Goal: Task Accomplishment & Management: Manage account settings

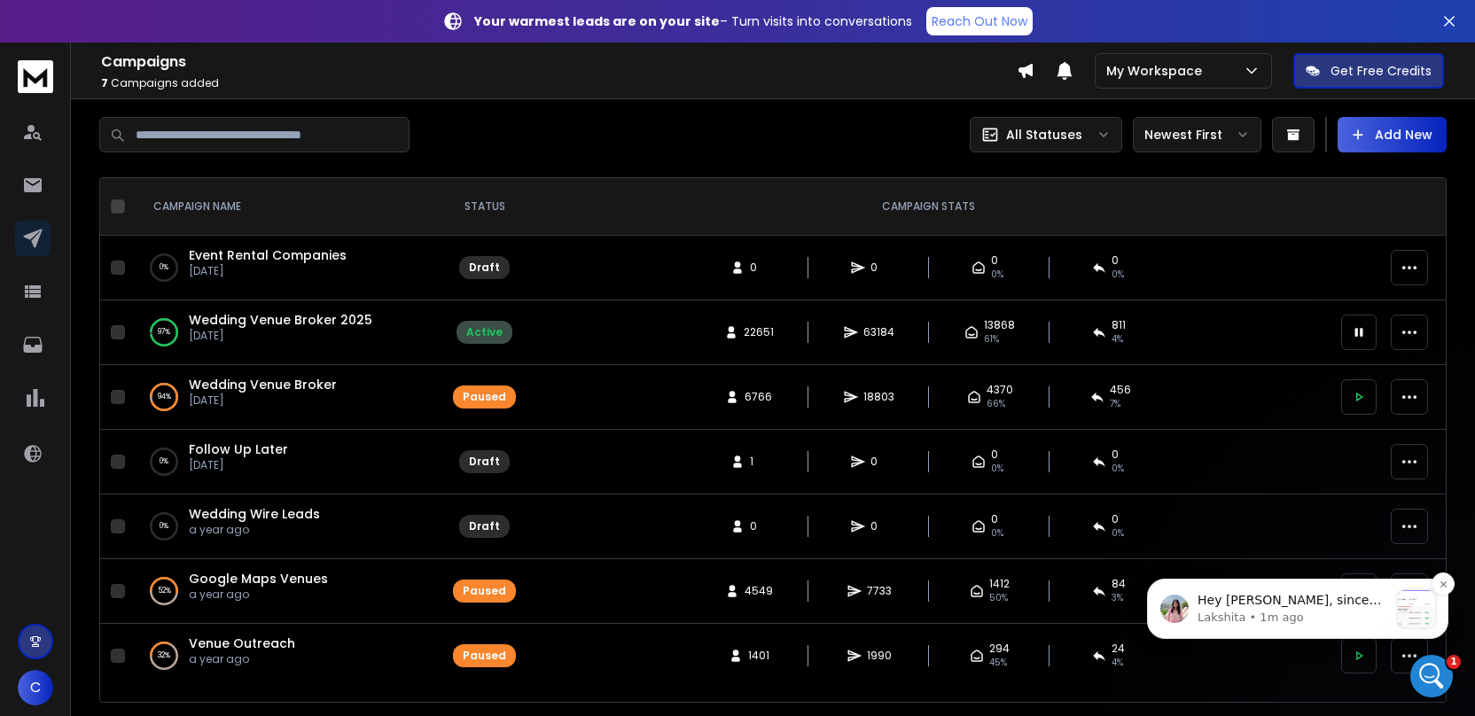
click at [1255, 585] on div "Hey Cole, since you mentioned they are Zapmail accounts we looked into your zap…" at bounding box center [1297, 609] width 301 height 60
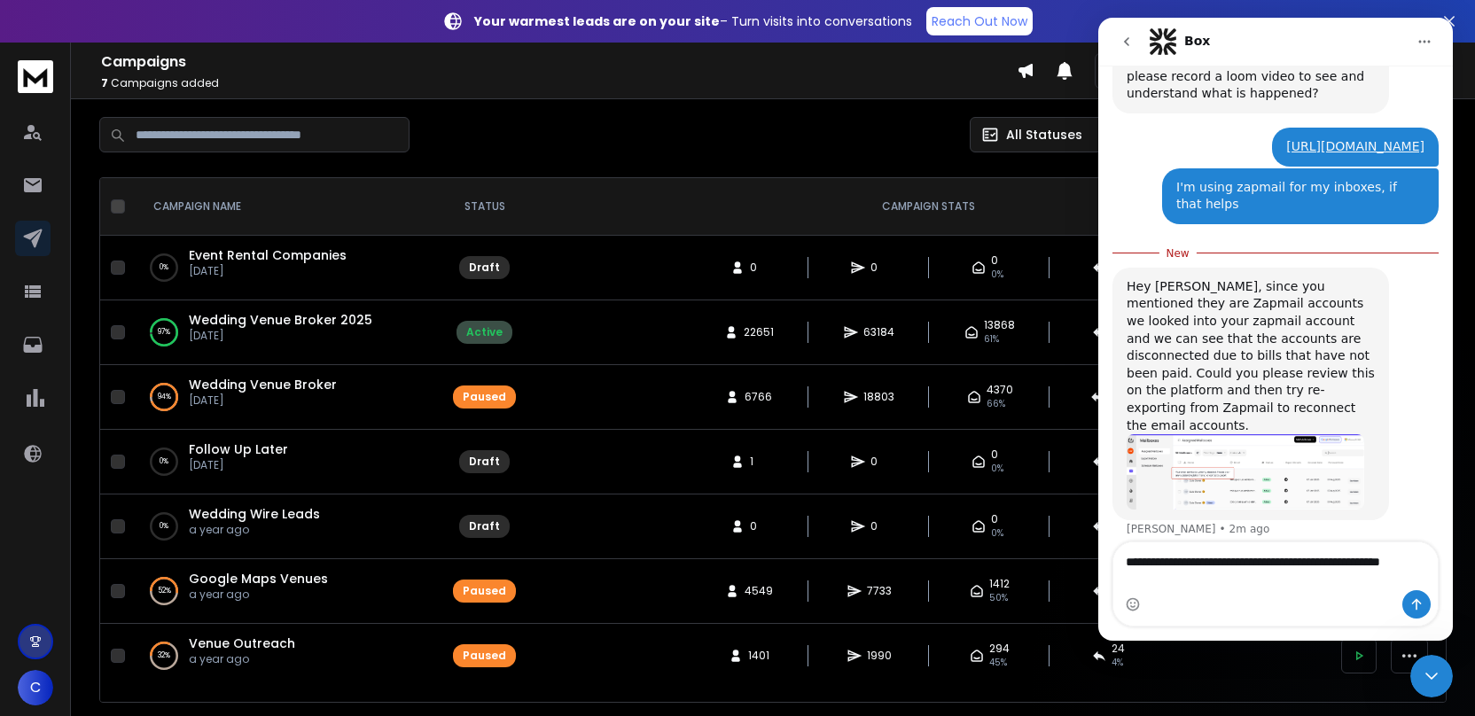
scroll to position [791, 0]
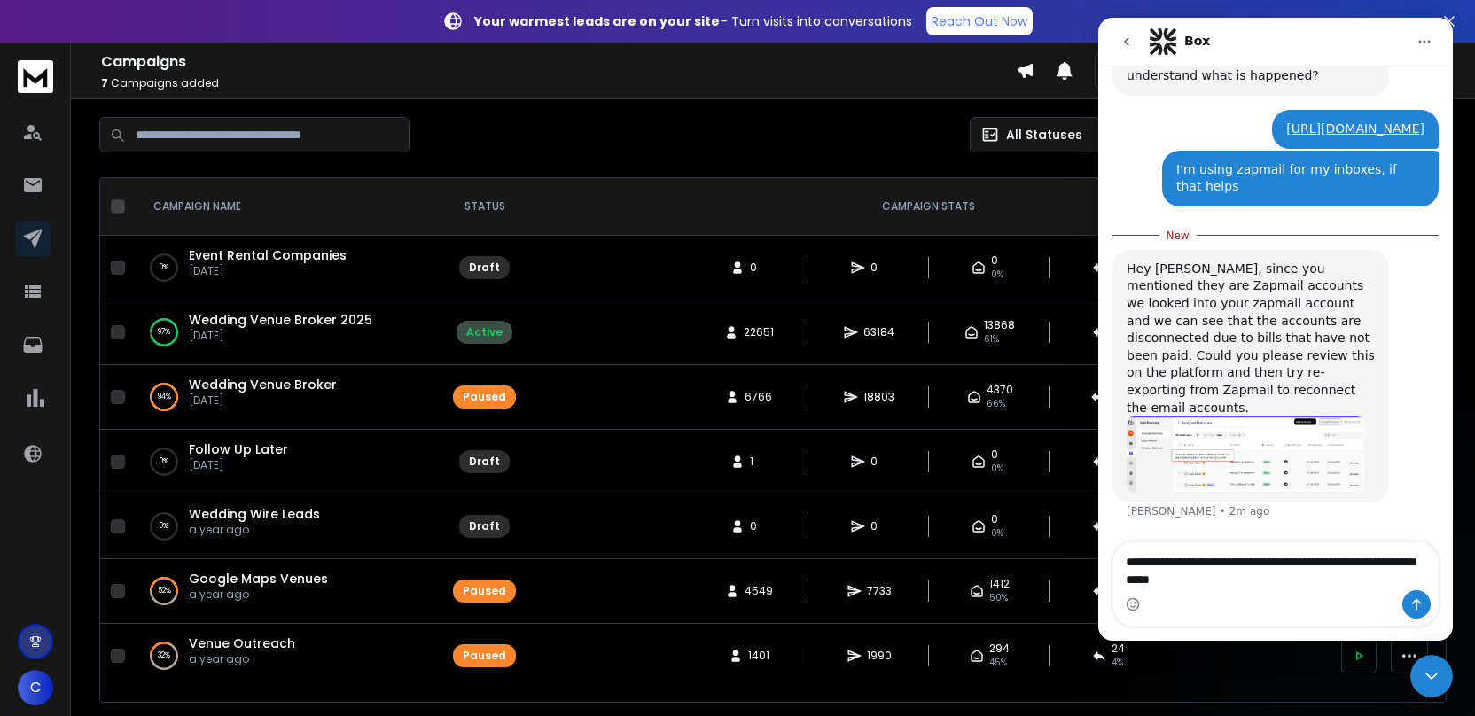
type textarea "**********"
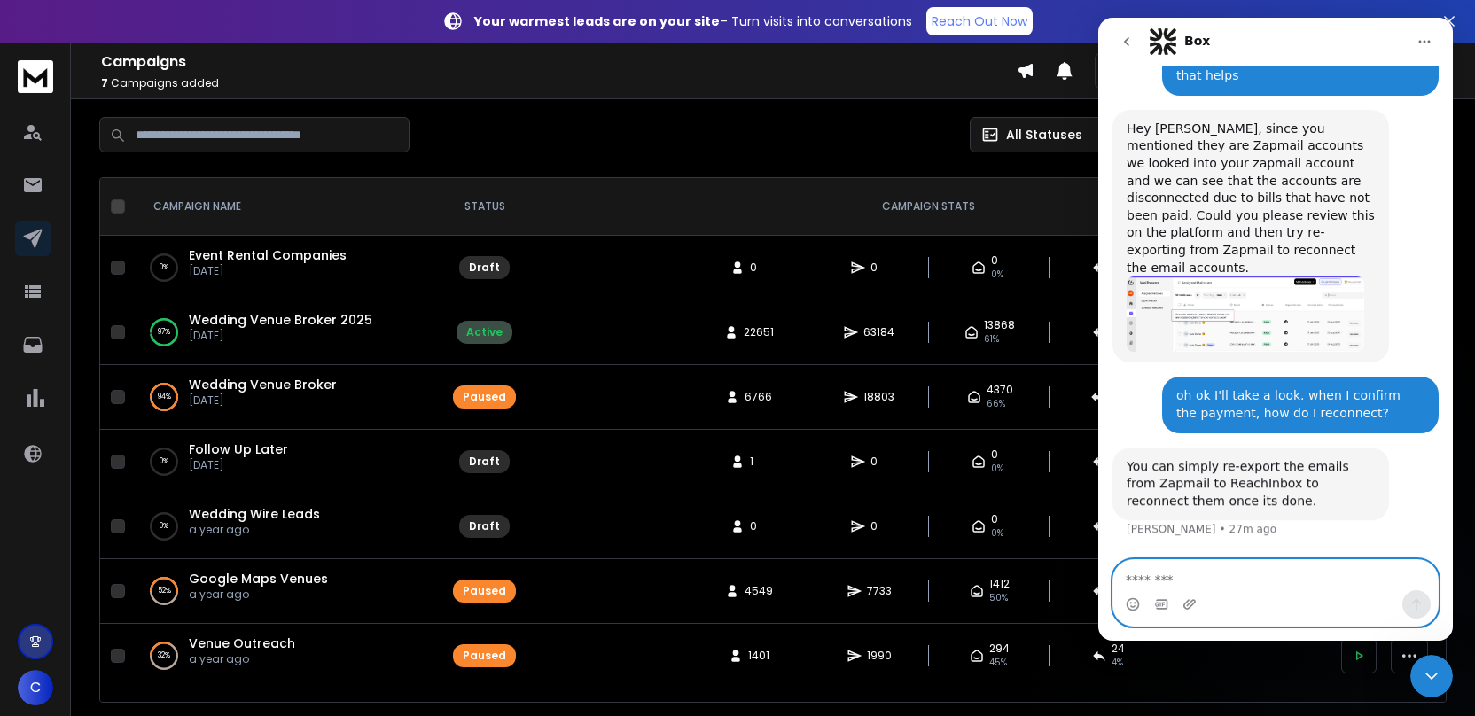
scroll to position [902, 0]
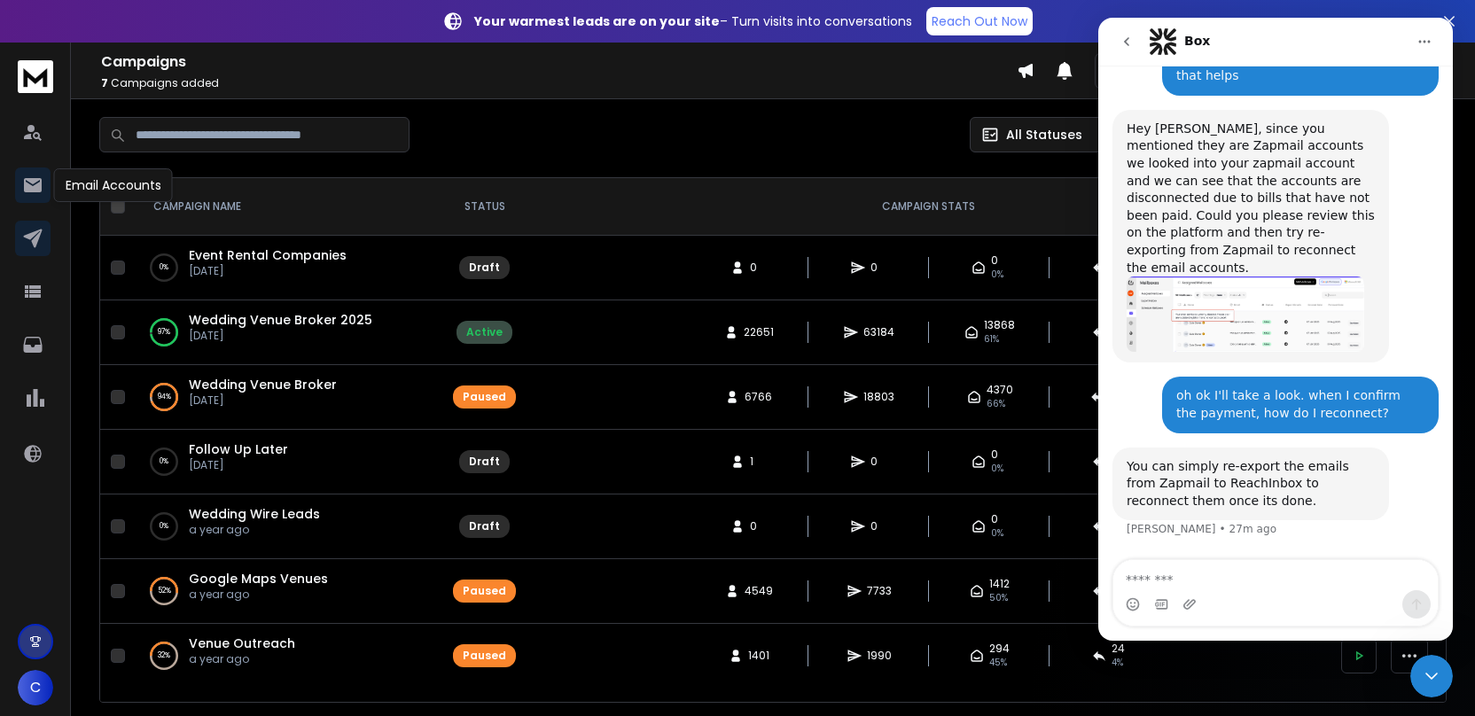
click at [37, 188] on icon at bounding box center [33, 185] width 18 height 14
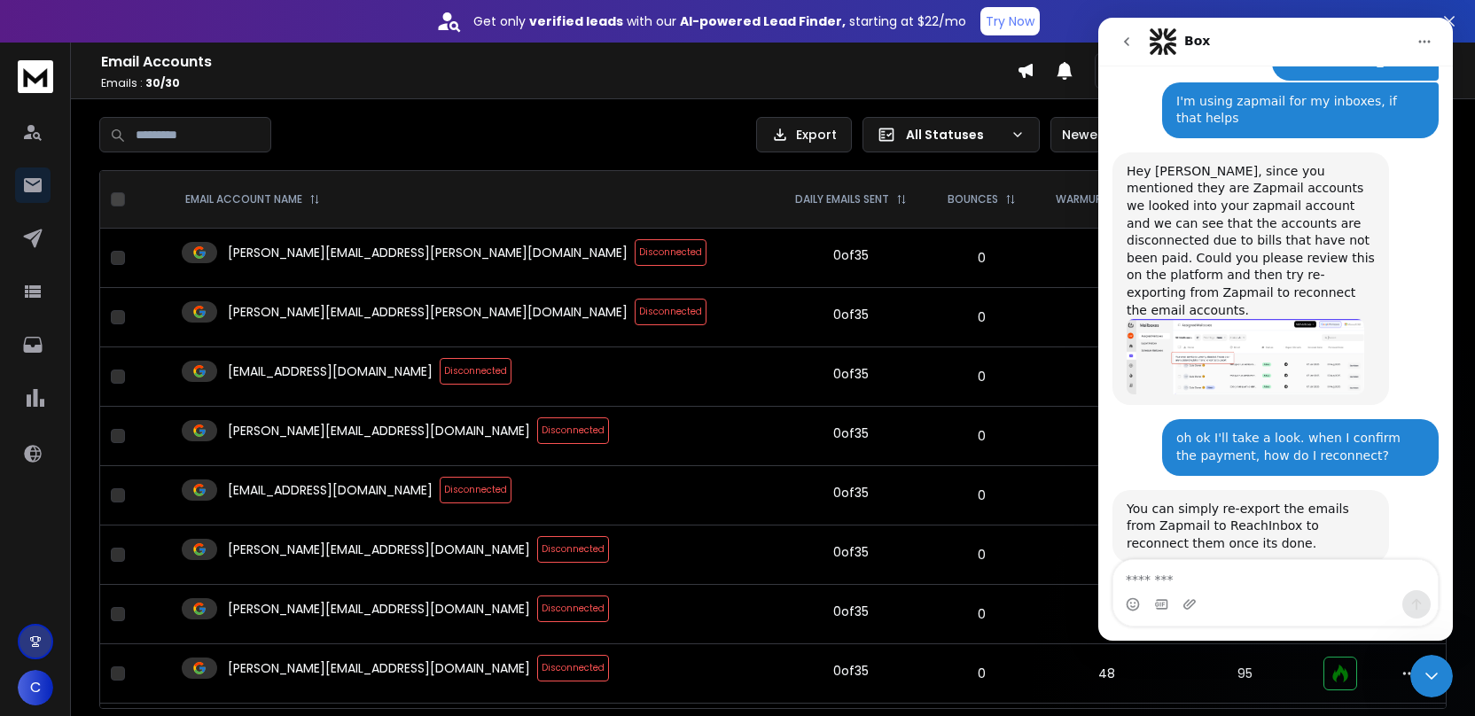
scroll to position [902, 0]
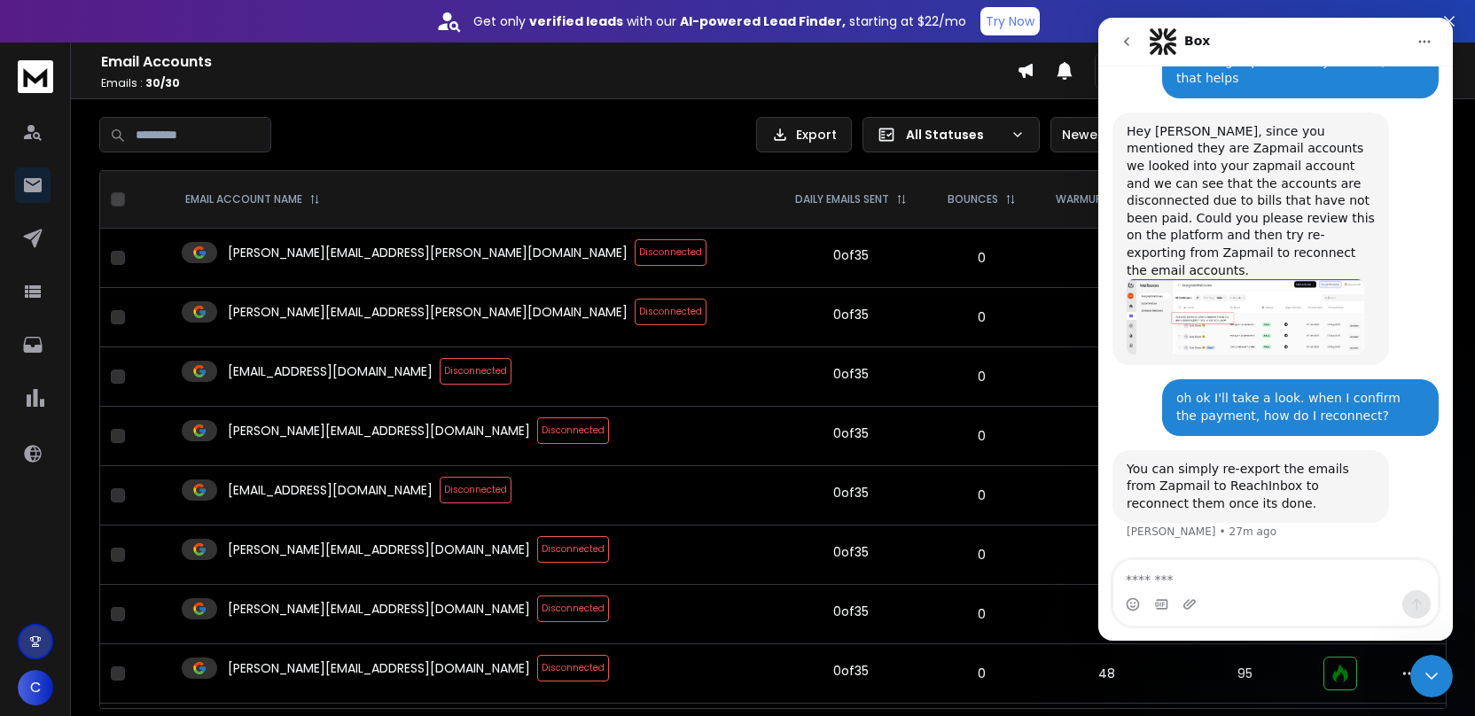
click at [1443, 682] on div "Close Intercom Messenger" at bounding box center [1431, 676] width 43 height 43
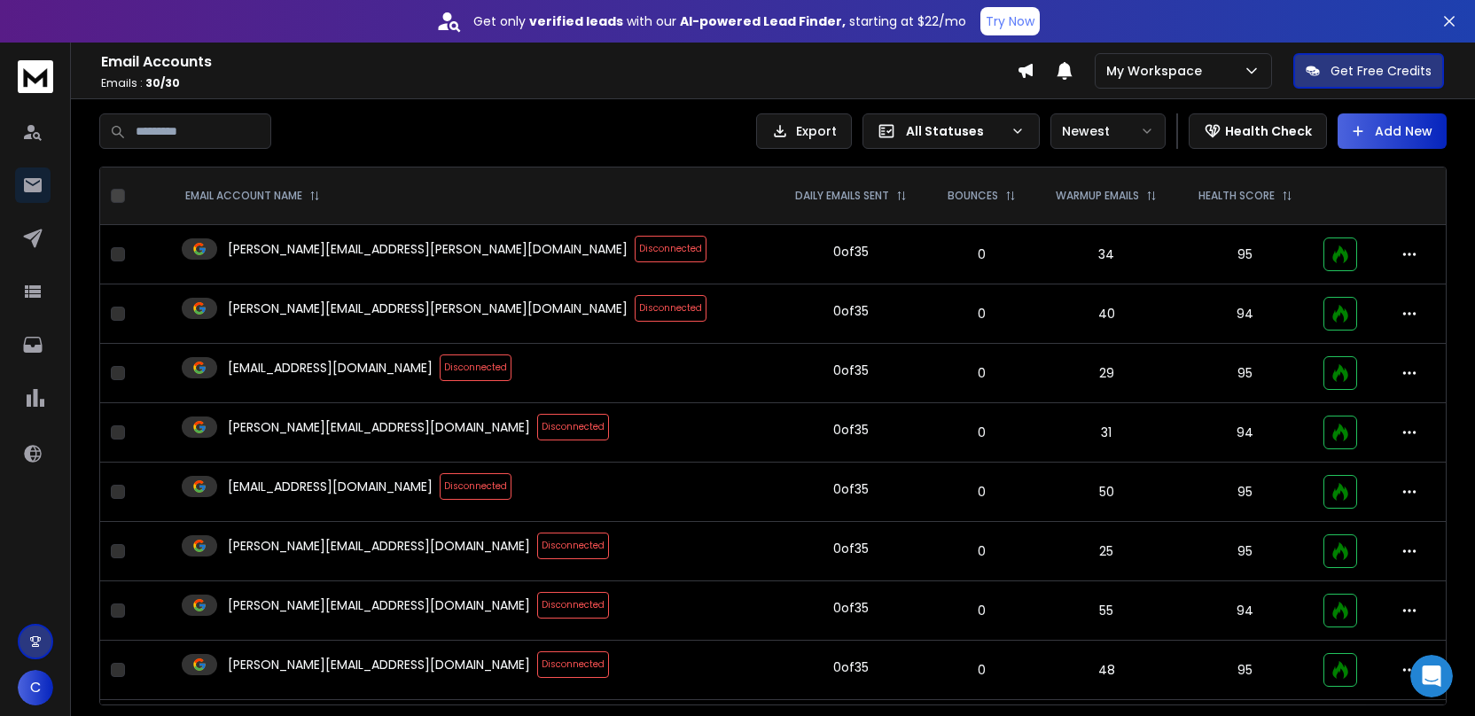
scroll to position [7, 0]
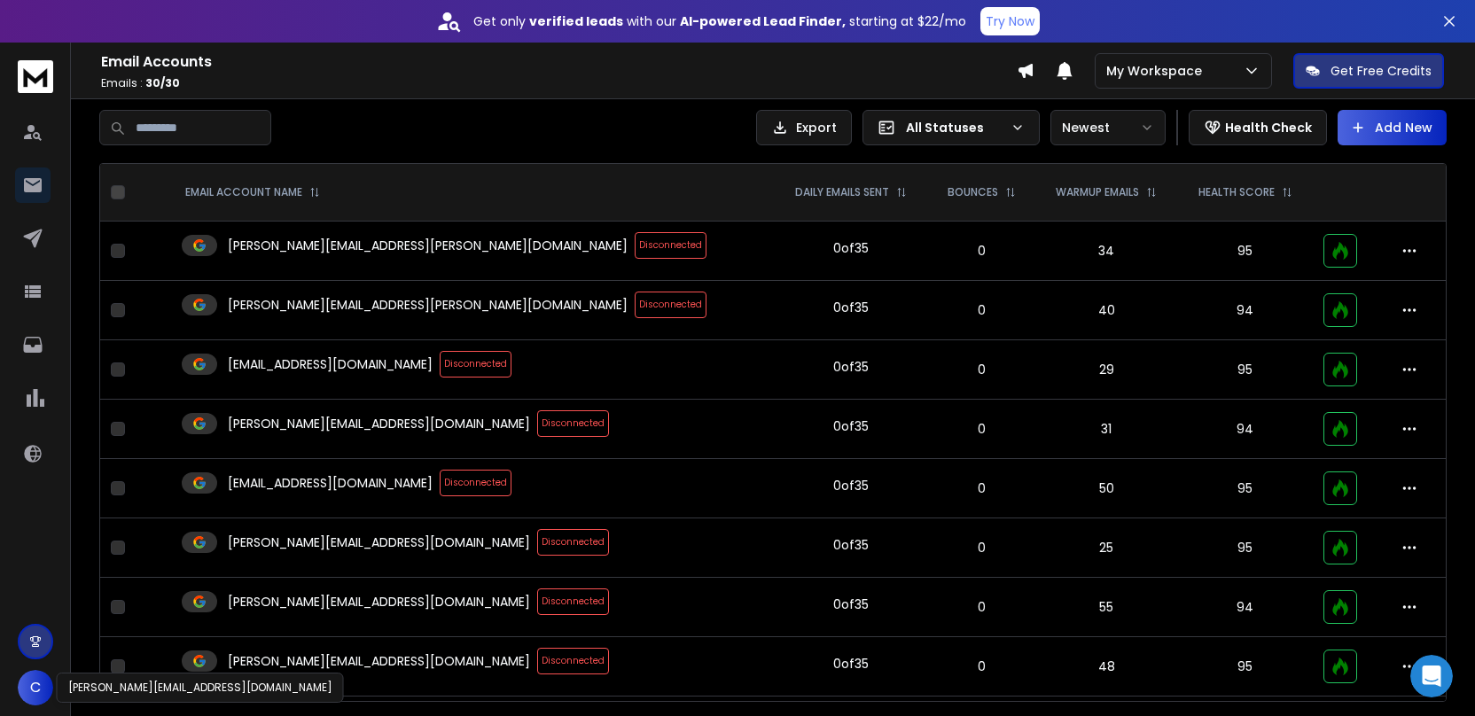
click at [32, 690] on span "C" at bounding box center [35, 687] width 35 height 35
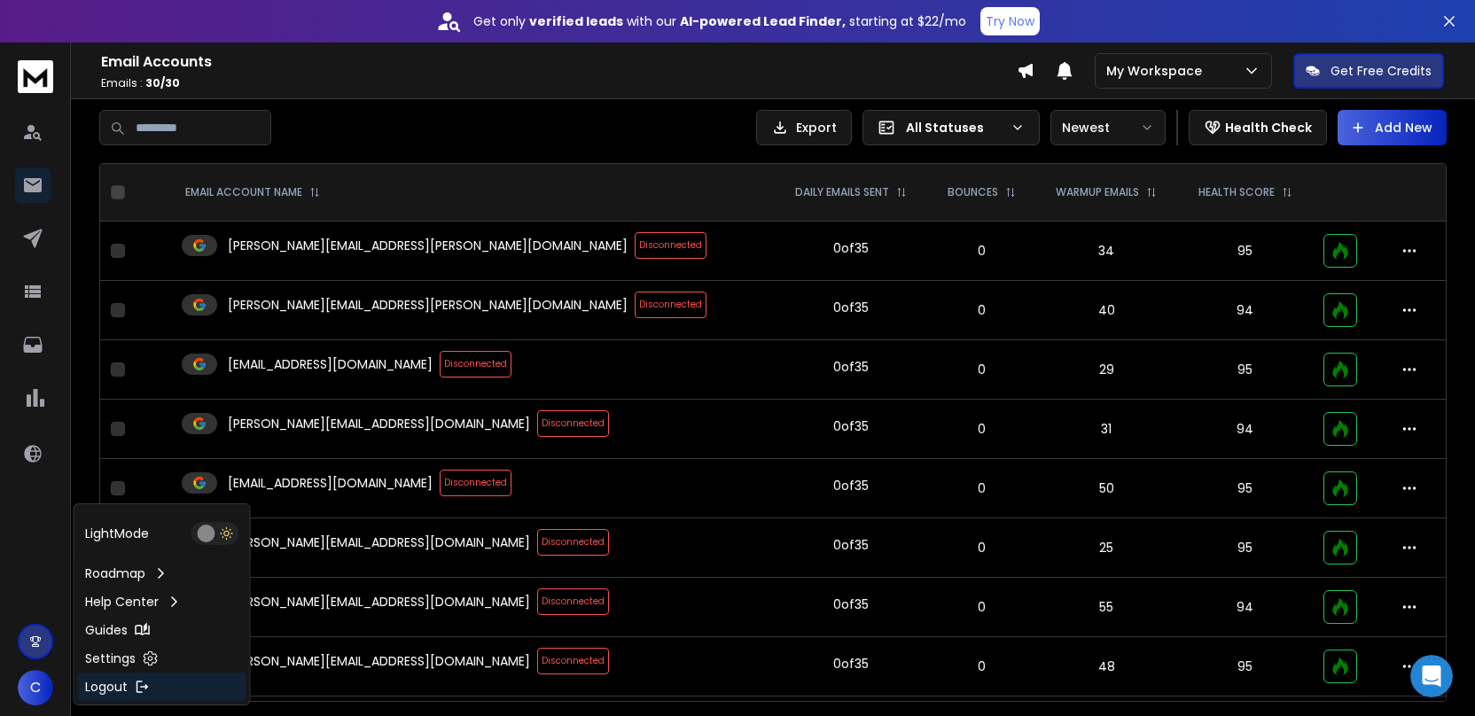
click at [103, 688] on p "Logout" at bounding box center [106, 687] width 43 height 18
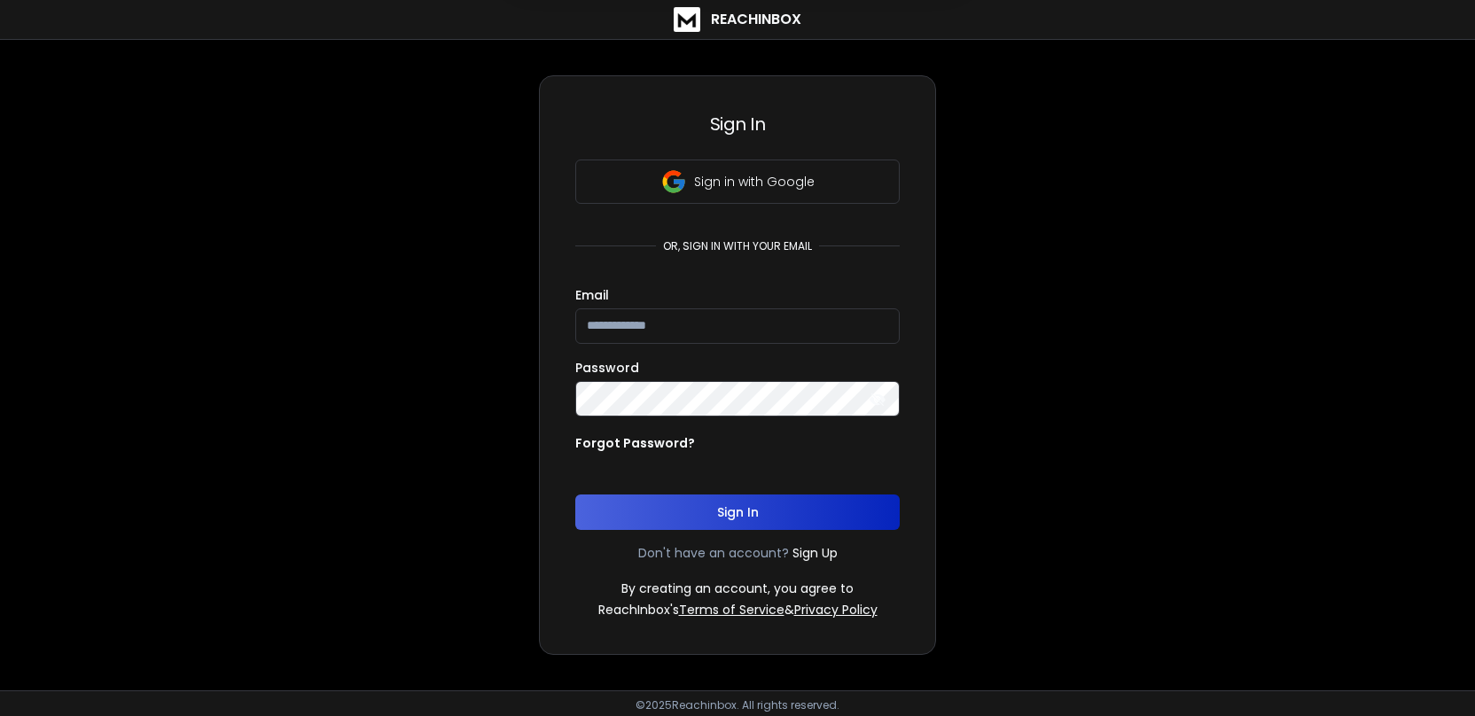
click at [788, 115] on button "Later" at bounding box center [794, 114] width 80 height 44
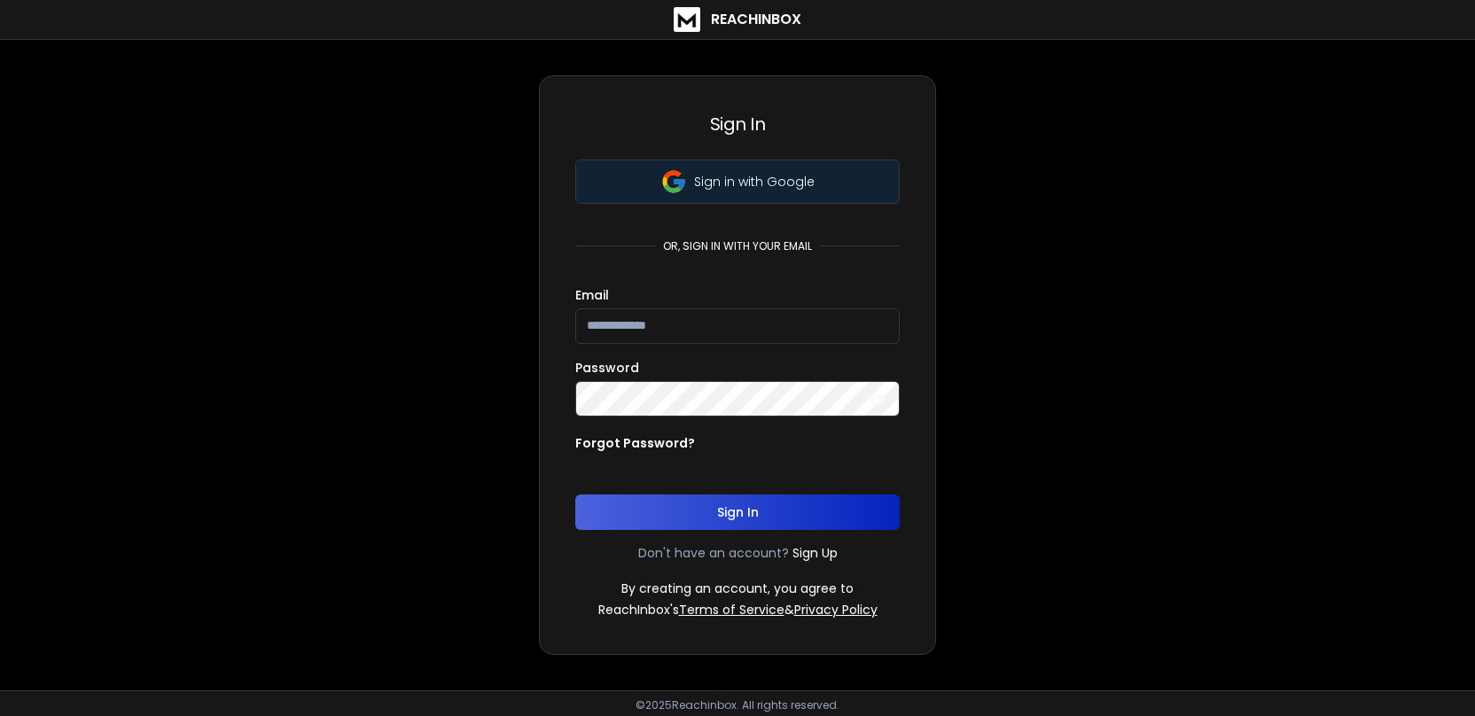
click at [738, 181] on p "Sign in with Google" at bounding box center [754, 182] width 121 height 18
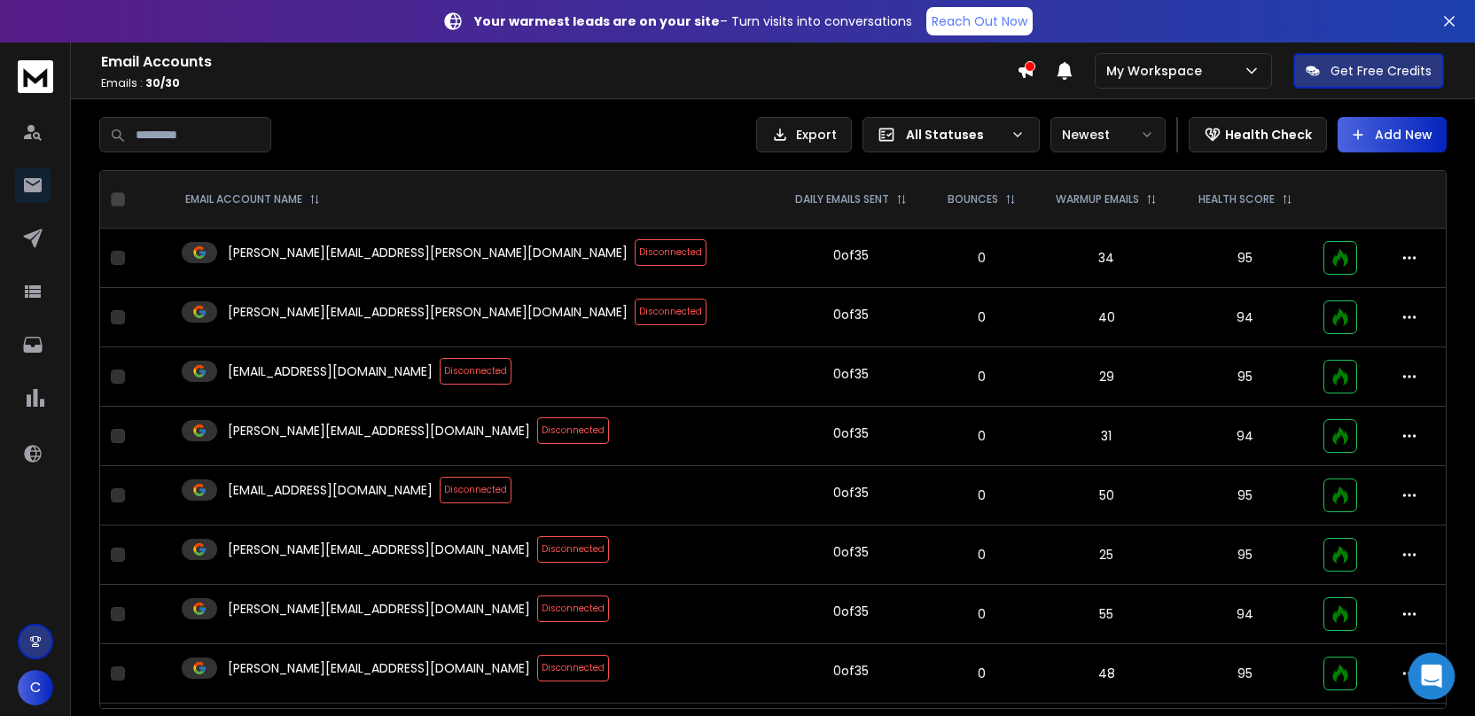
click at [1439, 686] on div "Open Intercom Messenger" at bounding box center [1431, 676] width 47 height 47
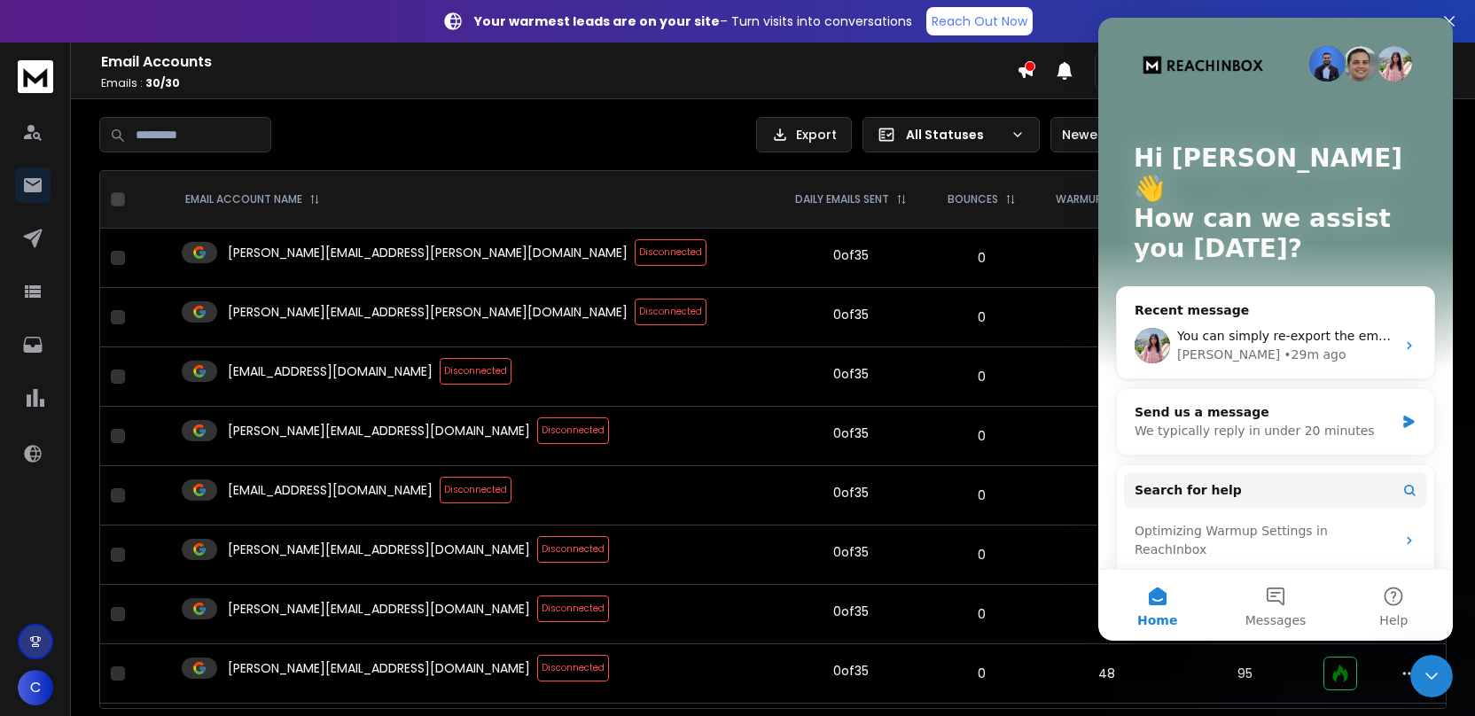
click at [1428, 677] on icon "Close Intercom Messenger" at bounding box center [1431, 676] width 21 height 21
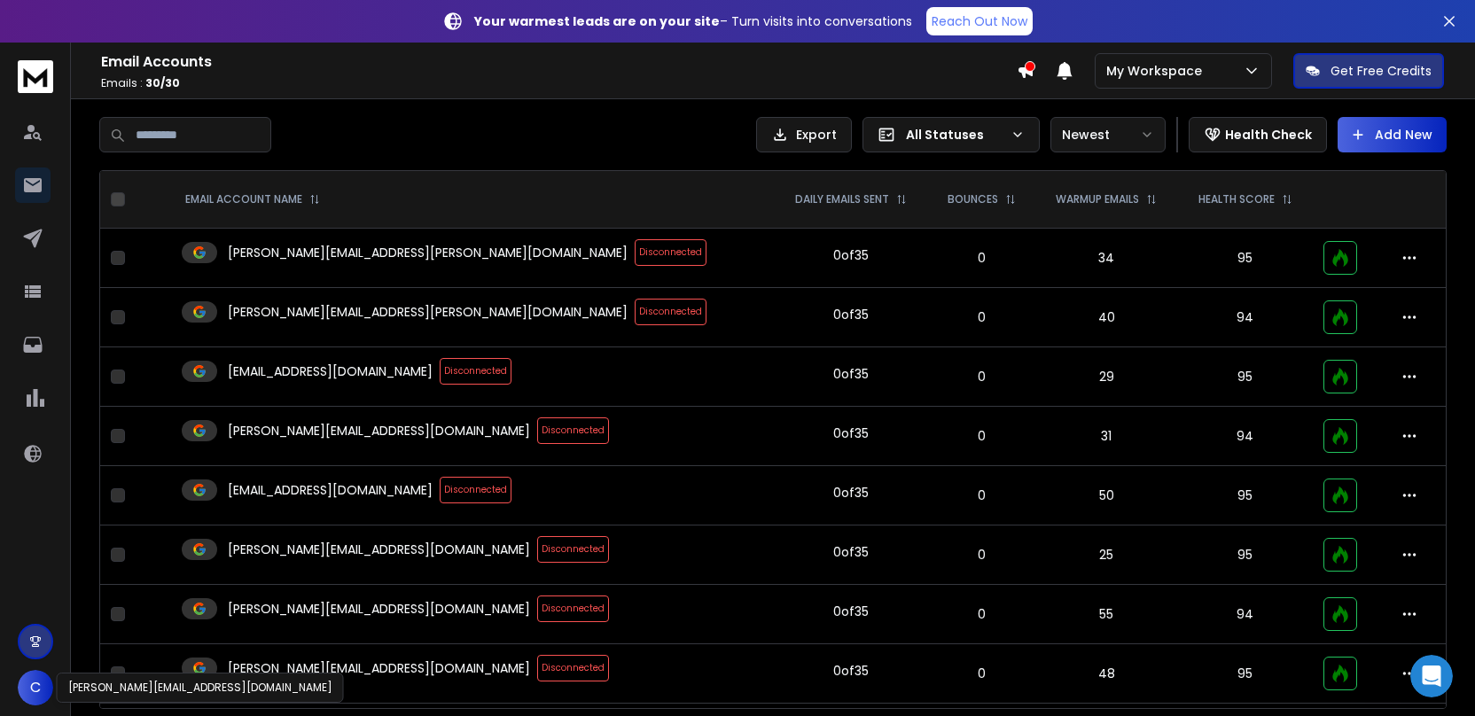
click at [40, 692] on span "C" at bounding box center [35, 687] width 35 height 35
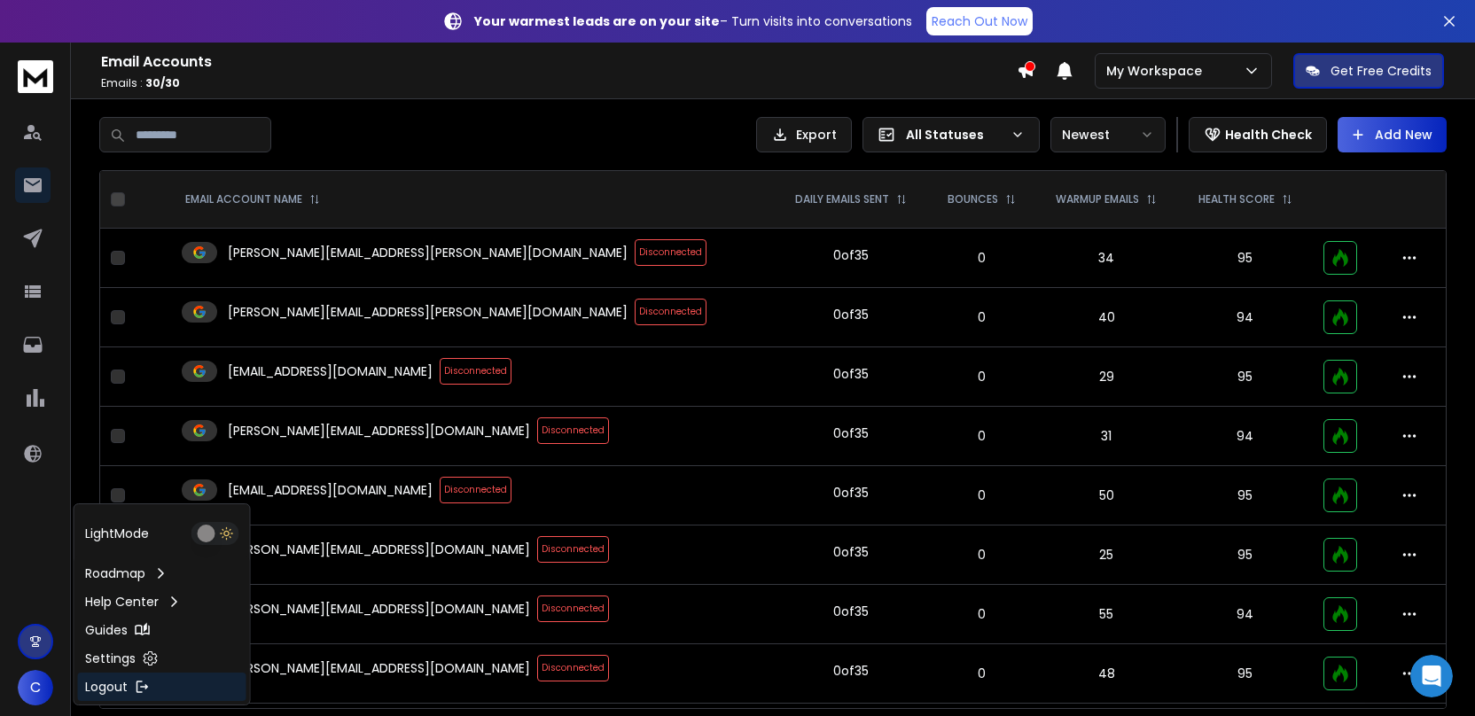
click at [108, 688] on p "Logout" at bounding box center [106, 687] width 43 height 18
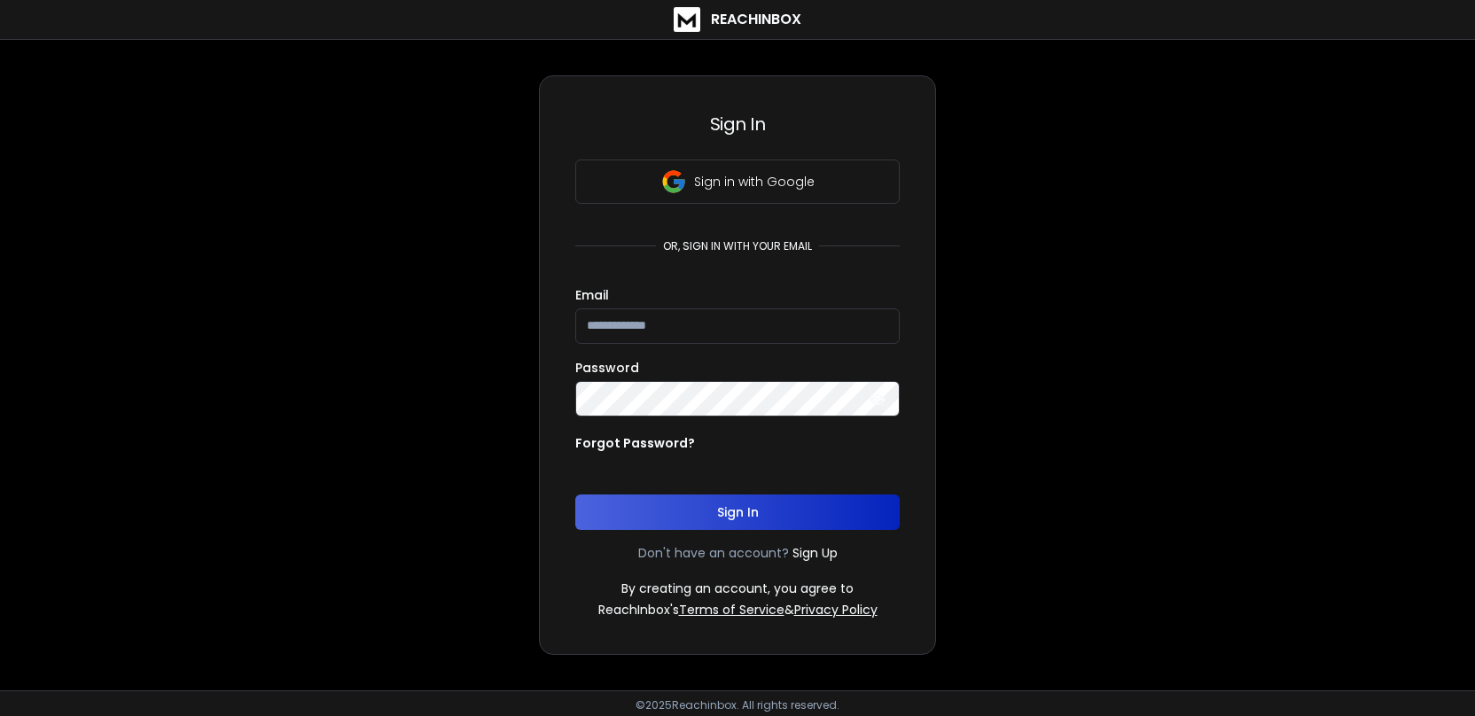
click at [673, 329] on input "email" at bounding box center [737, 325] width 324 height 35
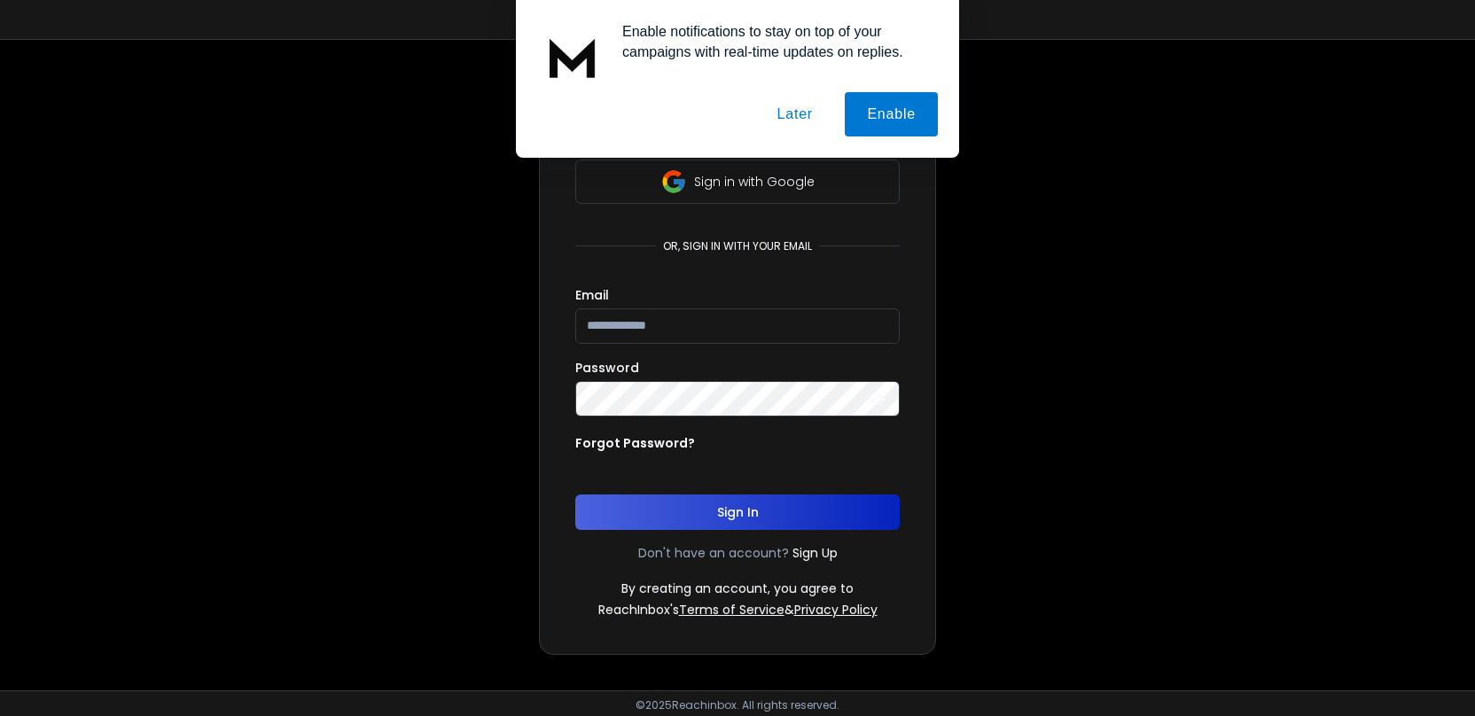
type input "**********"
click at [884, 403] on icon at bounding box center [877, 400] width 16 height 16
click at [1057, 474] on div "**********" at bounding box center [737, 365] width 1475 height 580
click at [761, 511] on button "Sign In" at bounding box center [737, 512] width 324 height 35
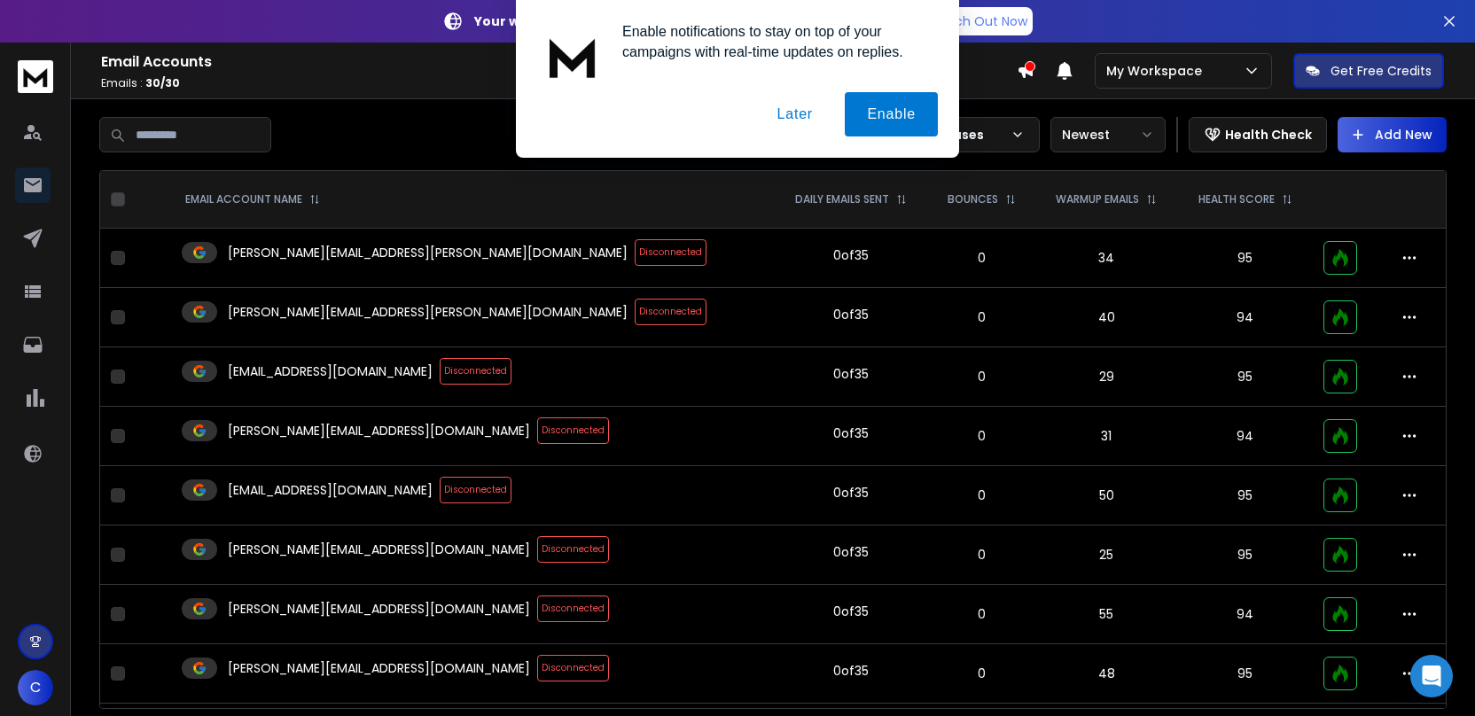
click at [787, 113] on button "Later" at bounding box center [794, 114] width 80 height 44
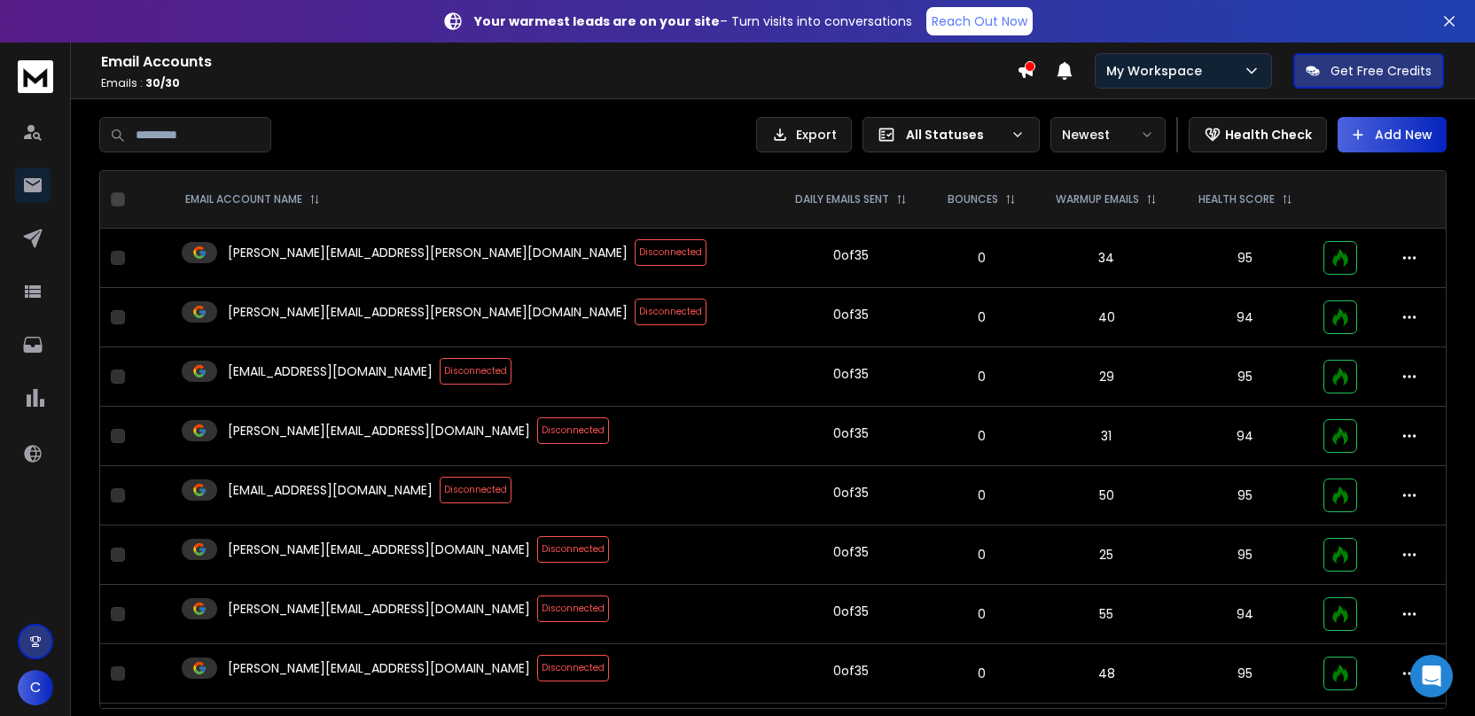
click at [1208, 74] on div "My Workspace" at bounding box center [1183, 71] width 154 height 18
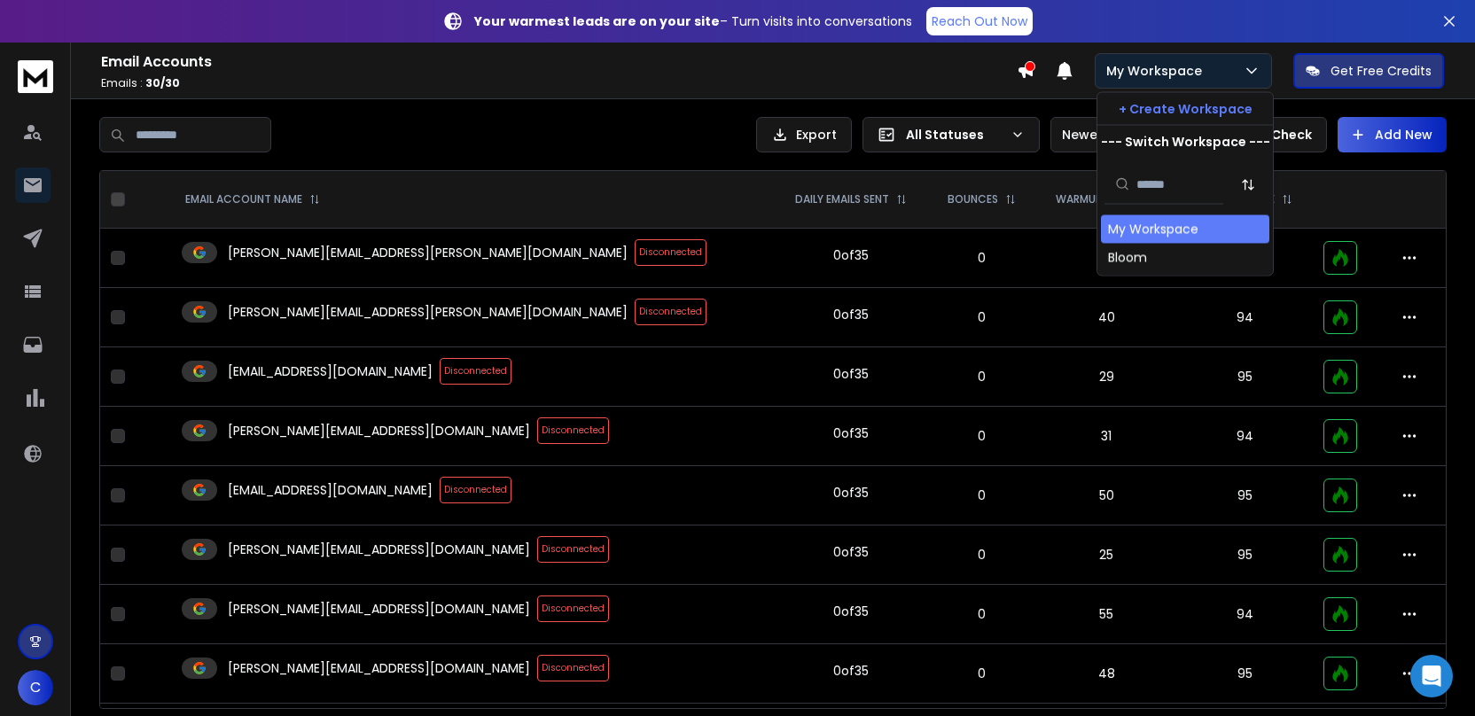
click at [1208, 74] on div "My Workspace" at bounding box center [1183, 71] width 154 height 18
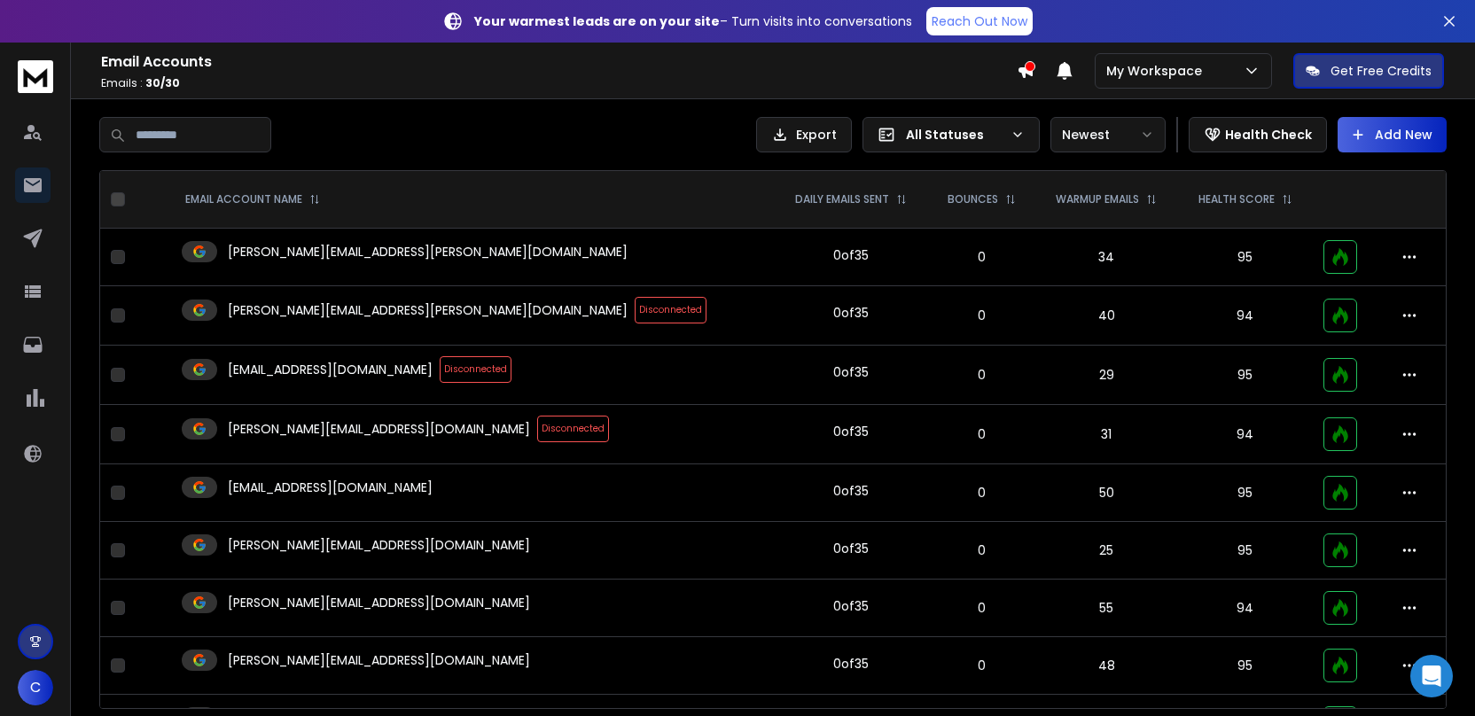
scroll to position [7, 0]
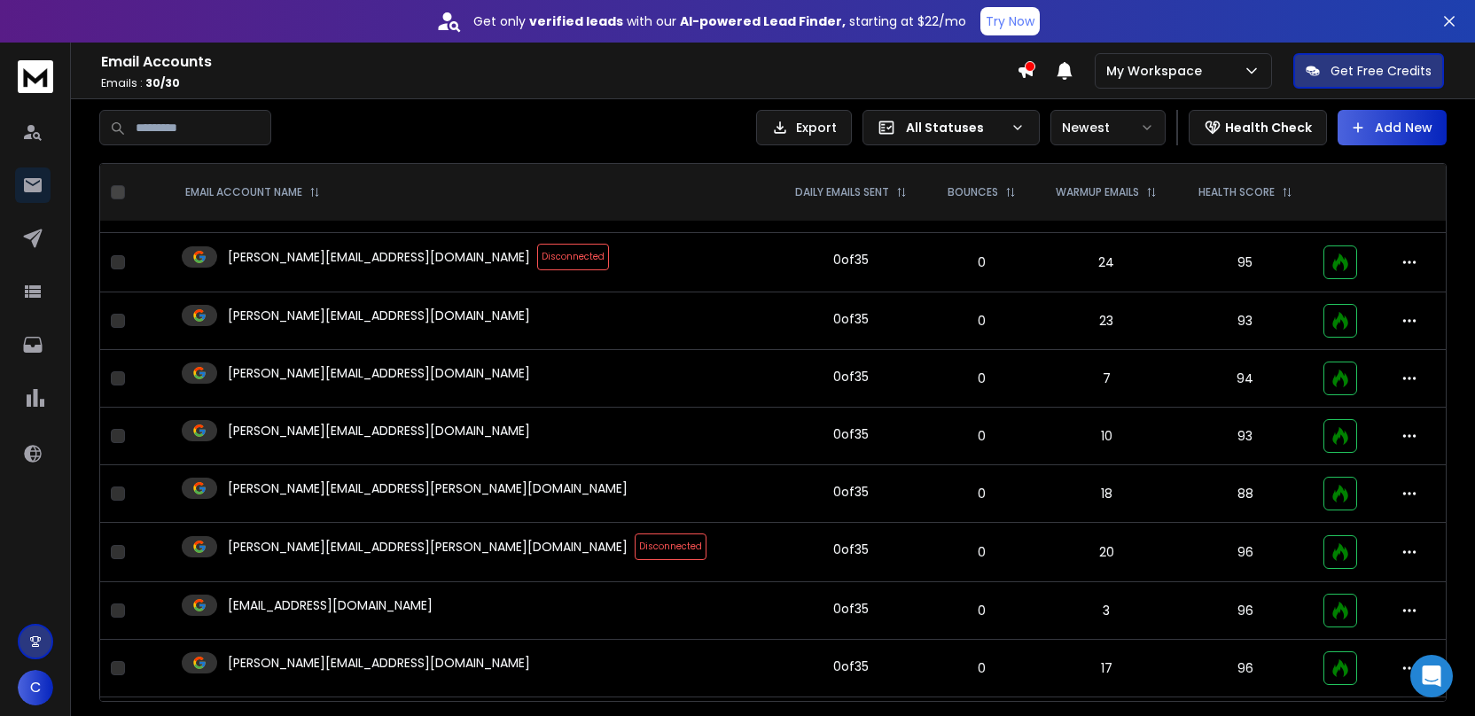
scroll to position [1267, 0]
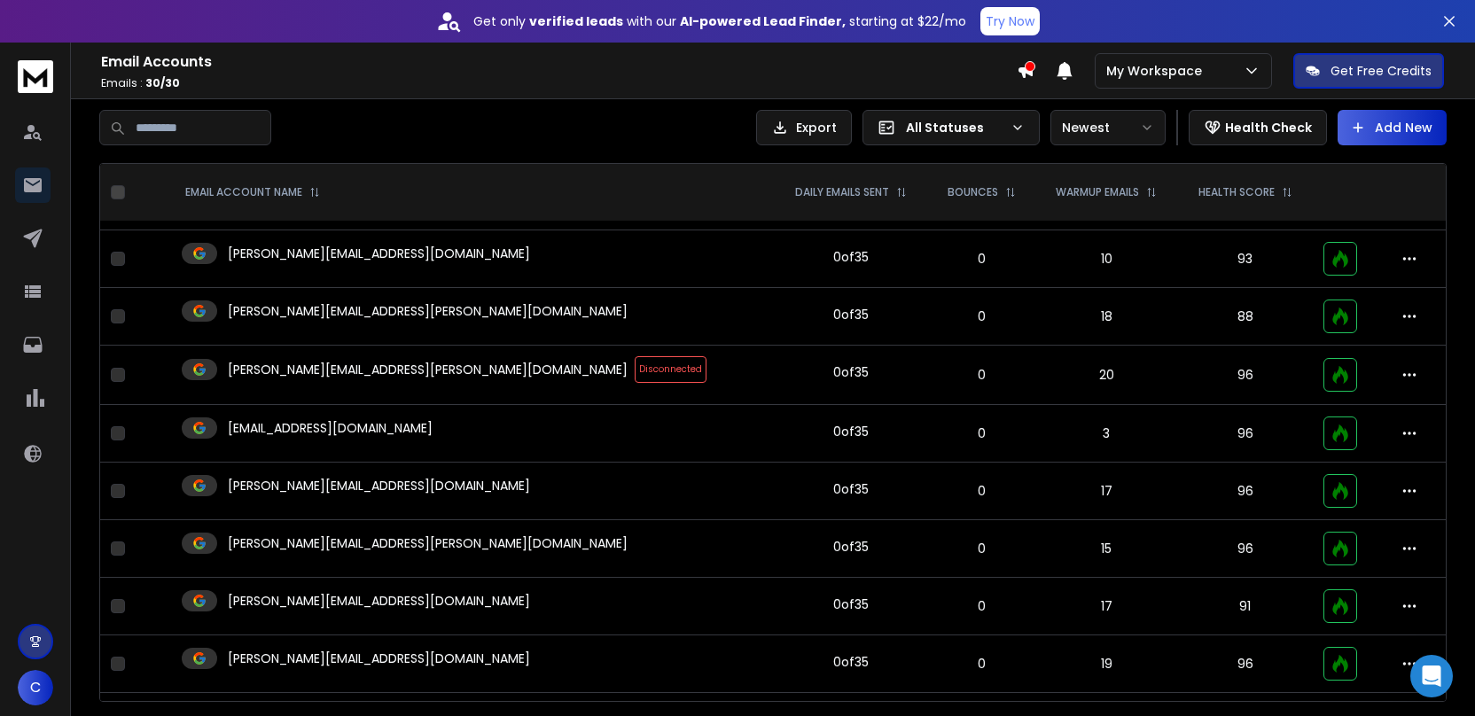
scroll to position [1264, 0]
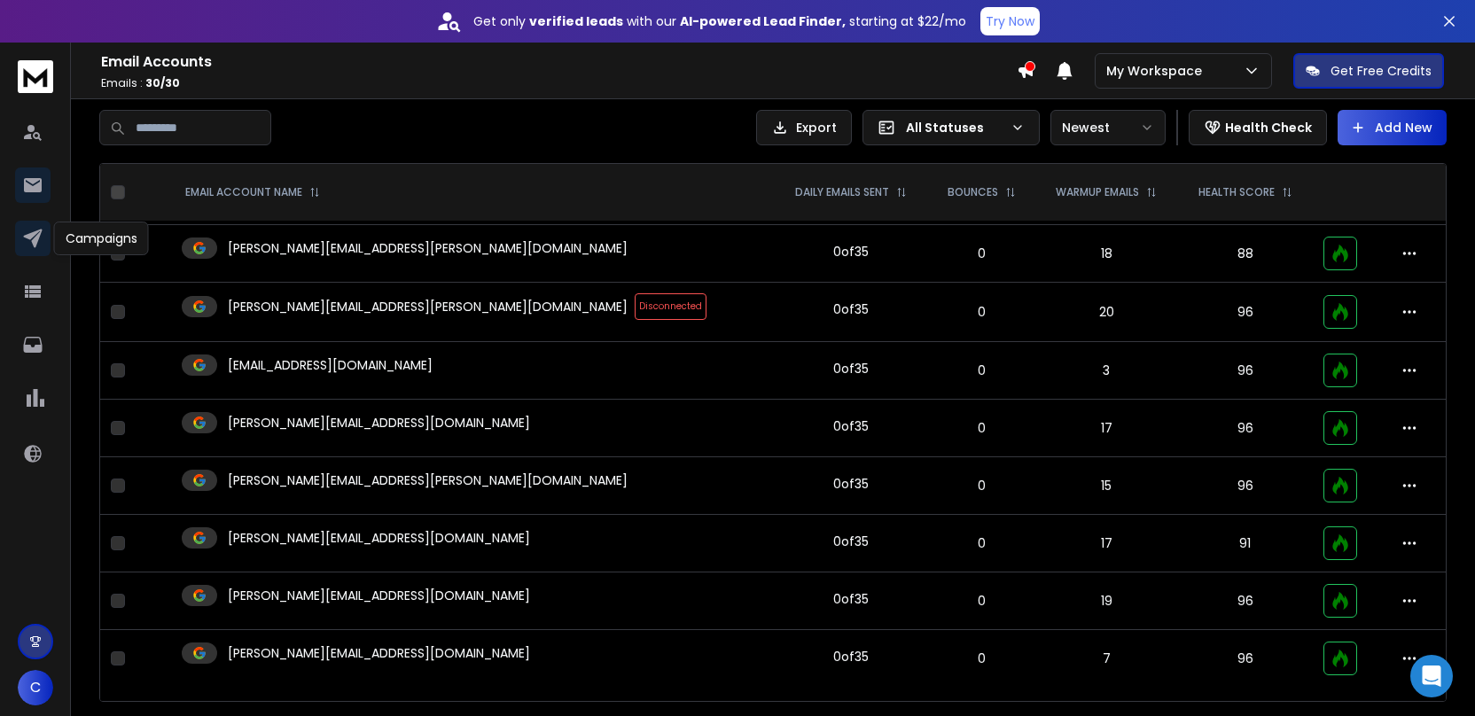
click at [35, 238] on icon at bounding box center [32, 238] width 19 height 19
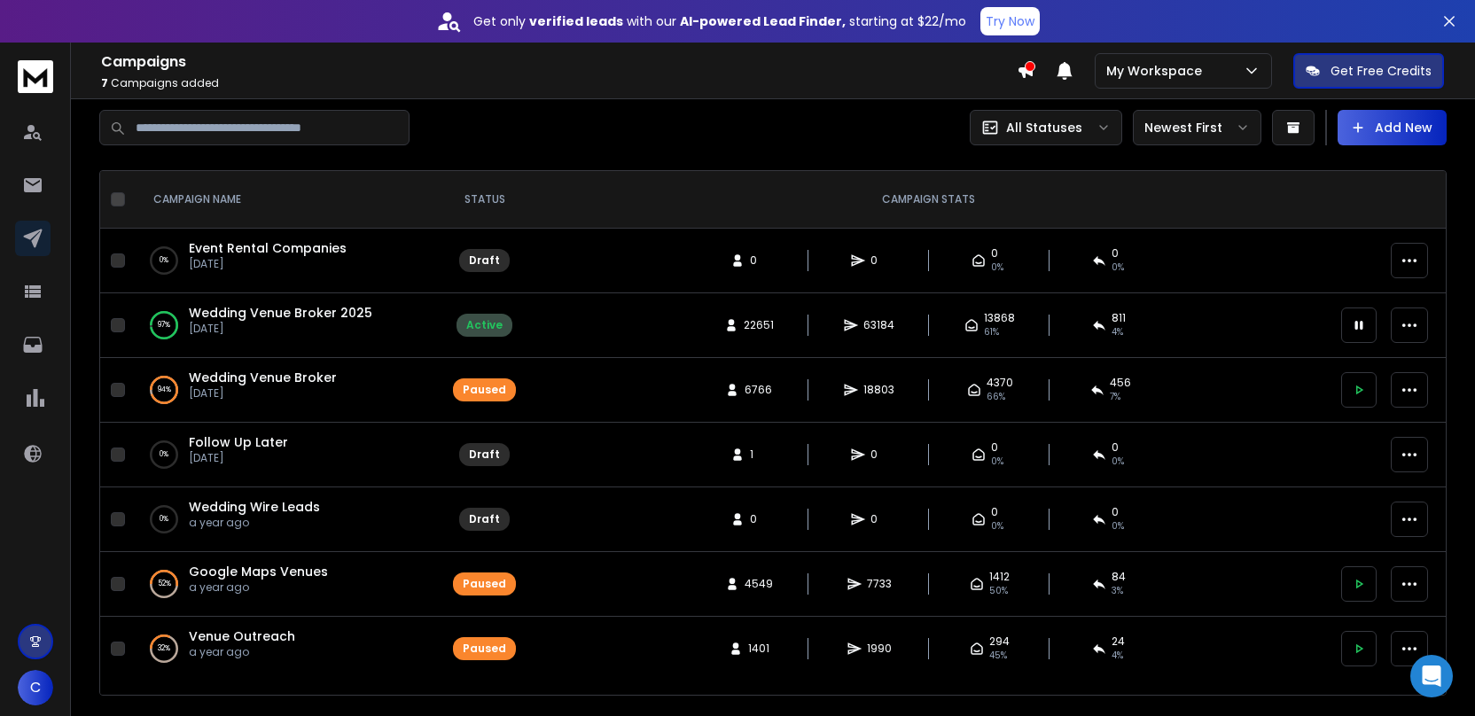
click at [265, 249] on span "Event Rental Companies" at bounding box center [268, 248] width 158 height 18
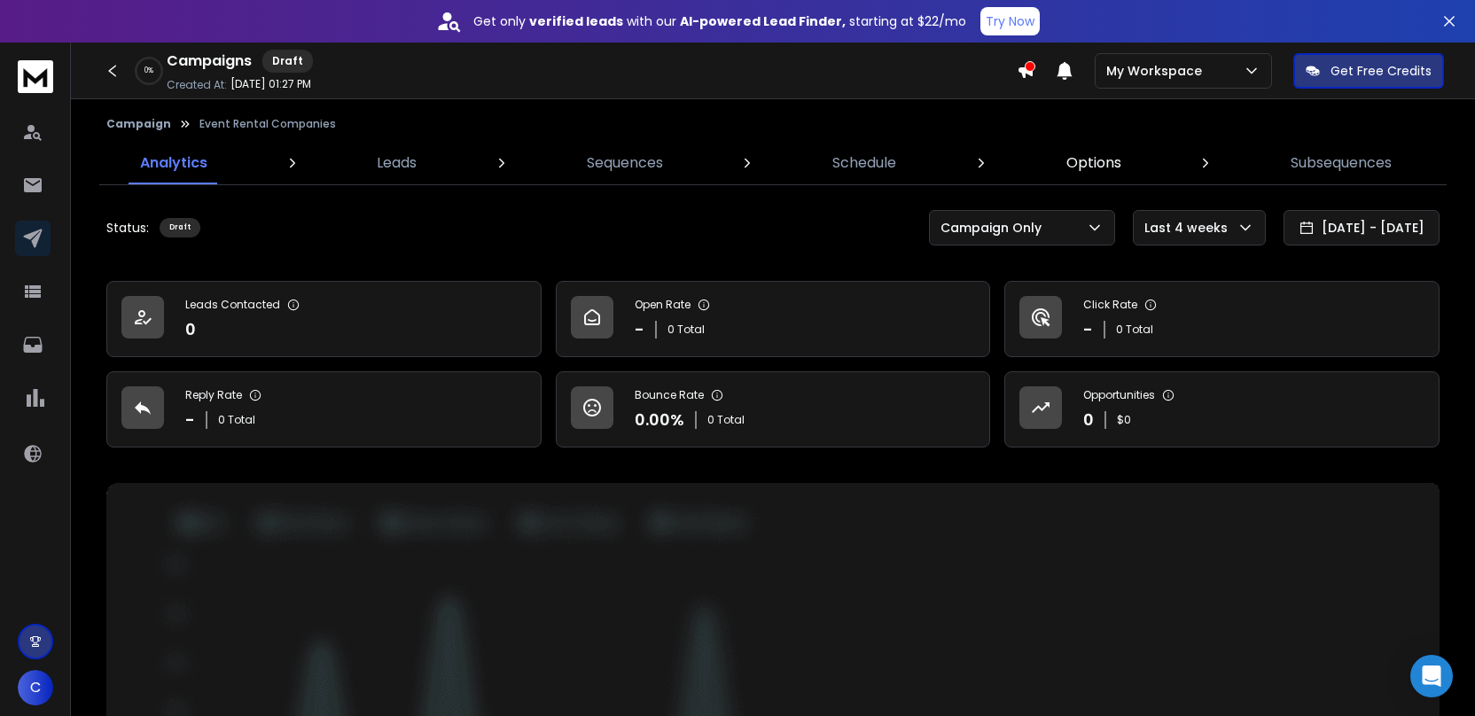
click at [1090, 168] on p "Options" at bounding box center [1093, 162] width 55 height 21
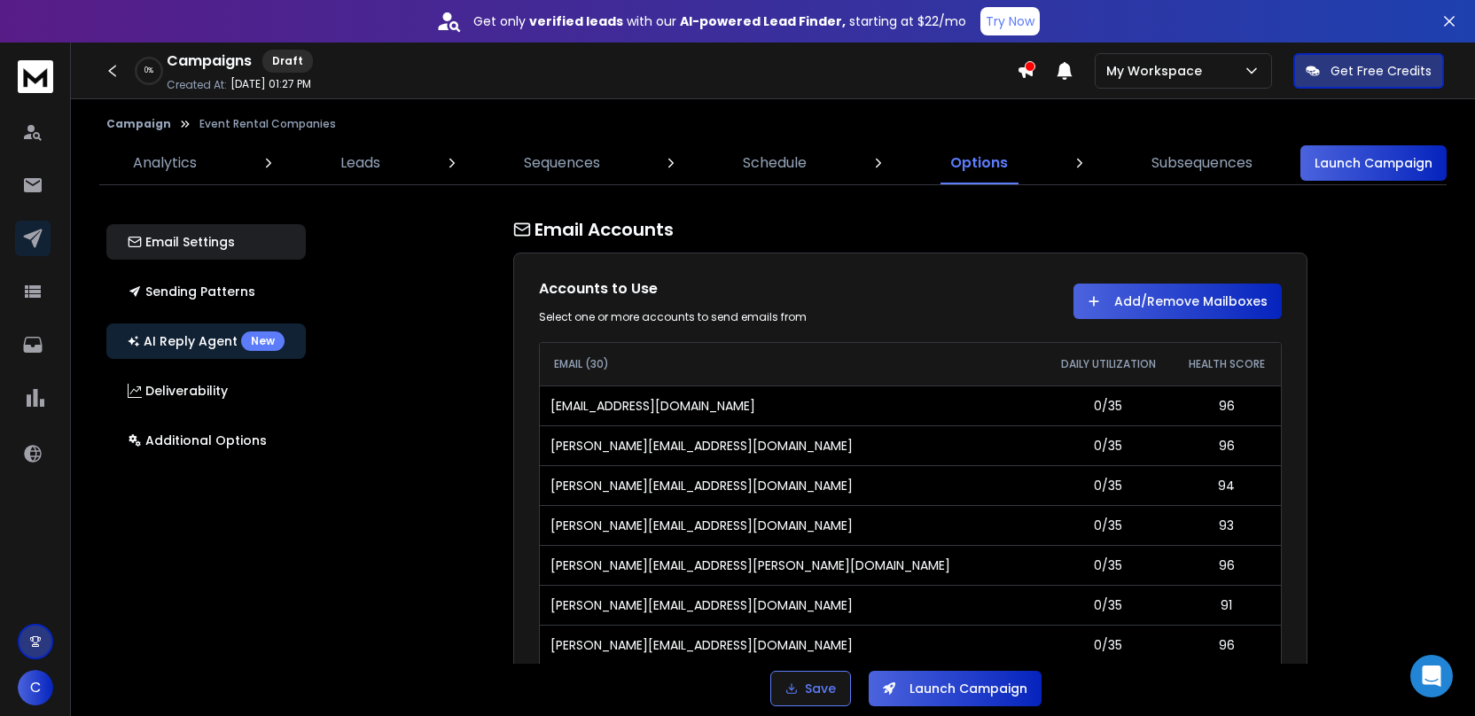
click at [198, 341] on p "AI Reply Agent New" at bounding box center [206, 340] width 157 height 19
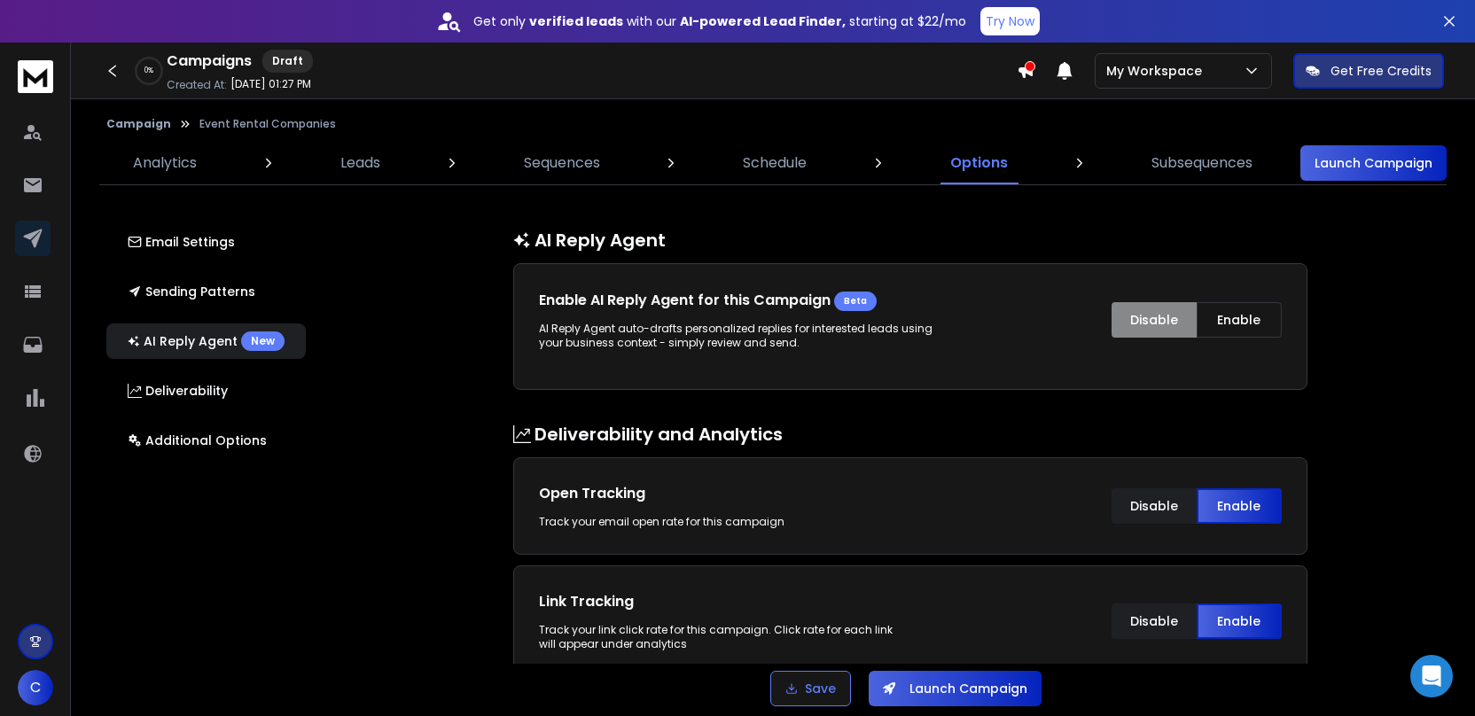
scroll to position [1810, 0]
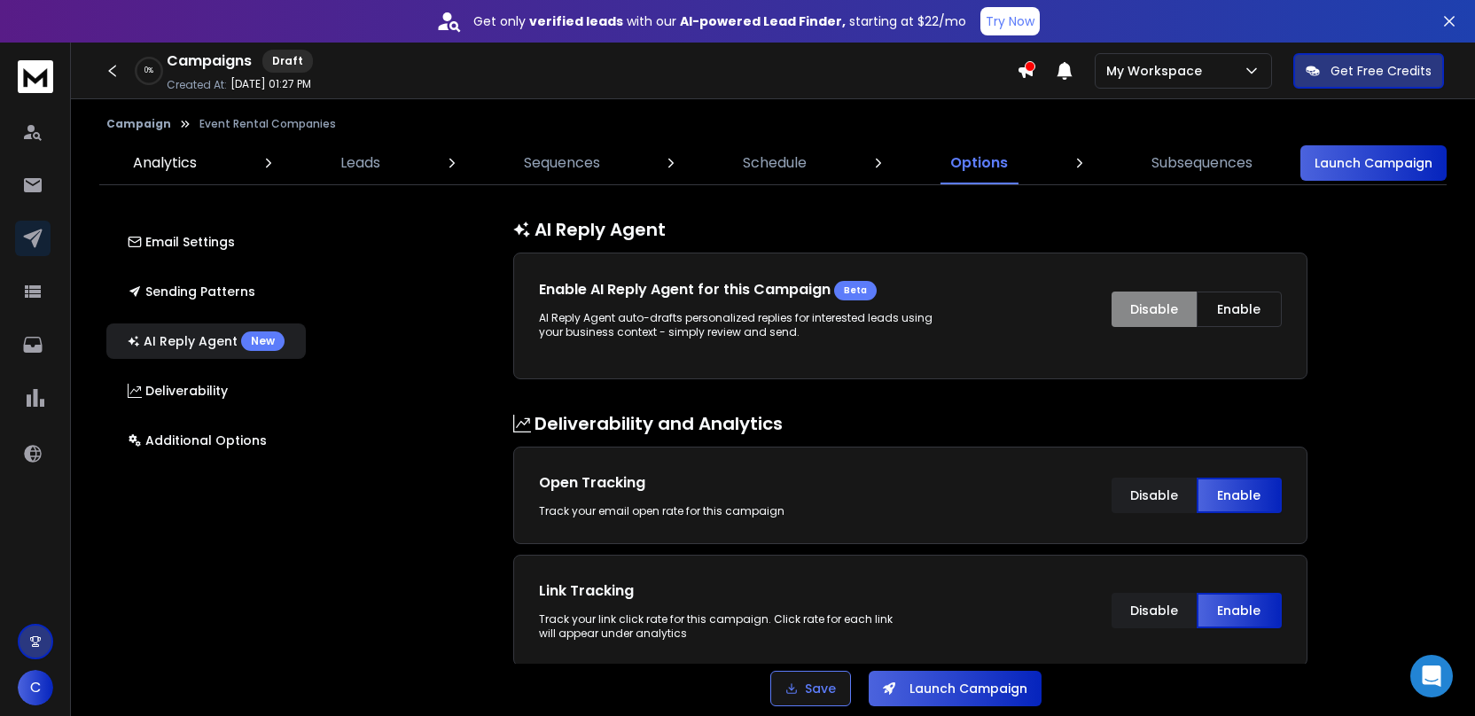
click at [176, 168] on p "Analytics" at bounding box center [165, 162] width 64 height 21
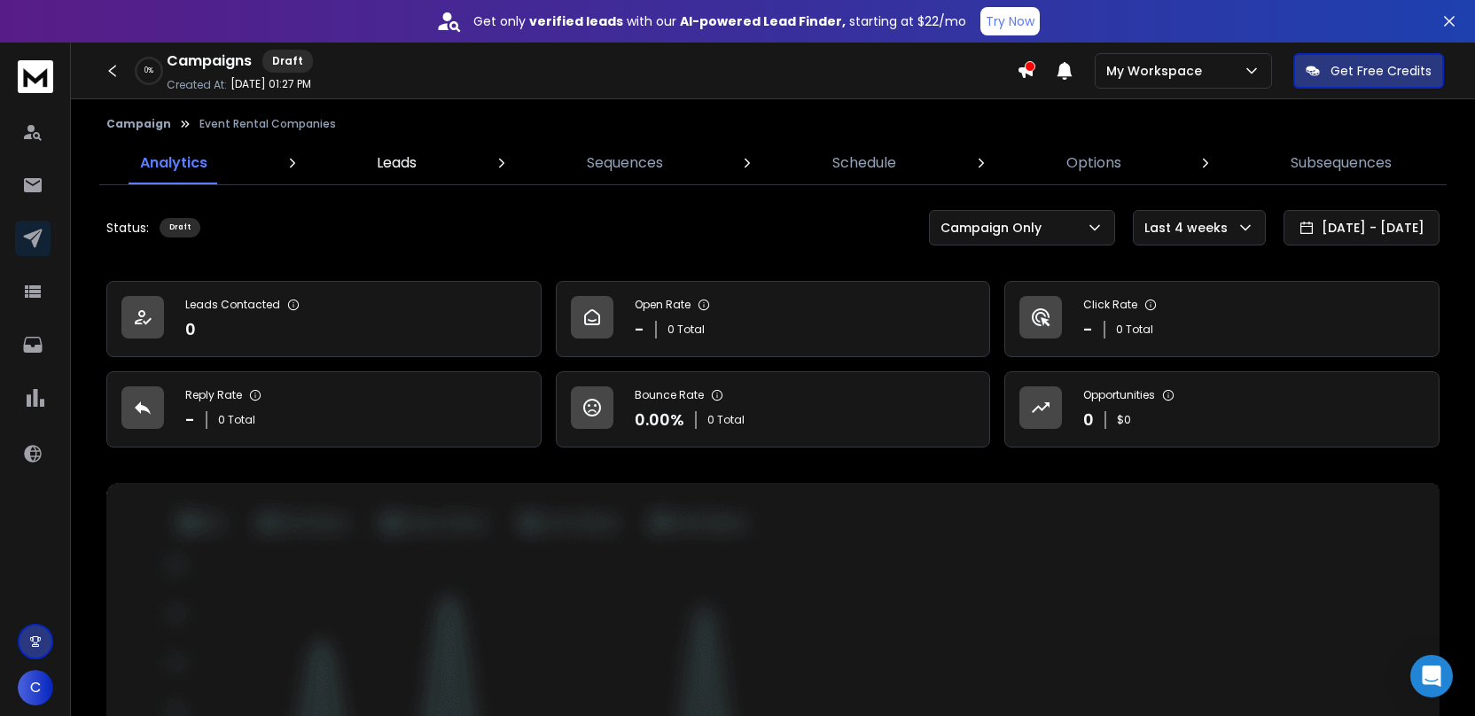
click at [412, 157] on p "Leads" at bounding box center [397, 162] width 40 height 21
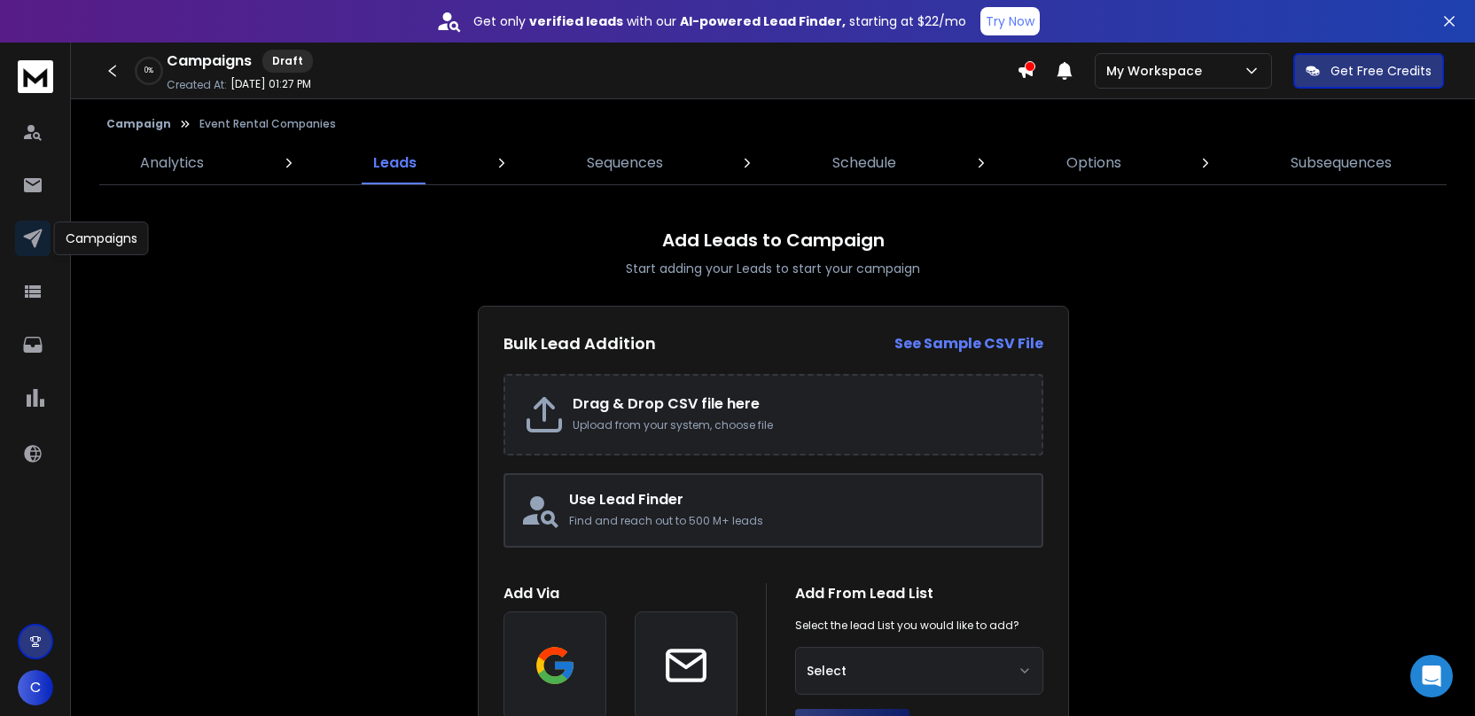
click at [35, 235] on icon at bounding box center [32, 238] width 21 height 21
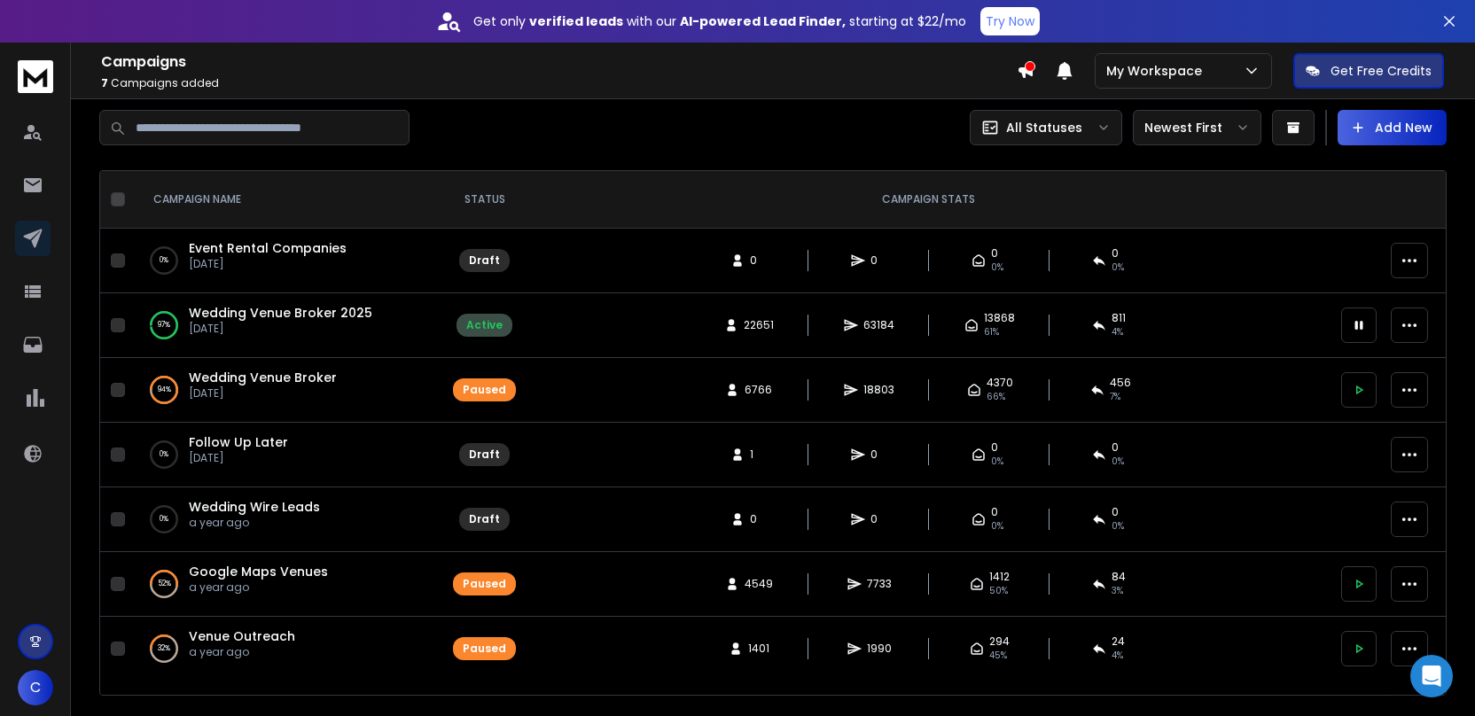
click at [1407, 260] on icon "button" at bounding box center [1409, 261] width 18 height 18
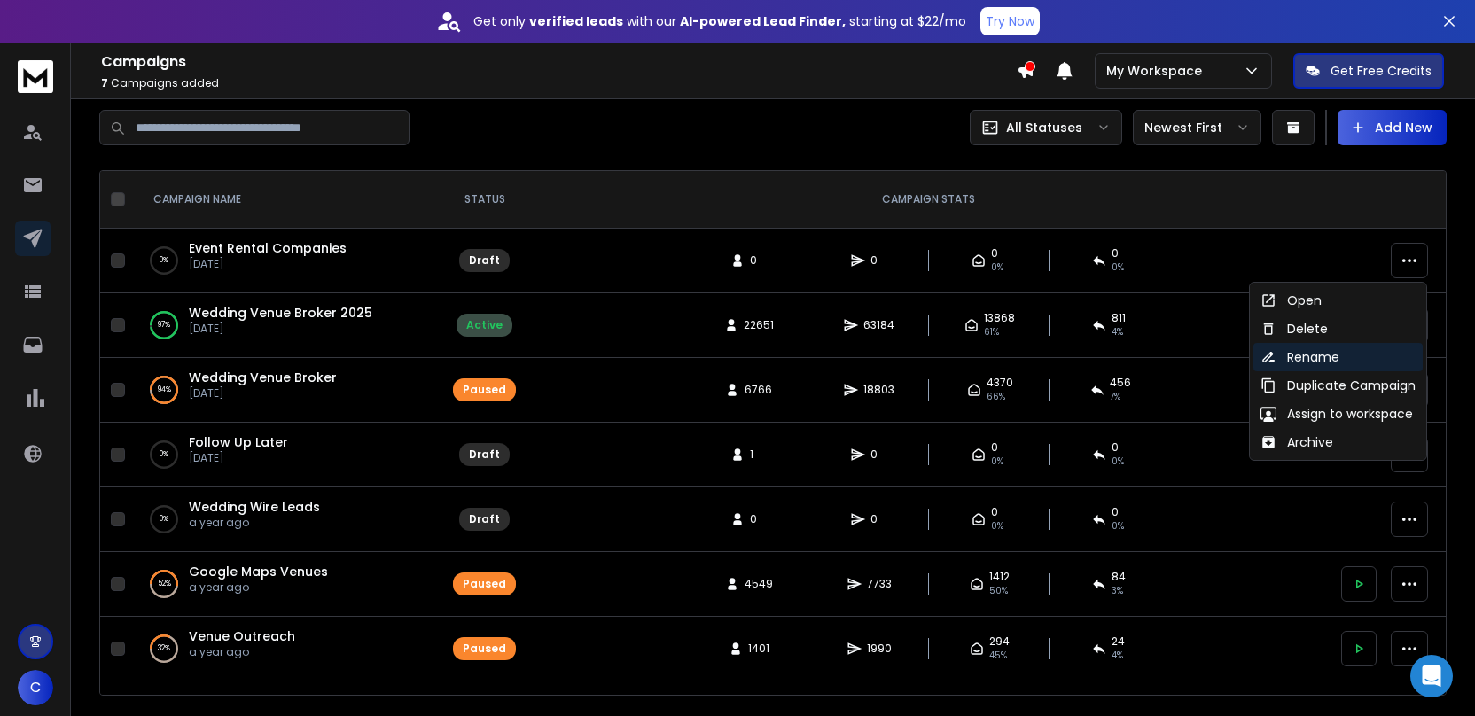
click at [1326, 352] on div "Rename" at bounding box center [1299, 357] width 79 height 18
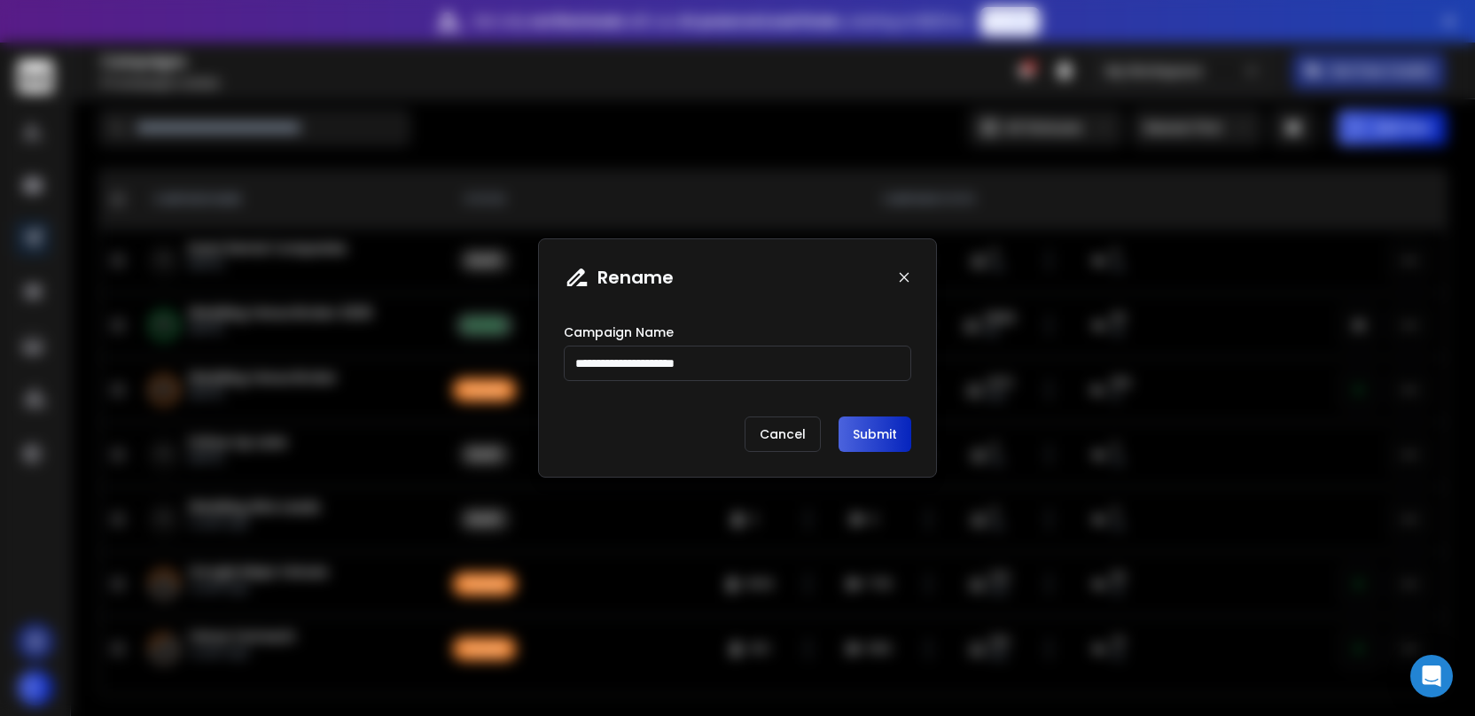
drag, startPoint x: 653, startPoint y: 365, endPoint x: 578, endPoint y: 370, distance: 75.5
click at [578, 370] on input "**********" at bounding box center [737, 363] width 347 height 35
type input "**********"
click at [877, 432] on button "Submit" at bounding box center [874, 434] width 73 height 35
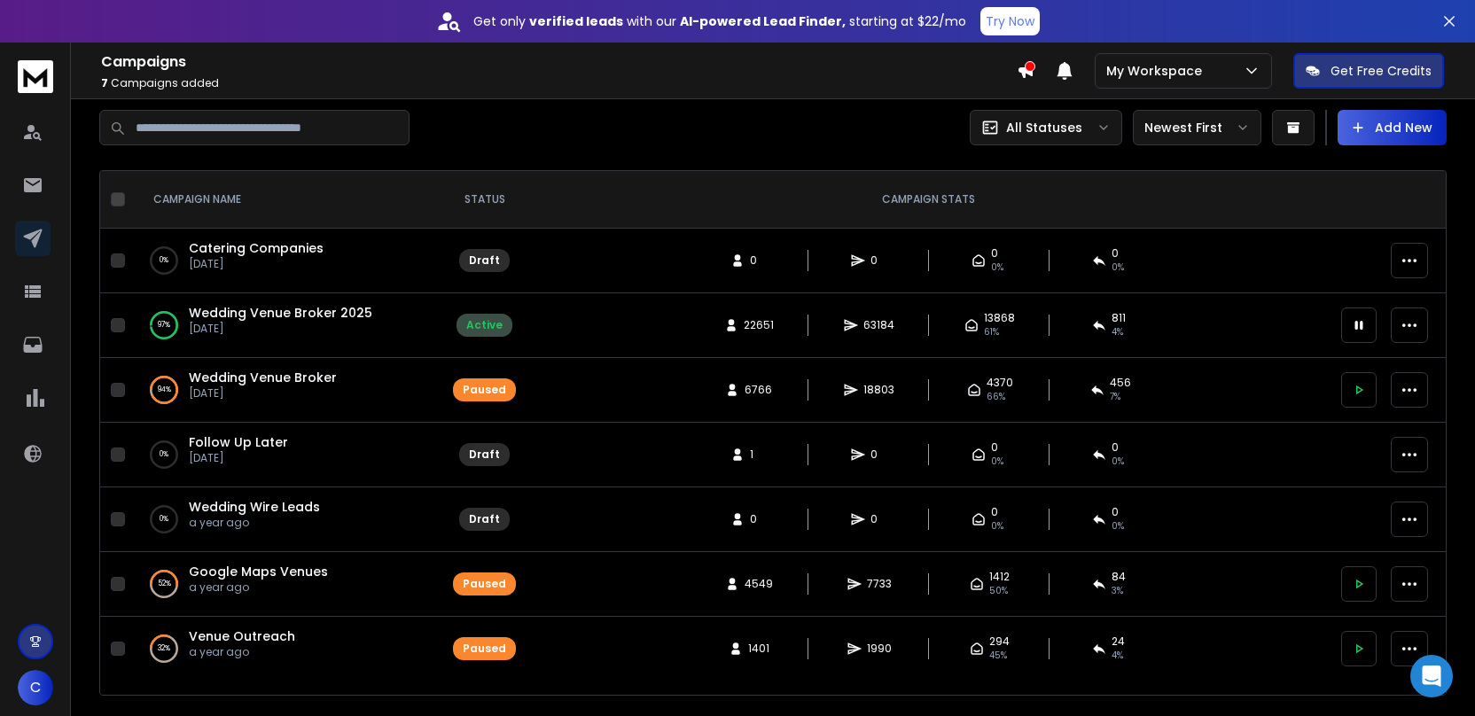
click at [1403, 262] on icon "button" at bounding box center [1409, 261] width 18 height 18
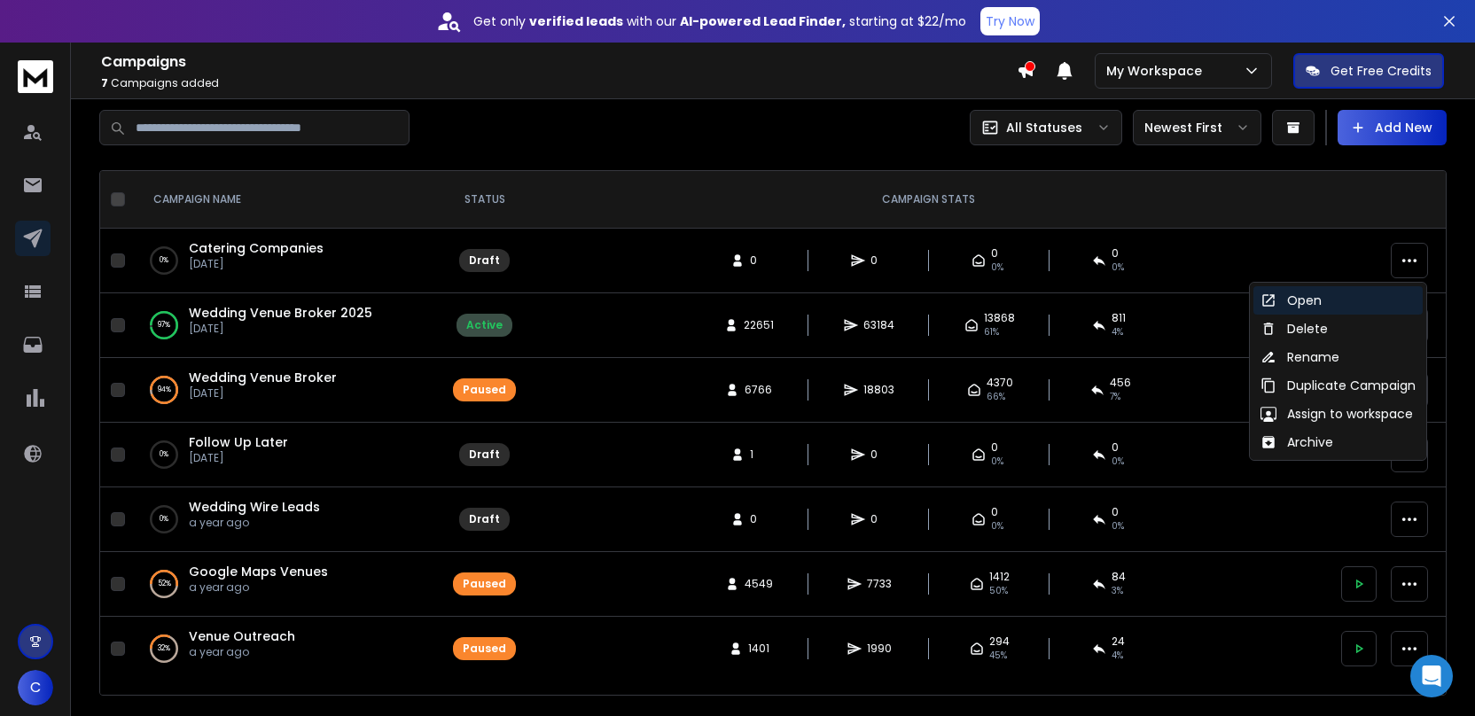
click at [1293, 261] on div "0 0 0 0% 0 0%" at bounding box center [928, 260] width 783 height 28
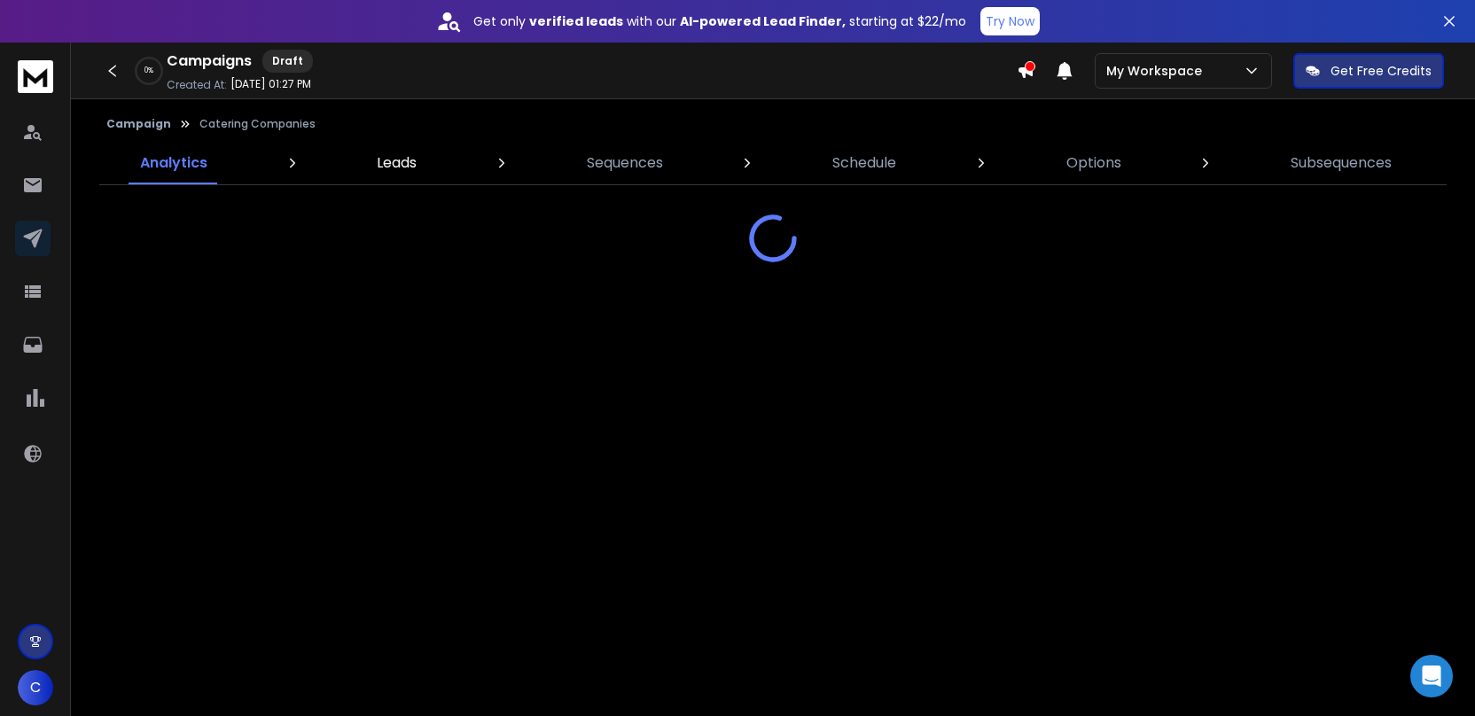
click at [391, 165] on p "Leads" at bounding box center [397, 162] width 40 height 21
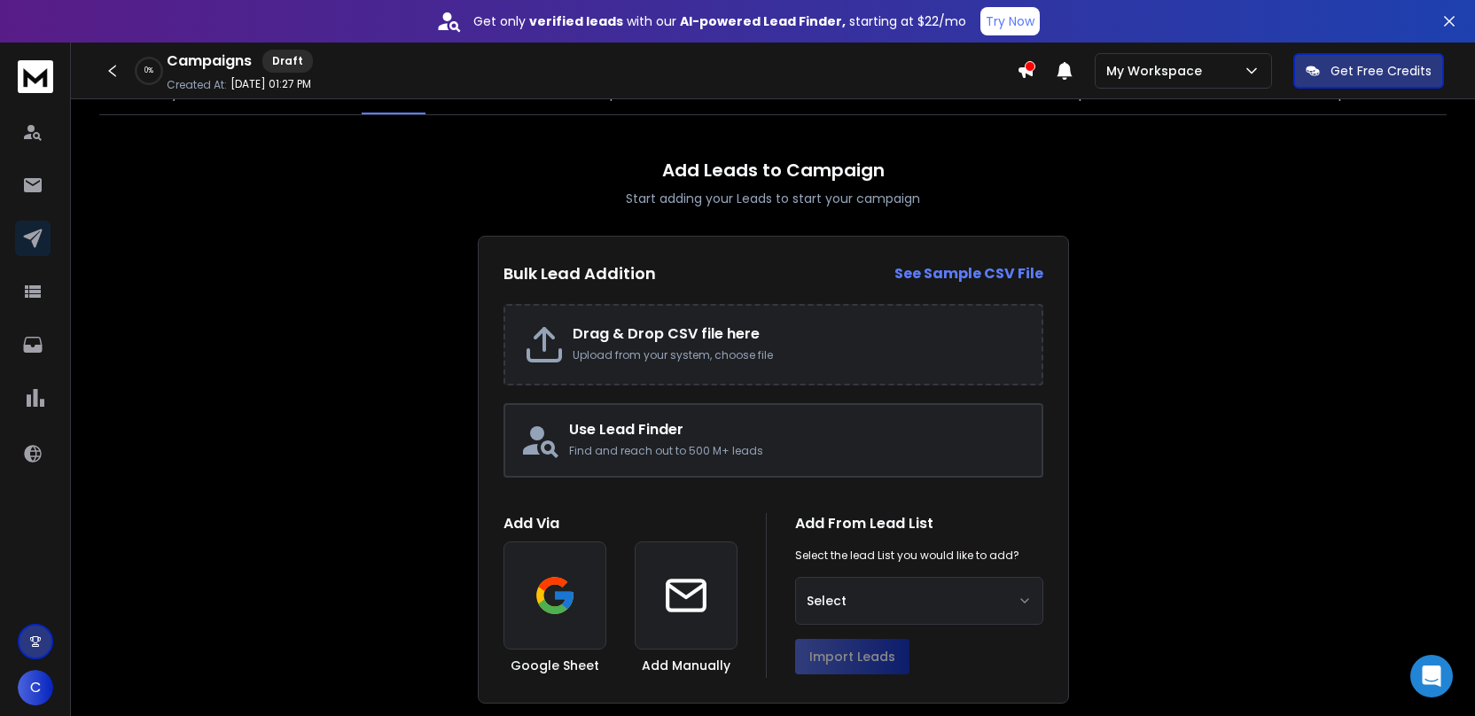
scroll to position [90, 0]
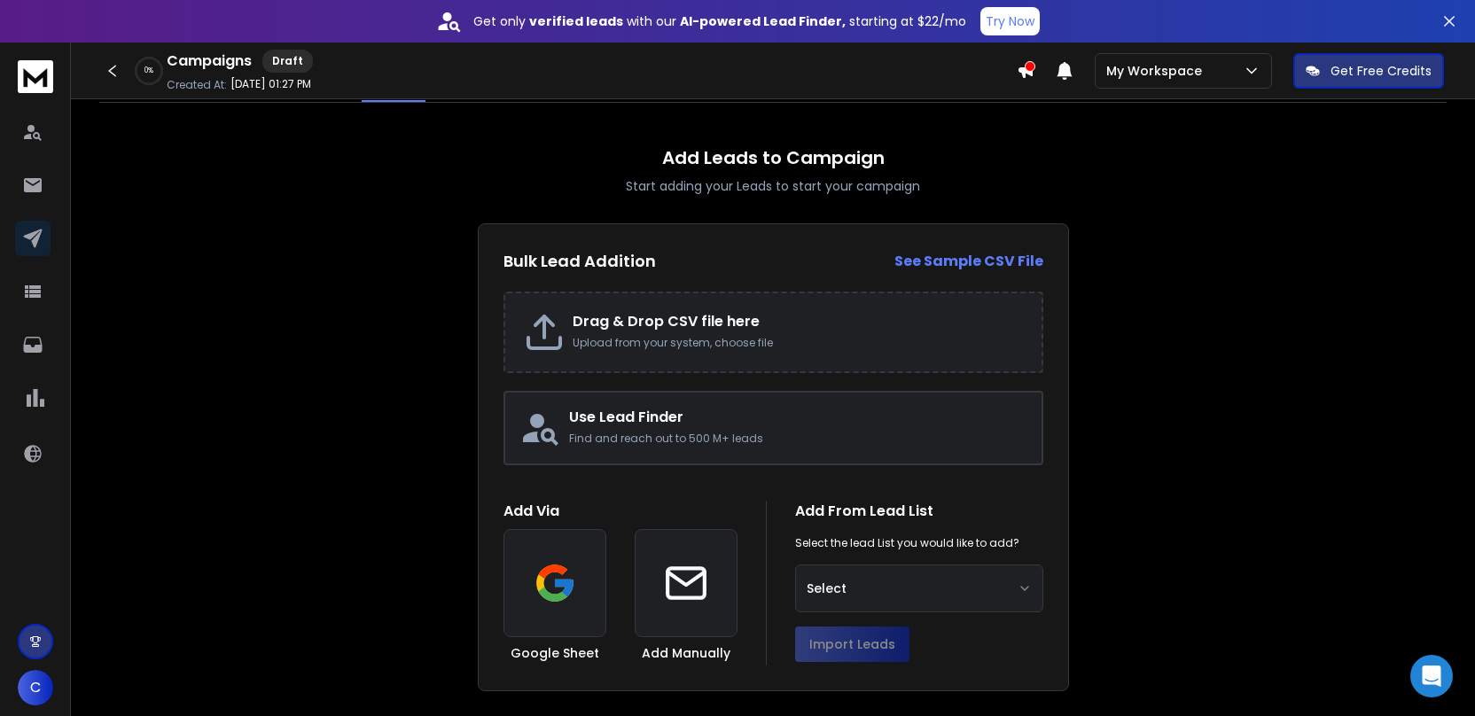
click at [704, 334] on div "Drag & Drop CSV file here Upload from your system, choose file" at bounding box center [798, 332] width 451 height 43
click at [699, 326] on h2 "Drag & Drop CSV file here" at bounding box center [798, 321] width 451 height 21
type input "**********"
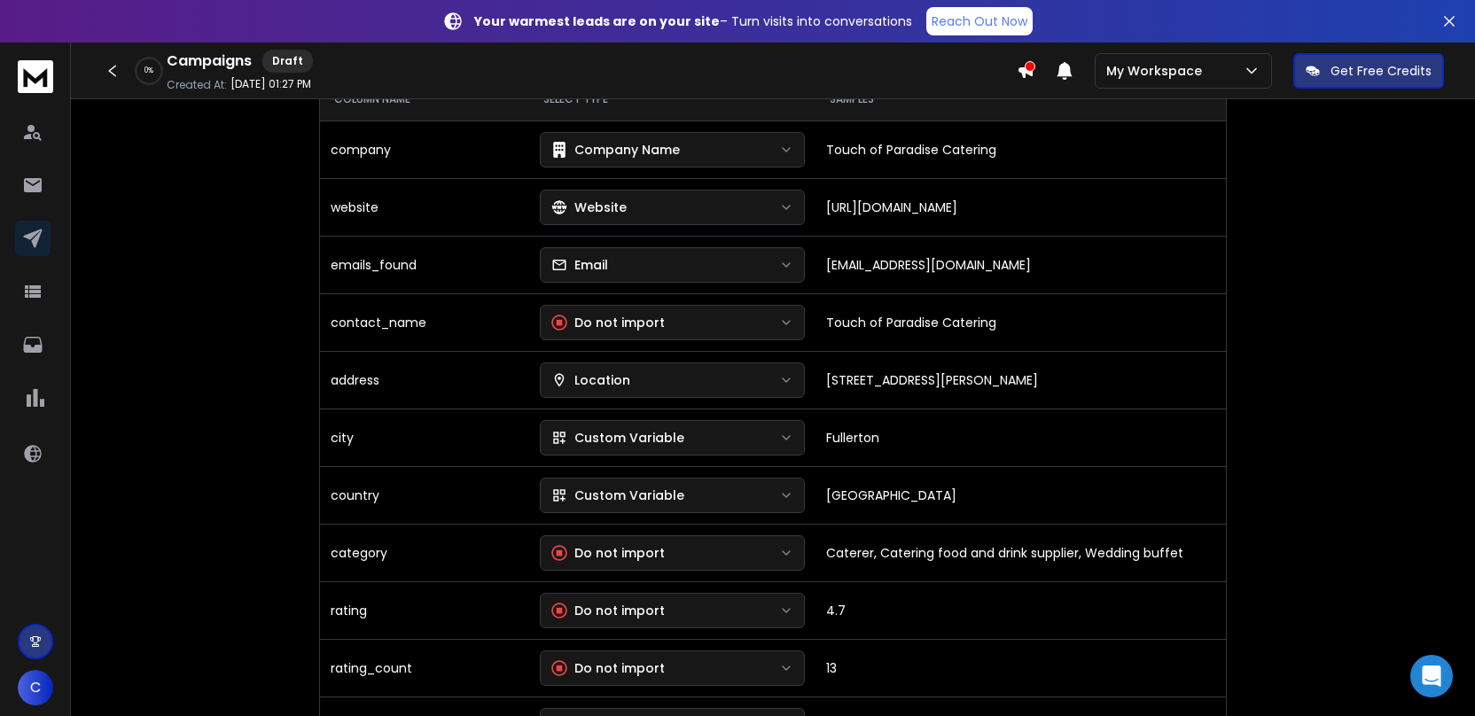
scroll to position [310, 0]
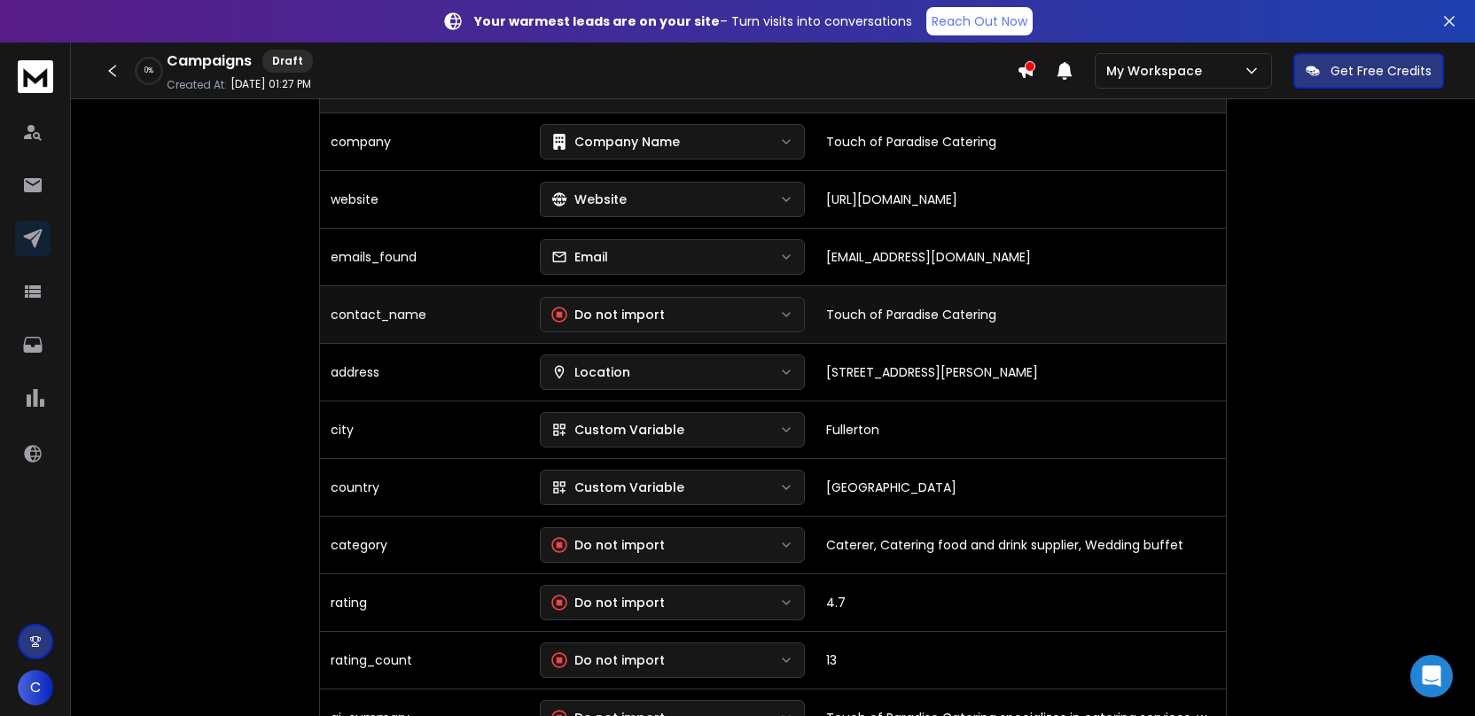
click at [769, 316] on button "Do not import" at bounding box center [673, 314] width 266 height 35
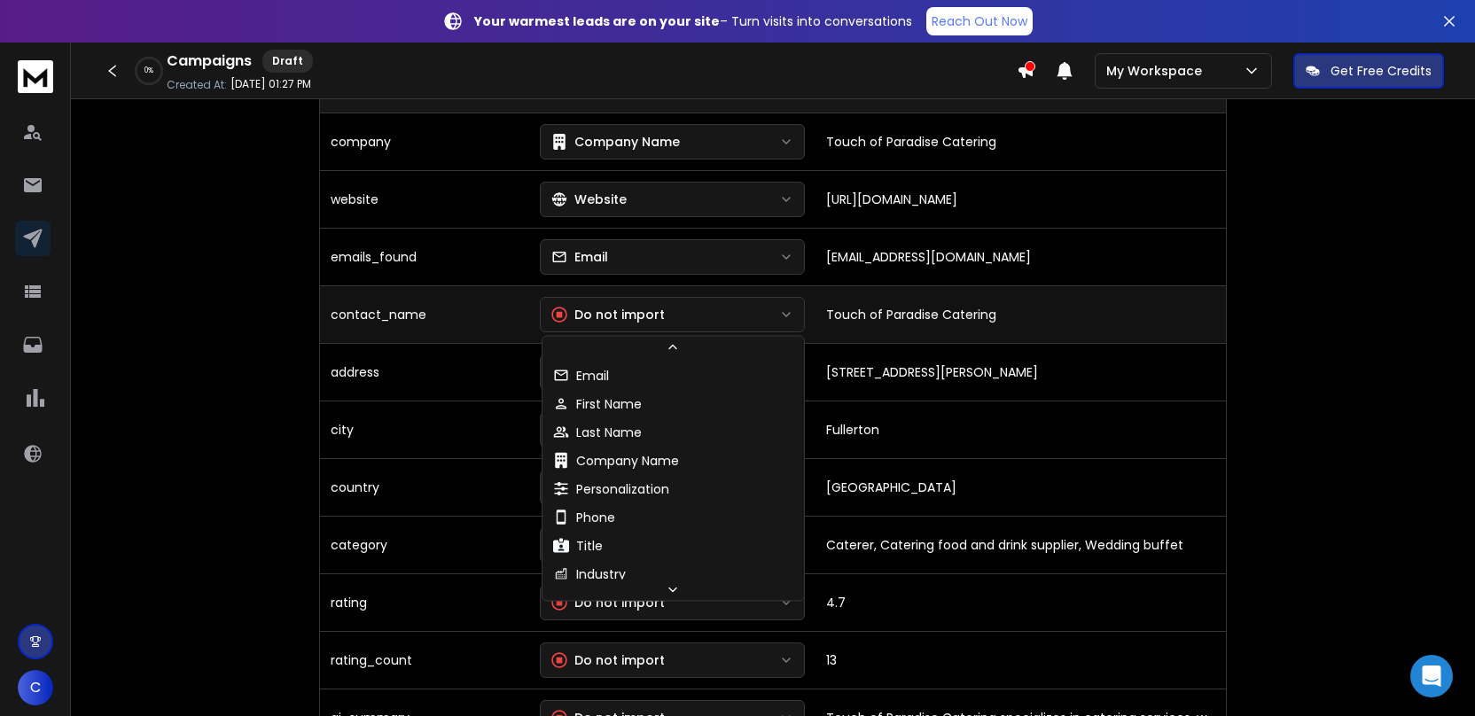
scroll to position [179, 0]
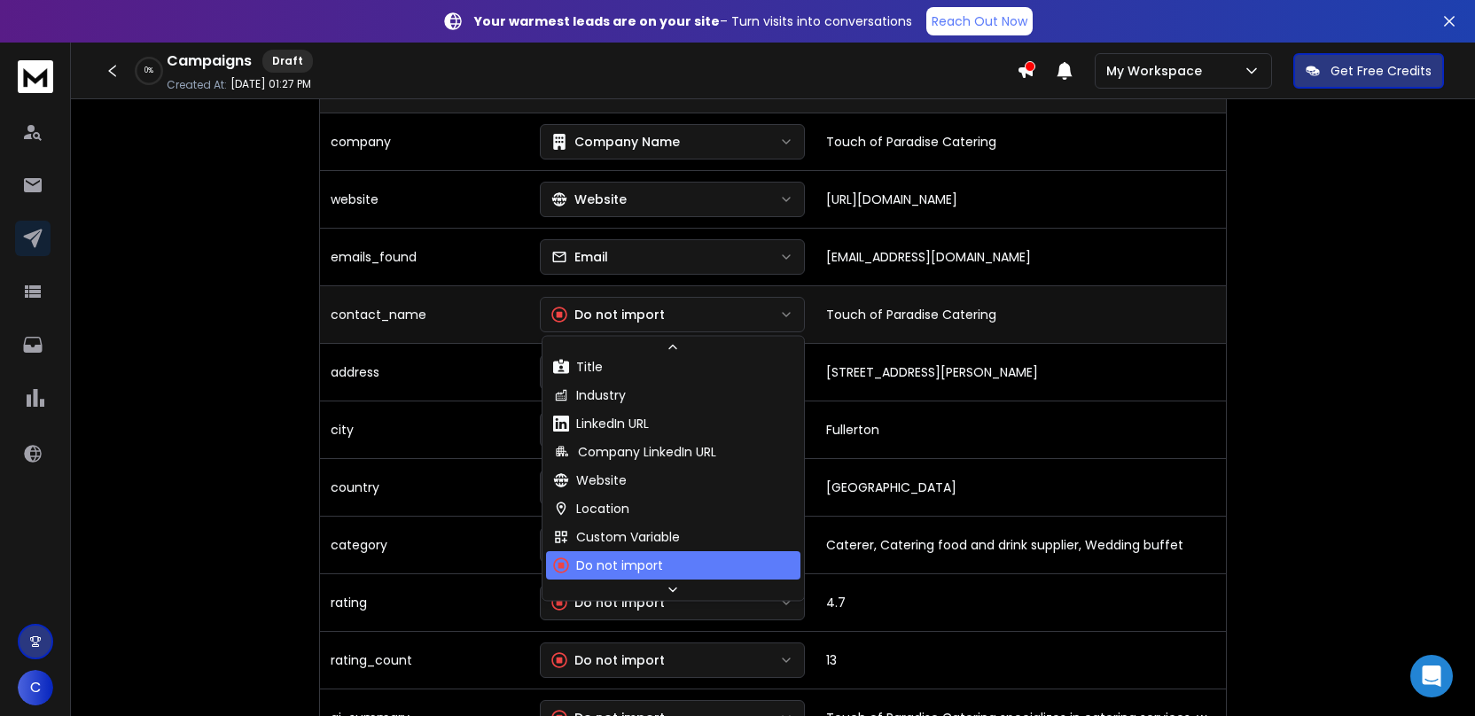
click at [769, 316] on button "Do not import" at bounding box center [673, 314] width 266 height 35
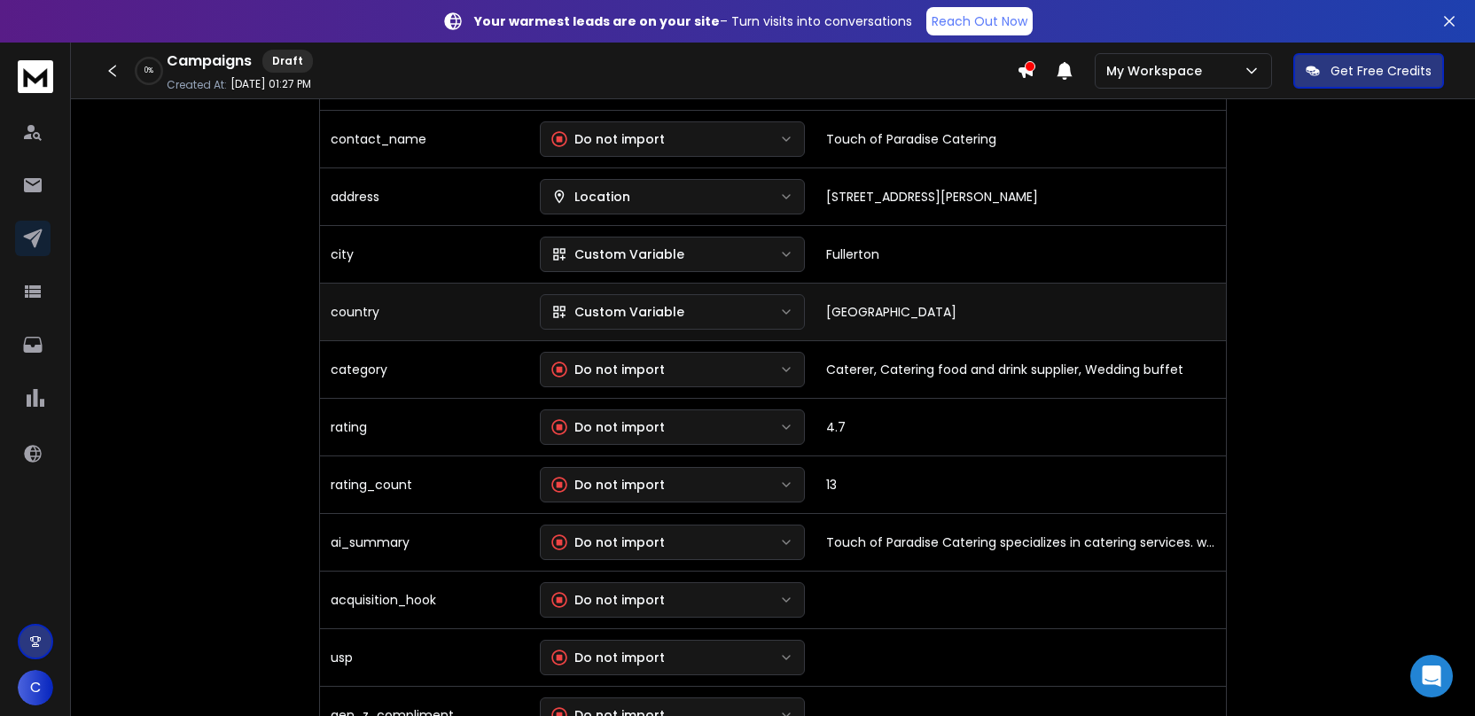
scroll to position [492, 0]
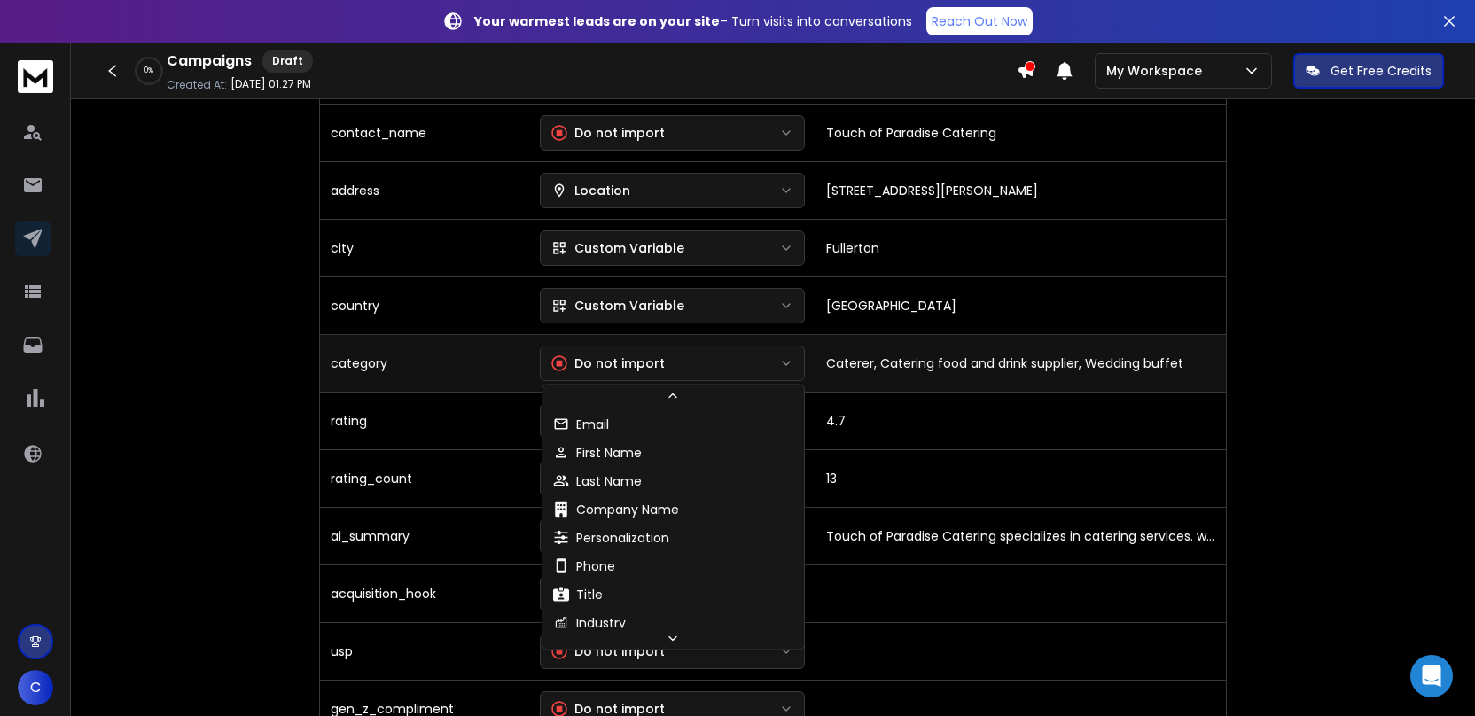
click at [779, 365] on icon "button" at bounding box center [786, 363] width 14 height 14
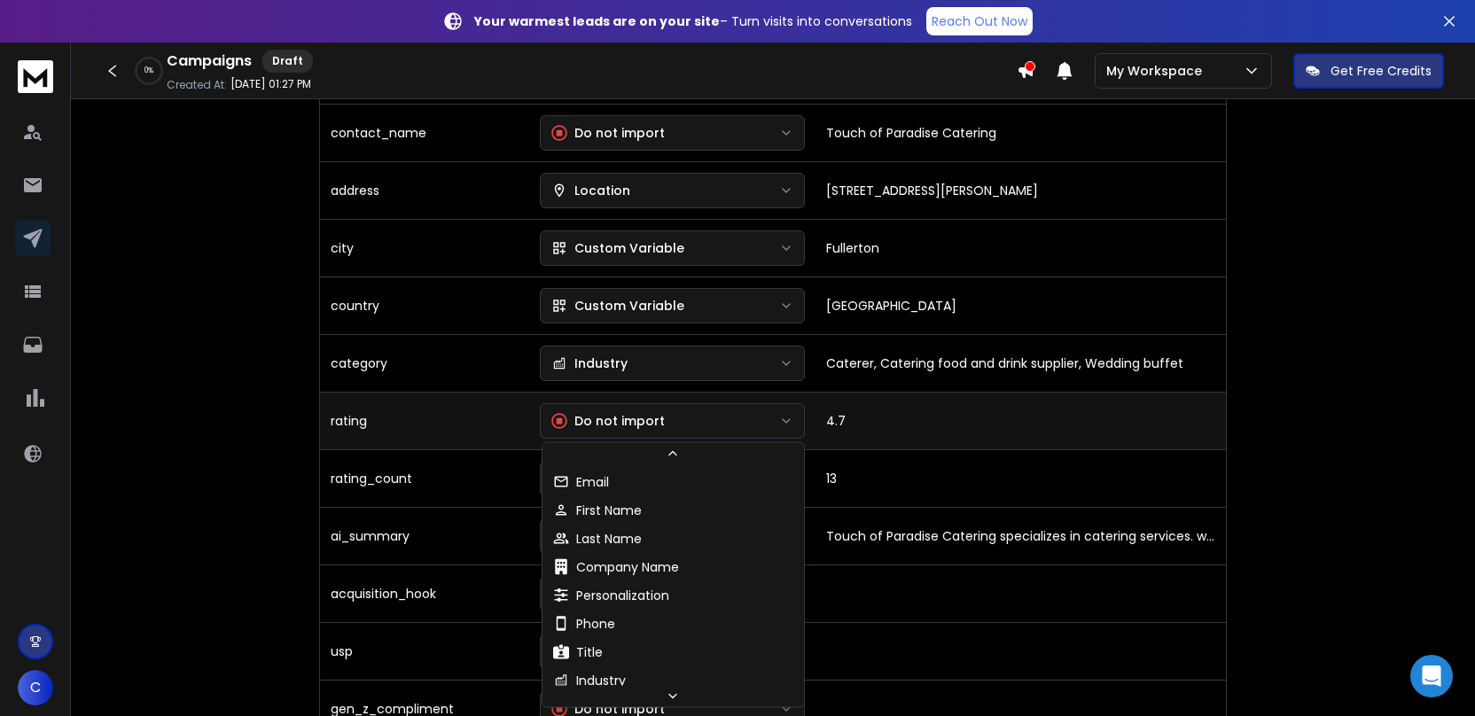
click at [795, 425] on button "Do not import" at bounding box center [673, 420] width 266 height 35
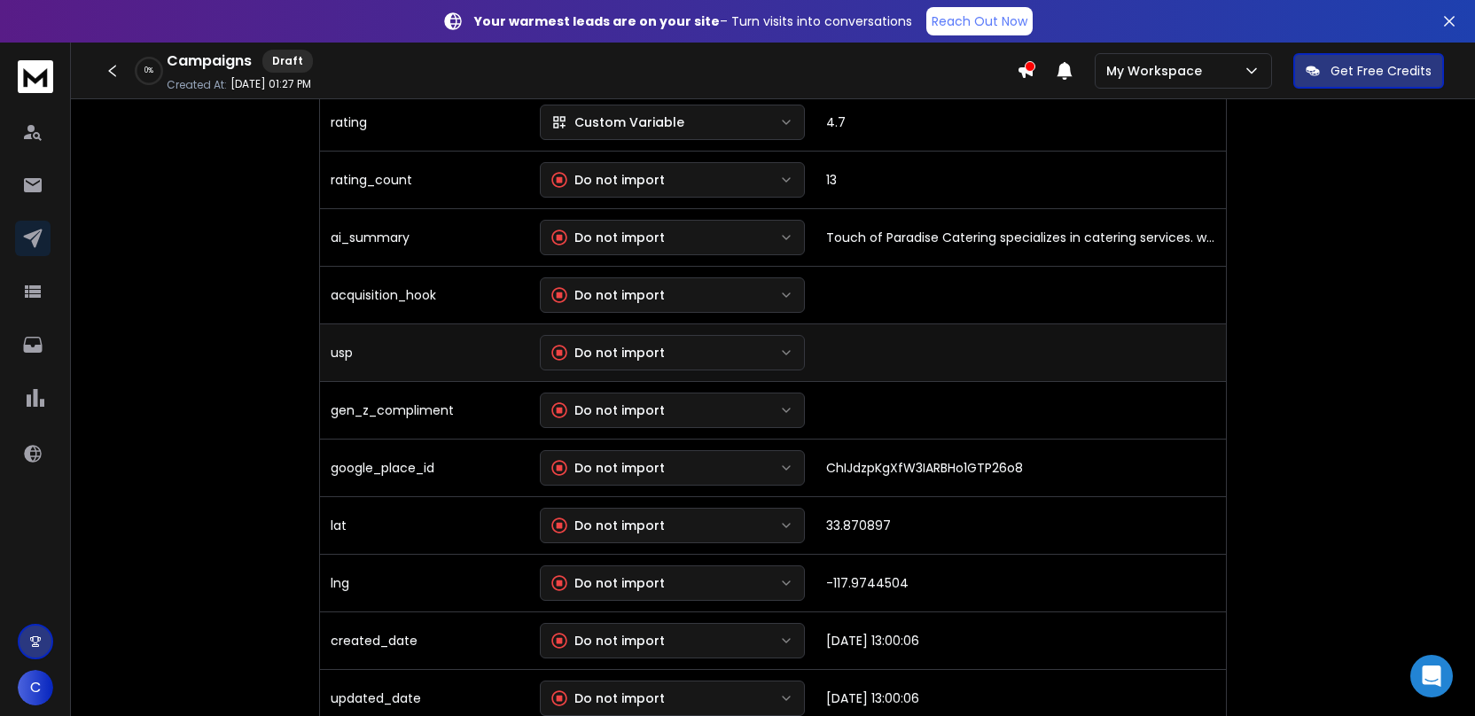
scroll to position [787, 0]
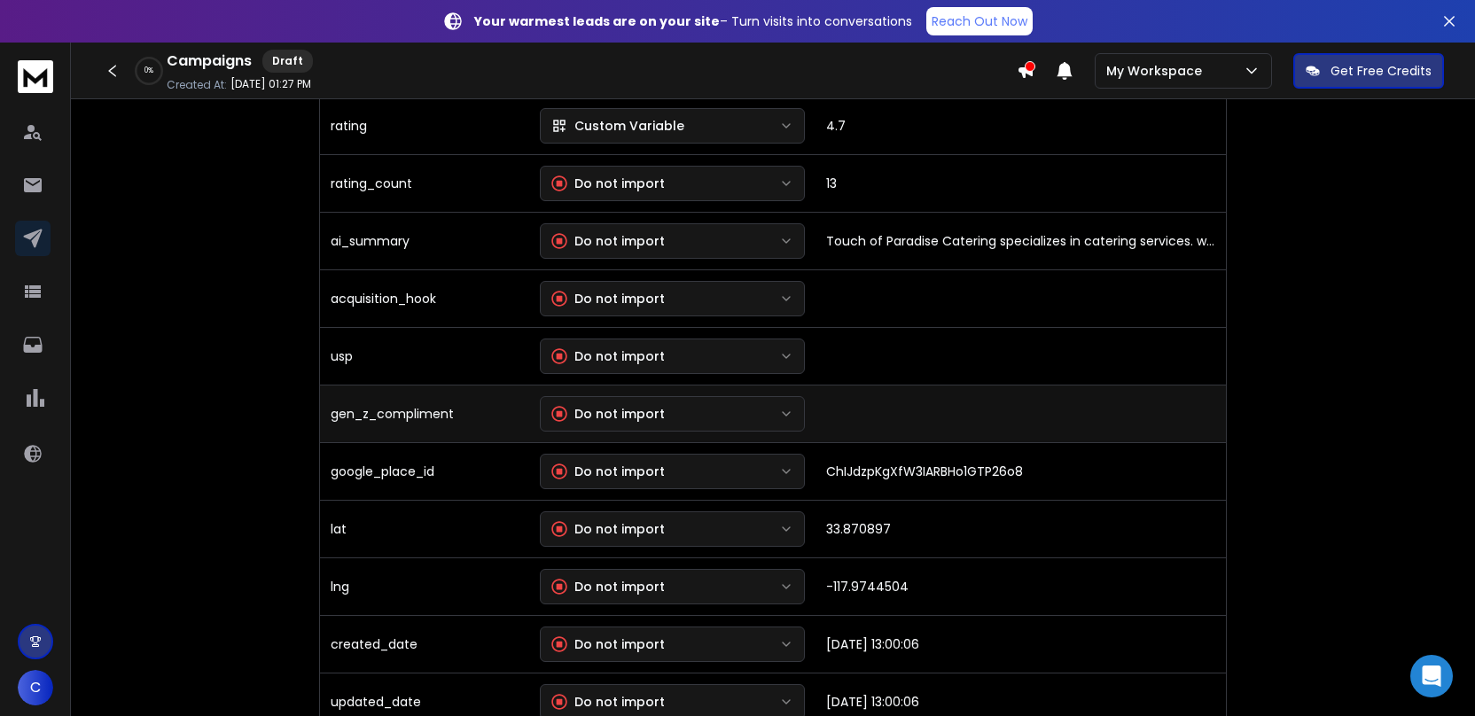
click at [779, 414] on icon "button" at bounding box center [786, 414] width 14 height 14
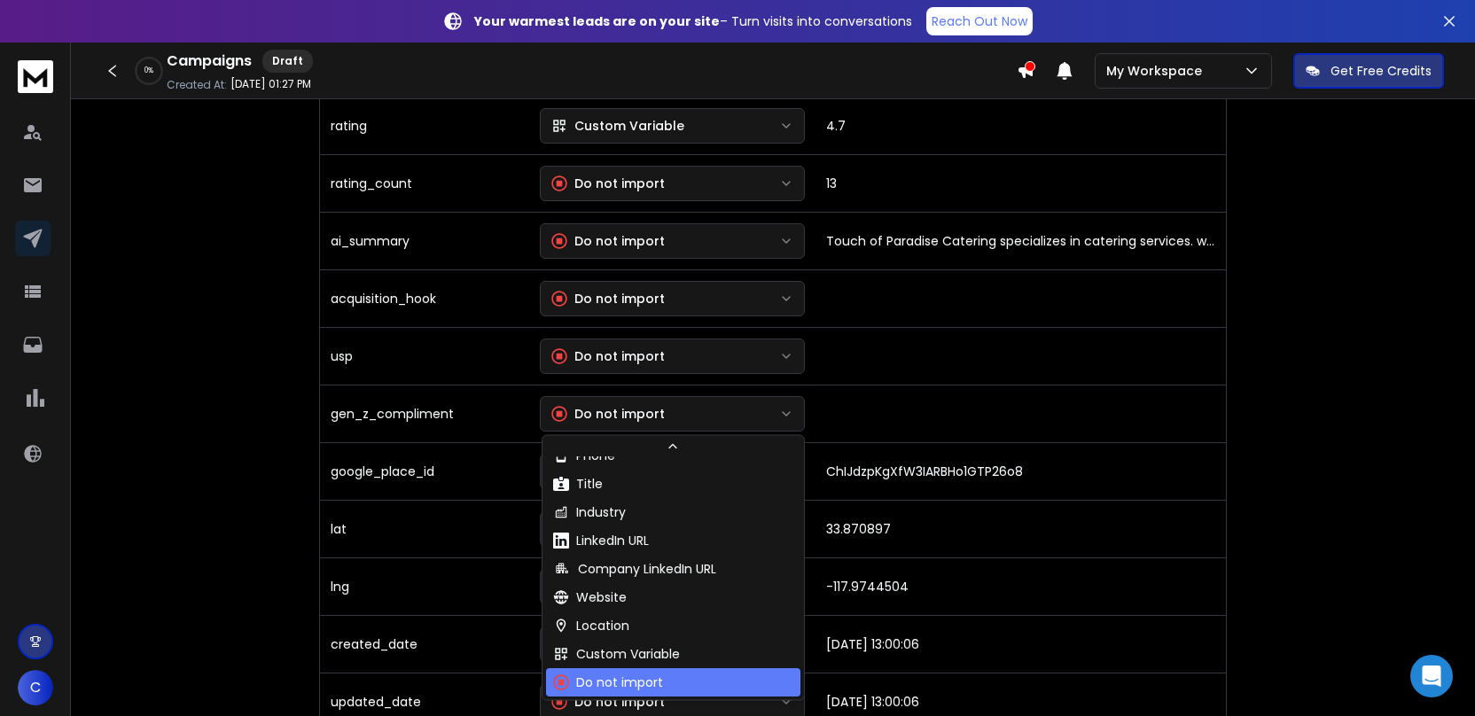
scroll to position [161, 0]
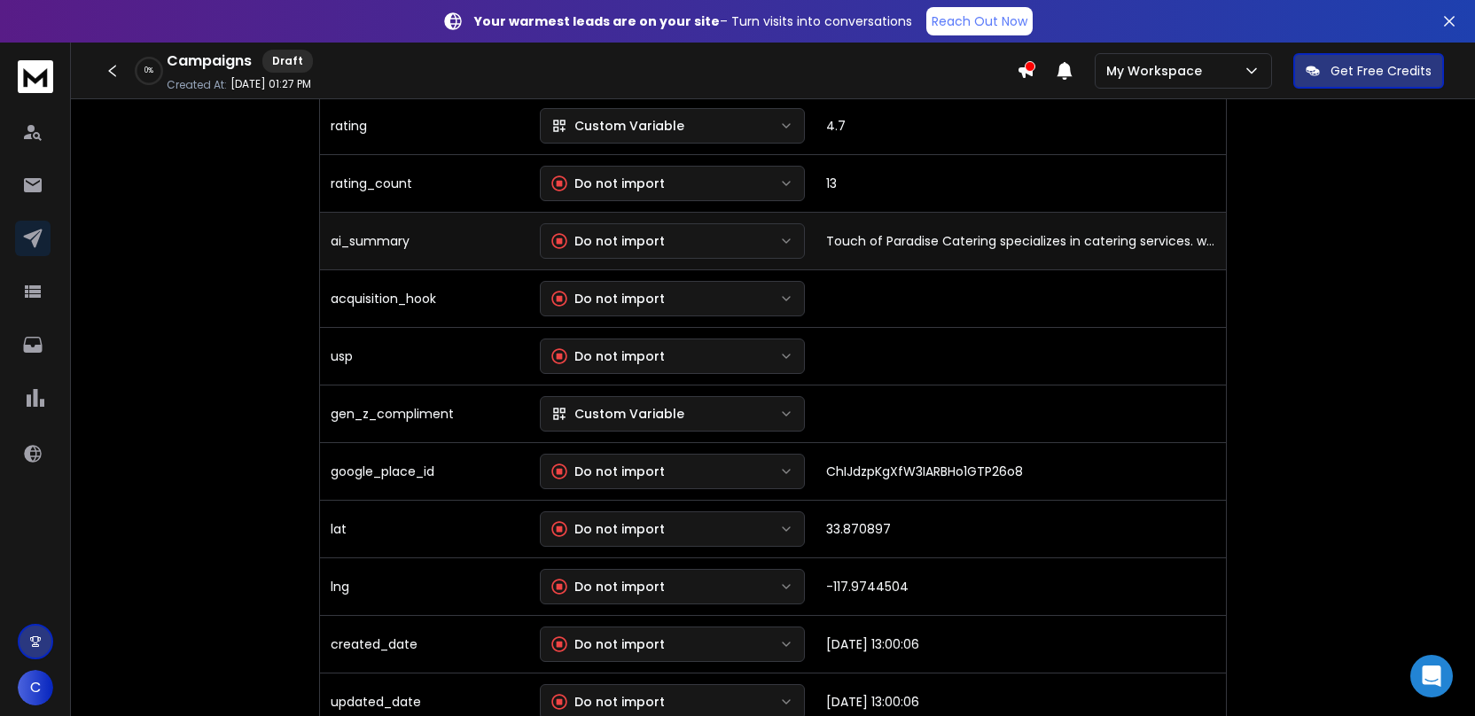
click at [775, 239] on button "Do not import" at bounding box center [673, 240] width 266 height 35
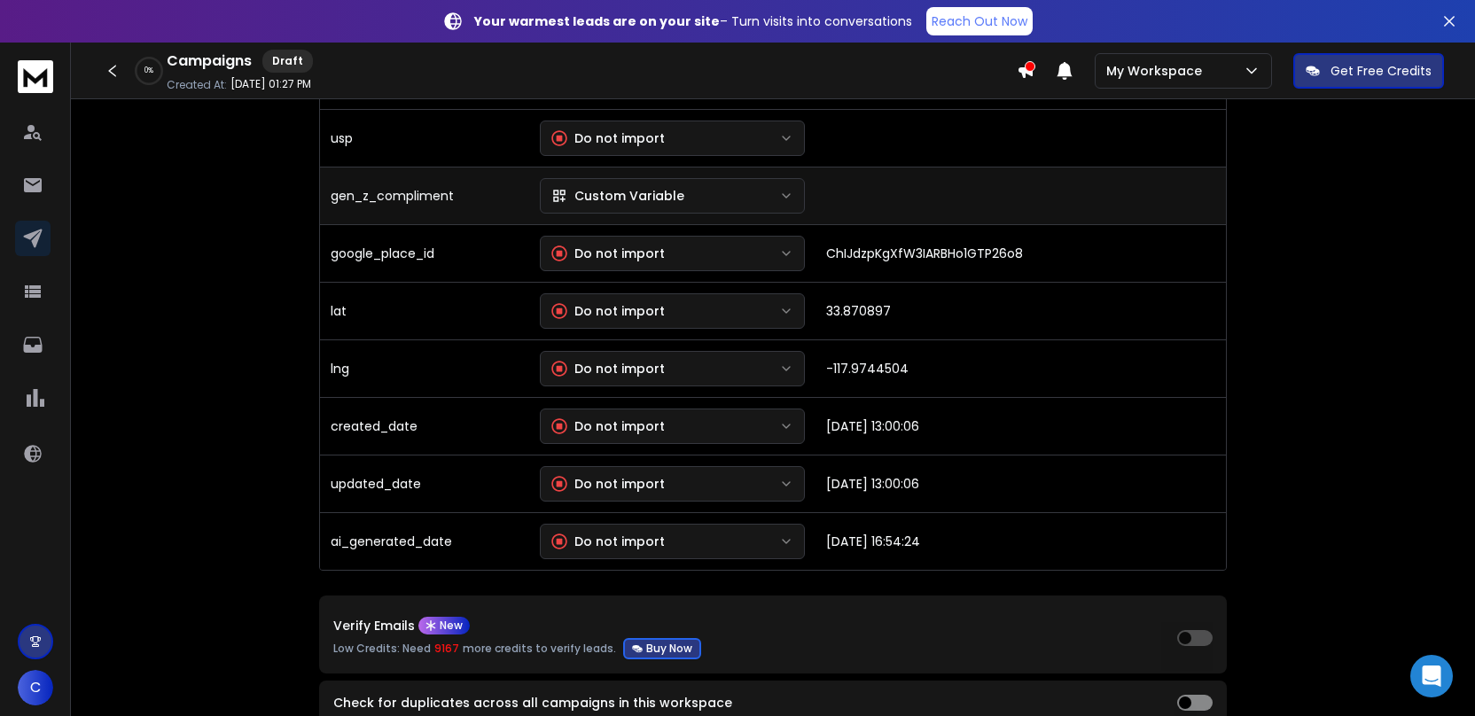
scroll to position [1134, 0]
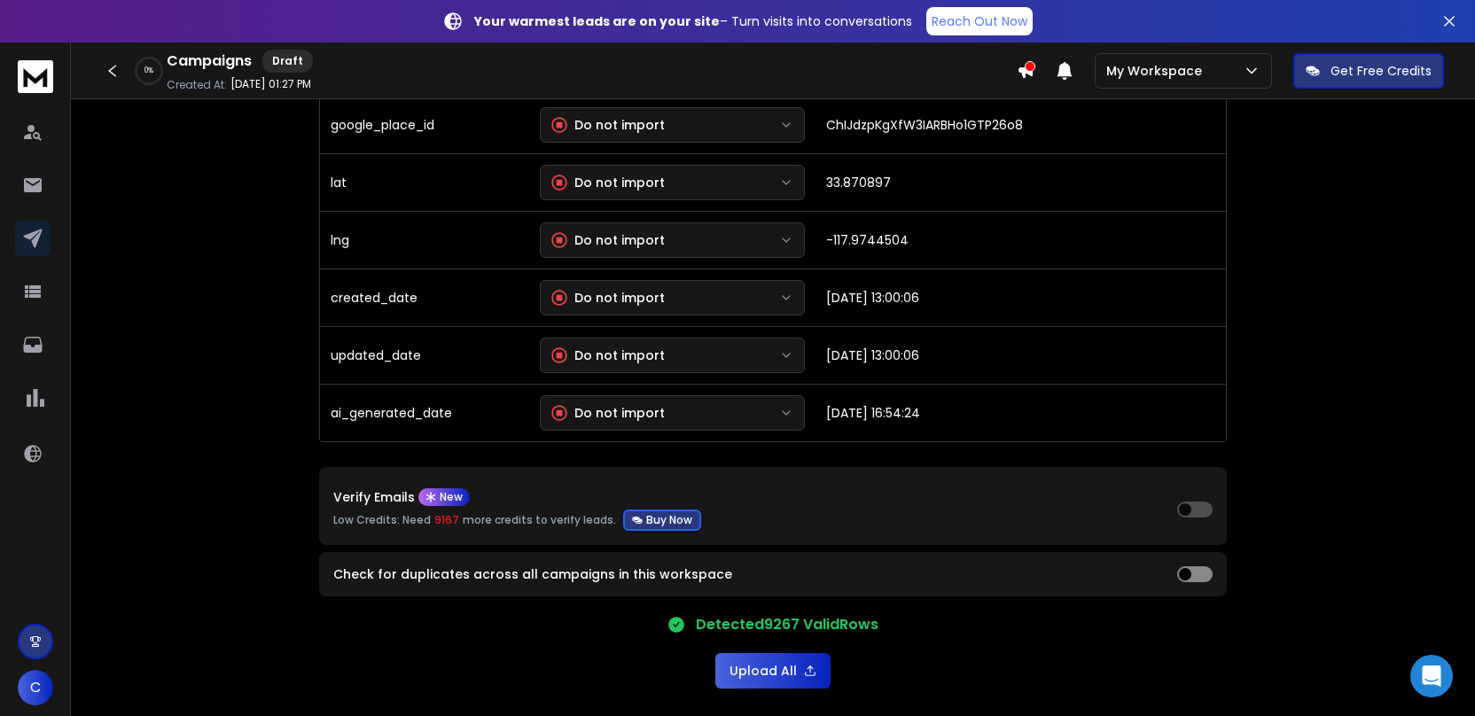
click at [1193, 579] on button "Check for duplicates across all campaigns in this workspace" at bounding box center [1194, 574] width 35 height 16
click at [756, 668] on button "Upload All" at bounding box center [772, 670] width 115 height 35
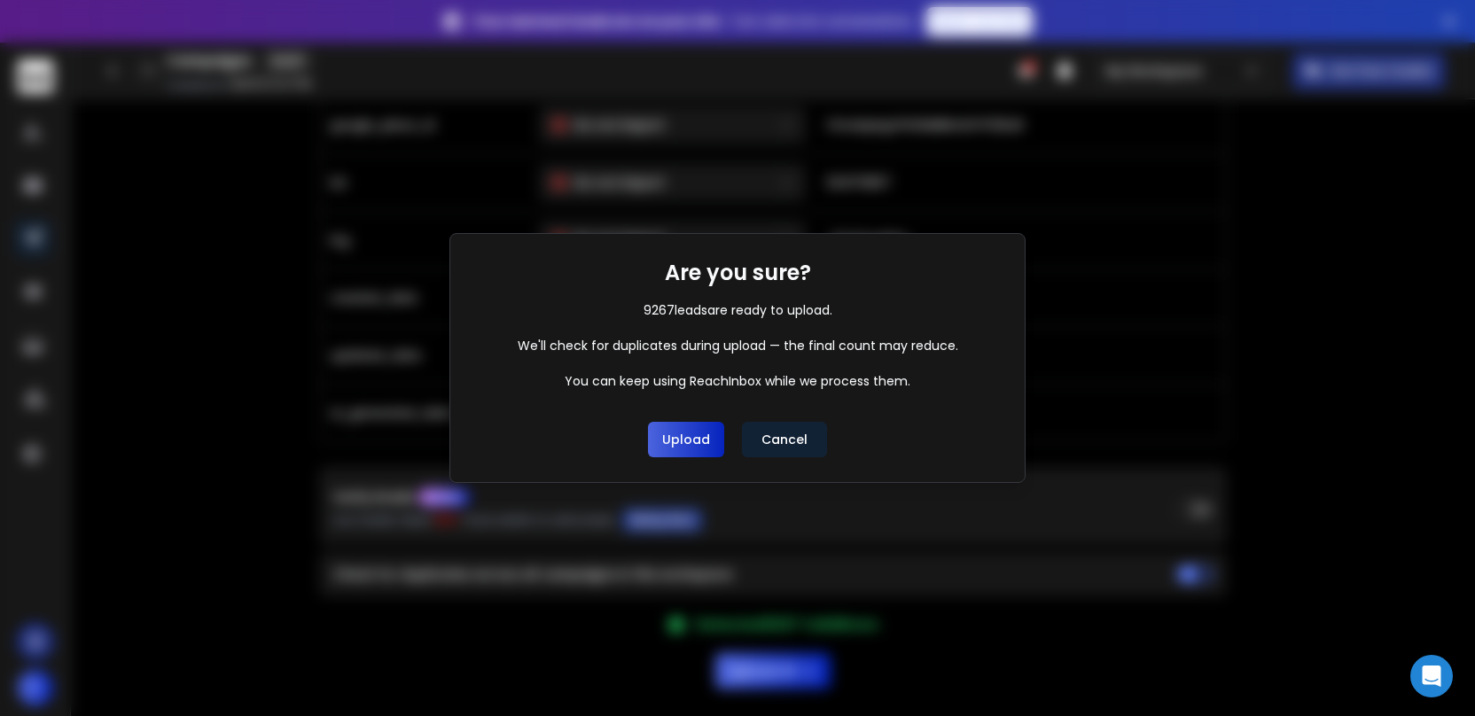
click at [676, 437] on button "Upload" at bounding box center [686, 439] width 76 height 35
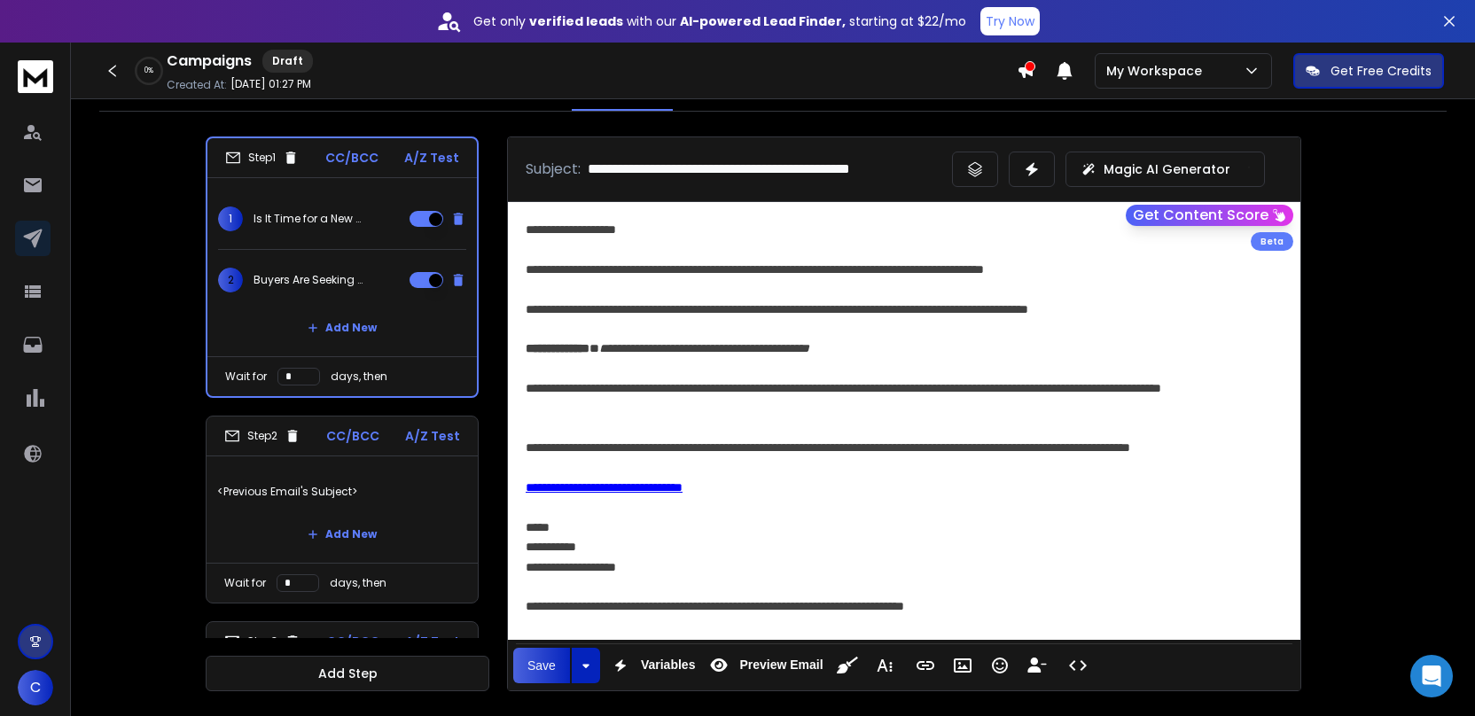
scroll to position [80, 0]
click at [809, 350] on em "**********" at bounding box center [704, 349] width 210 height 12
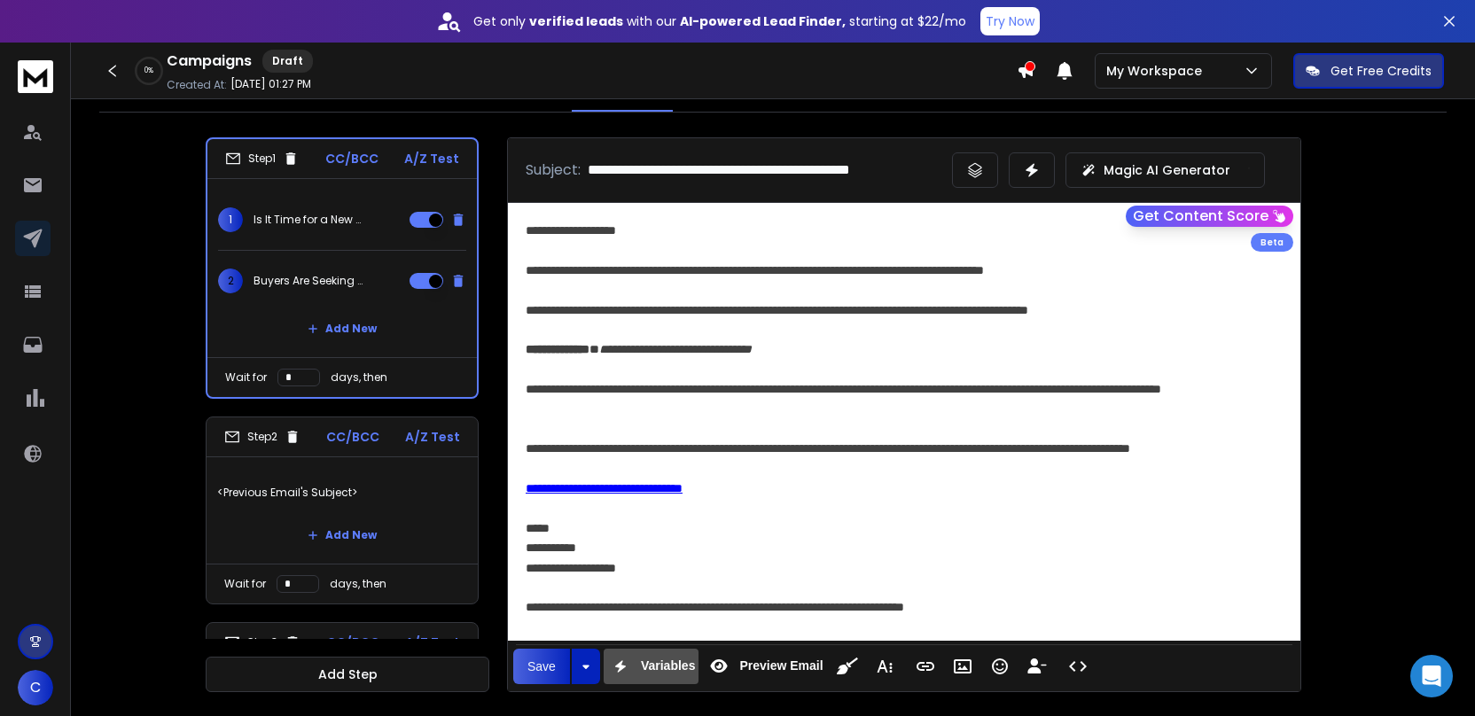
click at [669, 663] on span "Variables" at bounding box center [668, 666] width 62 height 15
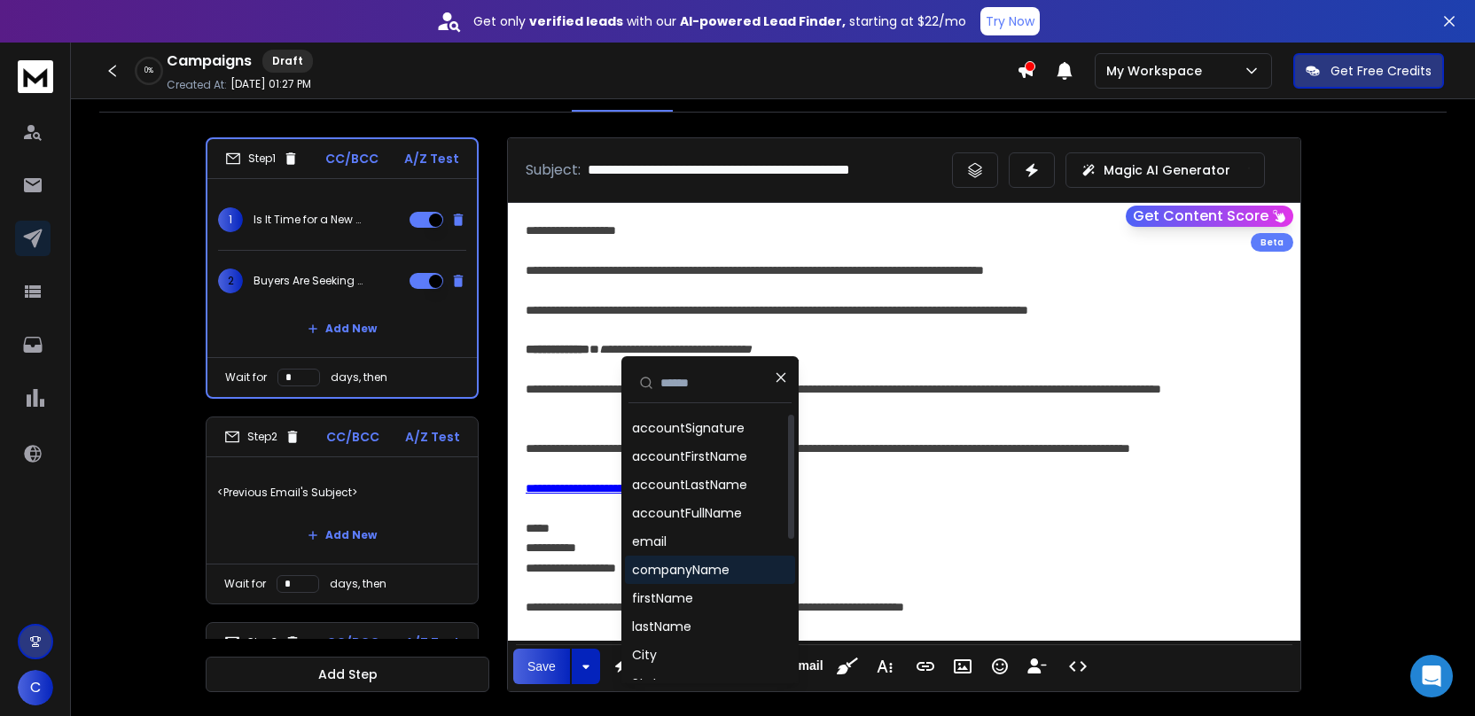
click at [704, 567] on div "companyName" at bounding box center [680, 570] width 97 height 18
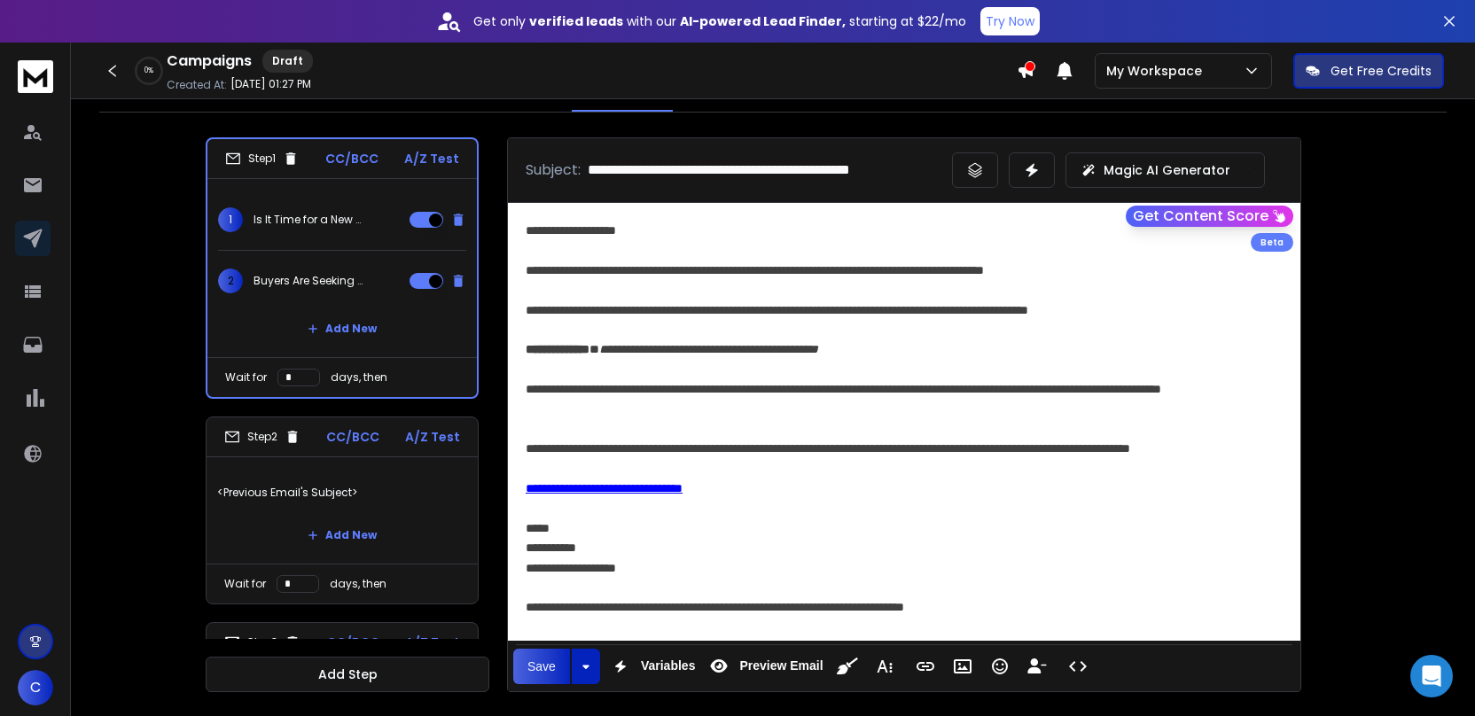
scroll to position [82, 0]
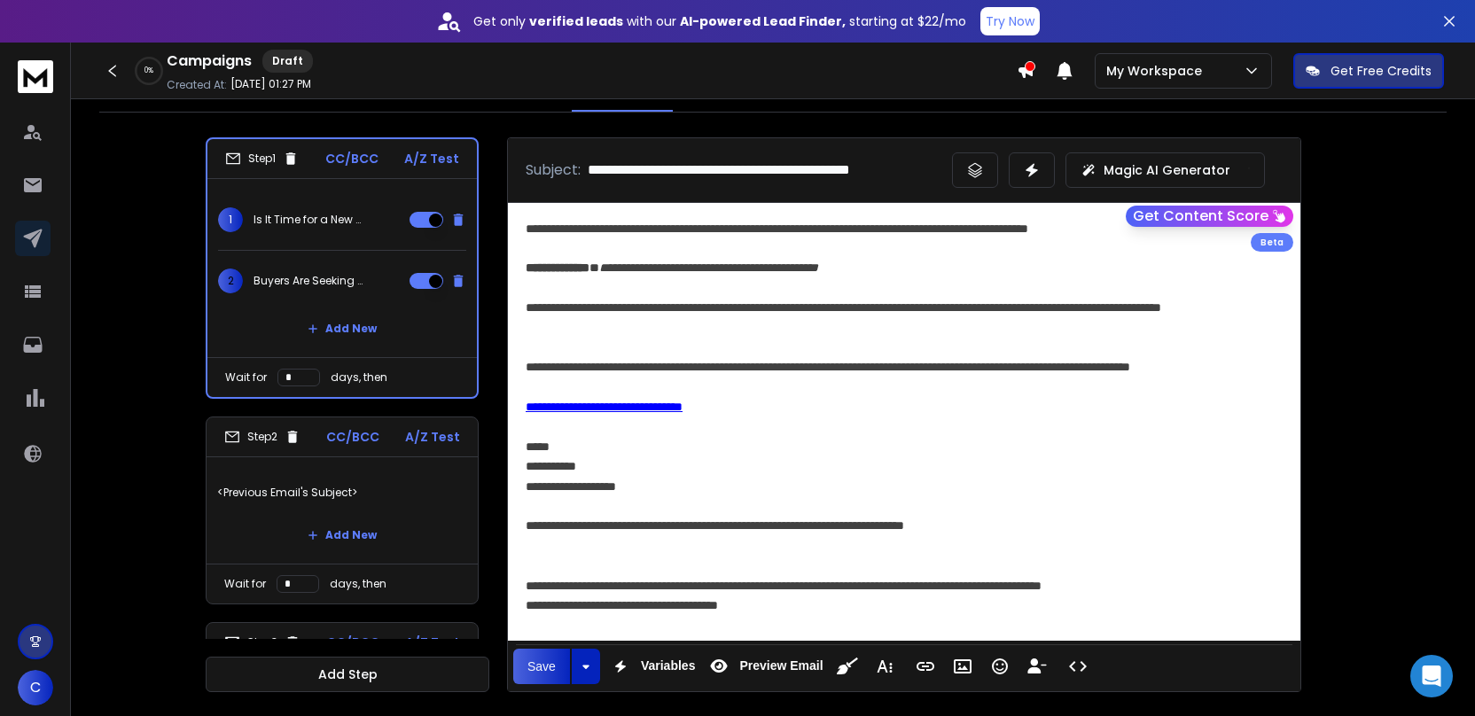
click at [336, 286] on p "Buyers Are Seeking Venues Like {{companyName}} in 2025…" at bounding box center [309, 281] width 113 height 14
type input "**********"
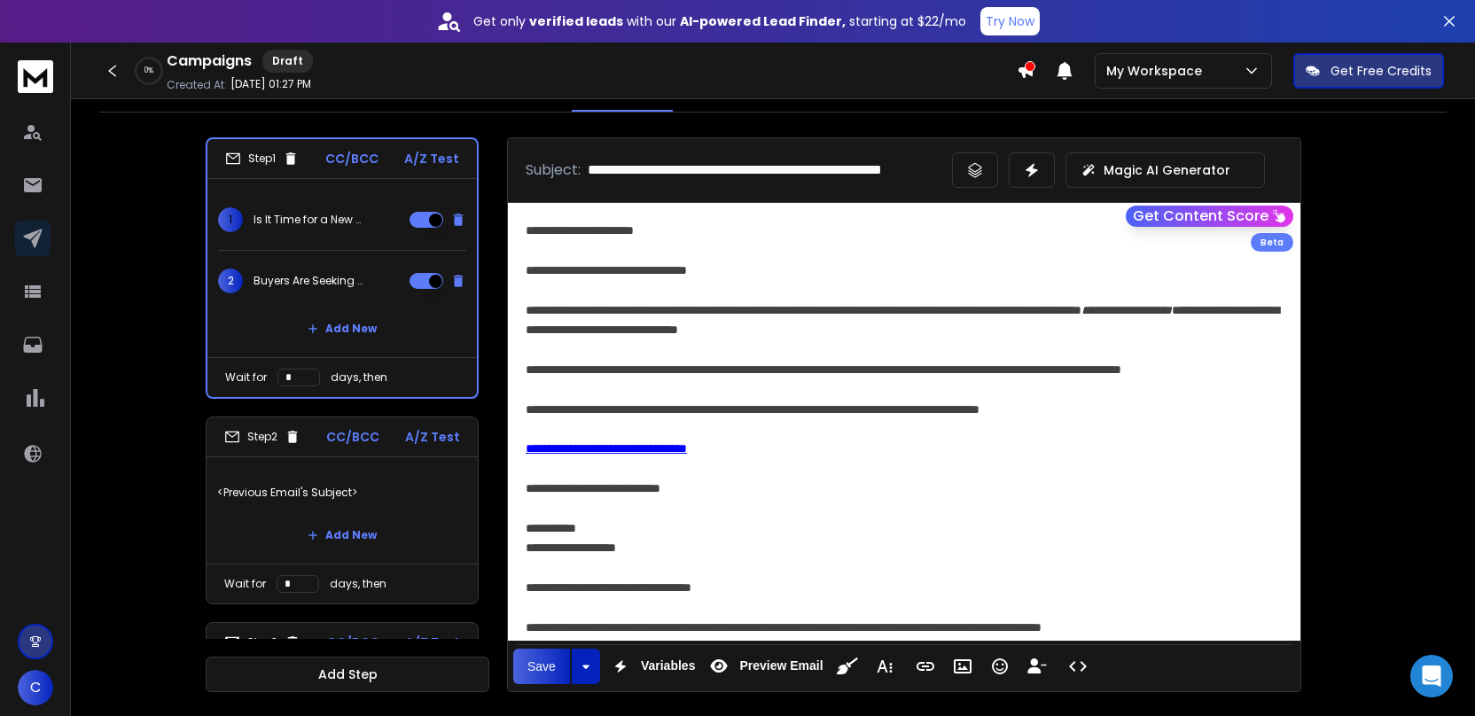
click at [787, 272] on div "**********" at bounding box center [904, 270] width 757 height 19
click at [322, 221] on p "Is It Time for a New Chapter for {{companyName}}?" at bounding box center [309, 220] width 113 height 14
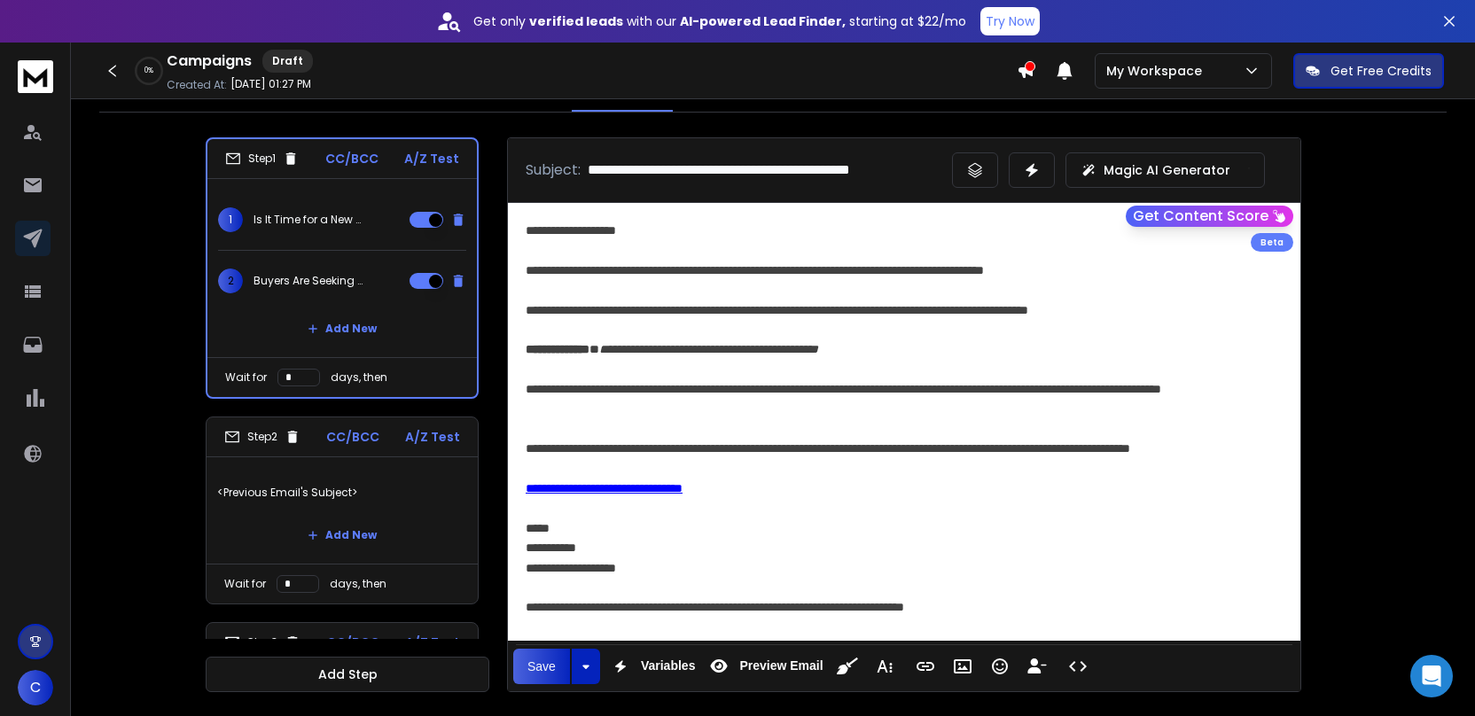
click at [336, 272] on div "2 Buyers Are Seeking Venues Like {{companyName}} in 2025…" at bounding box center [292, 281] width 149 height 25
type input "**********"
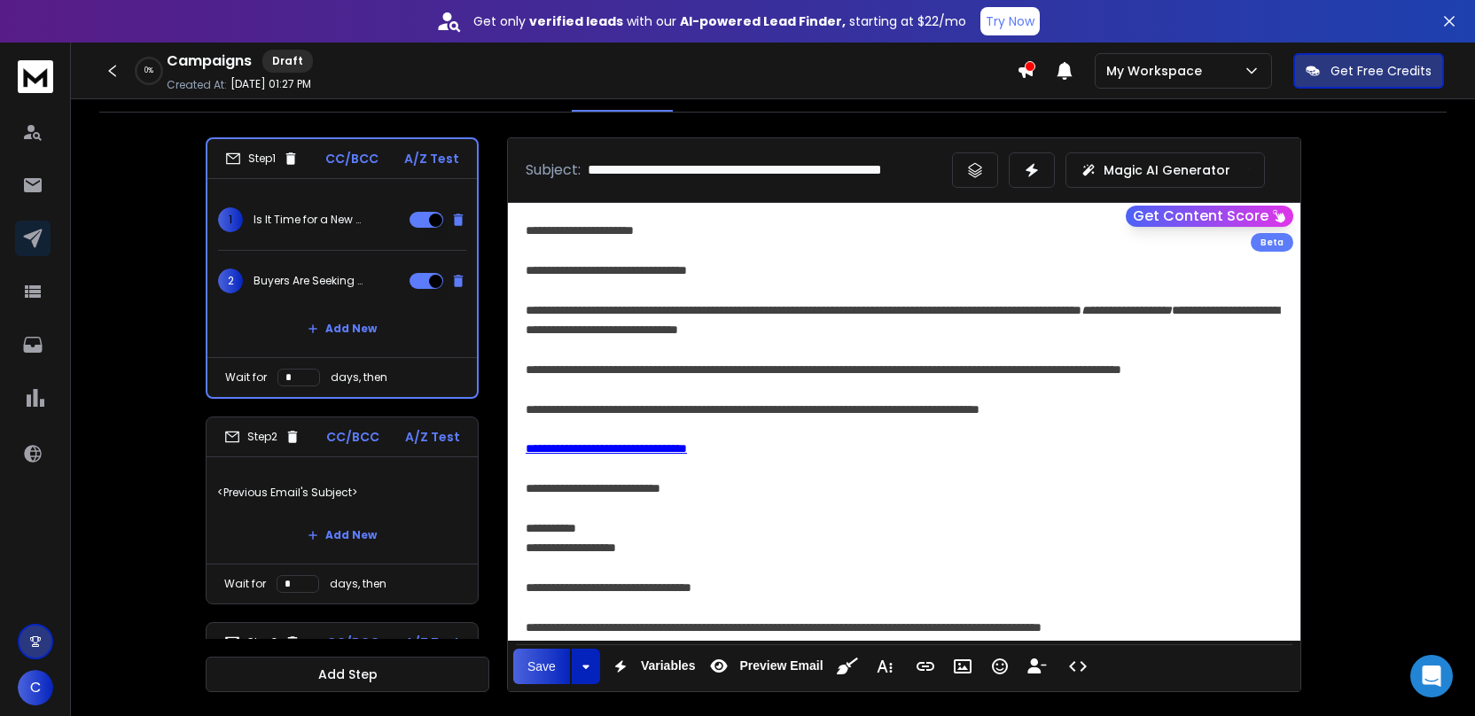
scroll to position [43, 0]
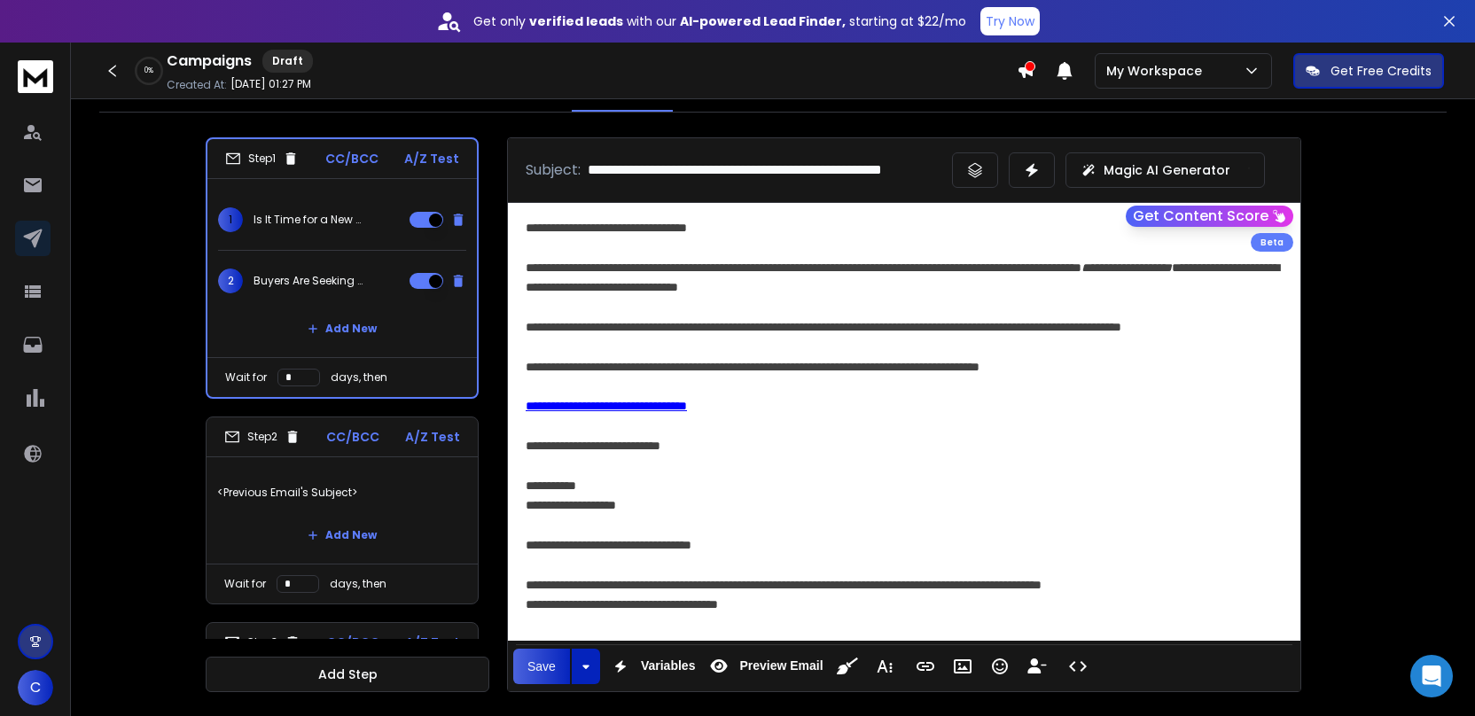
click at [402, 500] on p "<Previous Email's Subject>" at bounding box center [342, 493] width 250 height 50
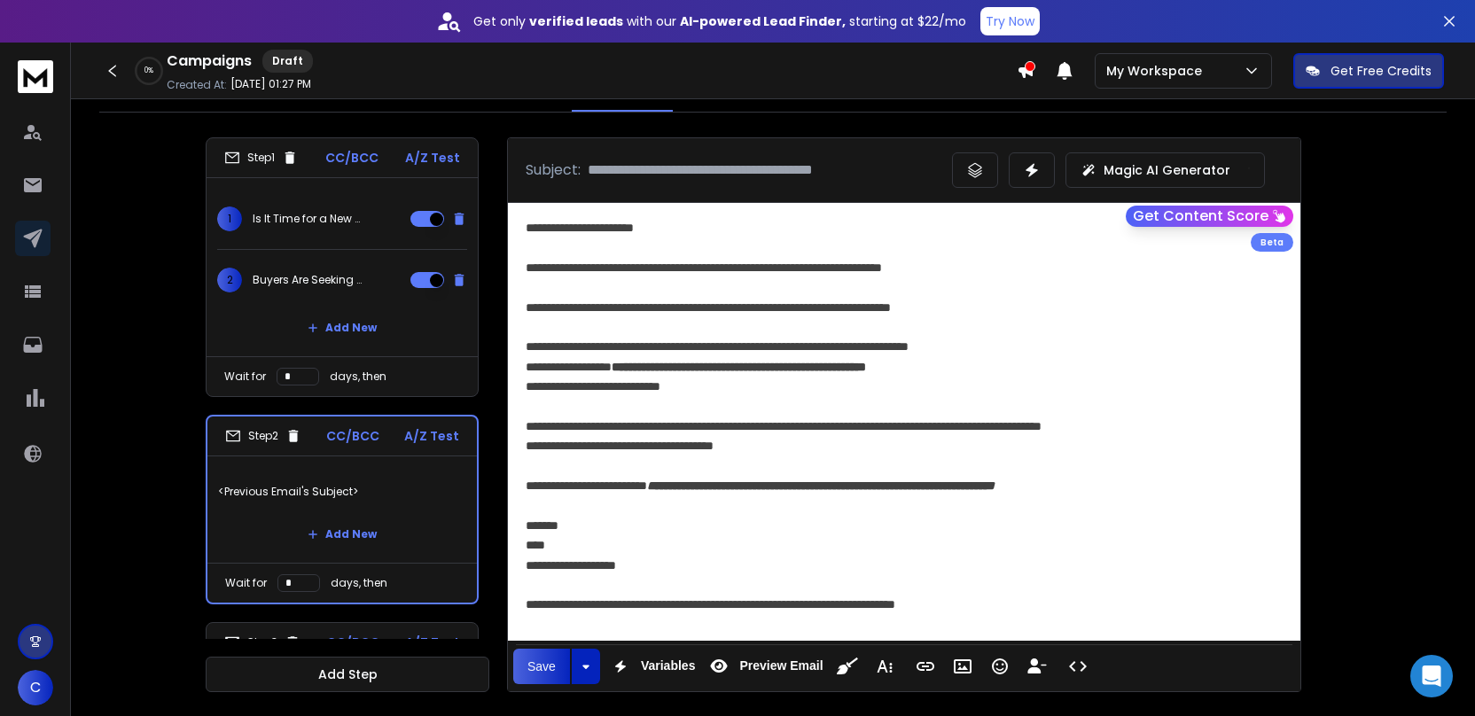
scroll to position [131, 0]
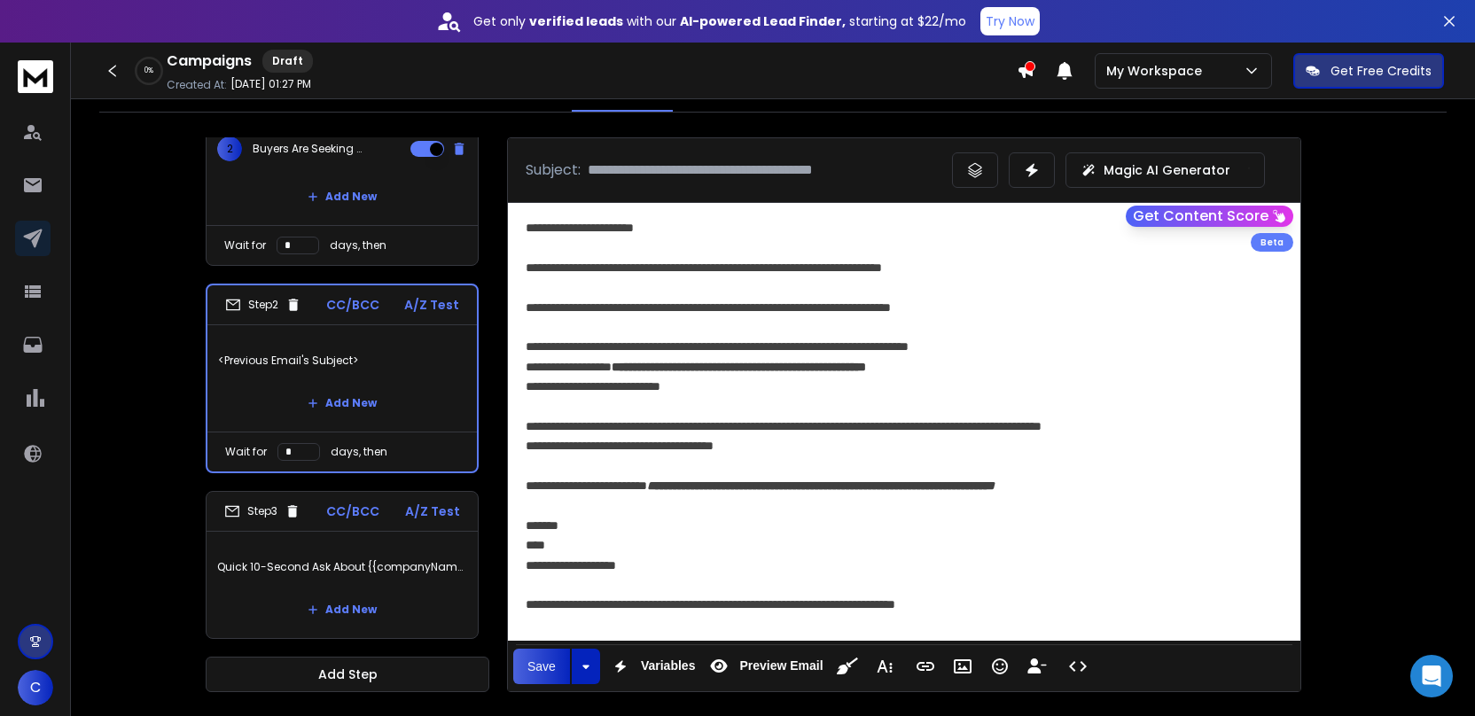
click at [348, 560] on p "Quick 10-Second Ask About {{companyName}}’s Future" at bounding box center [342, 567] width 250 height 50
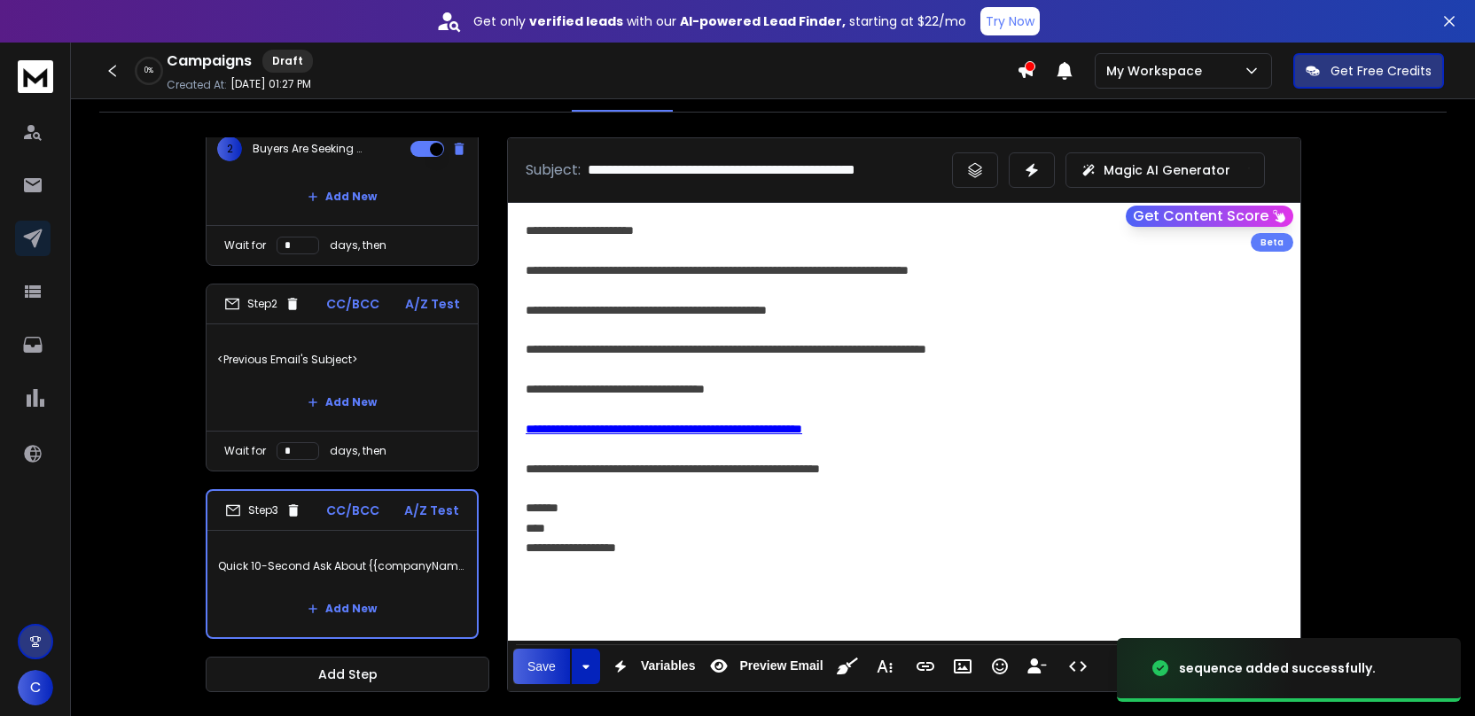
click at [401, 196] on div "Add New" at bounding box center [342, 196] width 250 height 35
type input "**********"
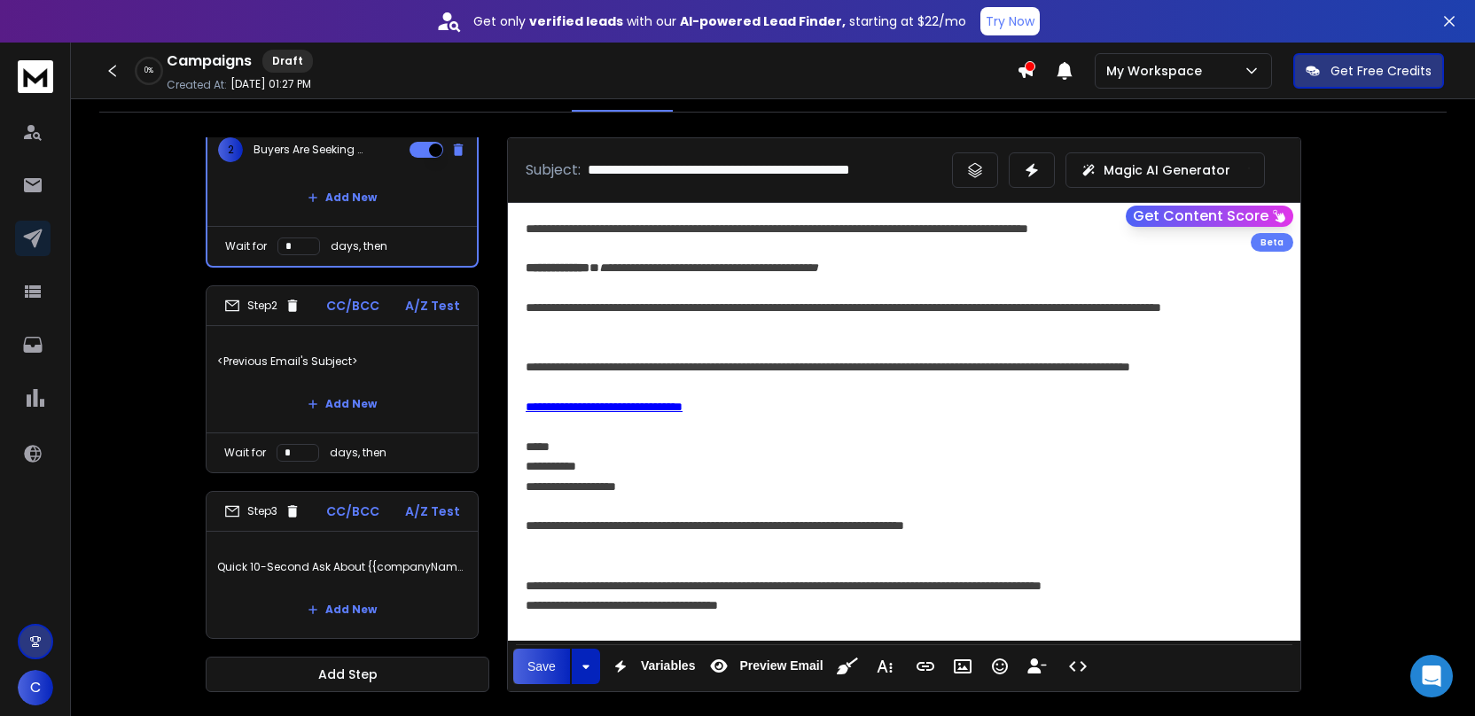
scroll to position [0, 0]
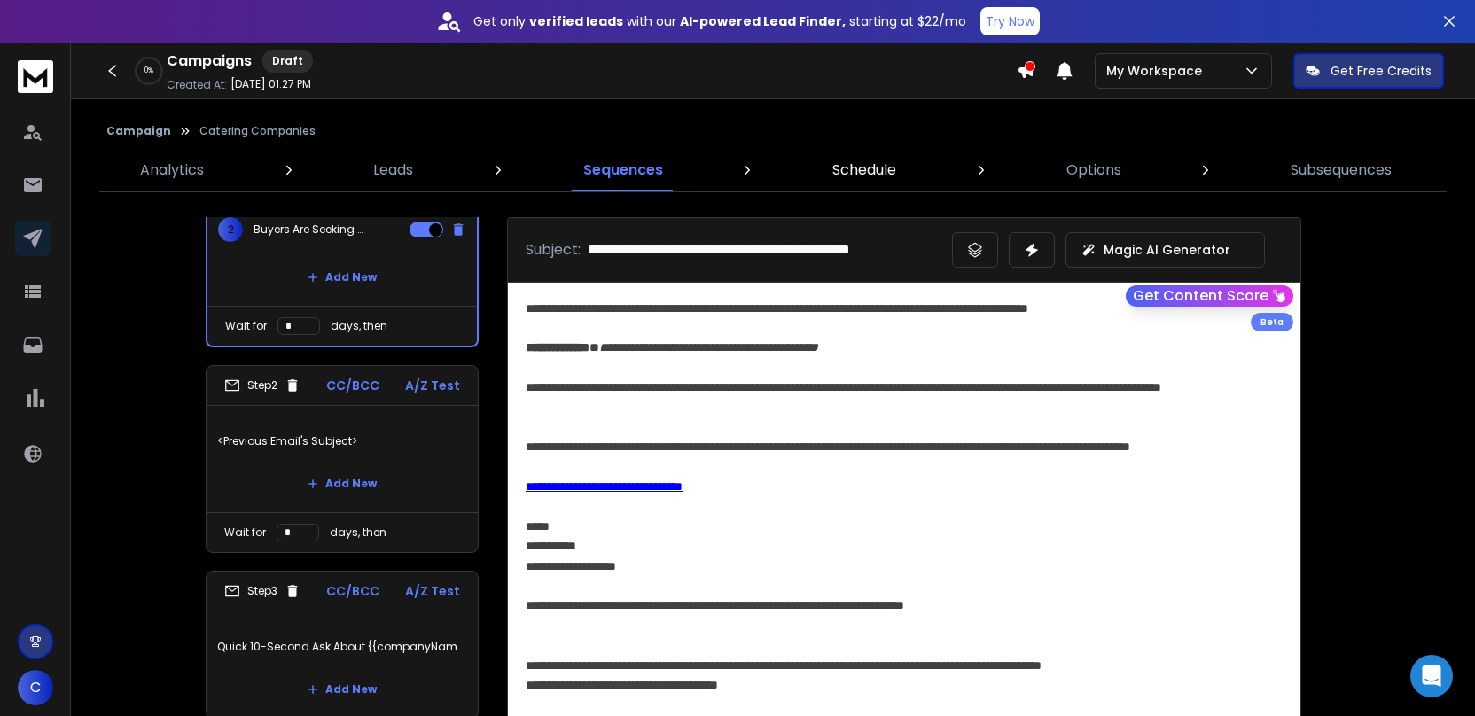
click at [860, 171] on p "Schedule" at bounding box center [864, 170] width 64 height 21
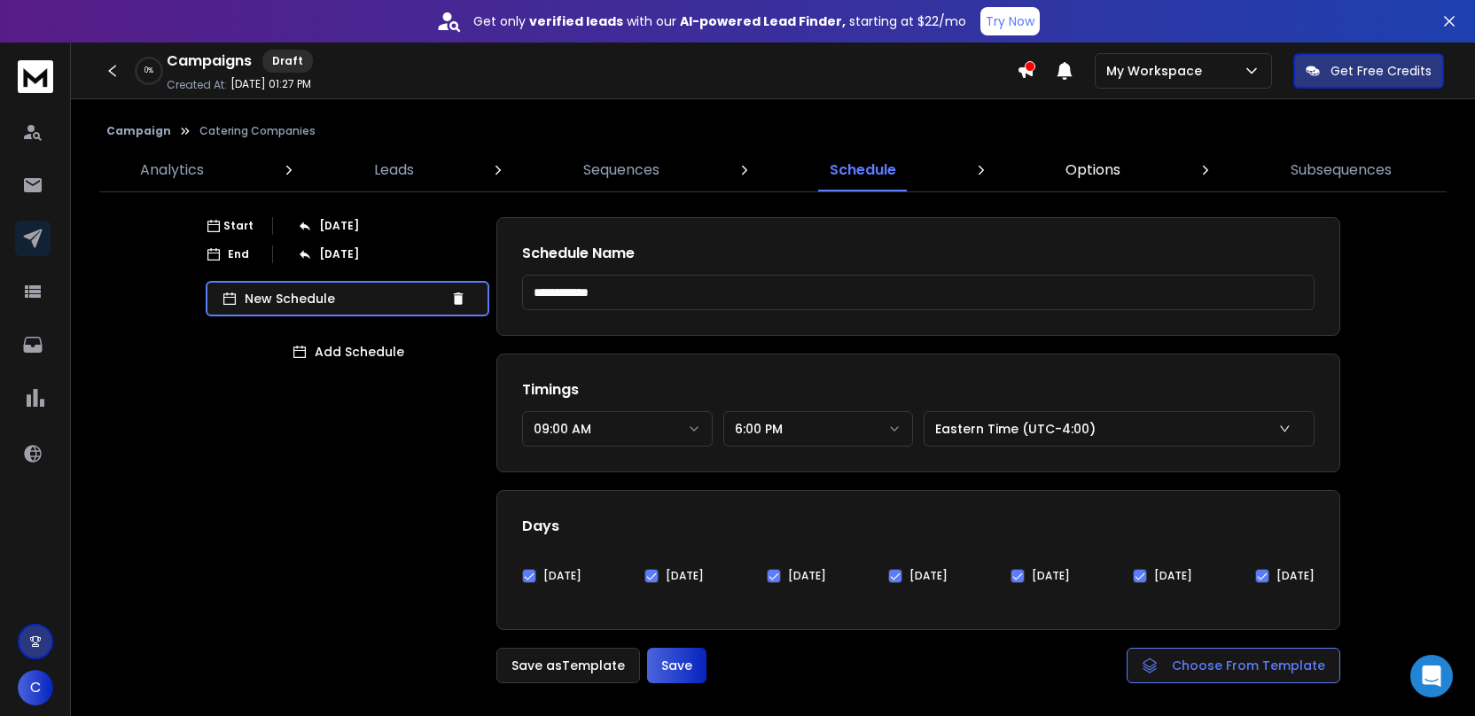
click at [1078, 174] on p "Options" at bounding box center [1092, 170] width 55 height 21
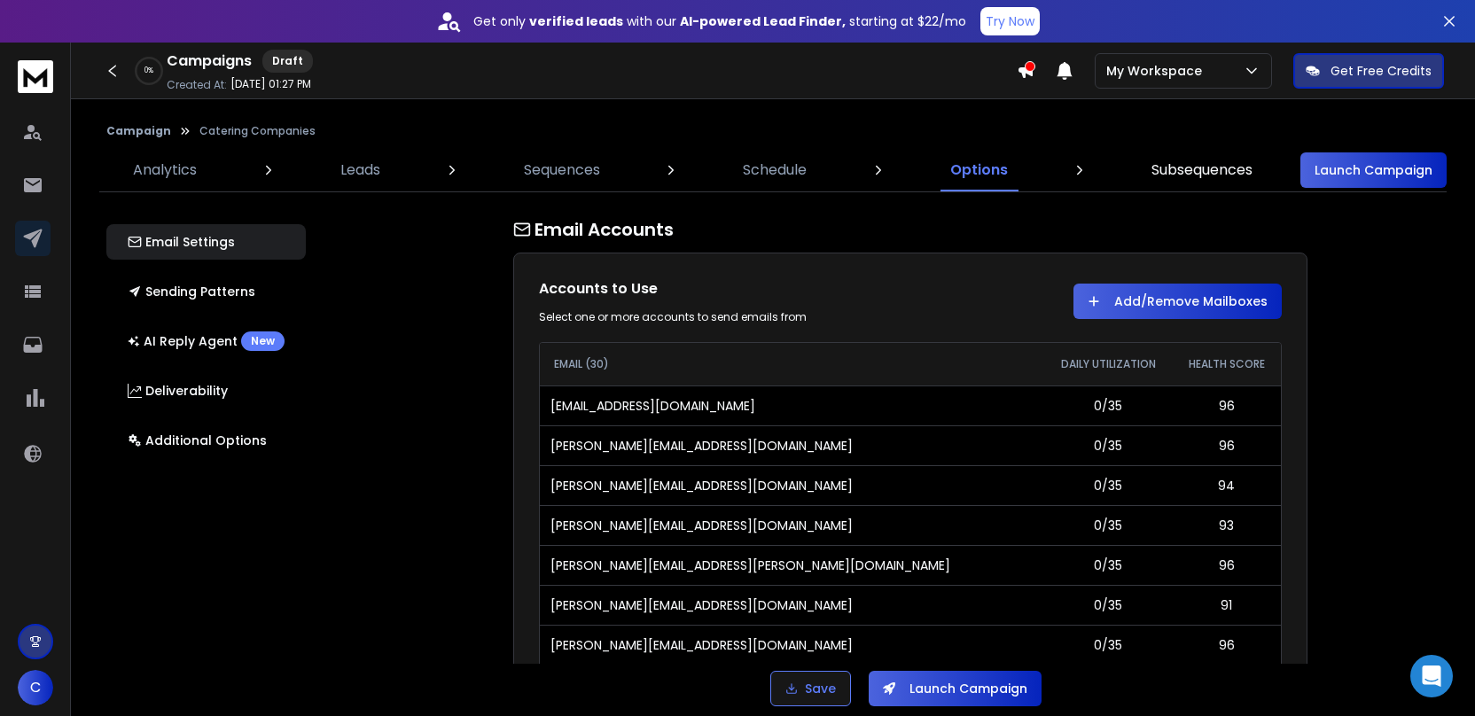
click at [1197, 175] on p "Subsequences" at bounding box center [1201, 170] width 101 height 21
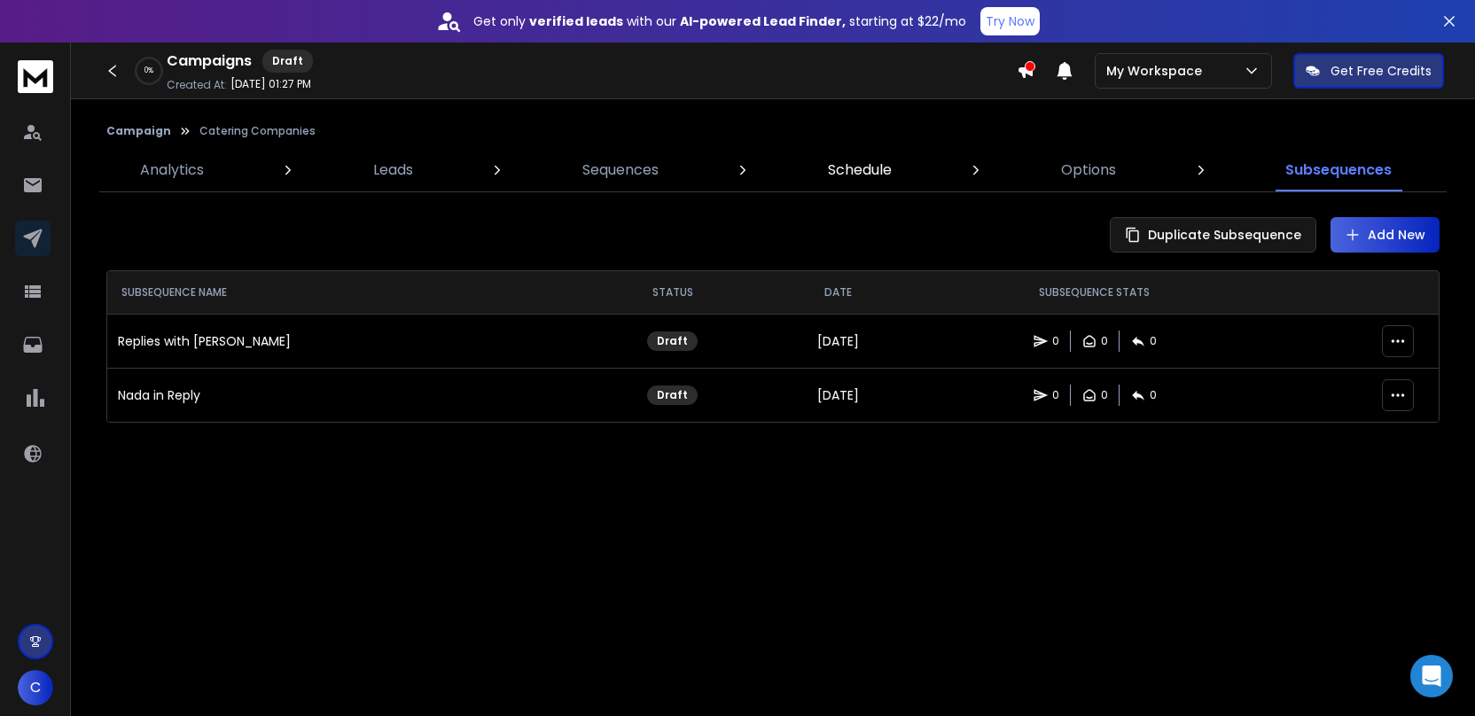
click at [875, 171] on p "Schedule" at bounding box center [860, 170] width 64 height 21
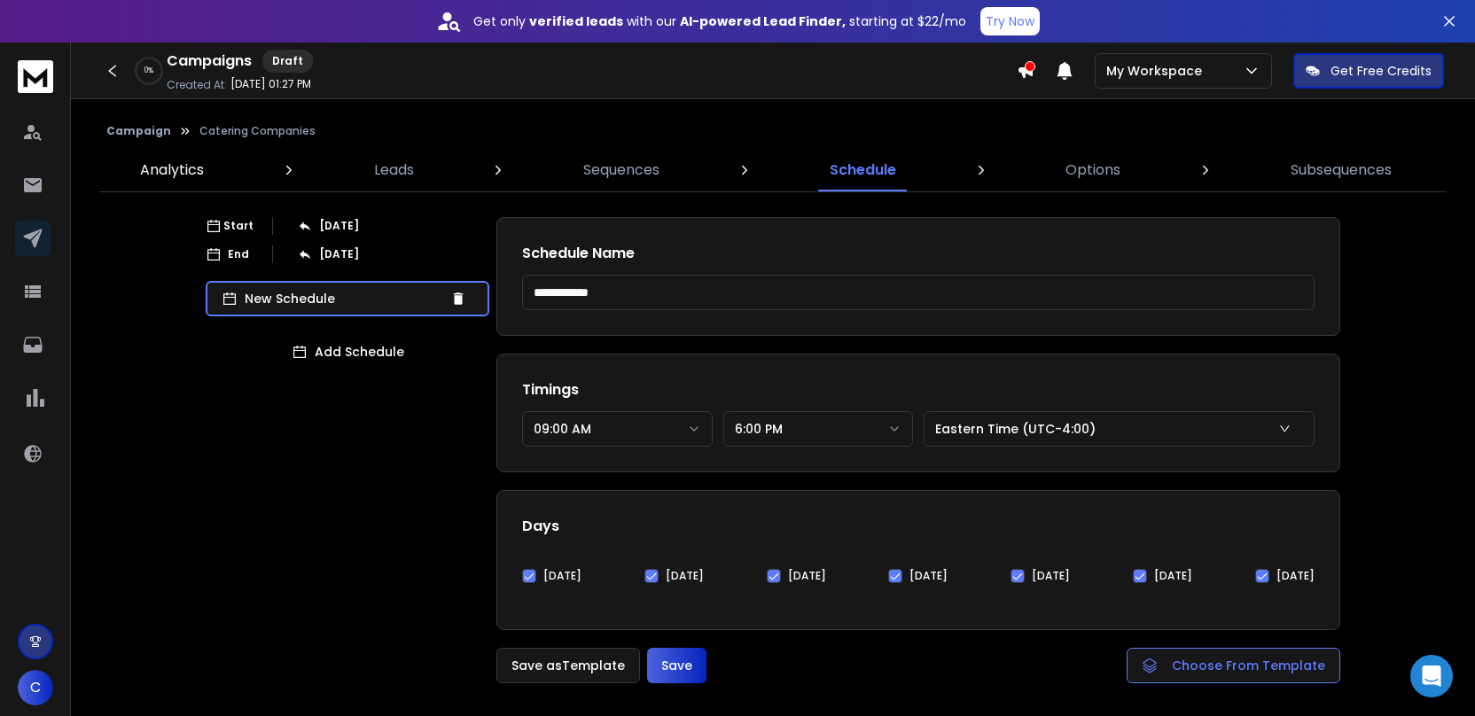
click at [183, 174] on p "Analytics" at bounding box center [172, 170] width 64 height 21
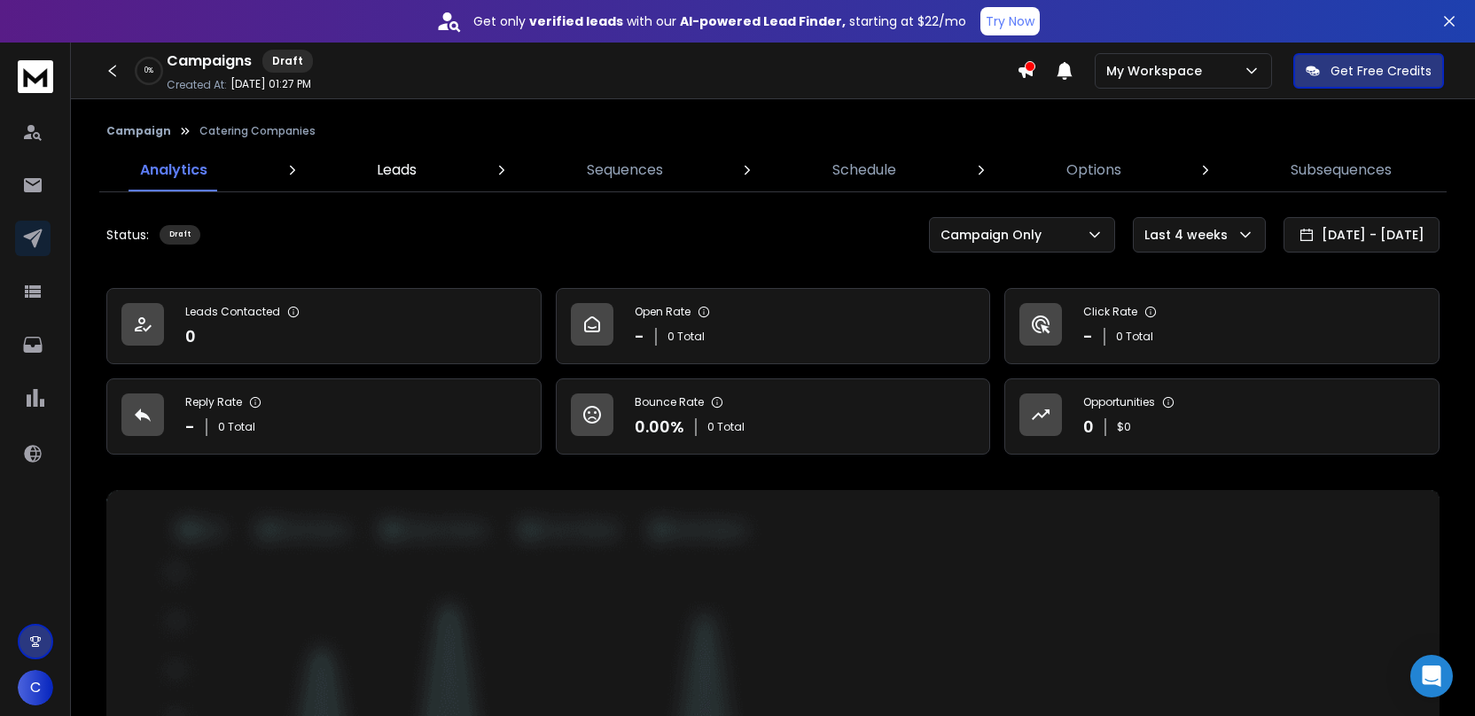
click at [396, 166] on p "Leads" at bounding box center [397, 170] width 40 height 21
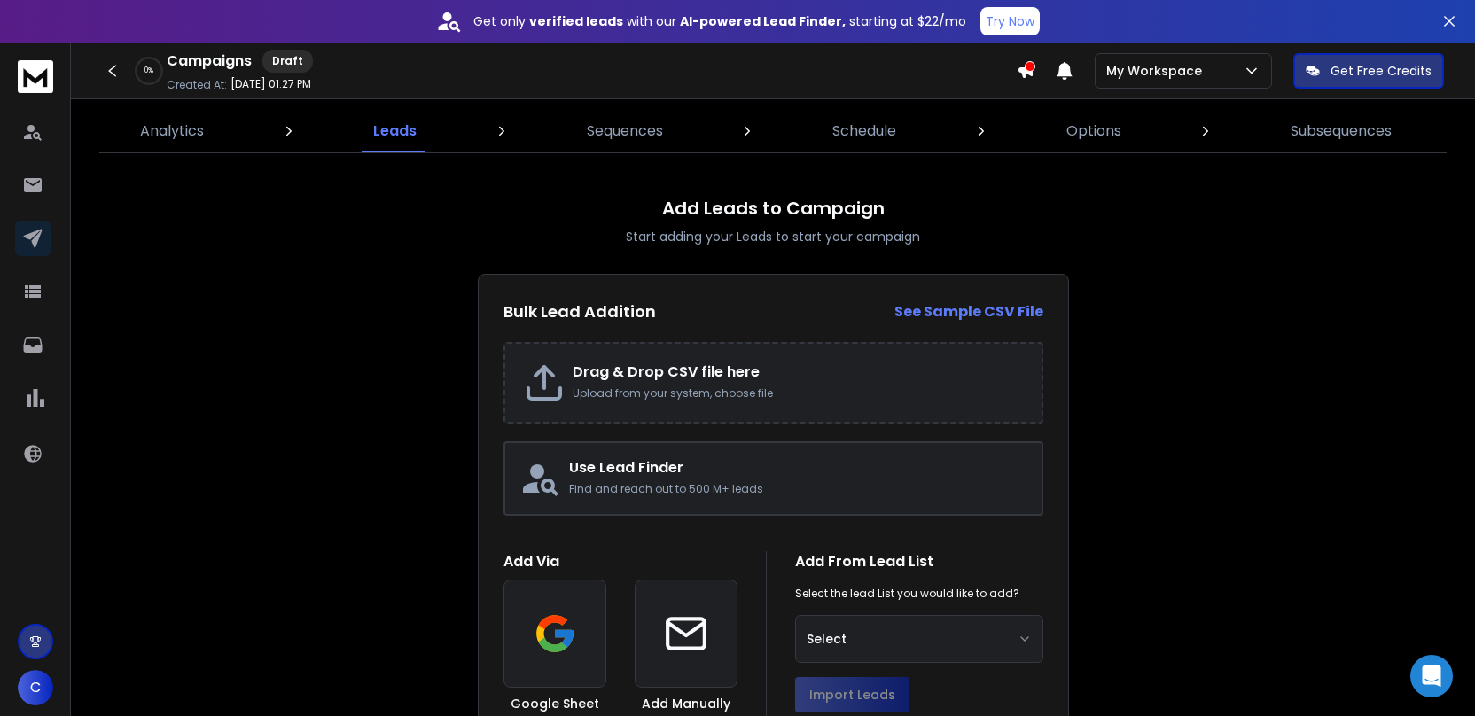
scroll to position [18, 0]
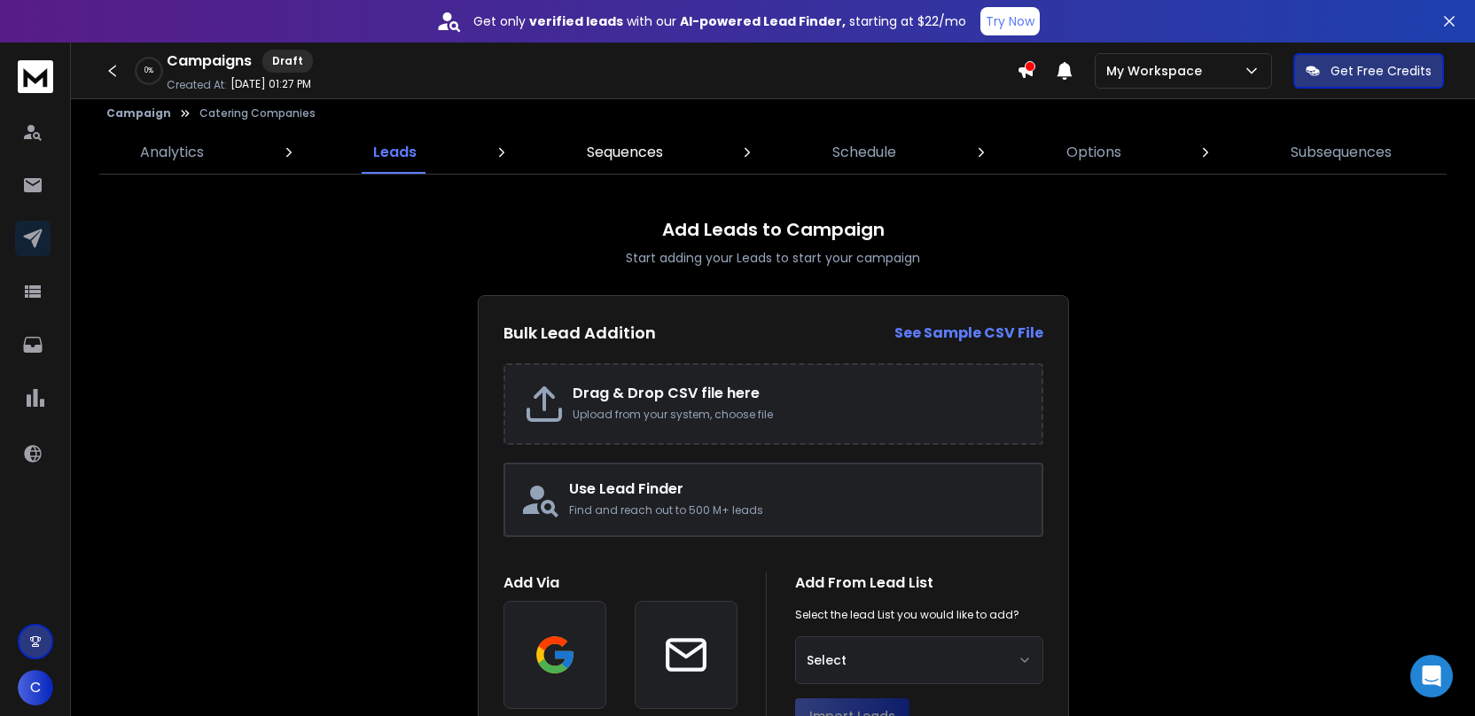
click at [615, 153] on p "Sequences" at bounding box center [625, 152] width 76 height 21
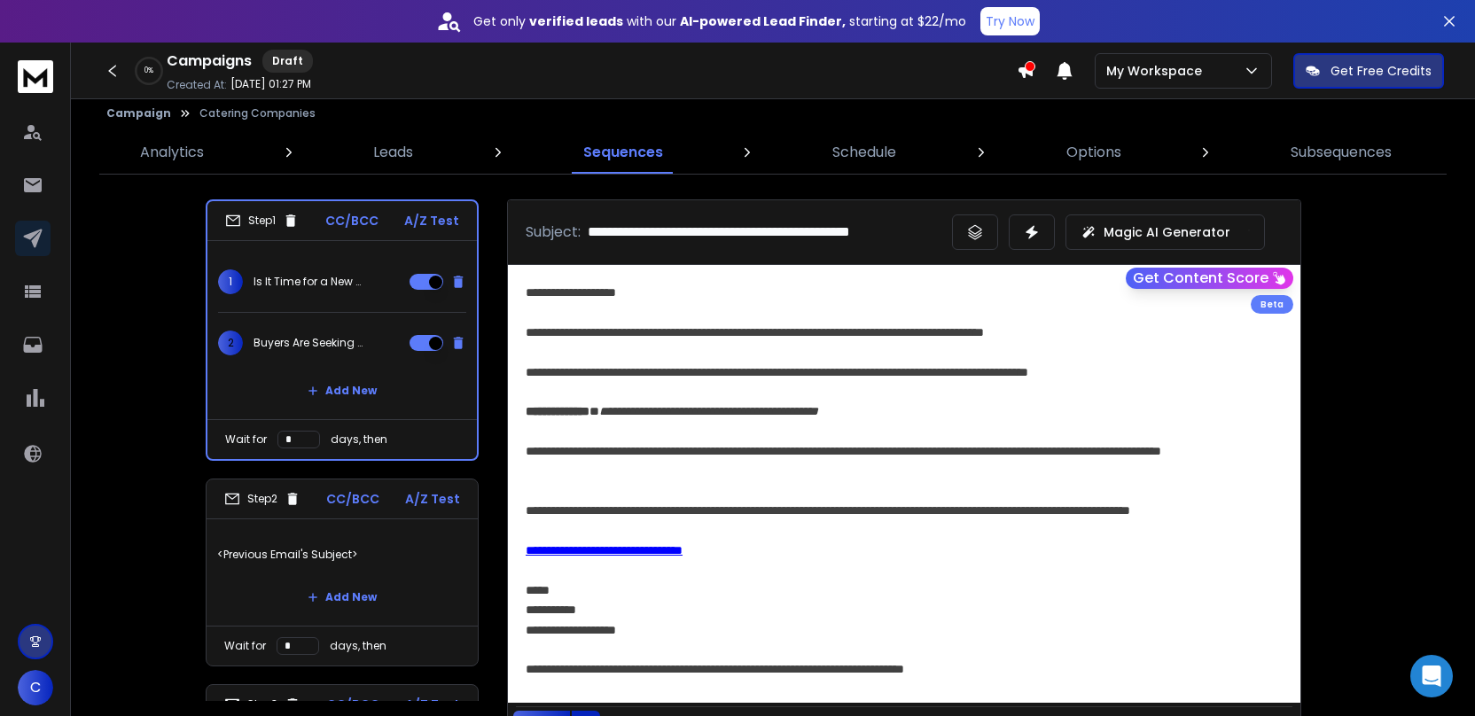
scroll to position [82, 0]
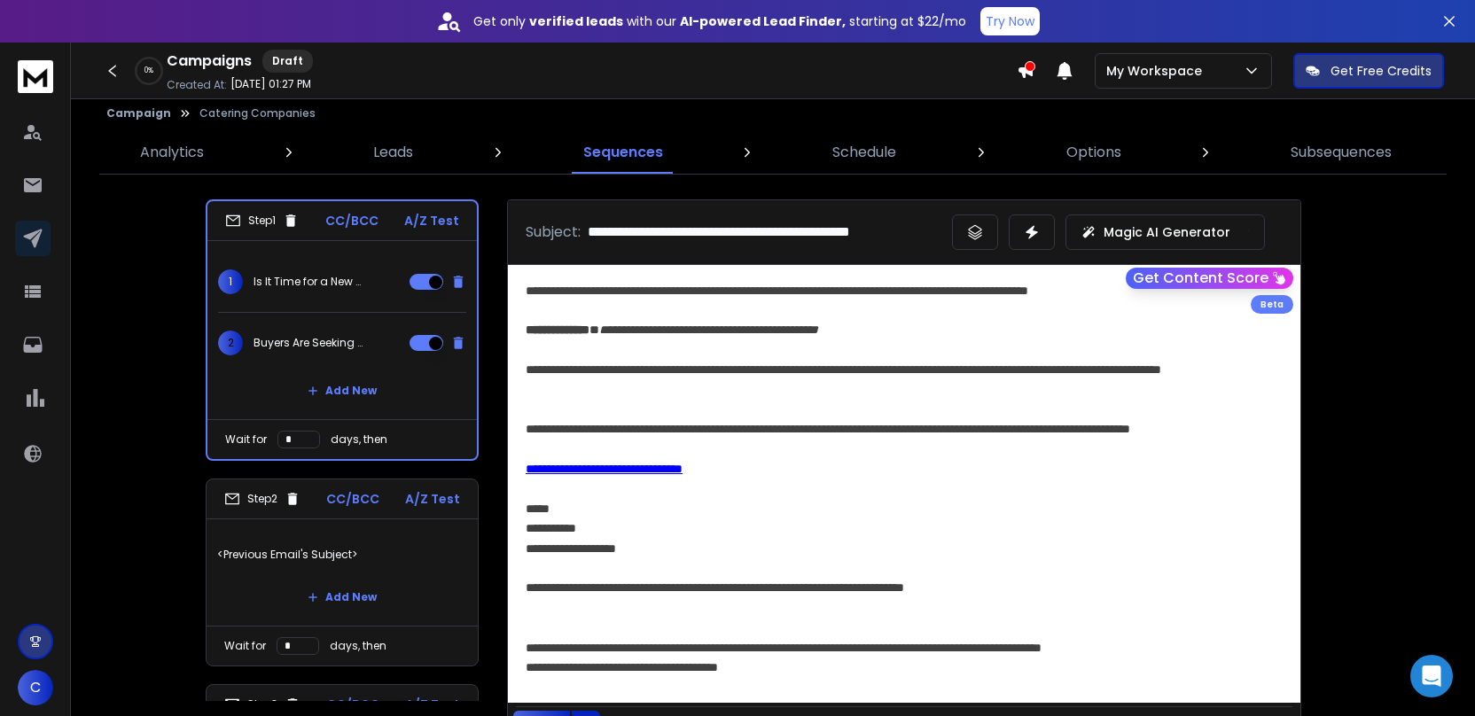
click at [1447, 25] on icon at bounding box center [1449, 21] width 16 height 16
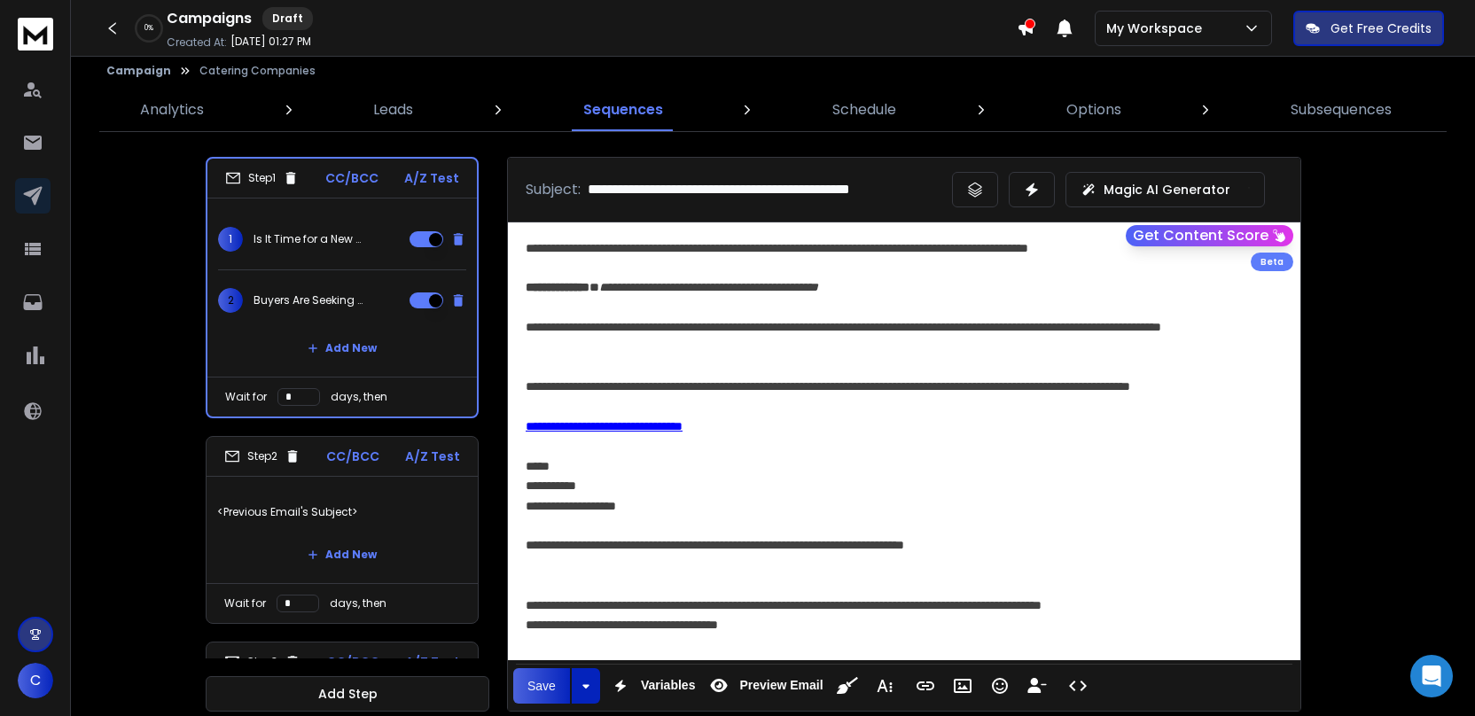
scroll to position [37, 0]
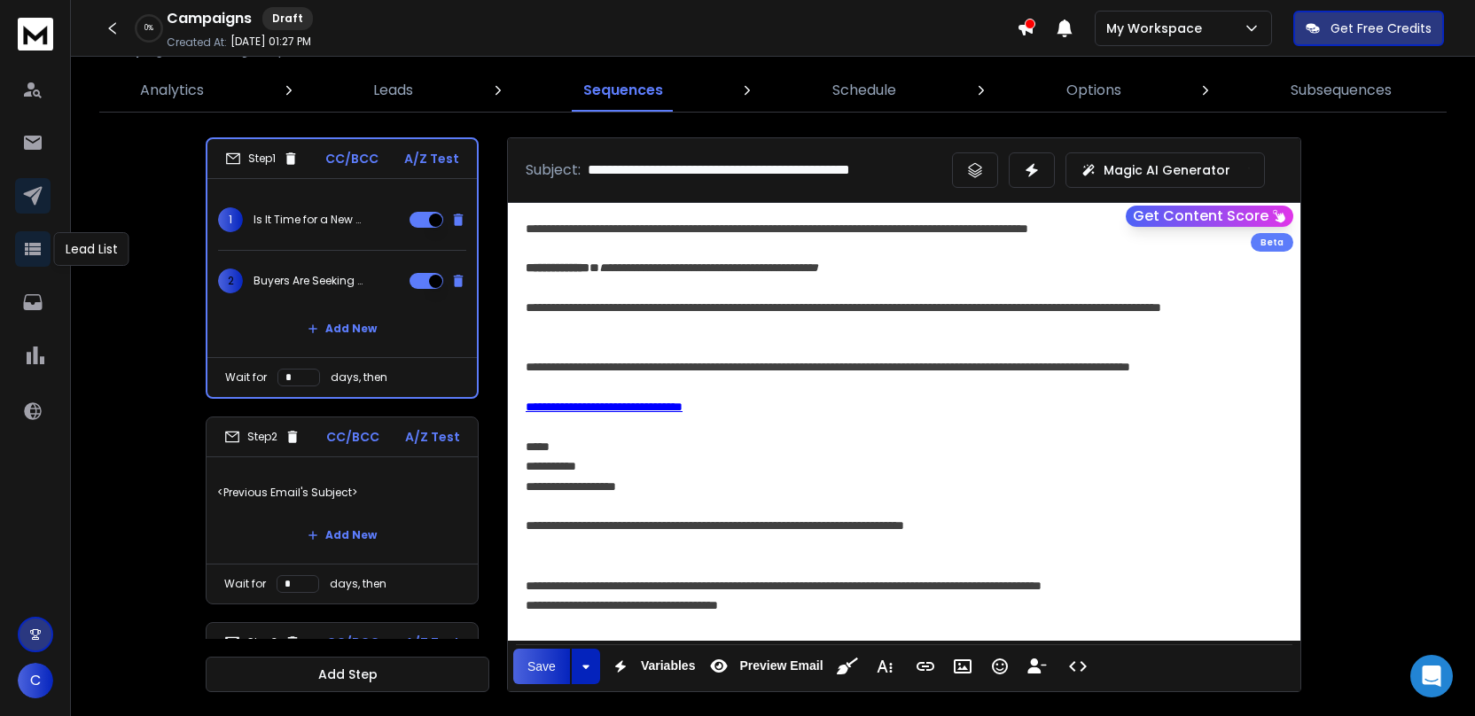
click at [33, 251] on icon at bounding box center [32, 248] width 21 height 21
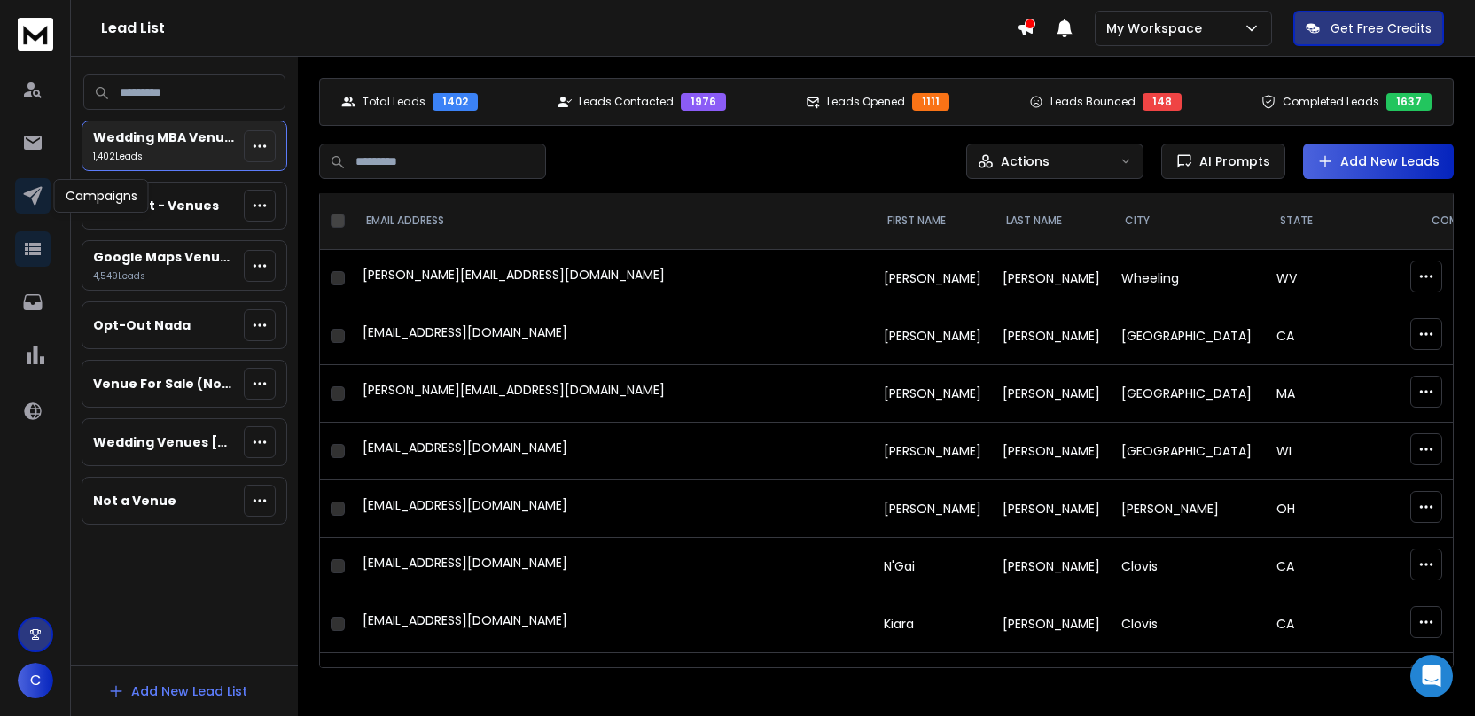
click at [29, 186] on icon at bounding box center [32, 195] width 21 height 21
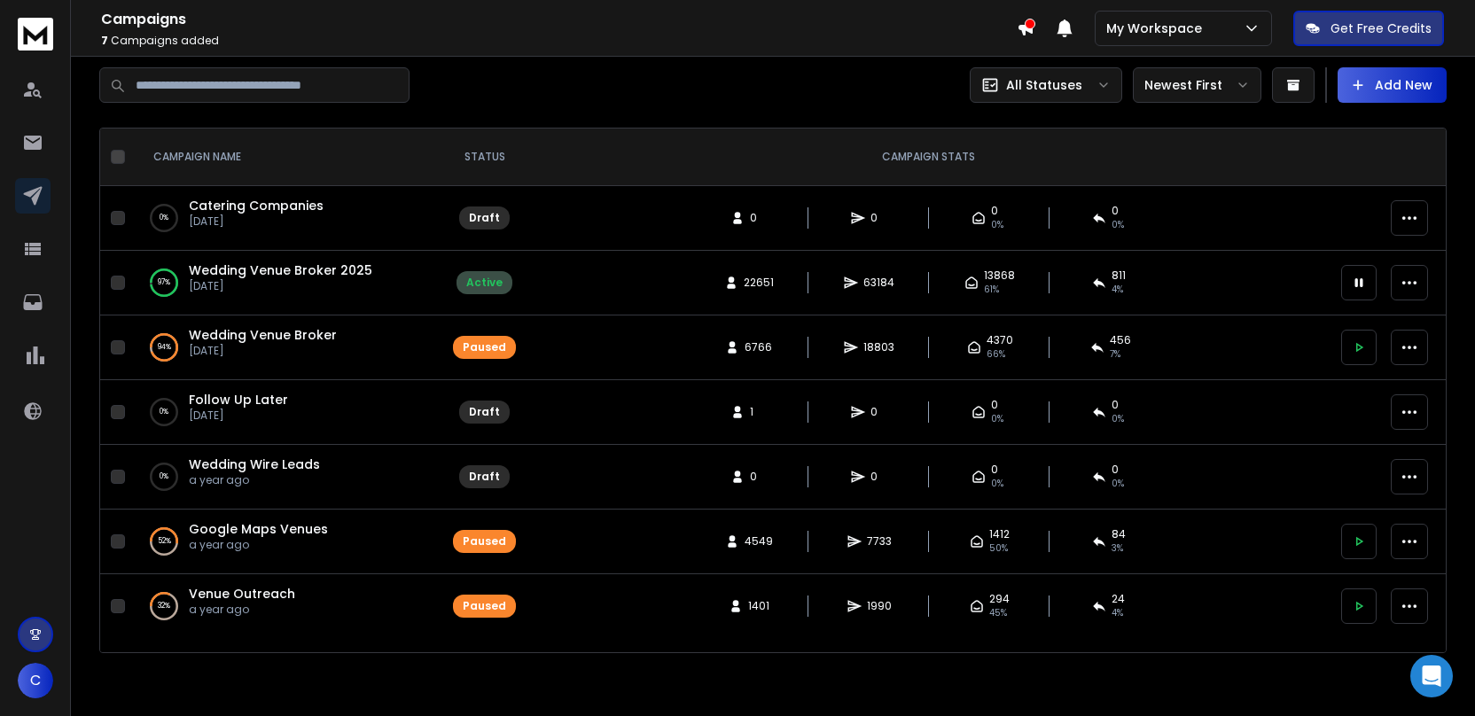
click at [596, 209] on div "0 0 0 0% 0 0%" at bounding box center [928, 218] width 783 height 28
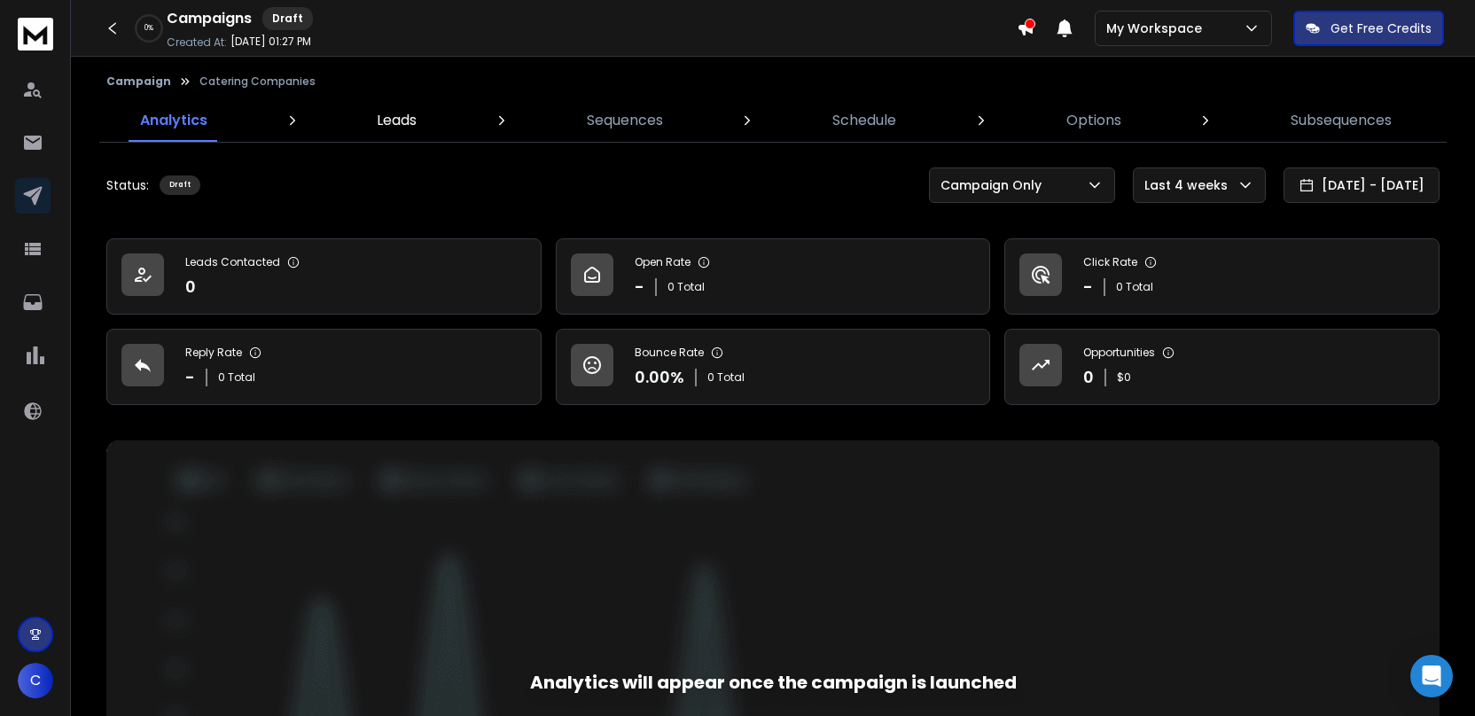
click at [403, 122] on p "Leads" at bounding box center [397, 120] width 40 height 21
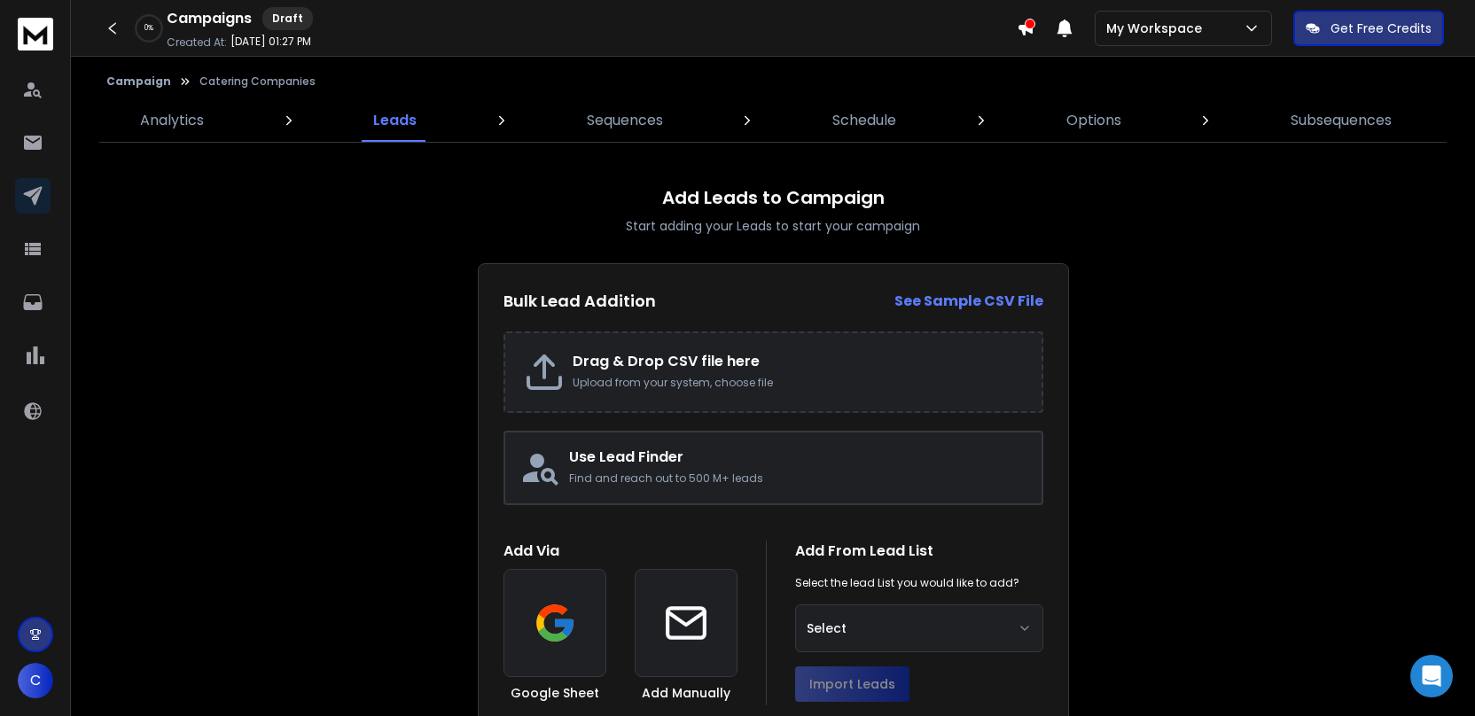
scroll to position [47, 0]
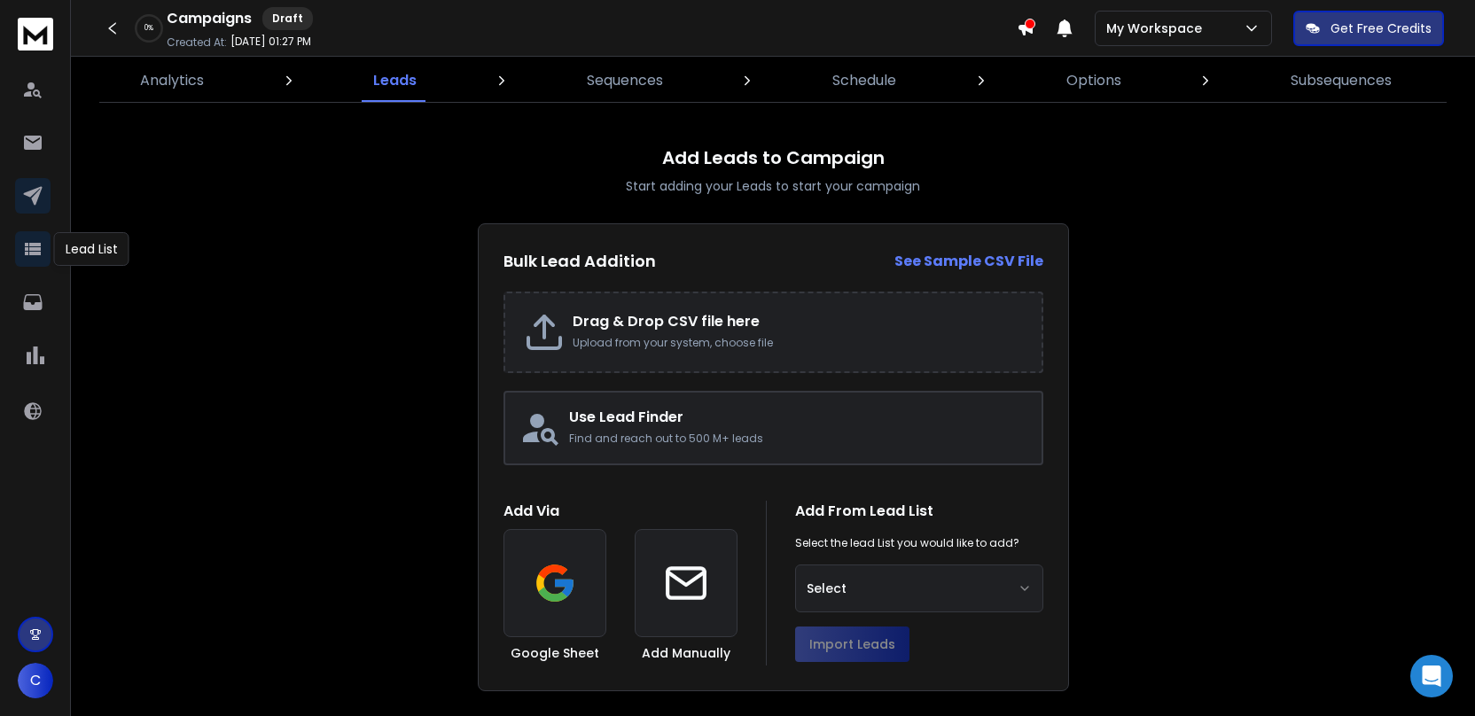
click at [31, 258] on icon at bounding box center [32, 248] width 21 height 21
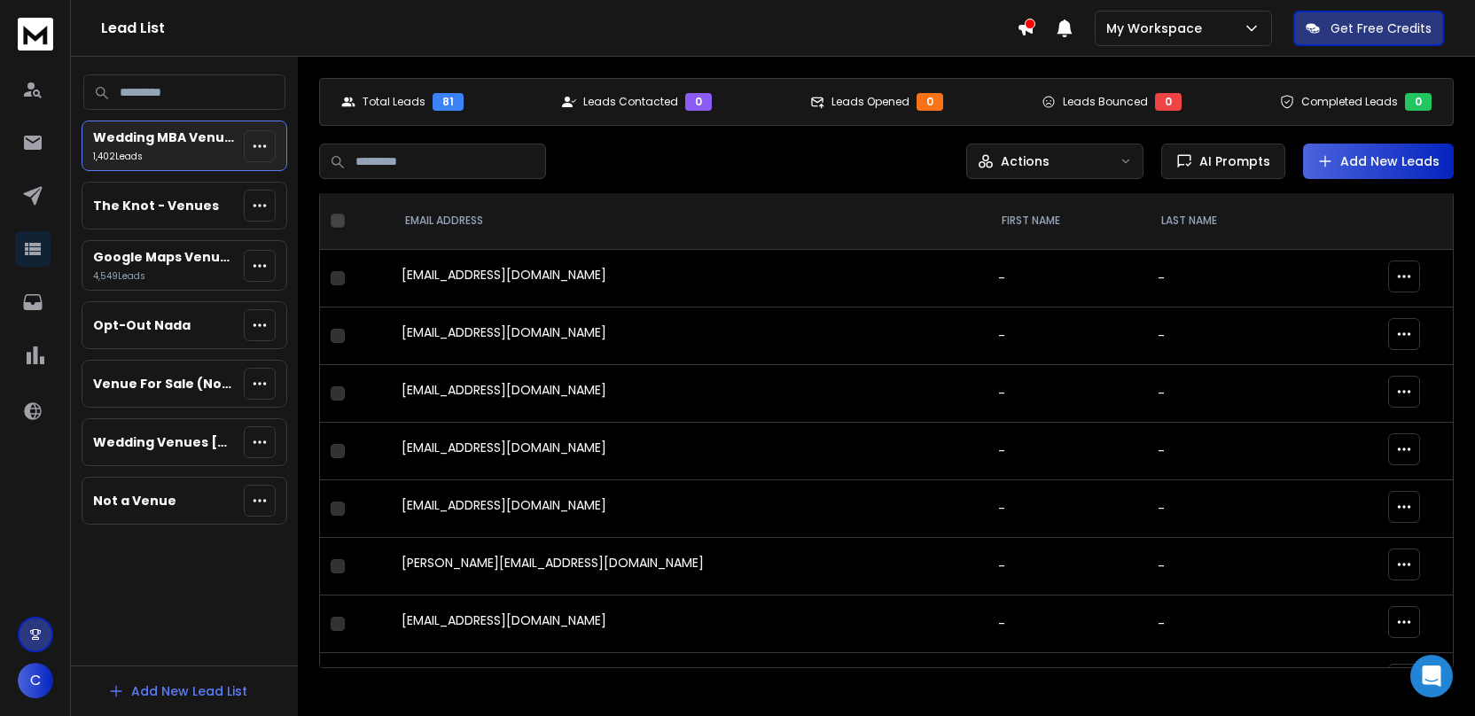
click at [152, 693] on button "Add New Lead List" at bounding box center [178, 691] width 168 height 35
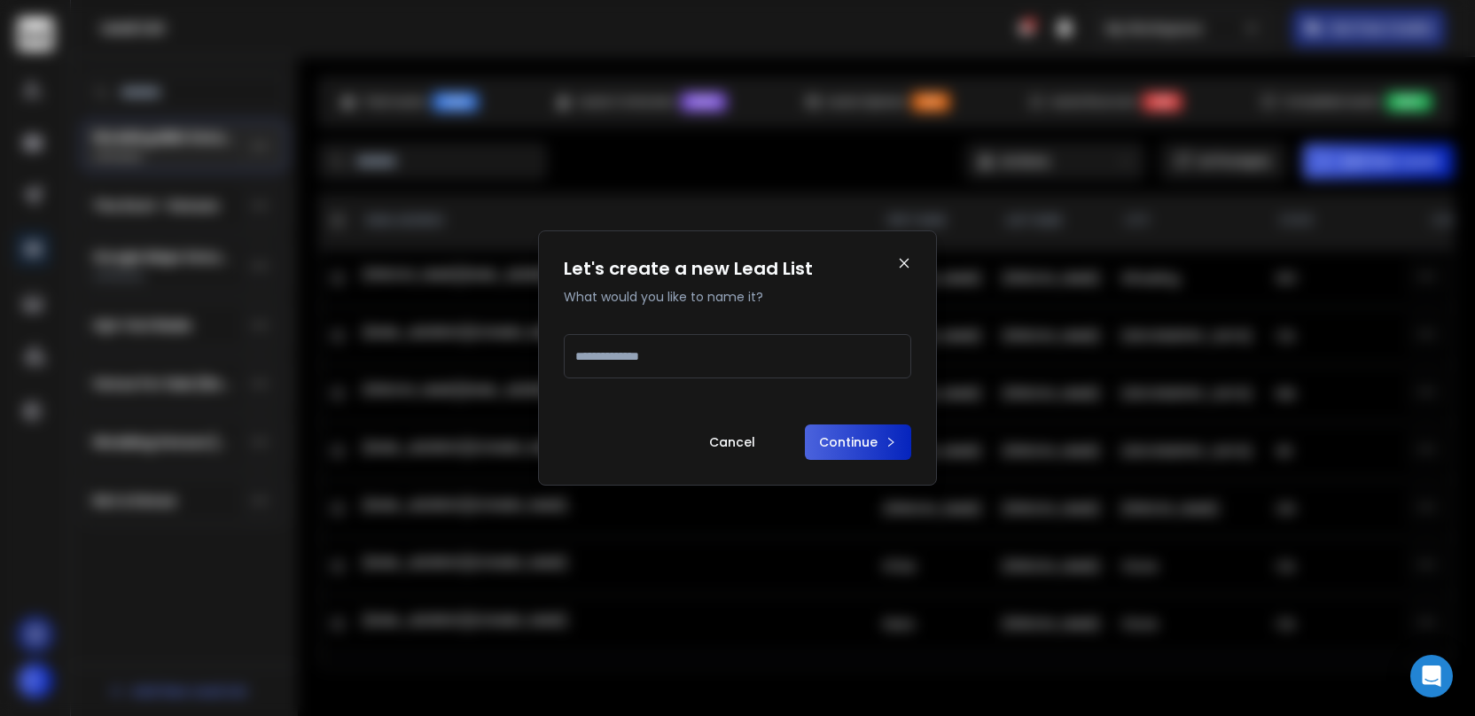
click at [615, 359] on input at bounding box center [737, 356] width 347 height 44
type input "**********"
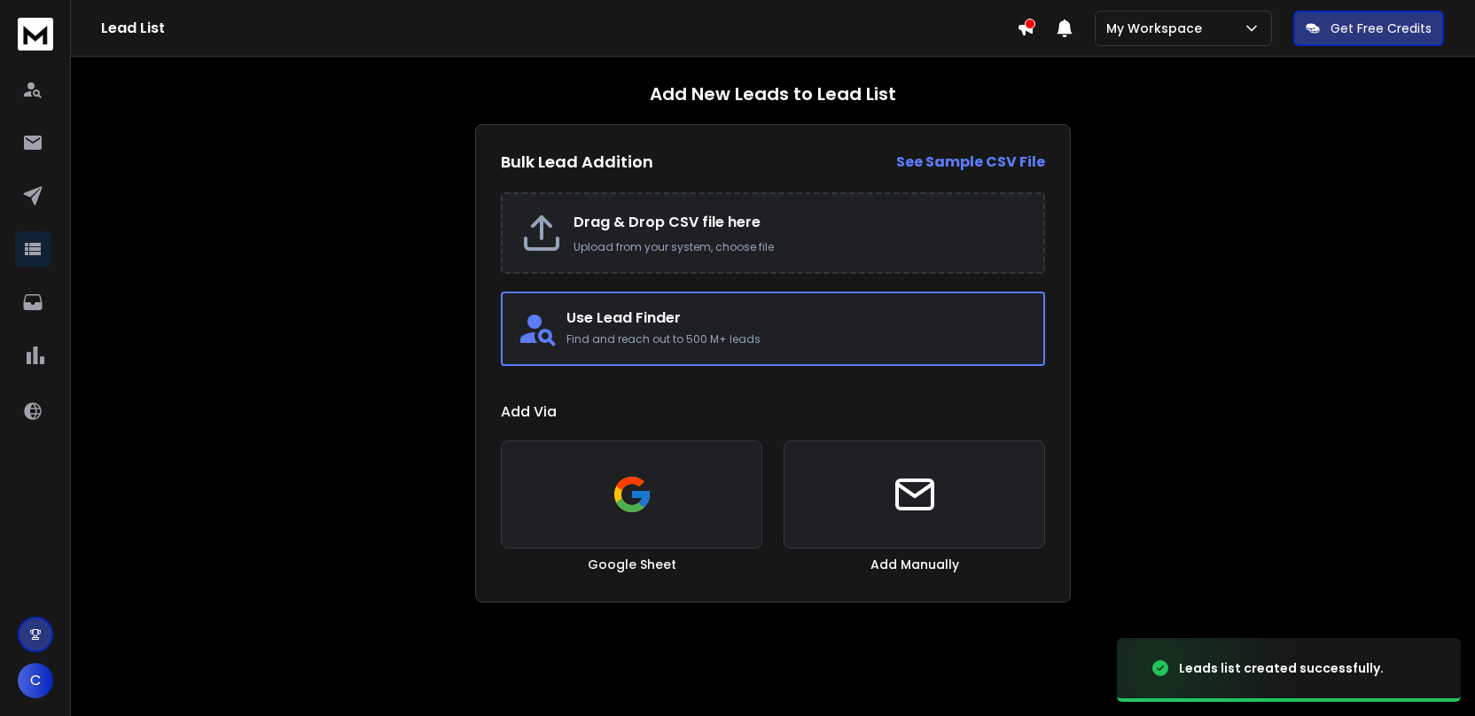
click at [718, 324] on h2 "Use Lead Finder" at bounding box center [797, 318] width 463 height 21
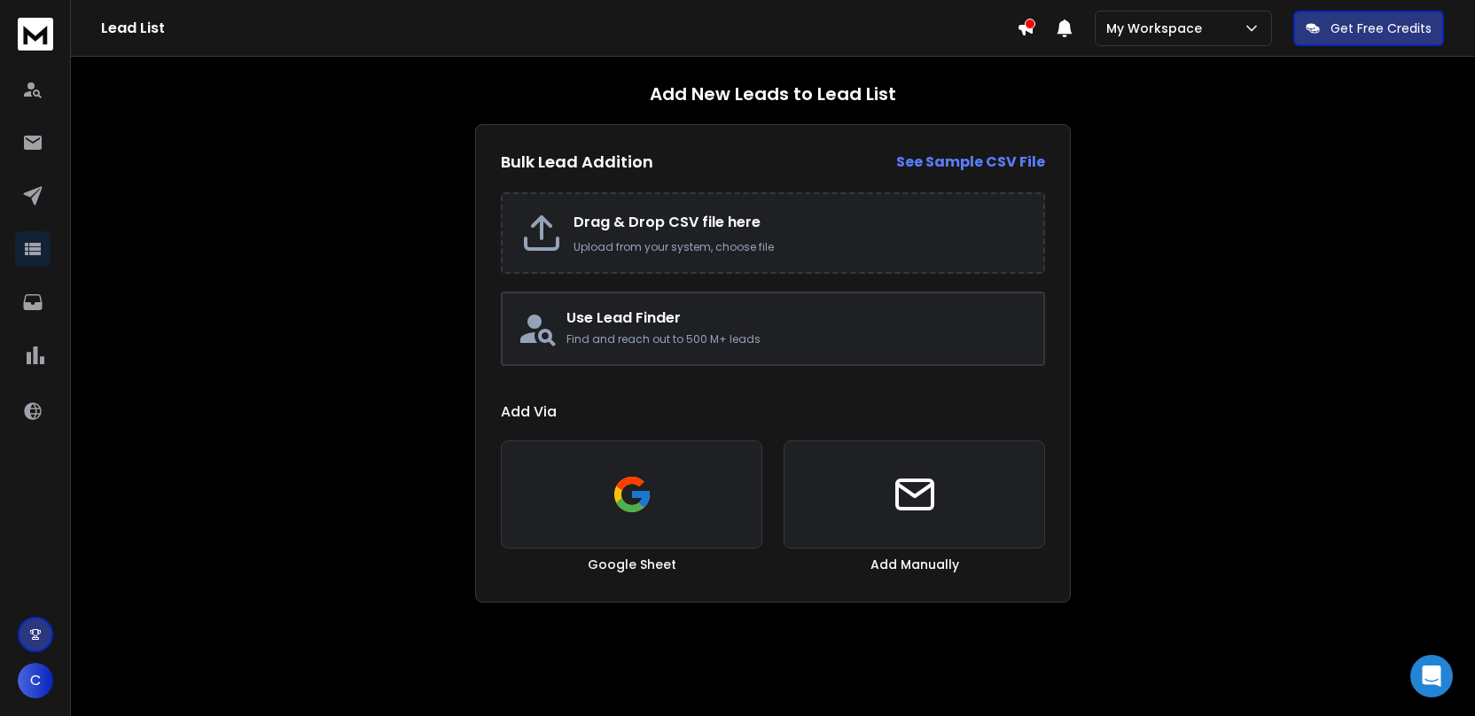
click at [713, 253] on p "Upload from your system, choose file" at bounding box center [799, 247] width 452 height 14
click at [263, 234] on div "Add New Leads to Lead List Bulk Lead Addition See Sample CSV File Drag & Drop C…" at bounding box center [773, 342] width 1404 height 521
click at [35, 203] on icon at bounding box center [32, 195] width 19 height 19
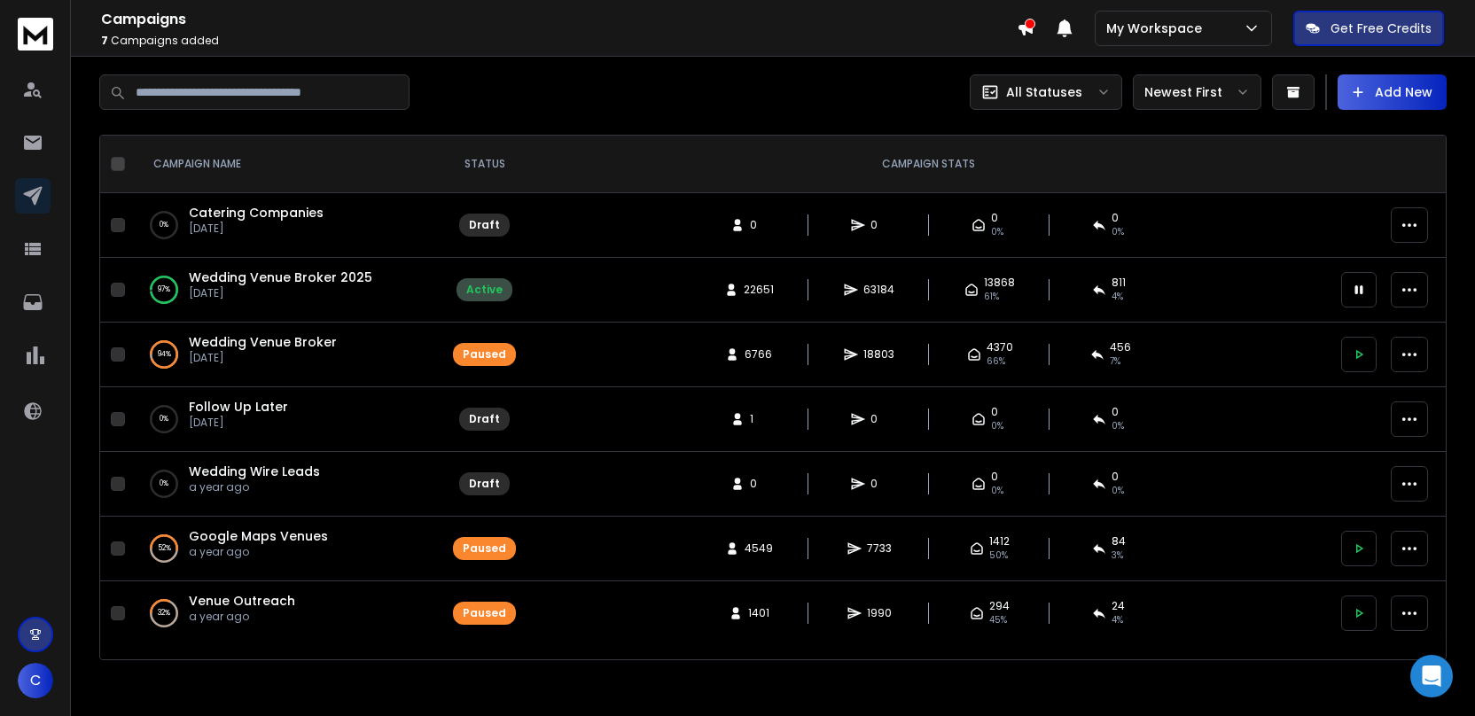
scroll to position [7, 0]
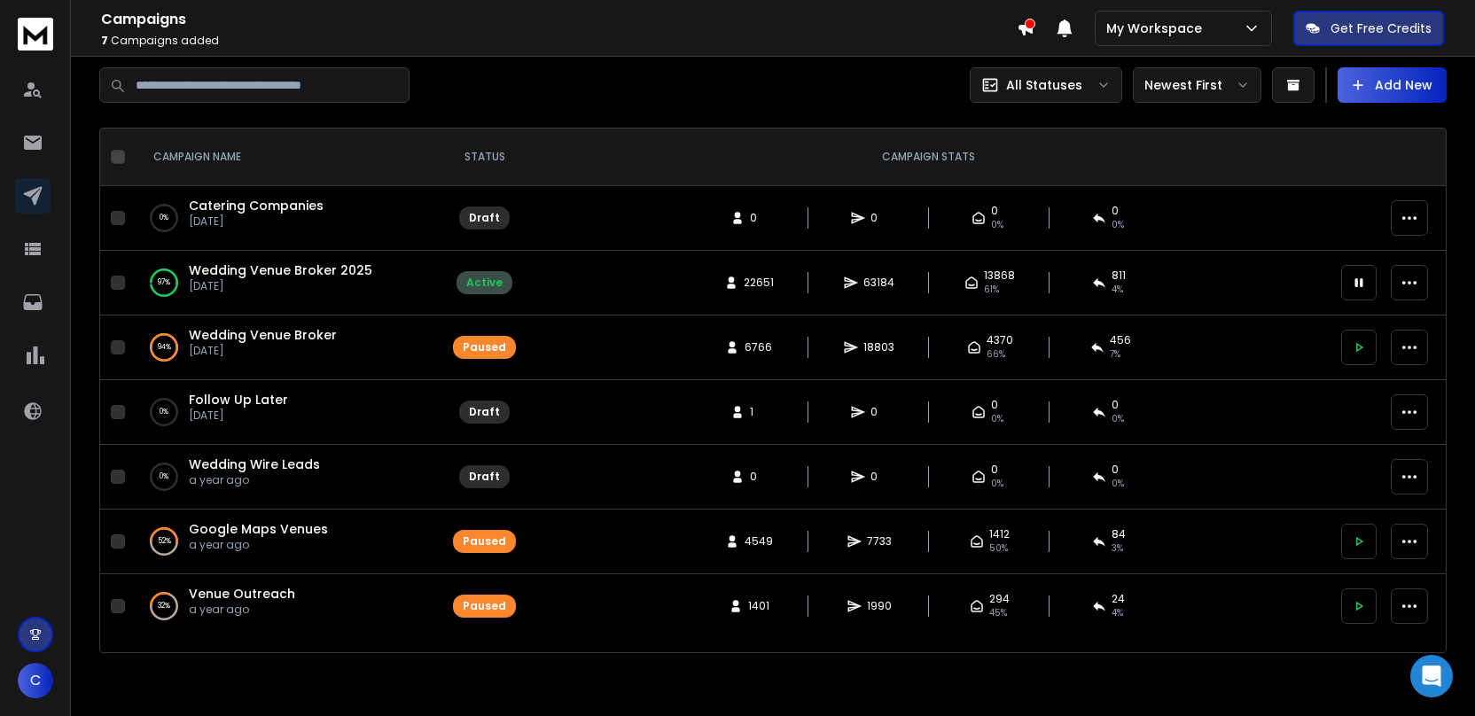
click at [260, 205] on span "Catering Companies" at bounding box center [256, 206] width 135 height 18
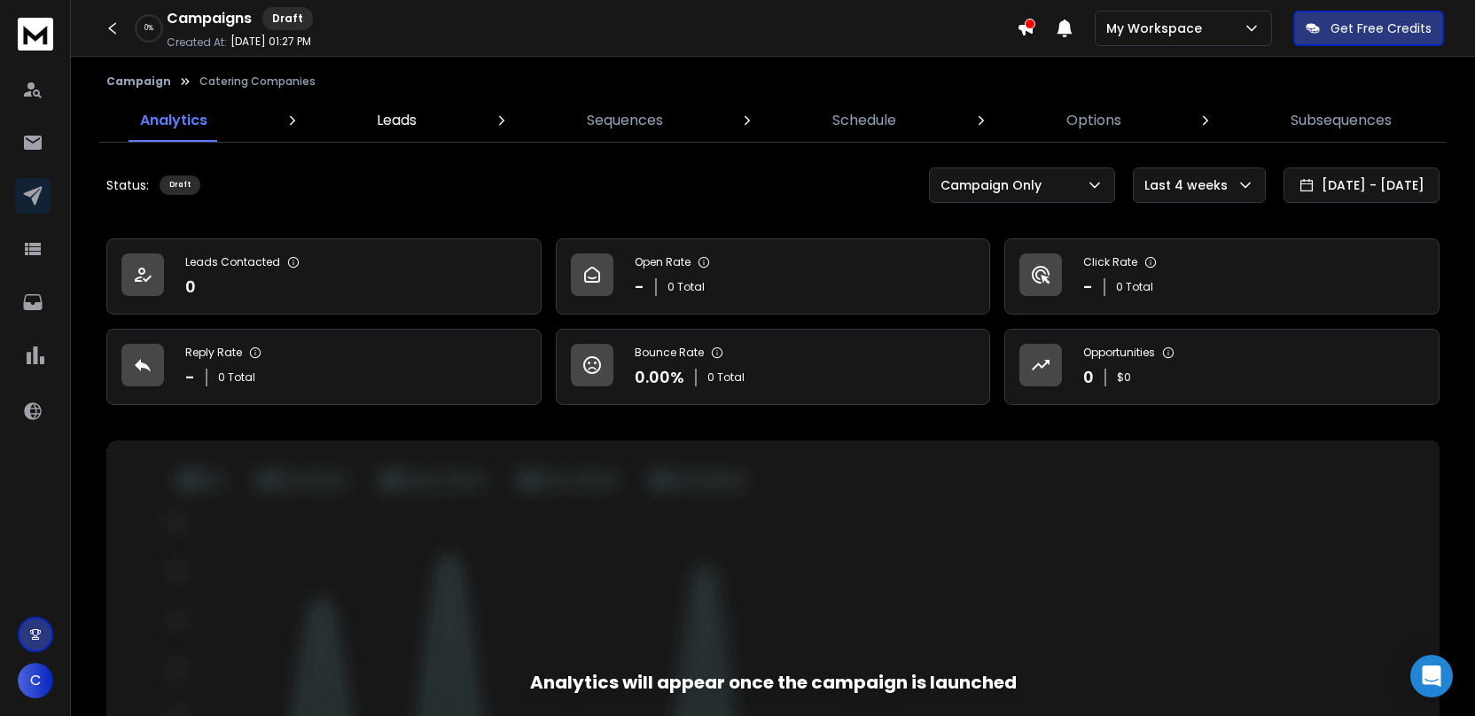
click at [426, 117] on link "Leads" at bounding box center [396, 120] width 61 height 43
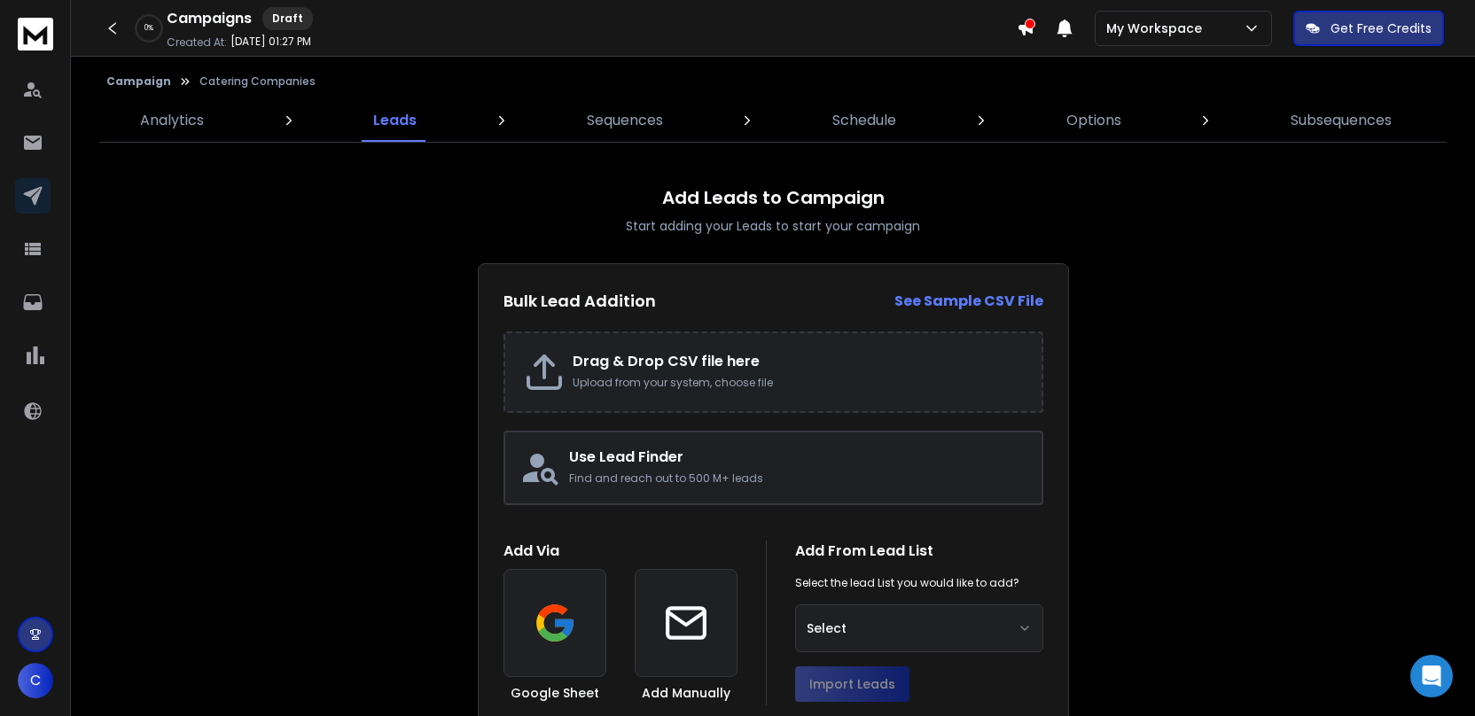
scroll to position [47, 0]
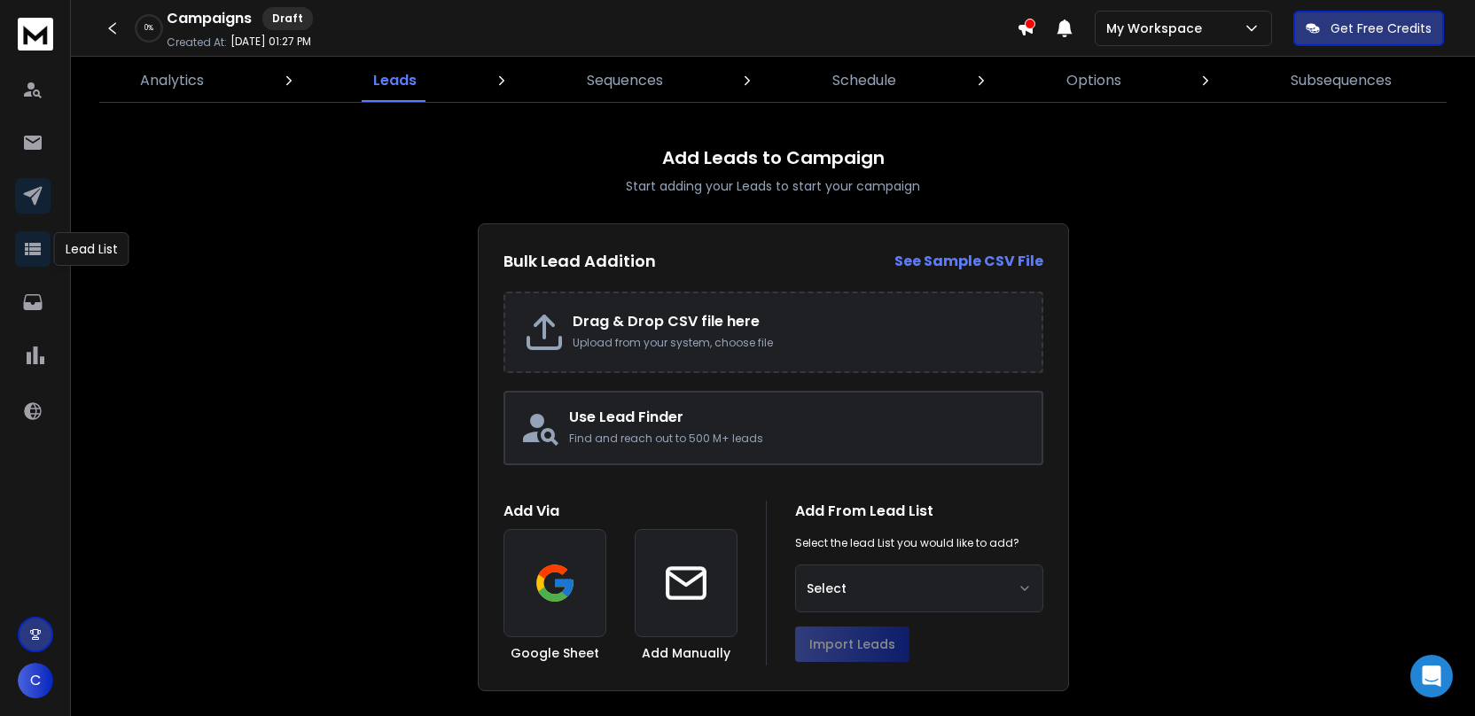
click at [26, 245] on icon at bounding box center [33, 249] width 16 height 12
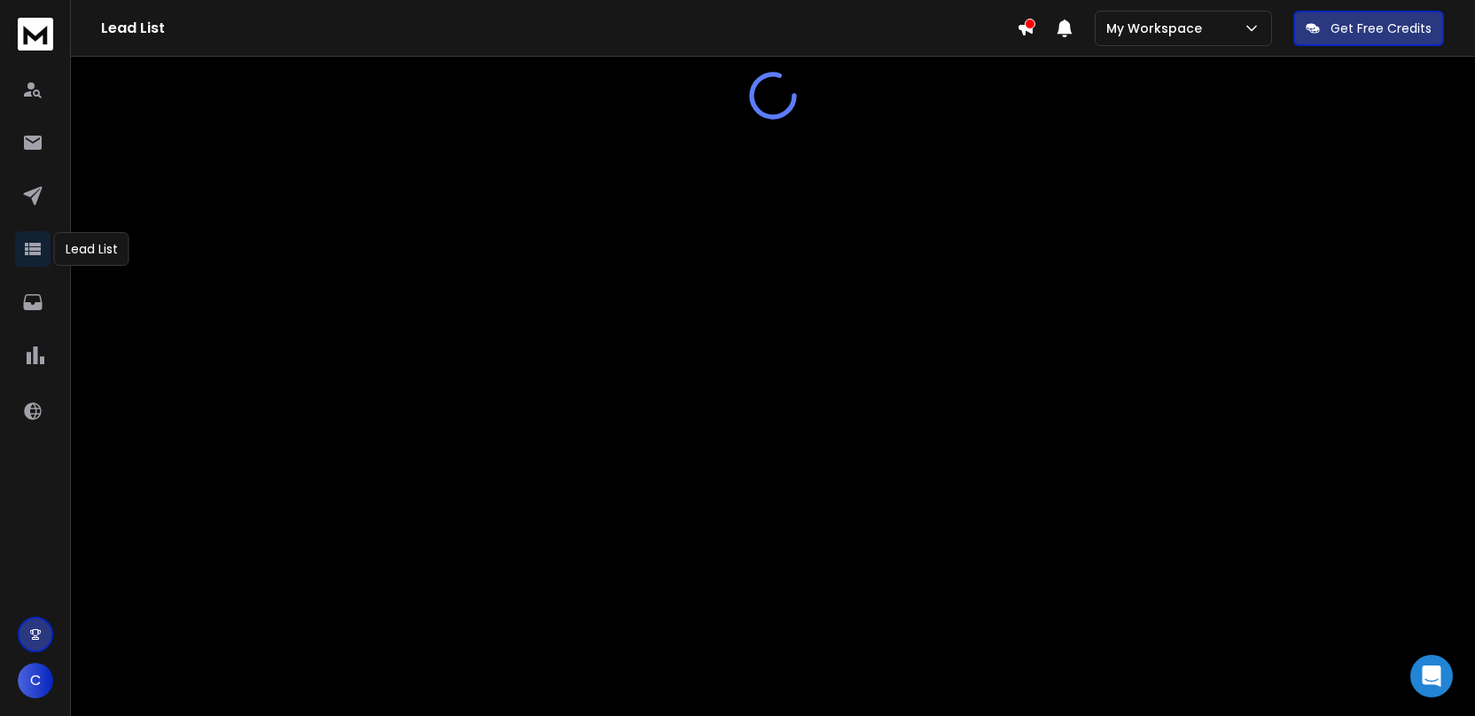
scroll to position [7, 0]
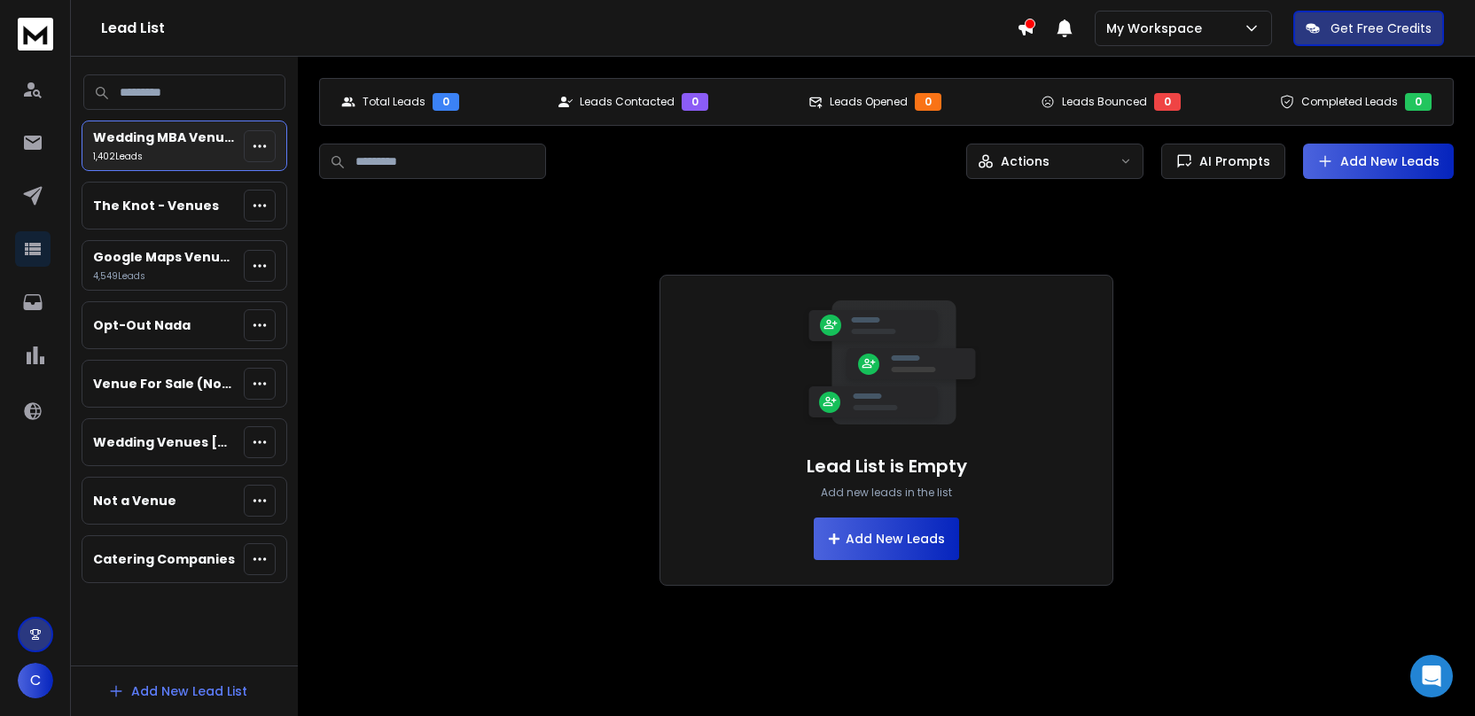
click at [165, 559] on p "Catering Companies" at bounding box center [164, 559] width 142 height 18
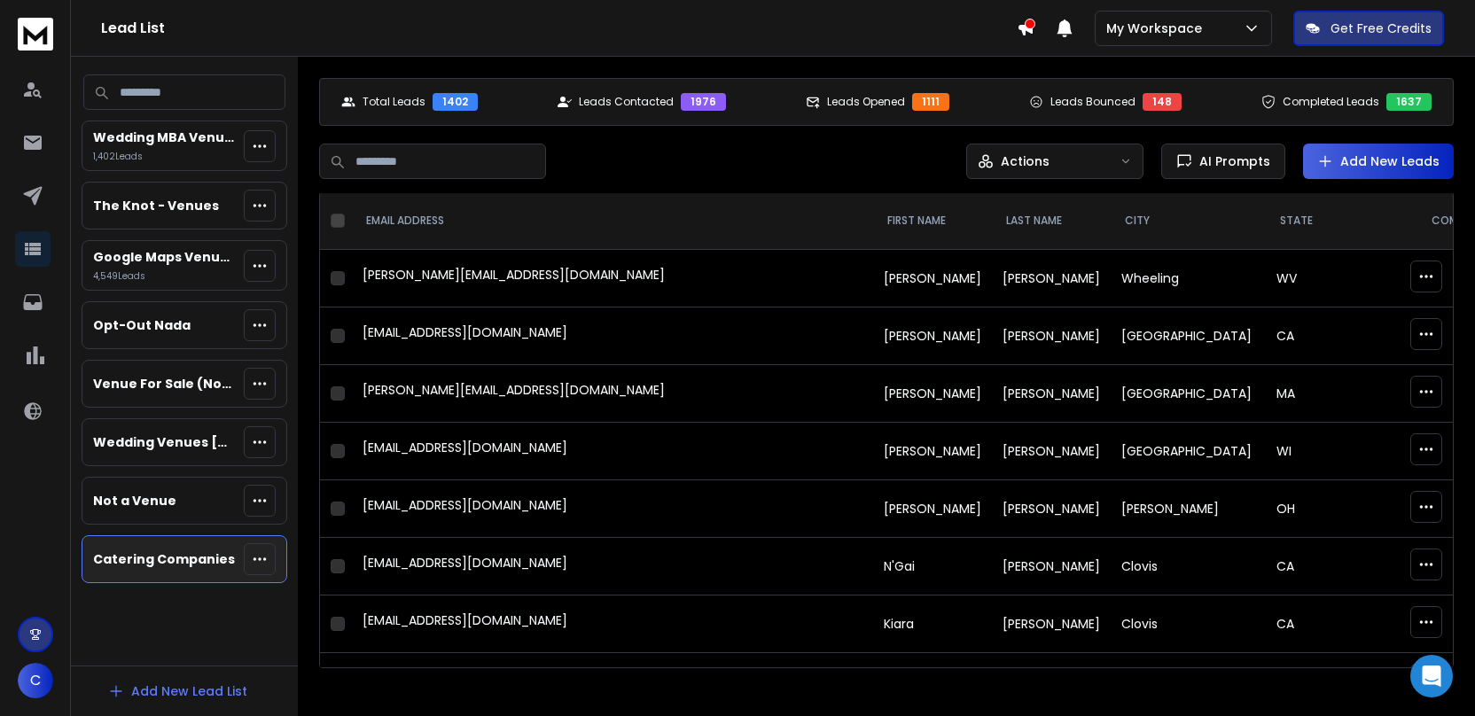
click at [183, 551] on p "Catering Companies" at bounding box center [164, 559] width 142 height 18
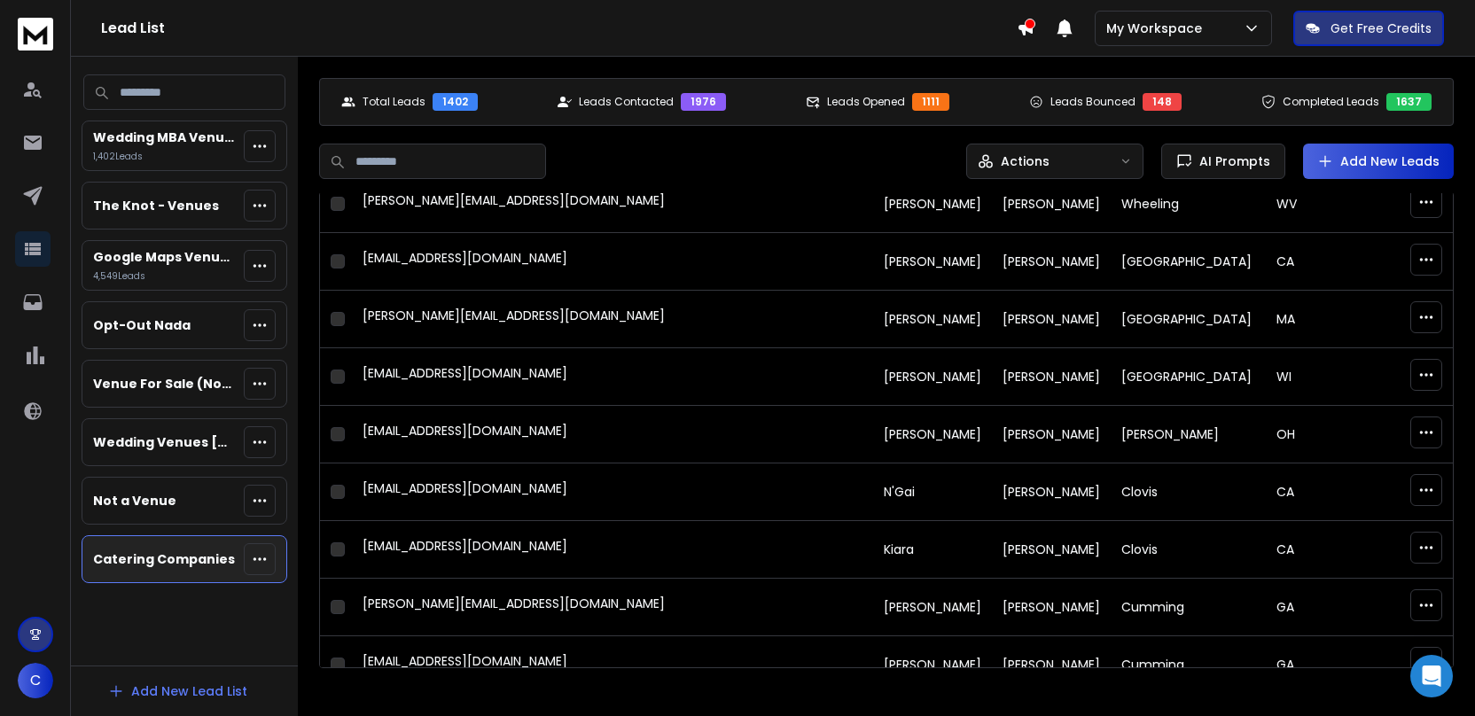
scroll to position [0, 0]
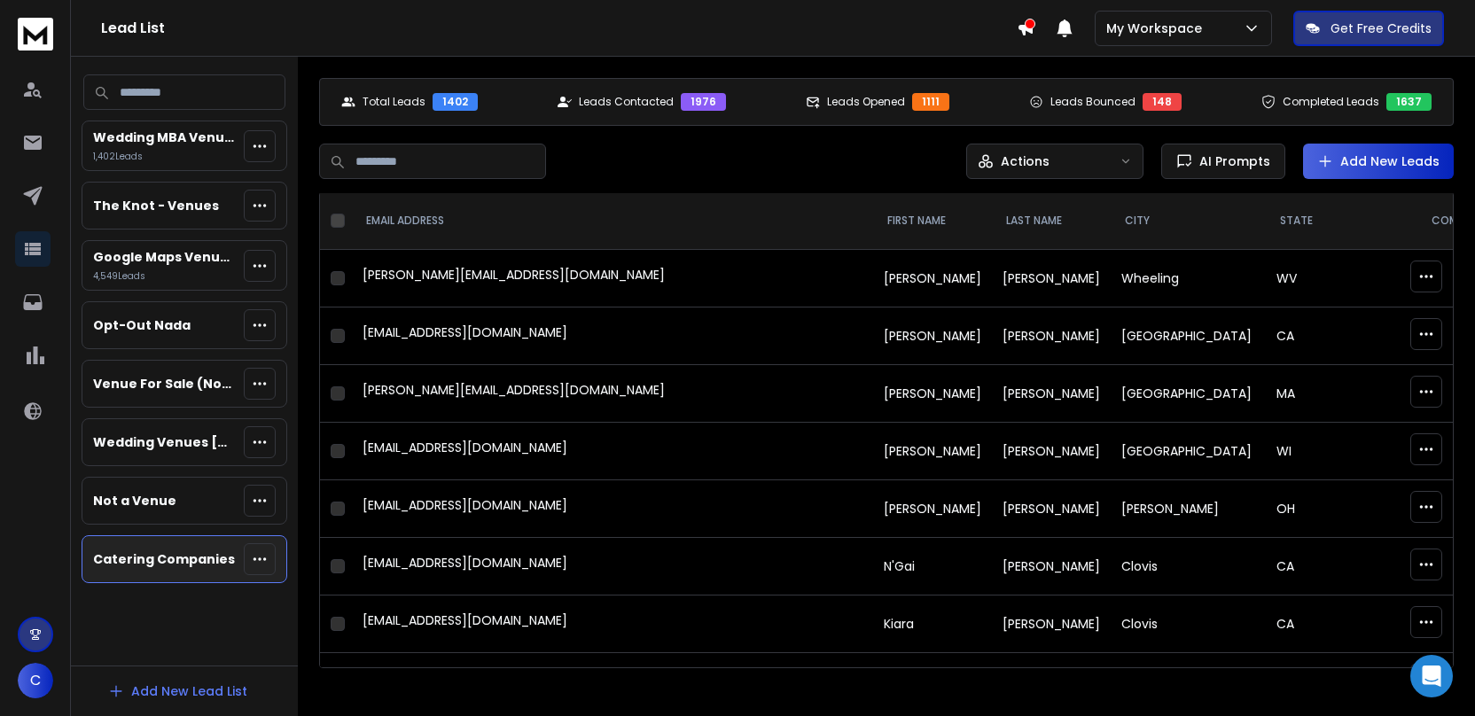
click at [172, 246] on div "Google Maps Venue Scraper - USA 4,549 Lead s" at bounding box center [185, 265] width 206 height 51
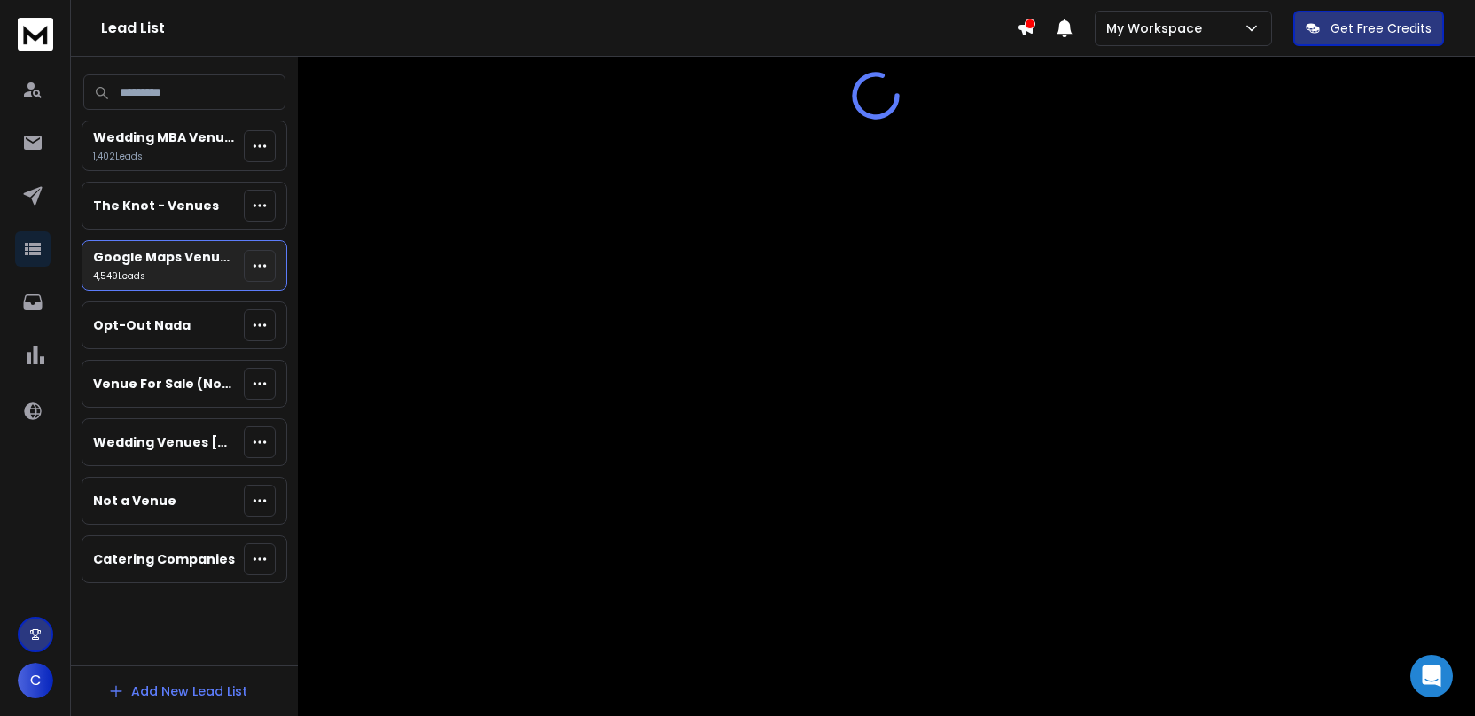
click at [180, 563] on p "Catering Companies" at bounding box center [164, 559] width 142 height 18
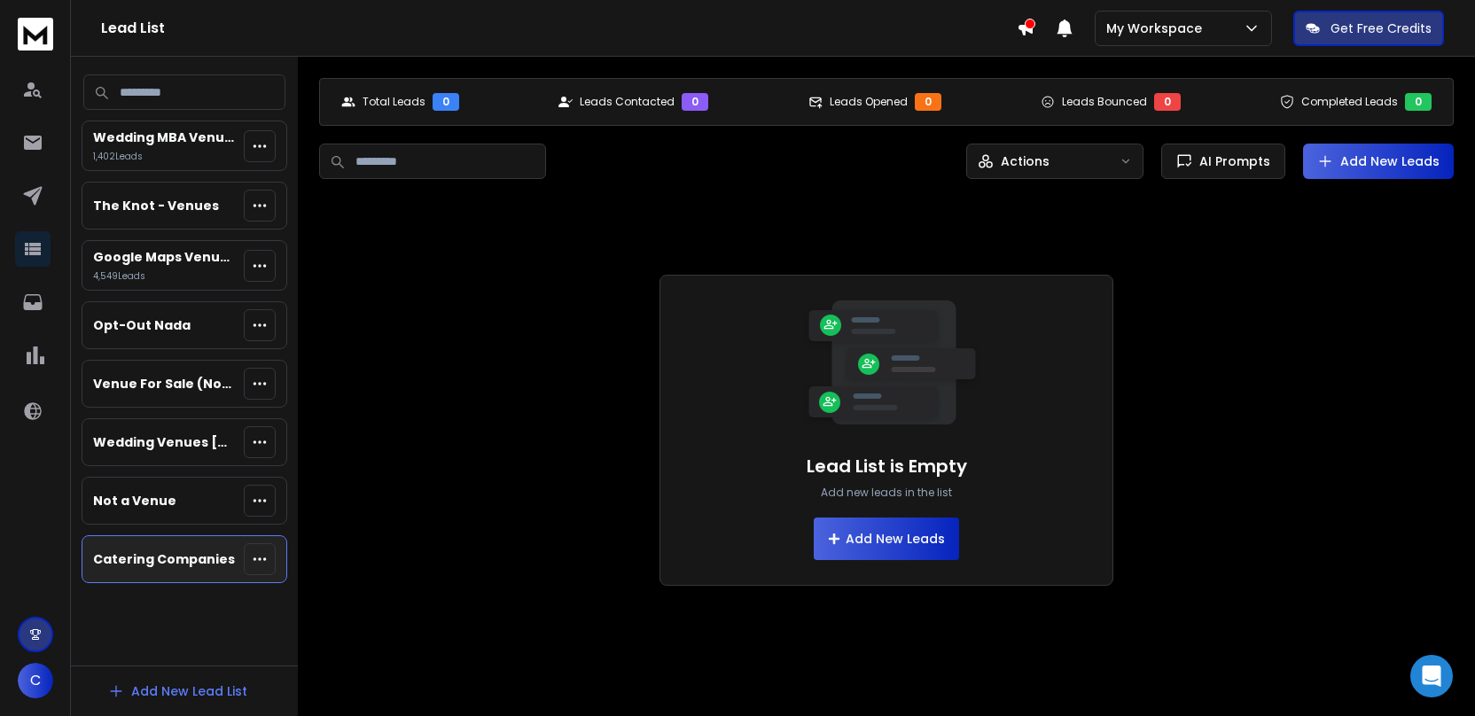
click at [464, 512] on div "Lead List is Empty Add new leads in the list Add New Leads" at bounding box center [886, 430] width 1134 height 311
click at [879, 540] on button "Add New Leads" at bounding box center [886, 539] width 145 height 43
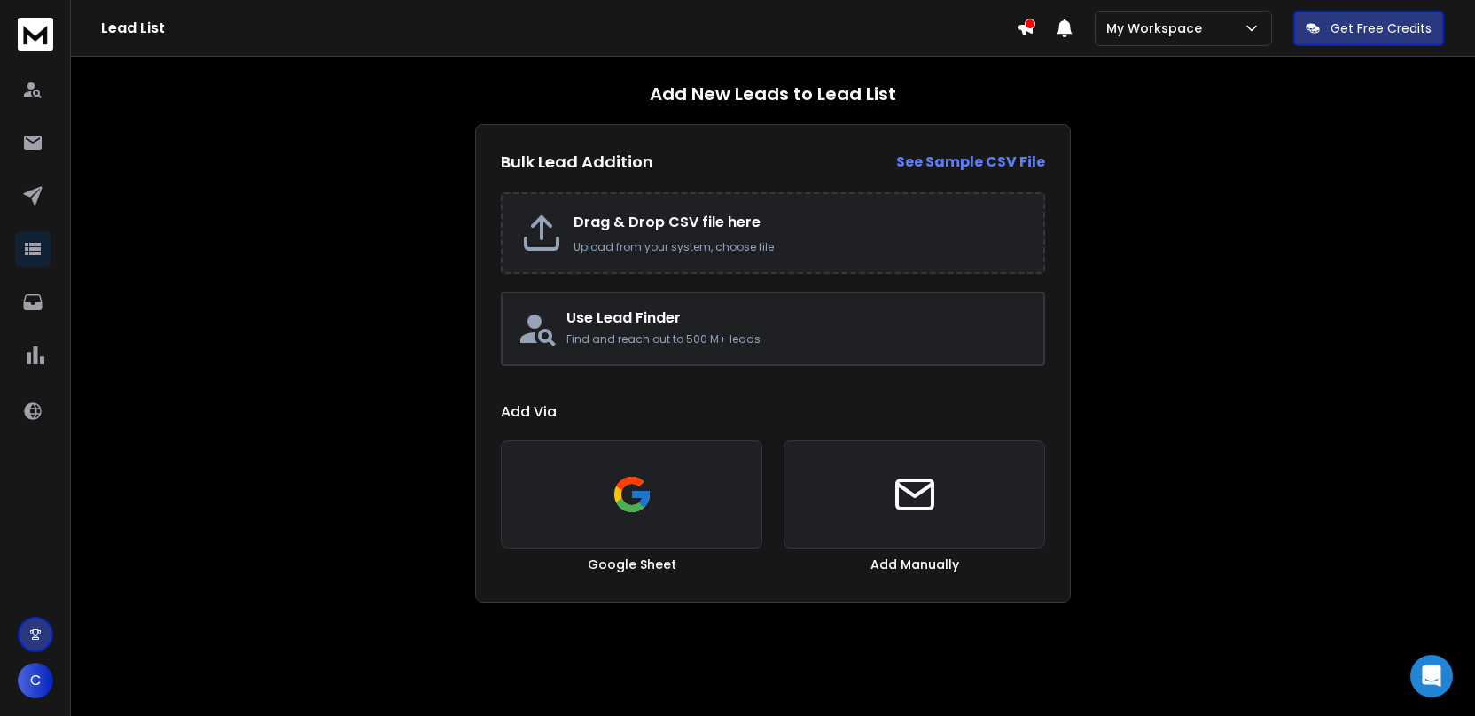
click at [731, 232] on div "Drag & Drop CSV file here Upload from your system, choose file" at bounding box center [799, 233] width 452 height 43
type input "**********"
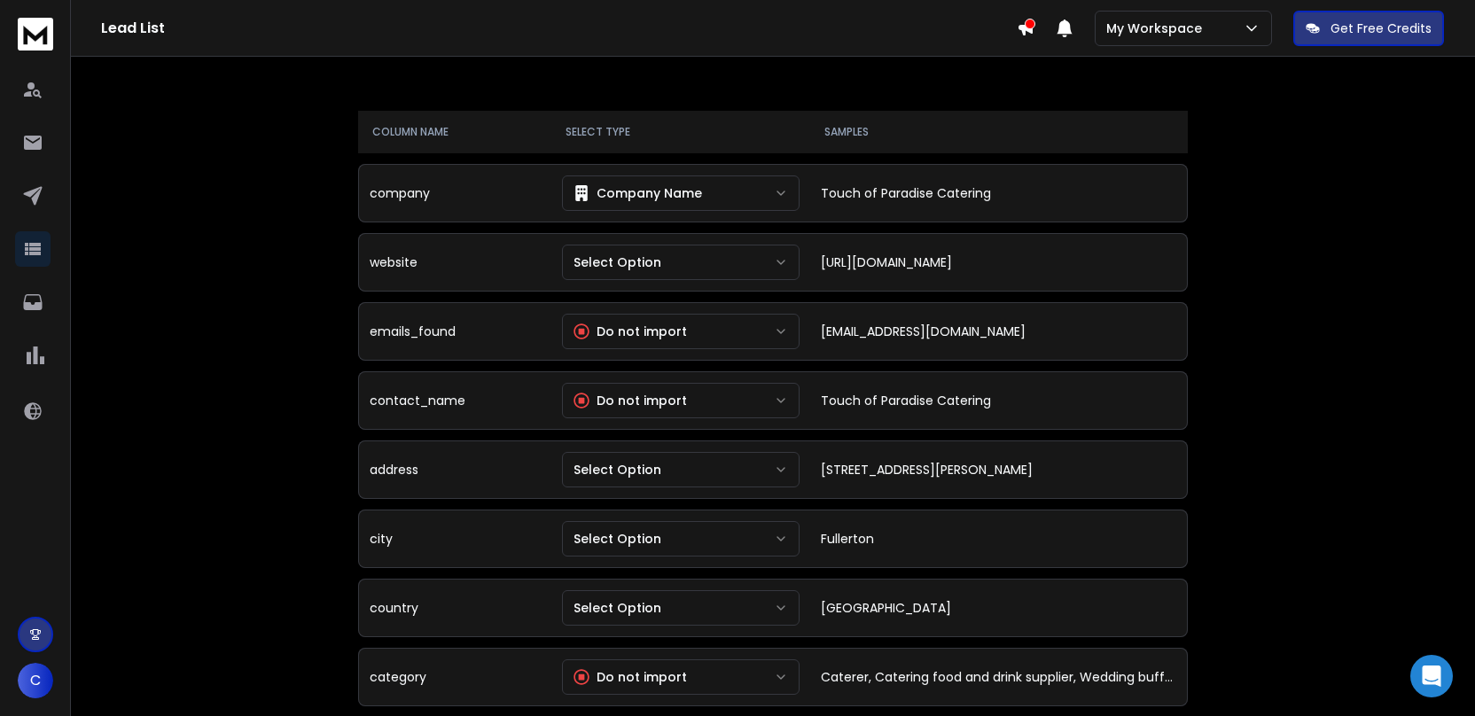
scroll to position [386, 0]
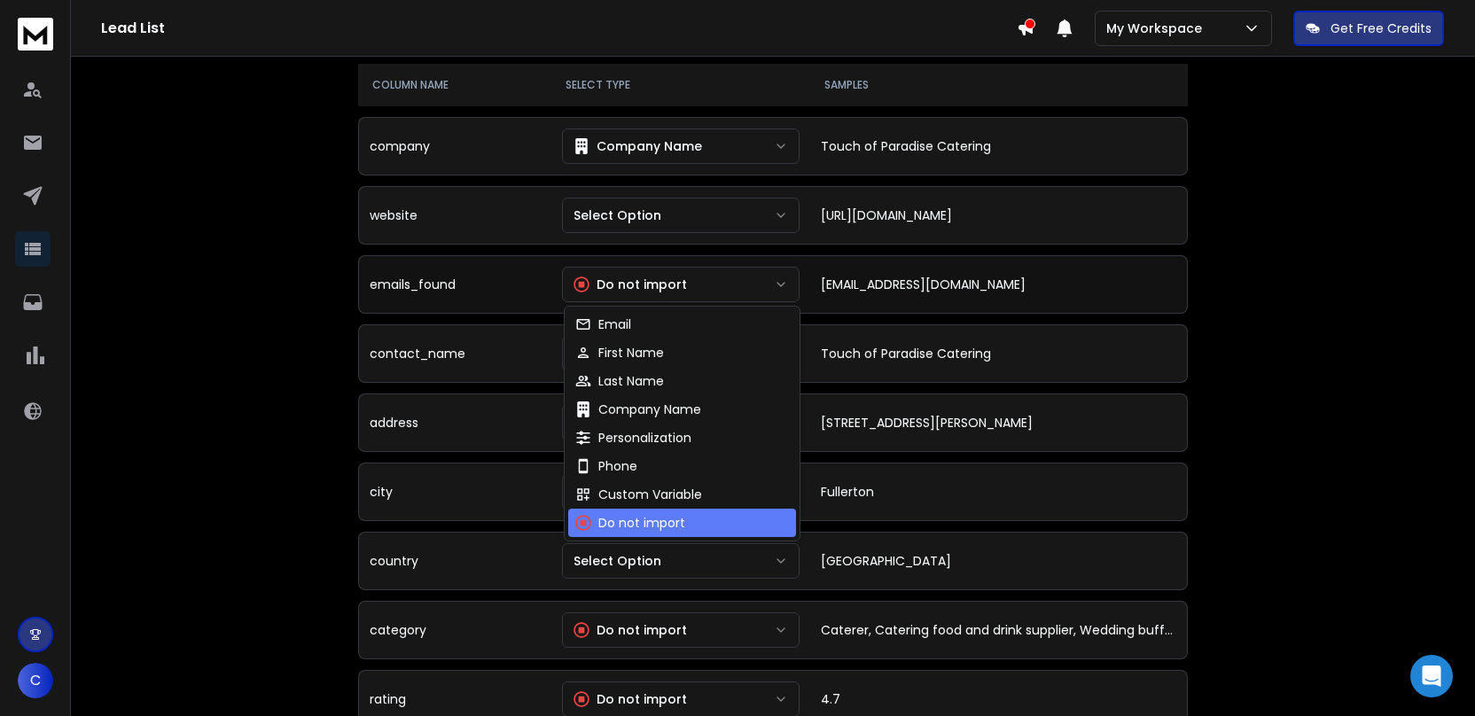
click at [740, 291] on button "Do not import" at bounding box center [681, 284] width 238 height 35
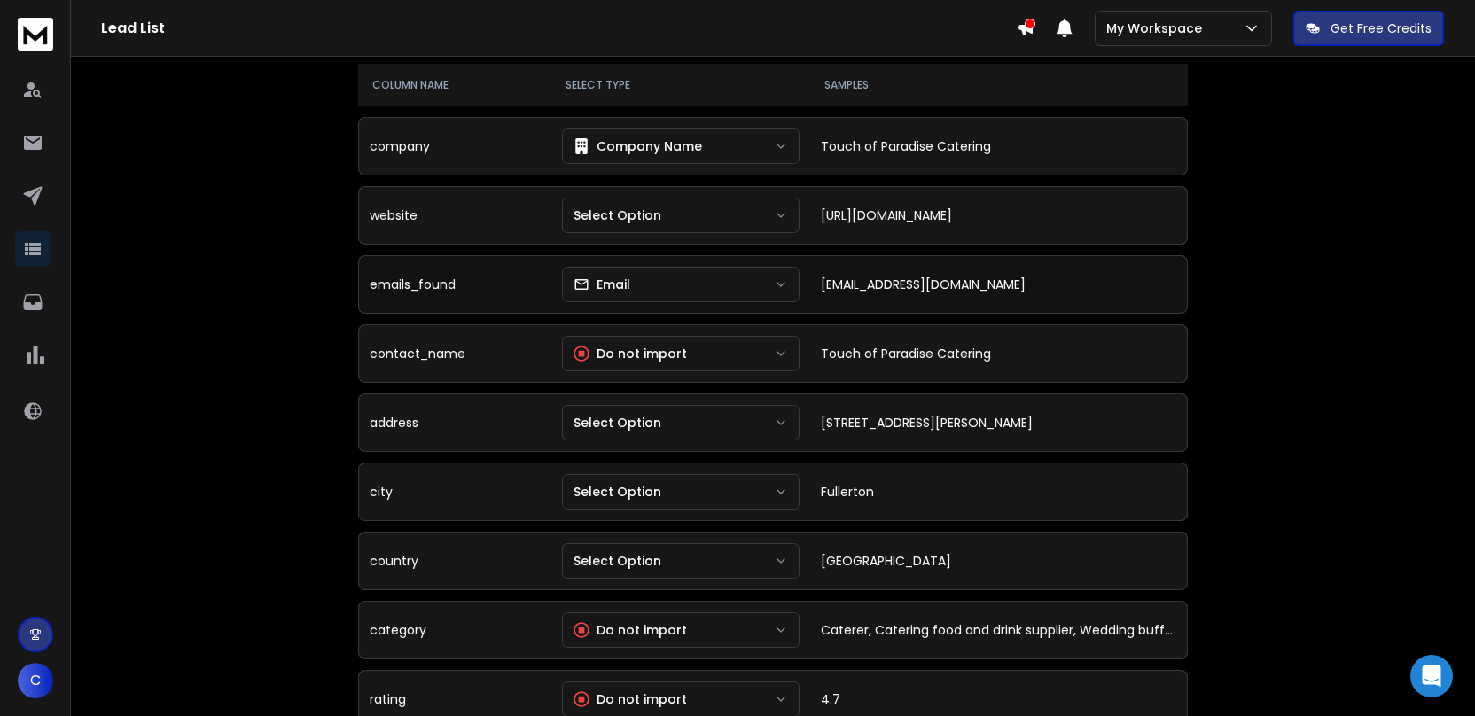
click at [1105, 300] on td "[EMAIL_ADDRESS][DOMAIN_NAME]" at bounding box center [999, 284] width 378 height 58
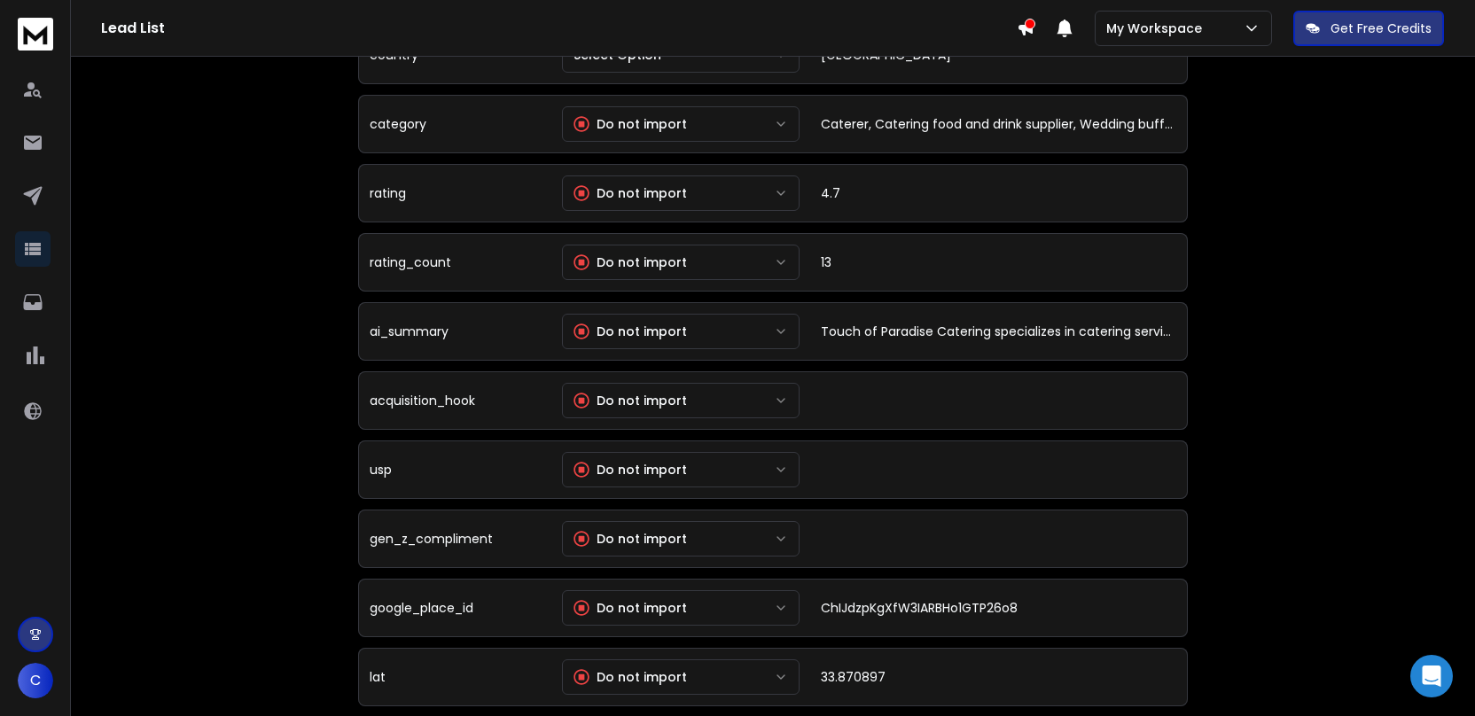
scroll to position [898, 0]
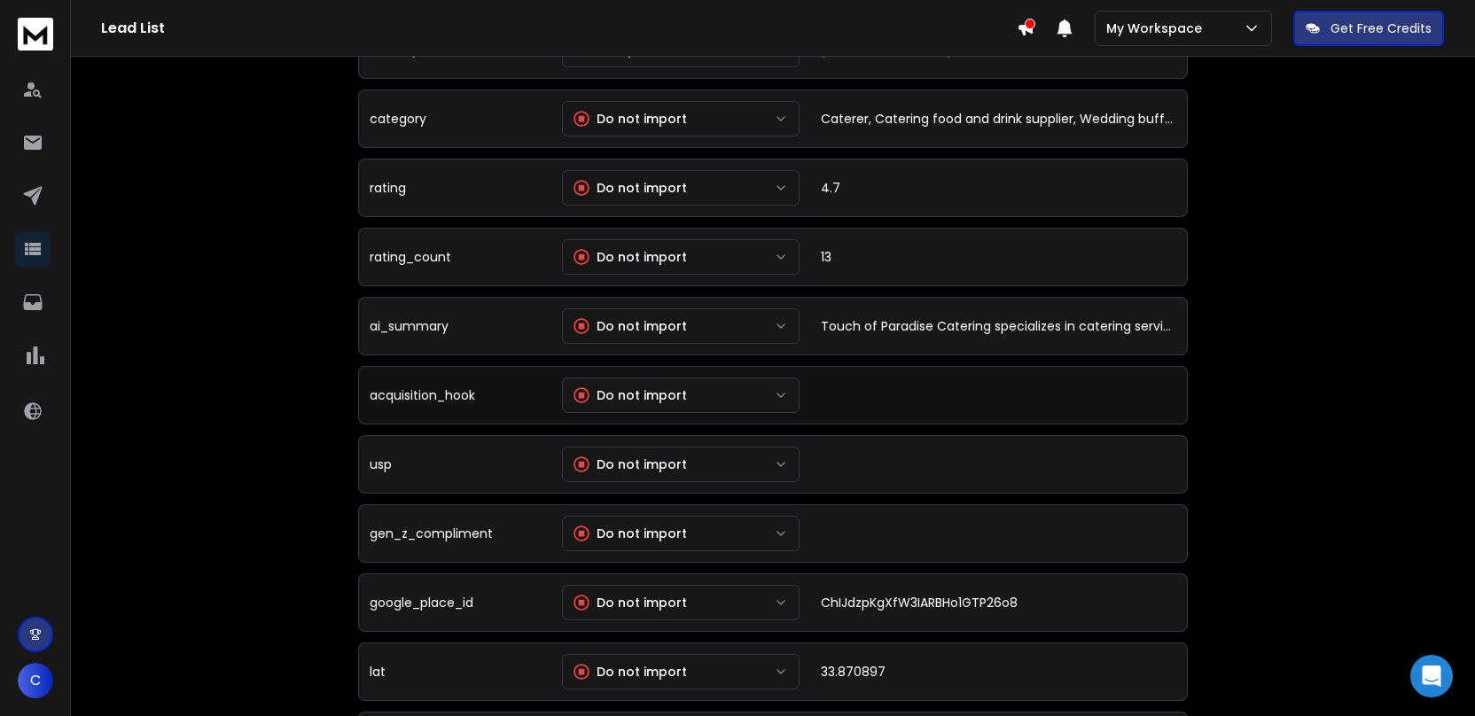
click at [752, 398] on button "Do not import" at bounding box center [681, 395] width 238 height 35
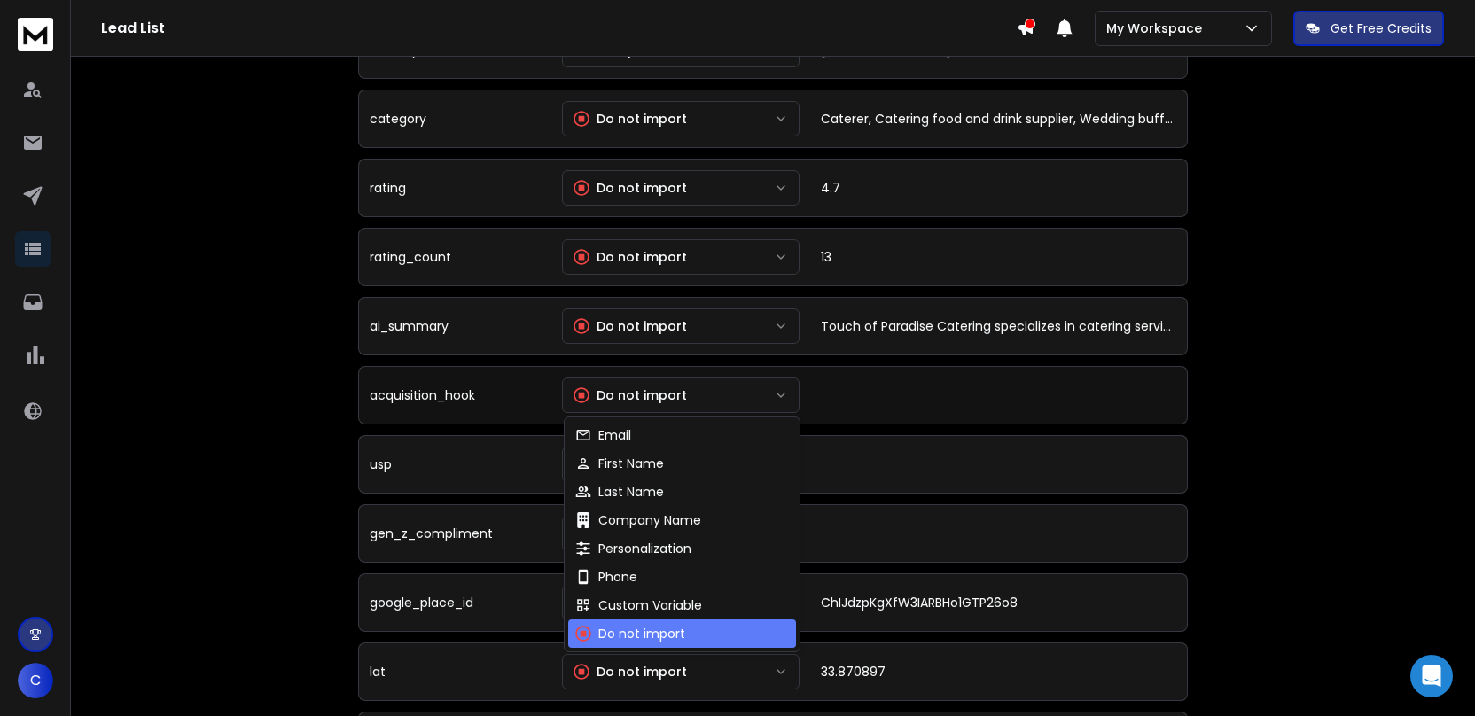
click at [782, 395] on icon "button" at bounding box center [780, 396] width 7 height 4
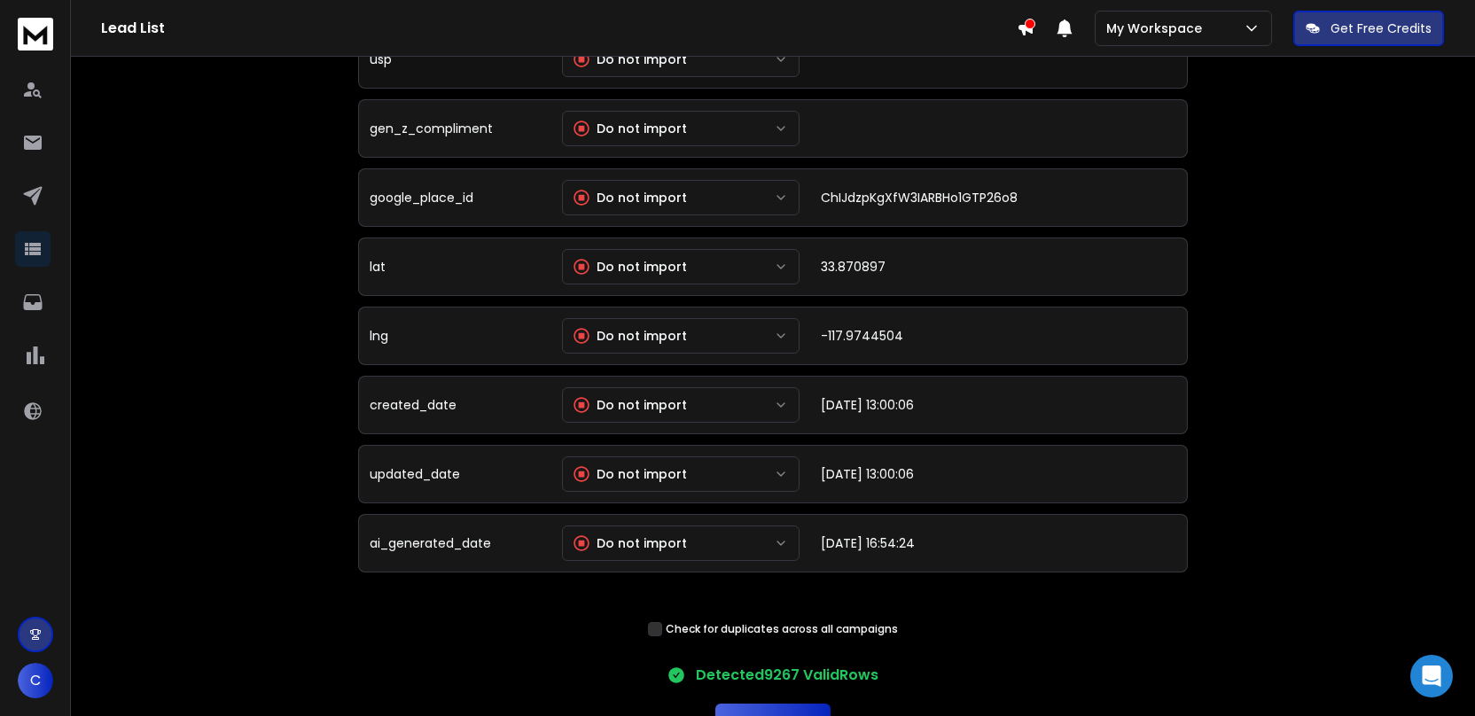
scroll to position [1383, 0]
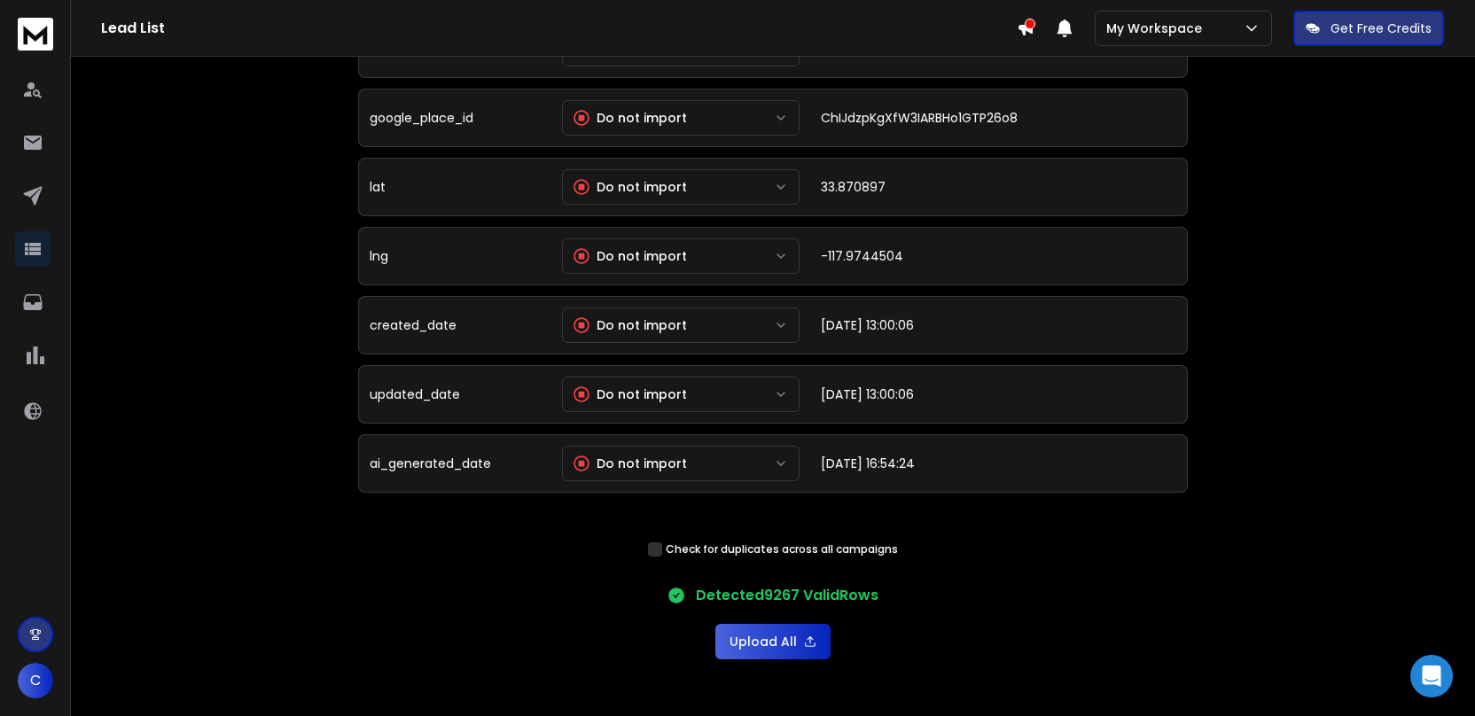
click at [653, 554] on button "Check for duplicates across all campaigns" at bounding box center [655, 549] width 14 height 14
click at [755, 651] on button "Upload All" at bounding box center [772, 641] width 115 height 35
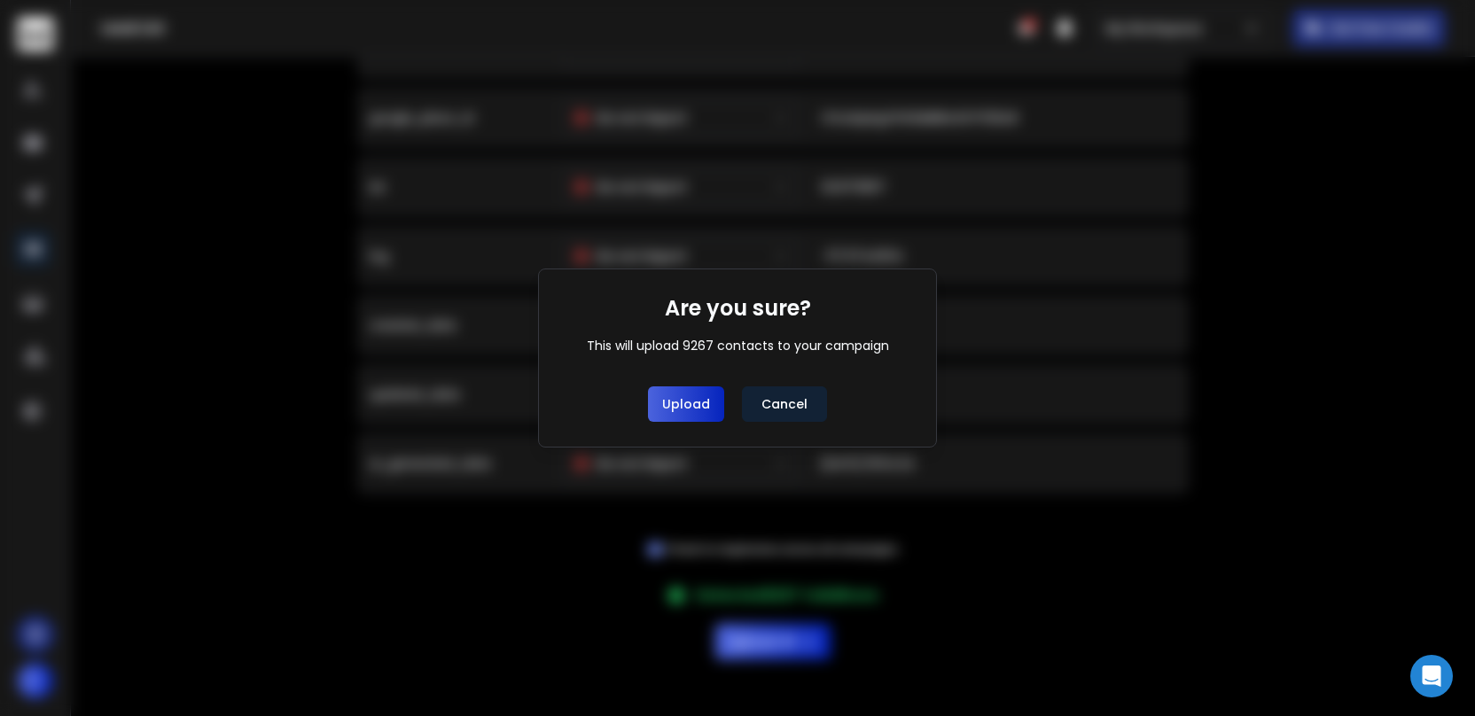
click at [674, 404] on button "Upload" at bounding box center [686, 403] width 76 height 35
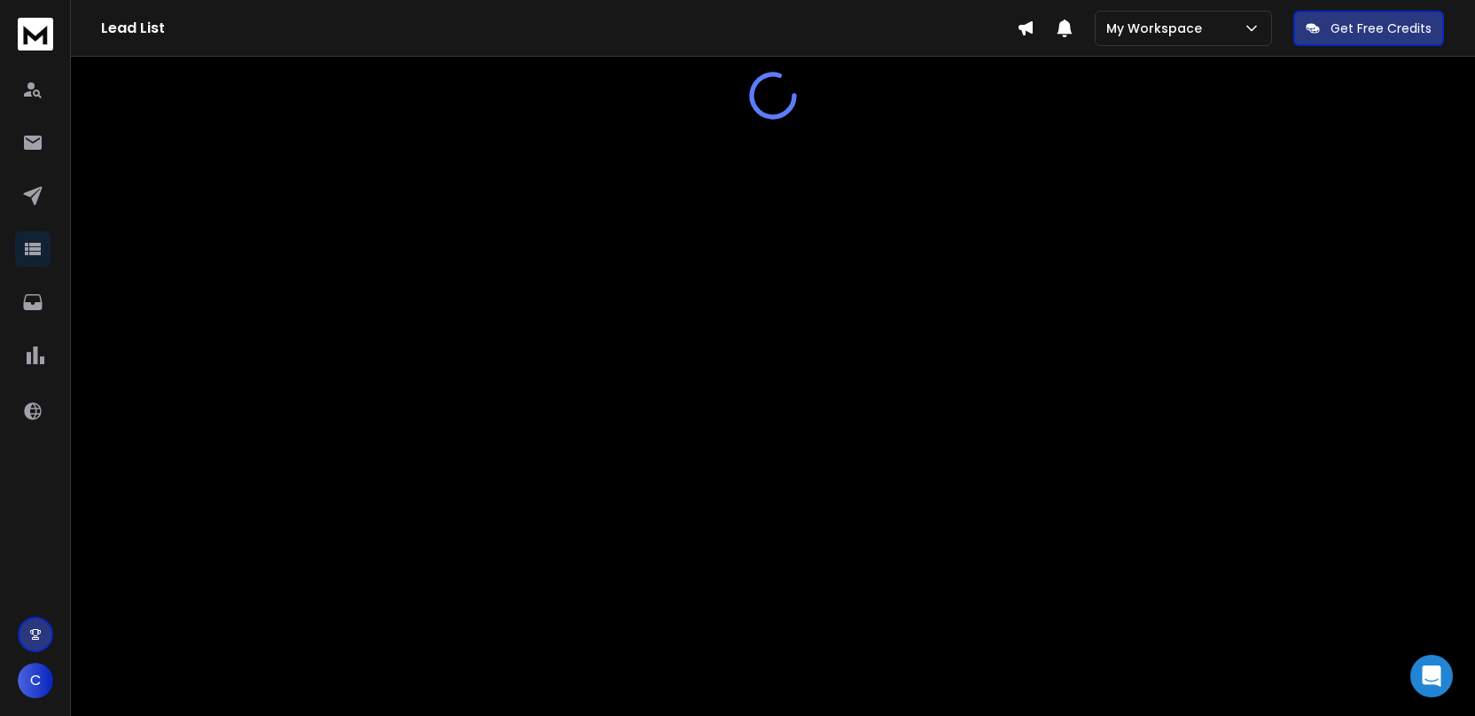
scroll to position [7, 0]
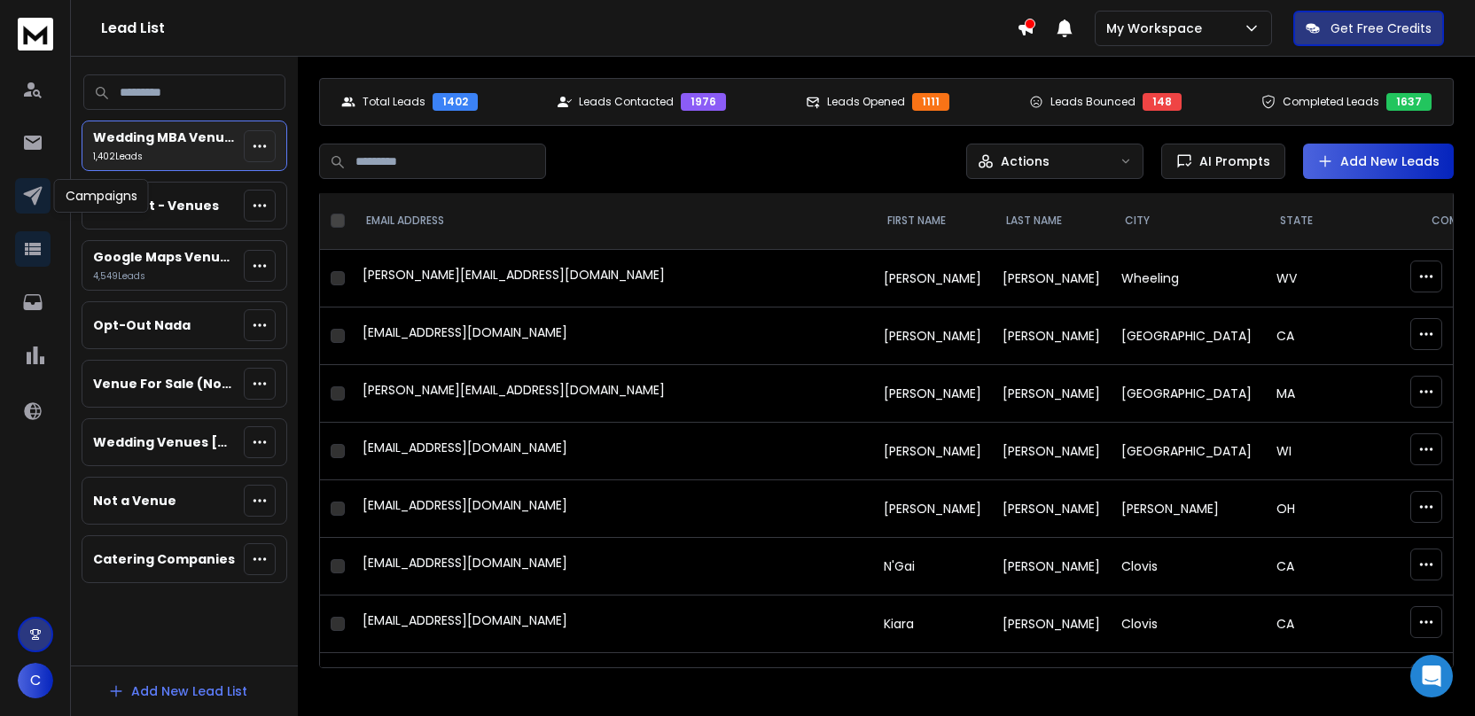
click at [37, 191] on icon at bounding box center [32, 195] width 21 height 21
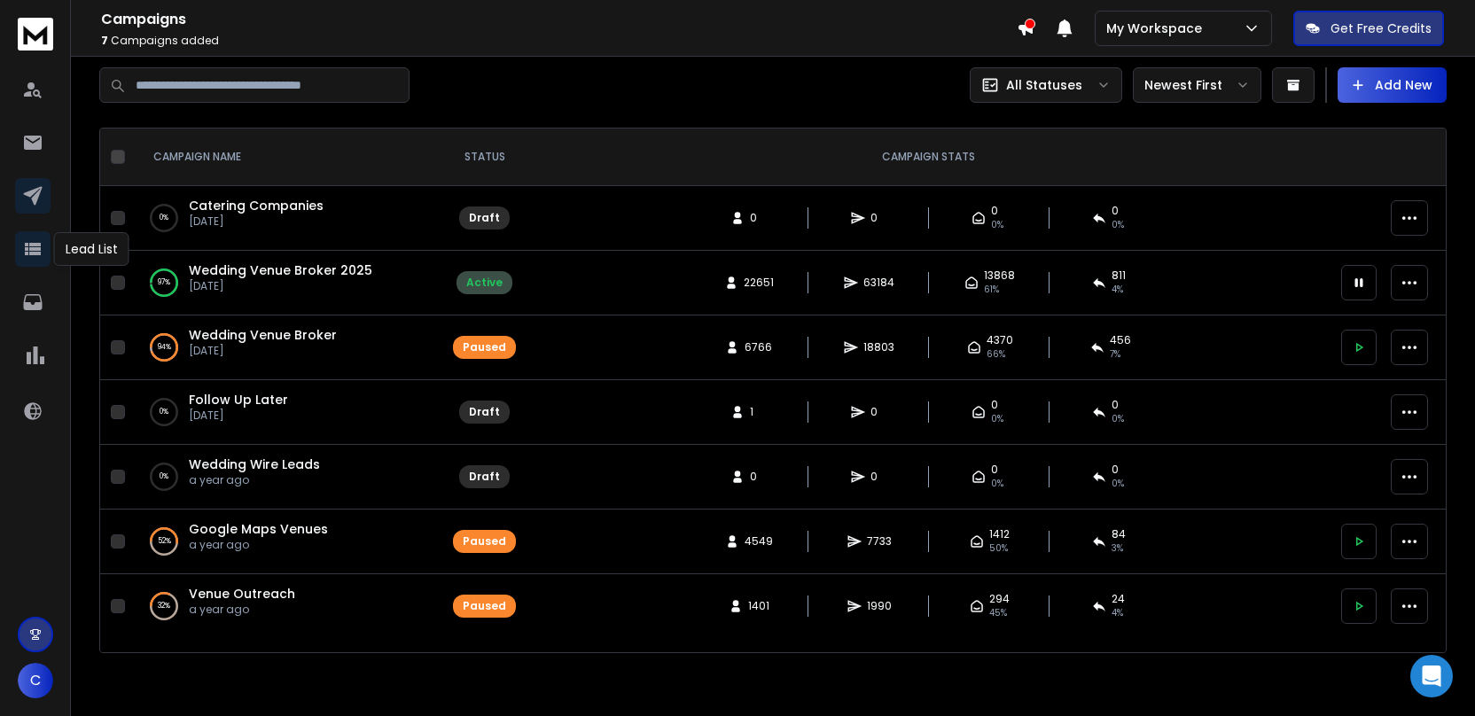
click at [30, 241] on icon at bounding box center [32, 248] width 21 height 21
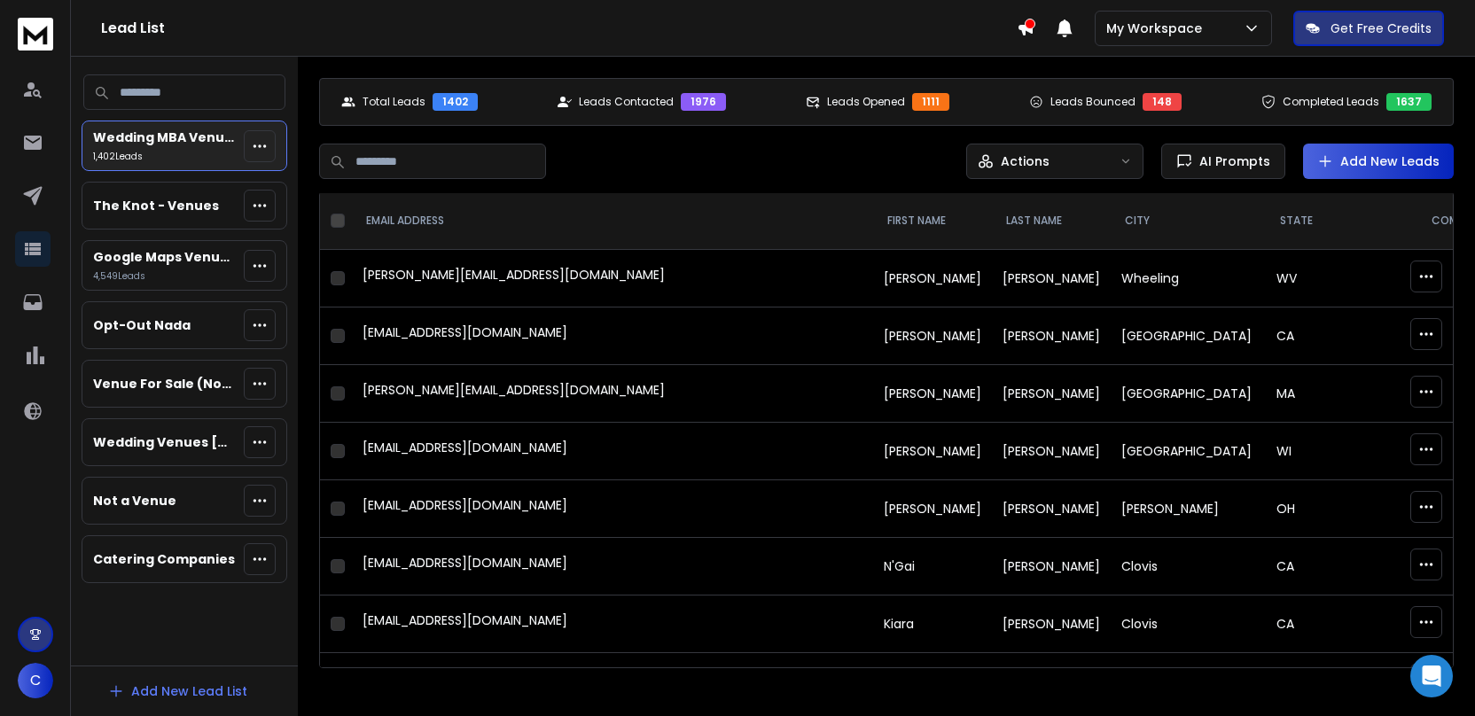
click at [163, 559] on p "Catering Companies" at bounding box center [164, 559] width 142 height 18
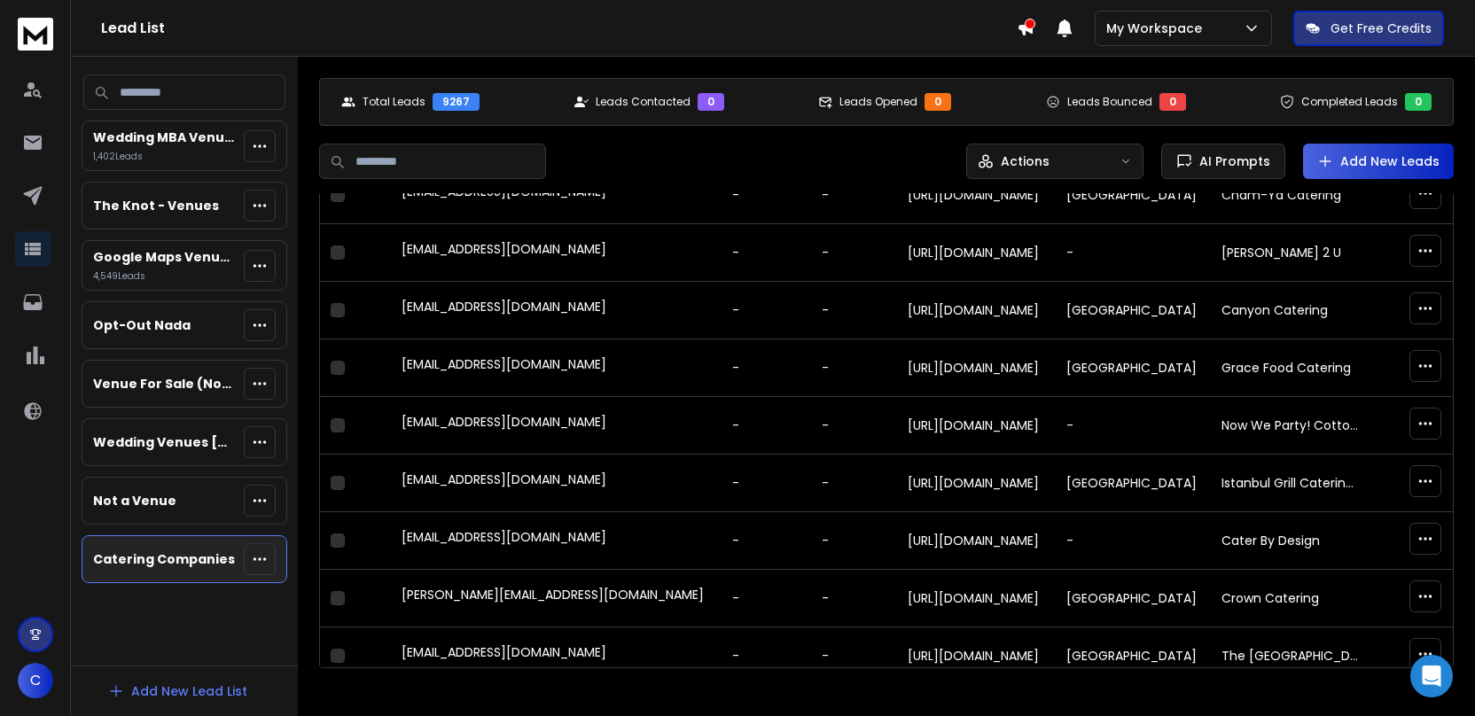
scroll to position [0, 0]
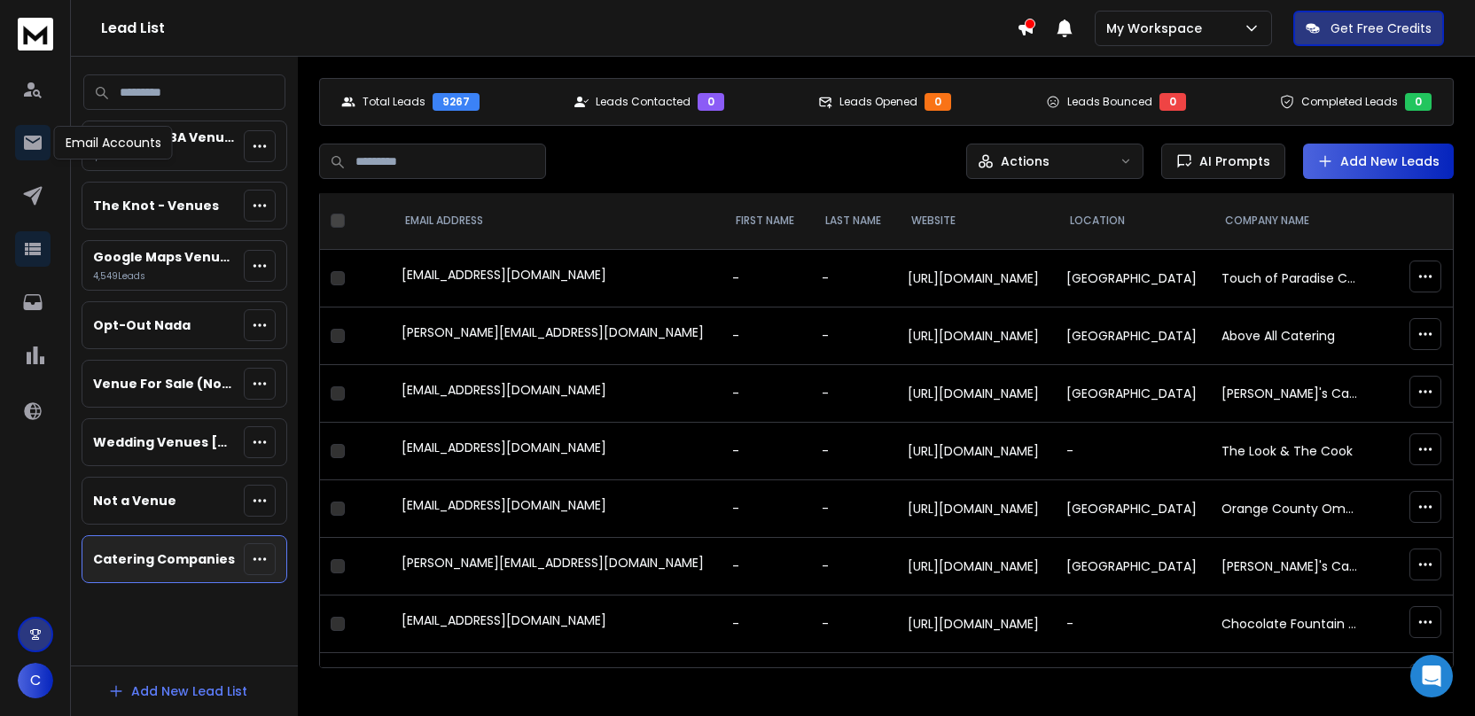
click at [34, 142] on icon at bounding box center [32, 142] width 21 height 21
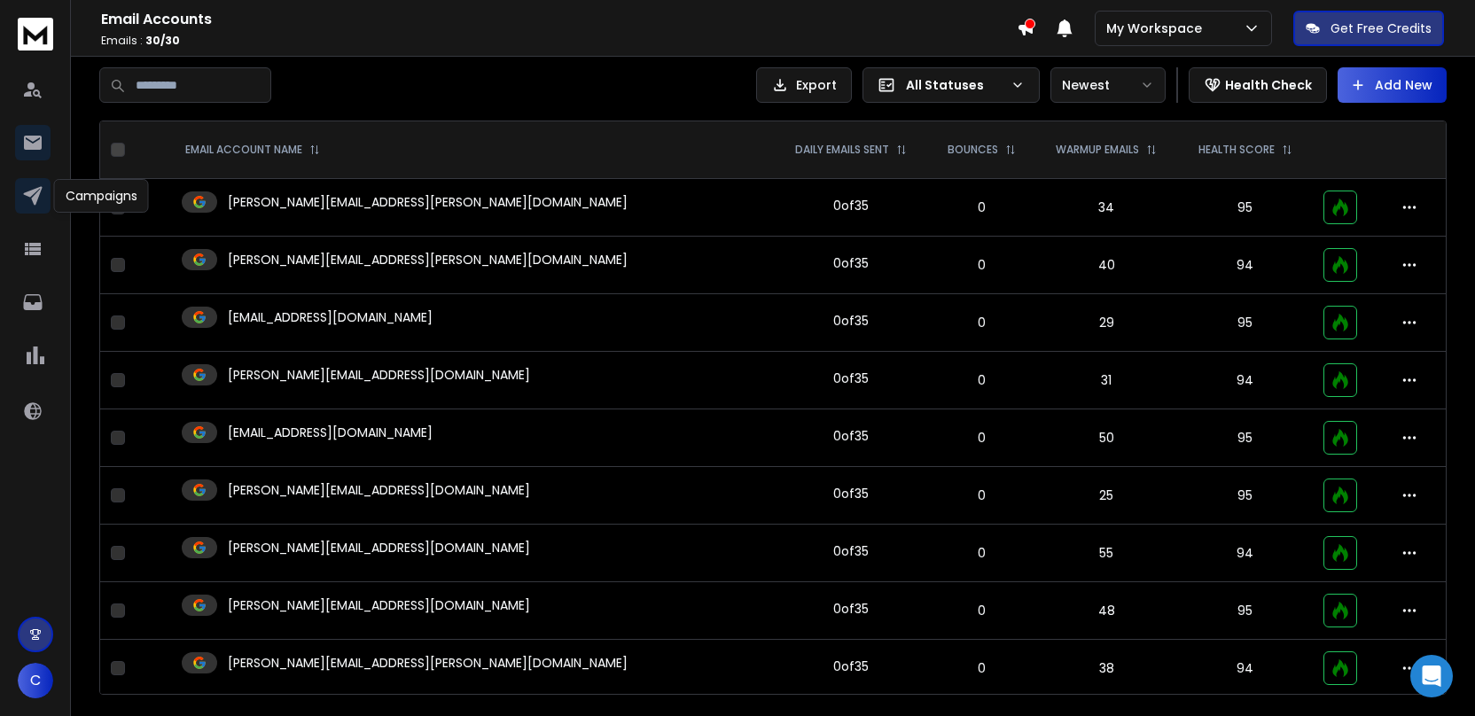
click at [30, 200] on icon at bounding box center [32, 195] width 21 height 21
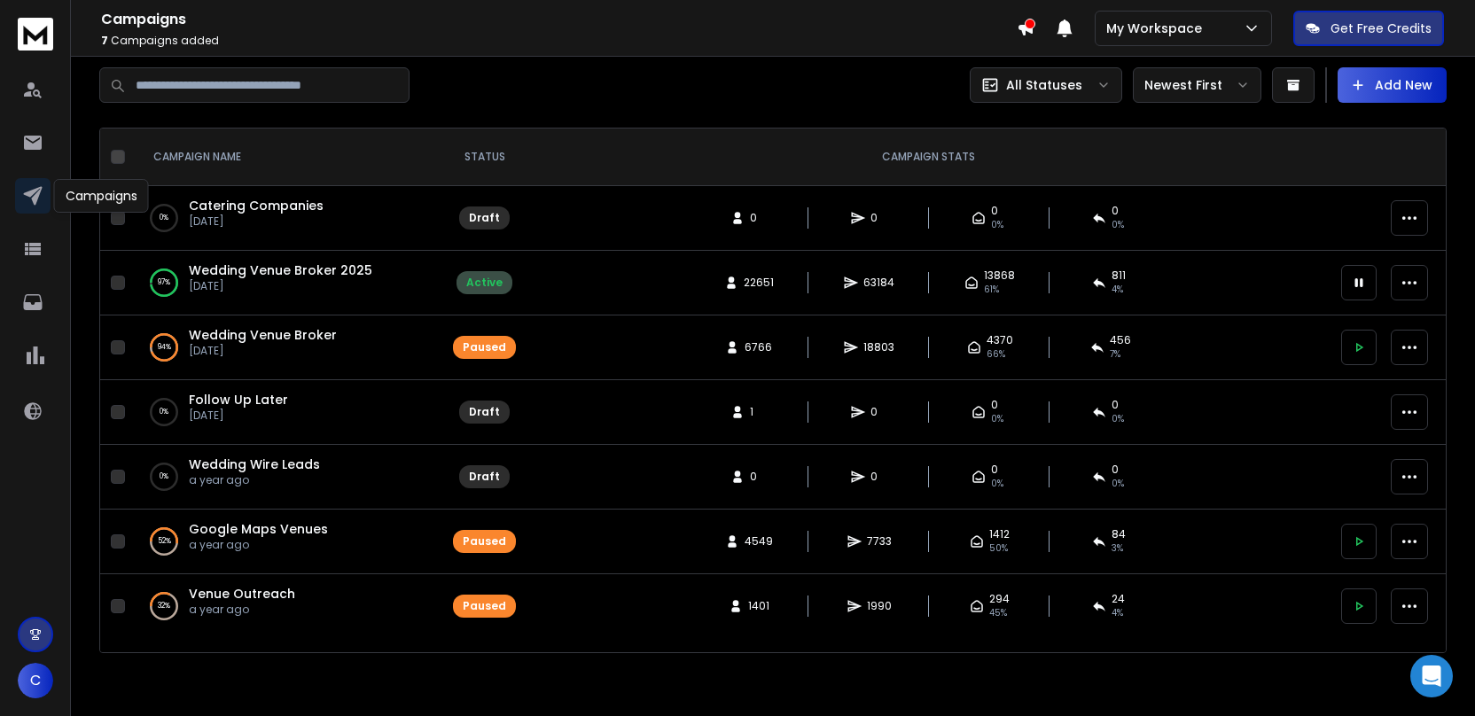
click at [246, 200] on span "Catering Companies" at bounding box center [256, 206] width 135 height 18
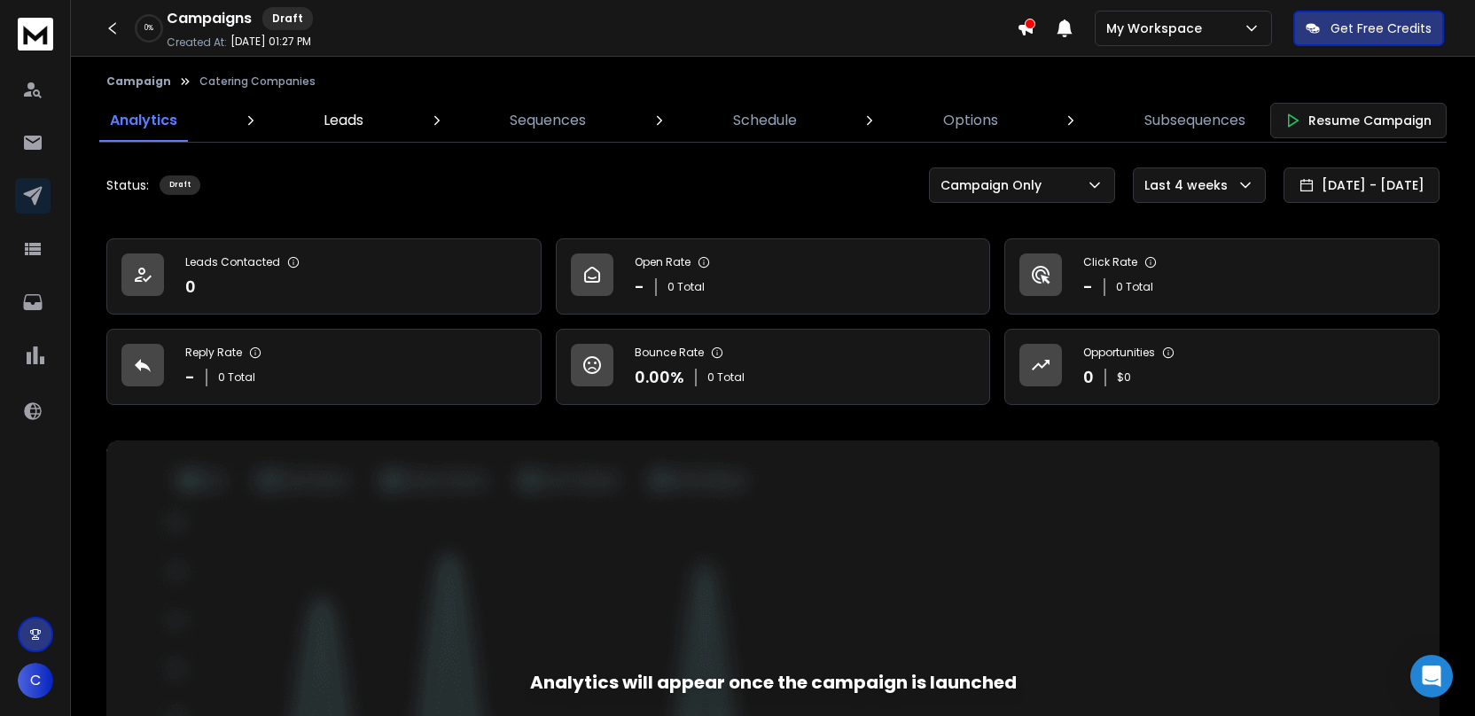
click at [351, 121] on p "Leads" at bounding box center [343, 120] width 40 height 21
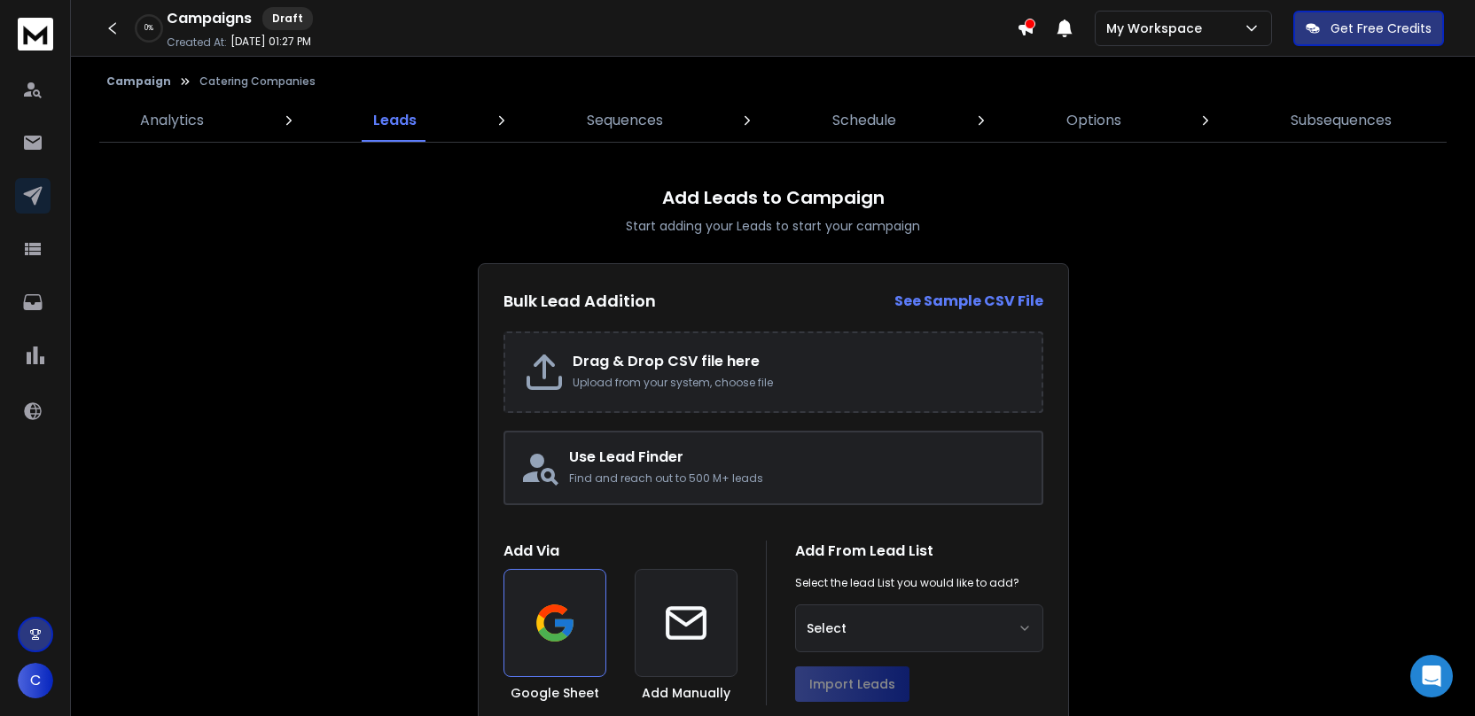
scroll to position [47, 0]
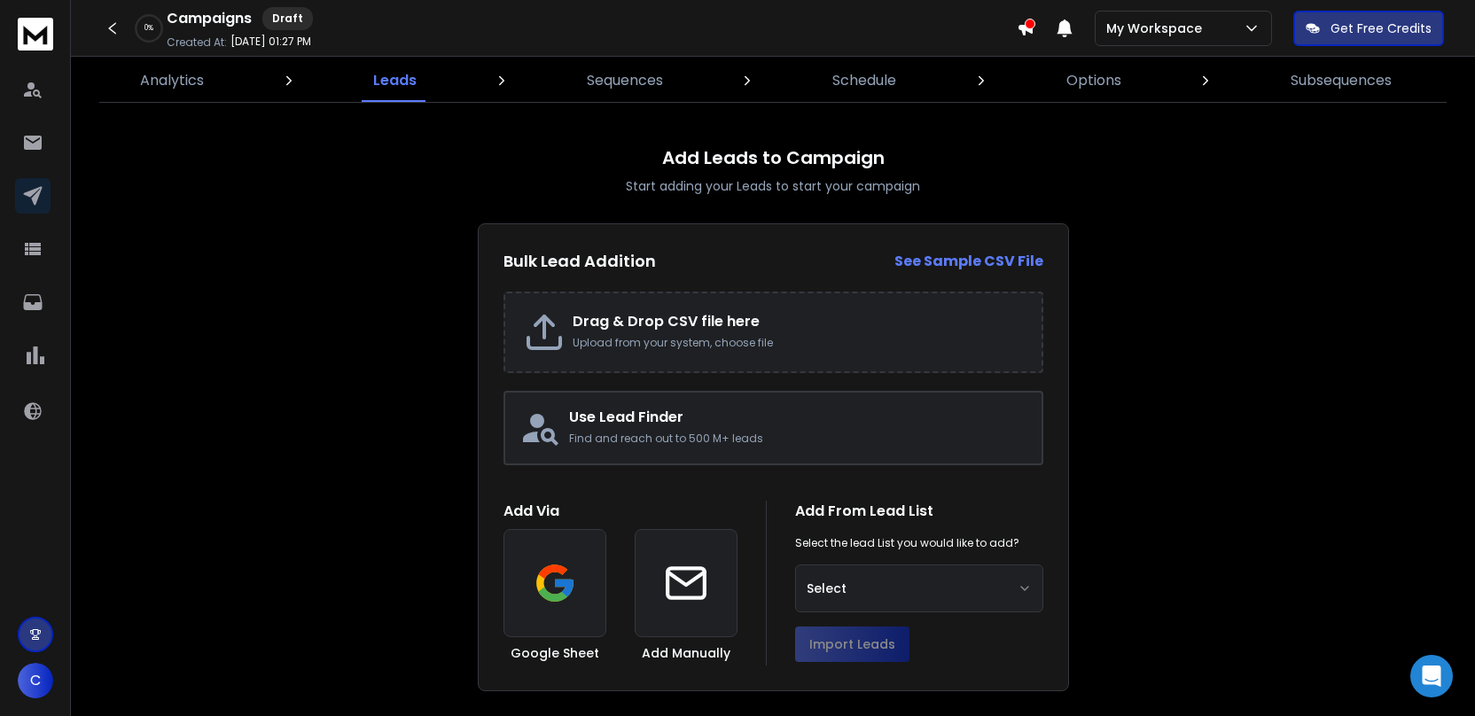
click at [904, 580] on button "Select" at bounding box center [919, 589] width 248 height 48
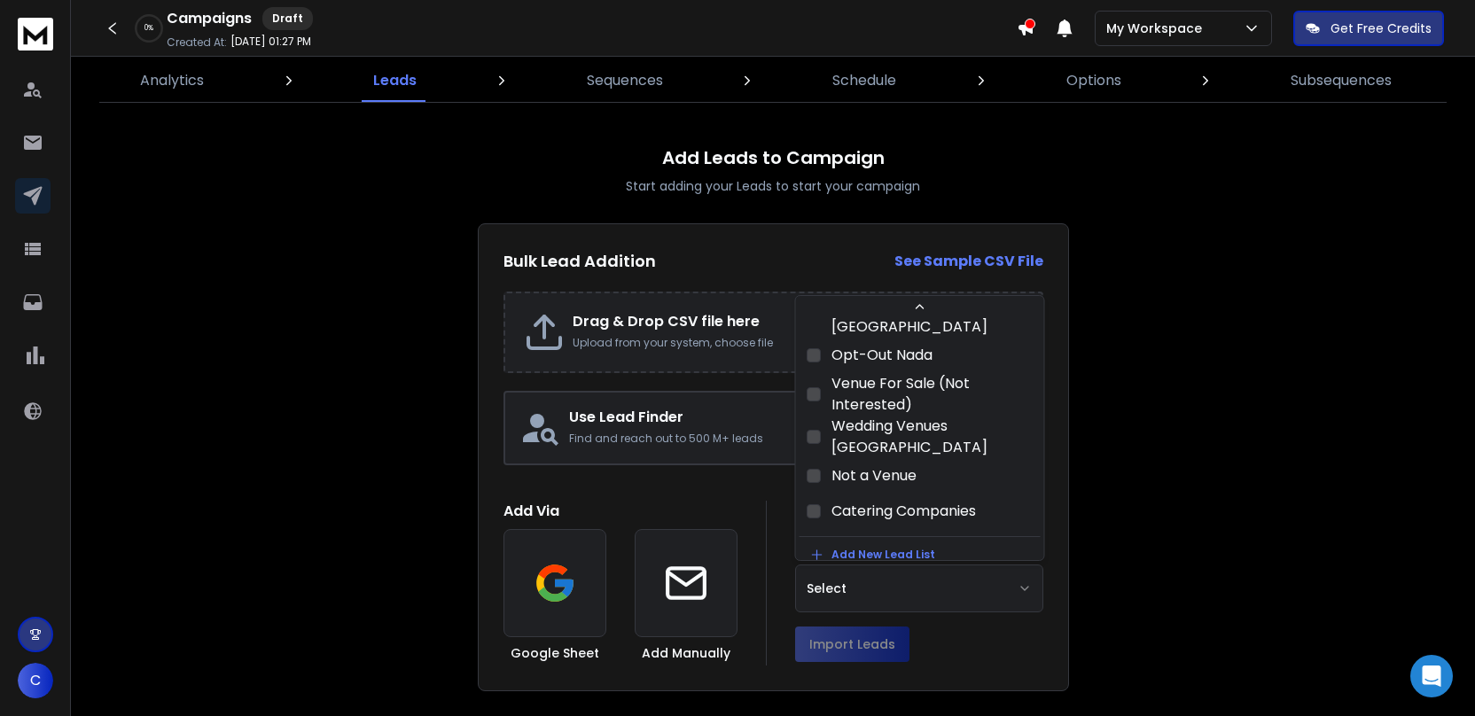
scroll to position [113, 0]
click at [815, 510] on button "button" at bounding box center [814, 517] width 14 height 14
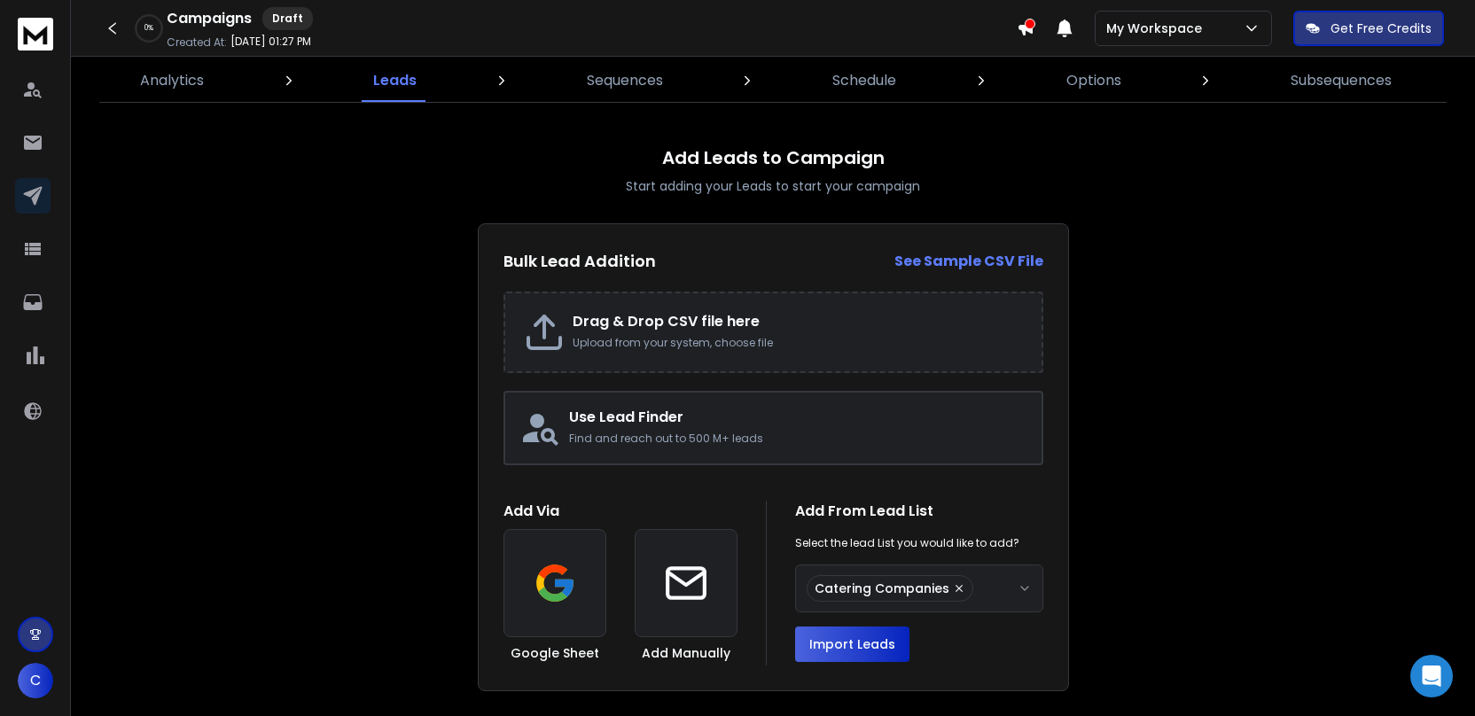
click at [967, 662] on div "Add From Lead List Select the lead List you would like to add? Catering Compani…" at bounding box center [919, 583] width 248 height 165
click at [836, 644] on button "Import Leads" at bounding box center [852, 644] width 114 height 35
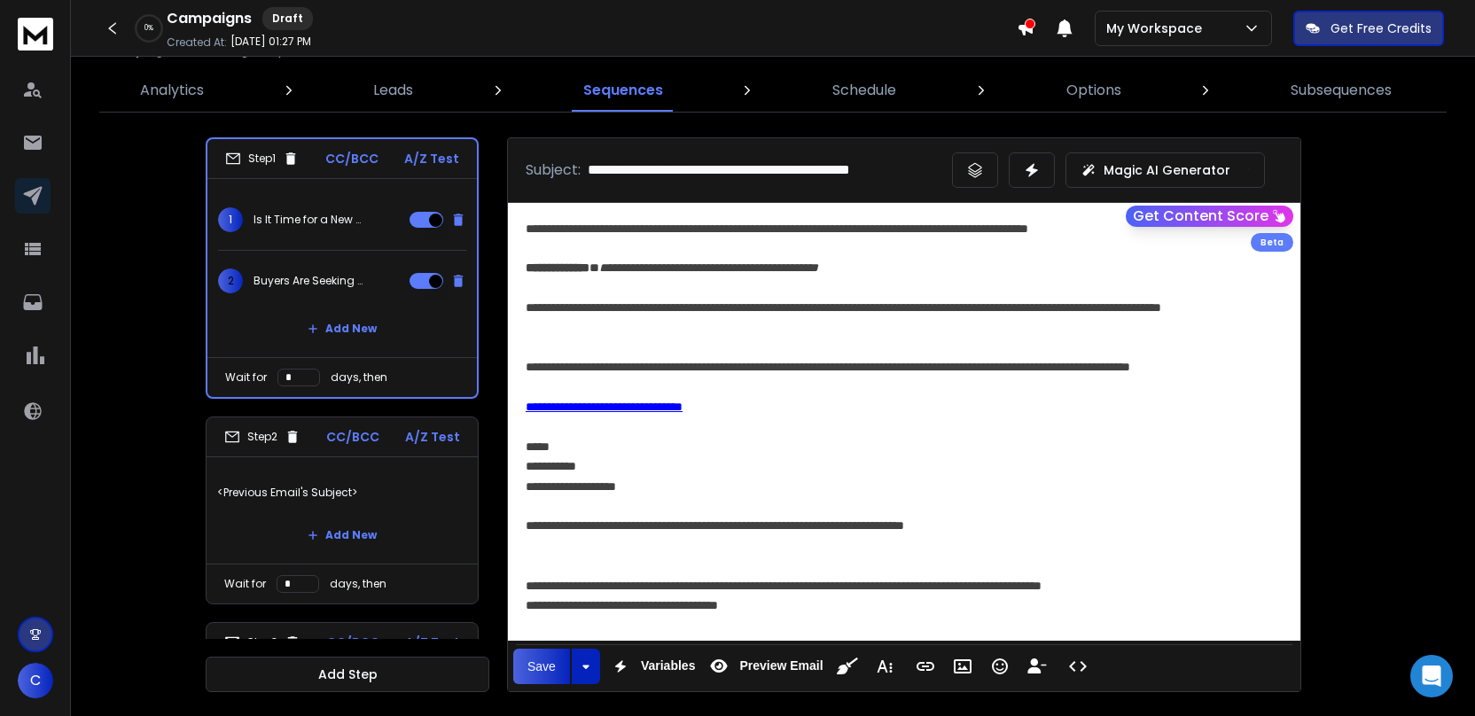
scroll to position [131, 0]
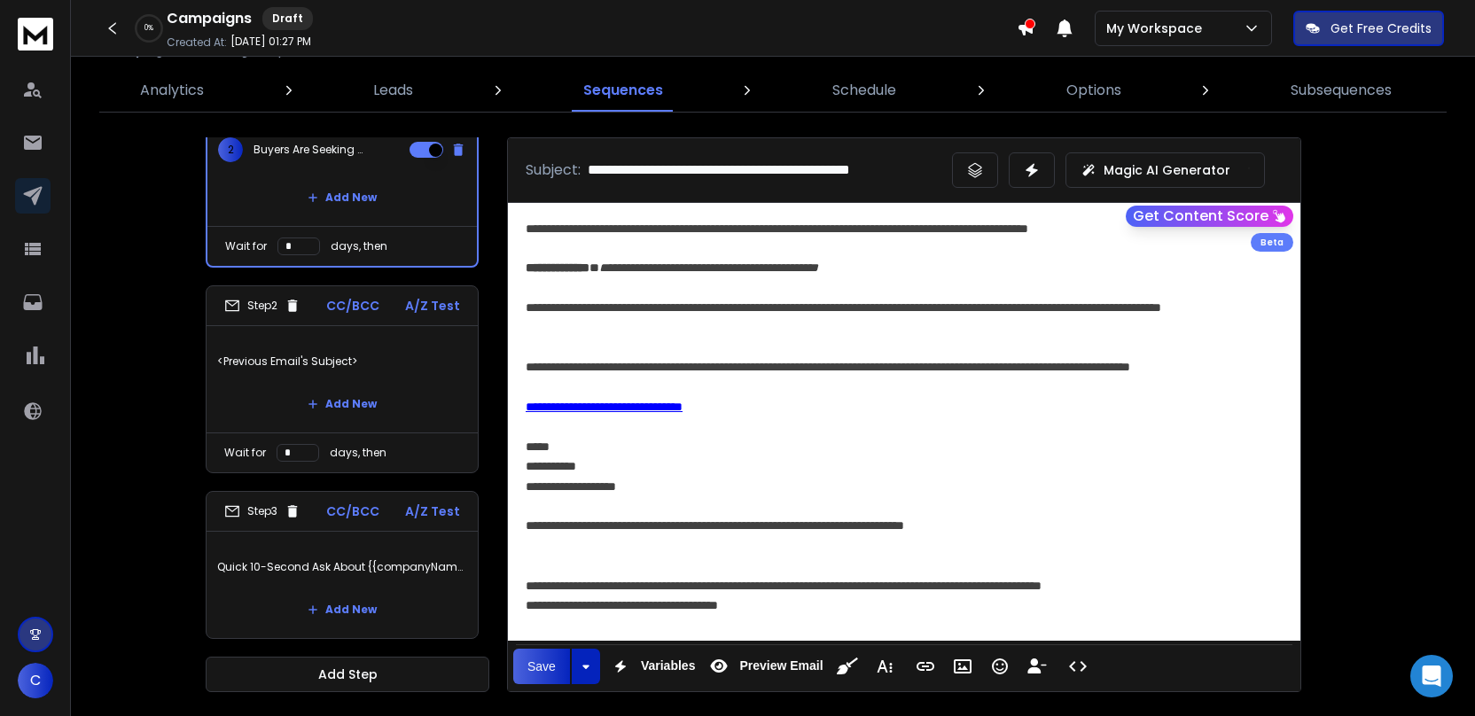
click at [428, 605] on div "Add New" at bounding box center [342, 609] width 250 height 35
type input "**********"
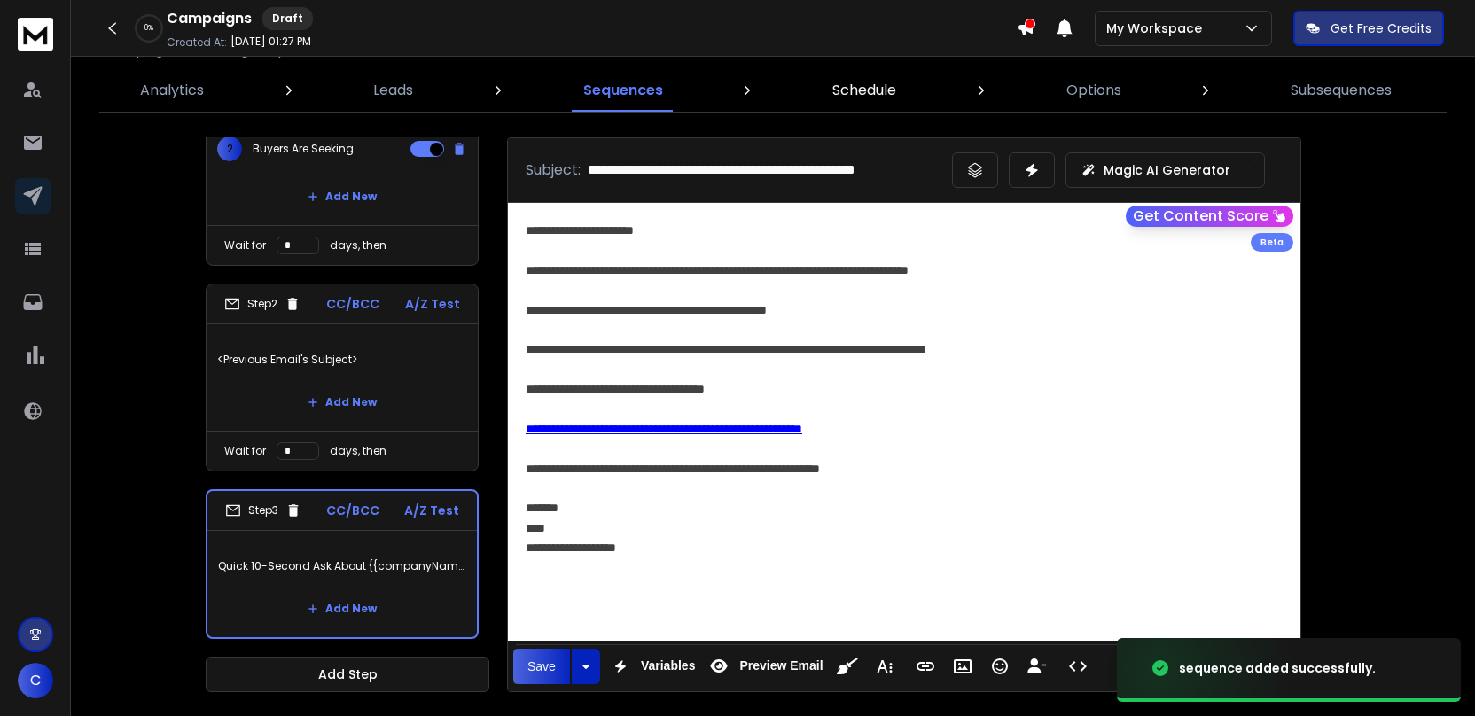
click at [865, 84] on p "Schedule" at bounding box center [864, 90] width 64 height 21
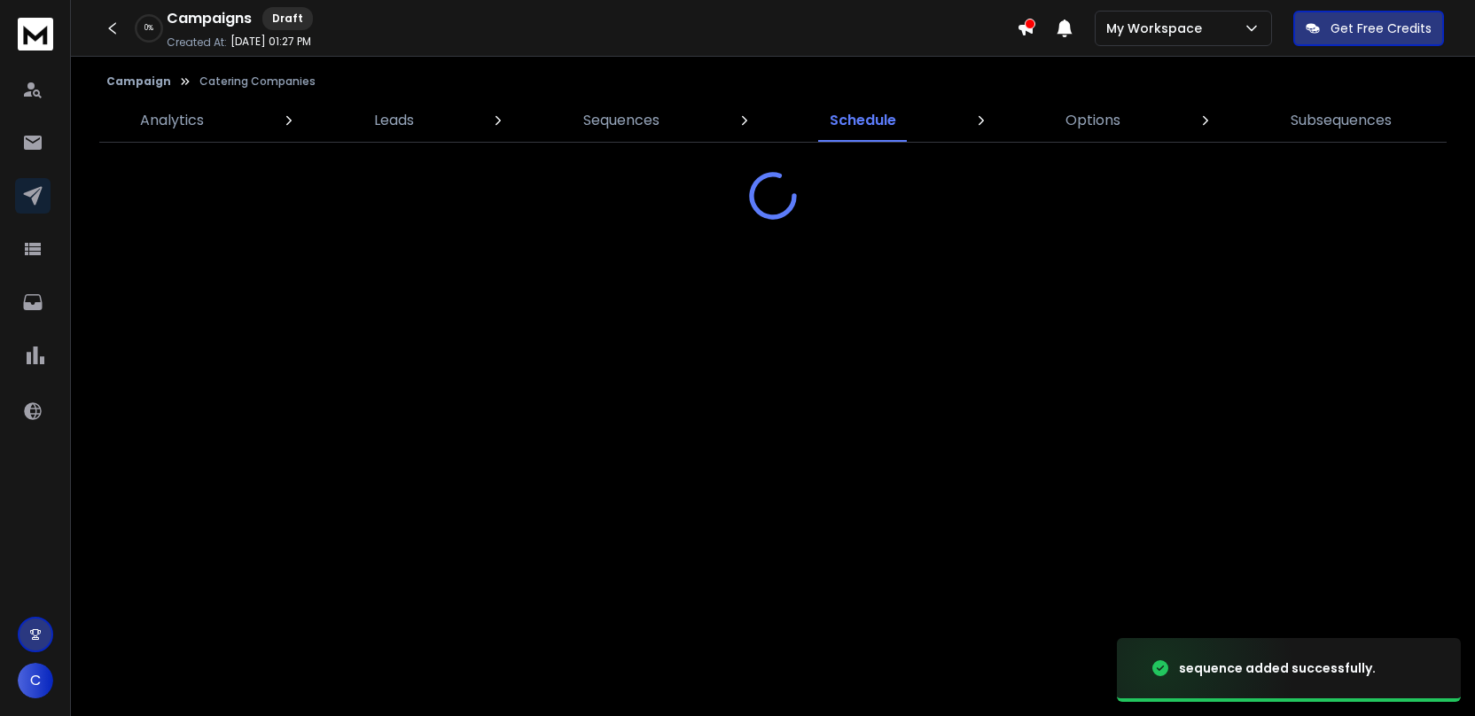
scroll to position [7, 0]
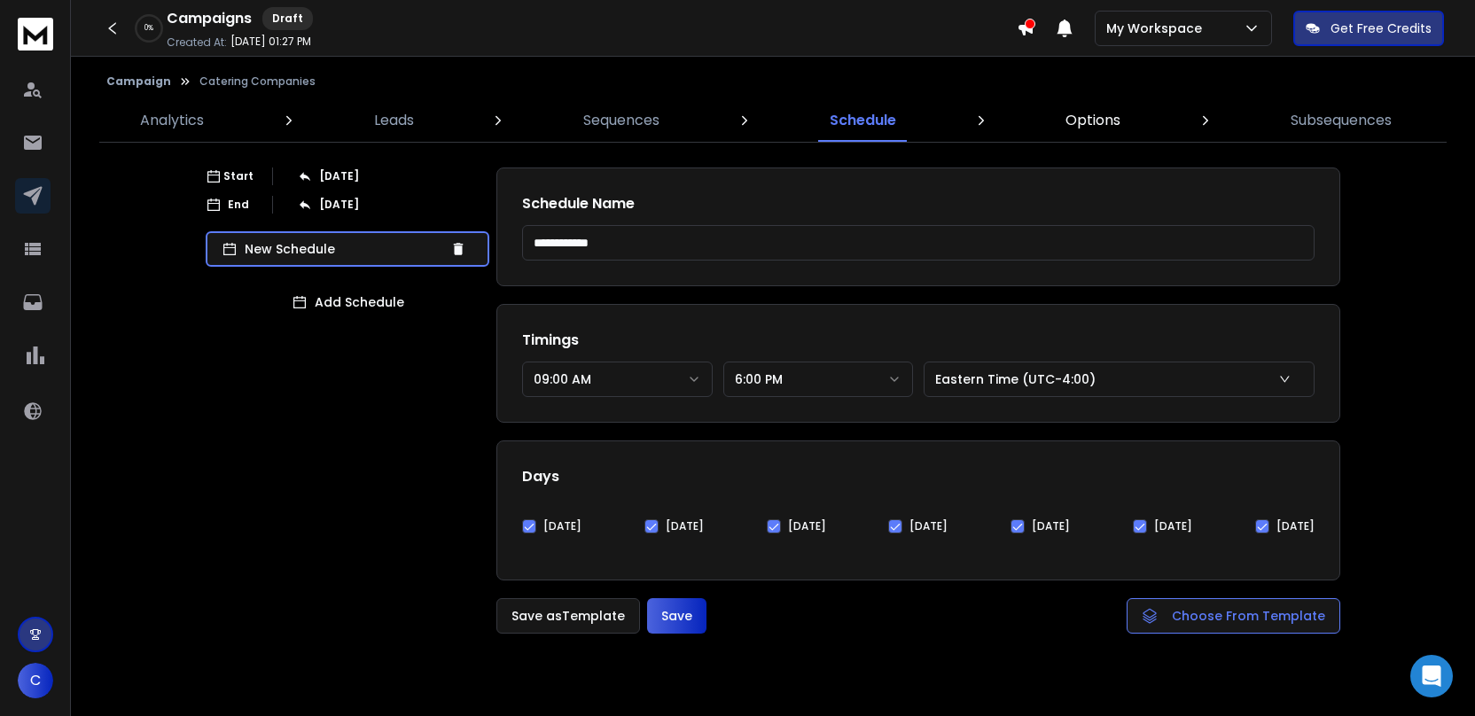
click at [1086, 121] on p "Options" at bounding box center [1092, 120] width 55 height 21
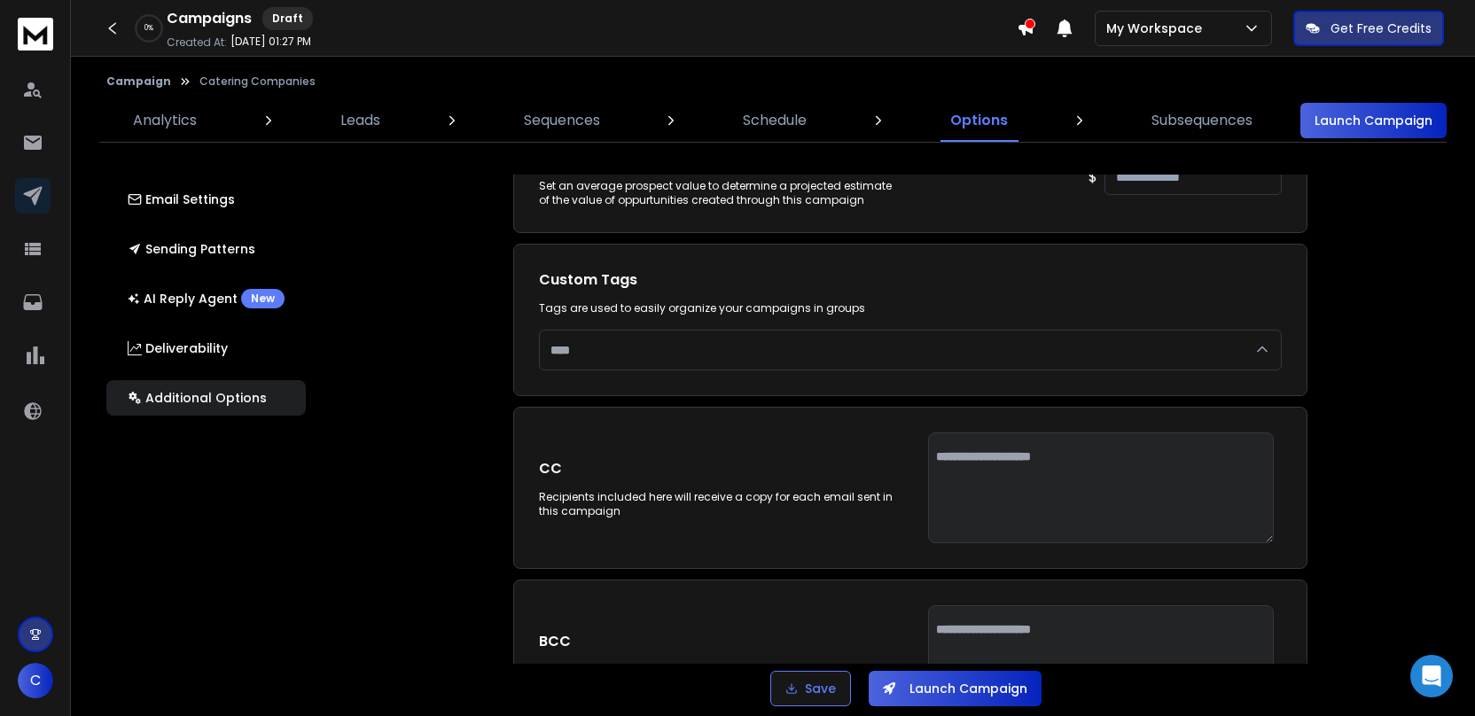
scroll to position [3651, 0]
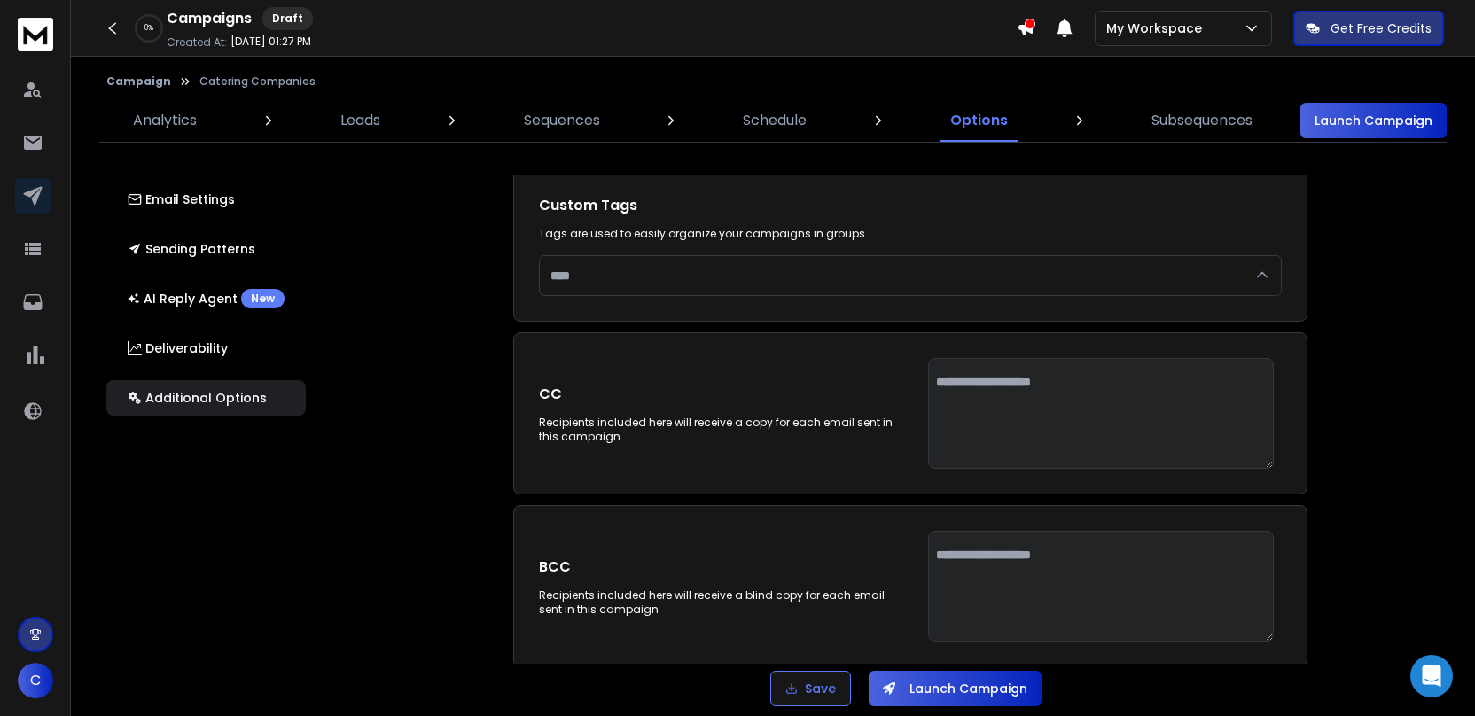
click at [943, 683] on button "Launch Campaign" at bounding box center [955, 688] width 173 height 35
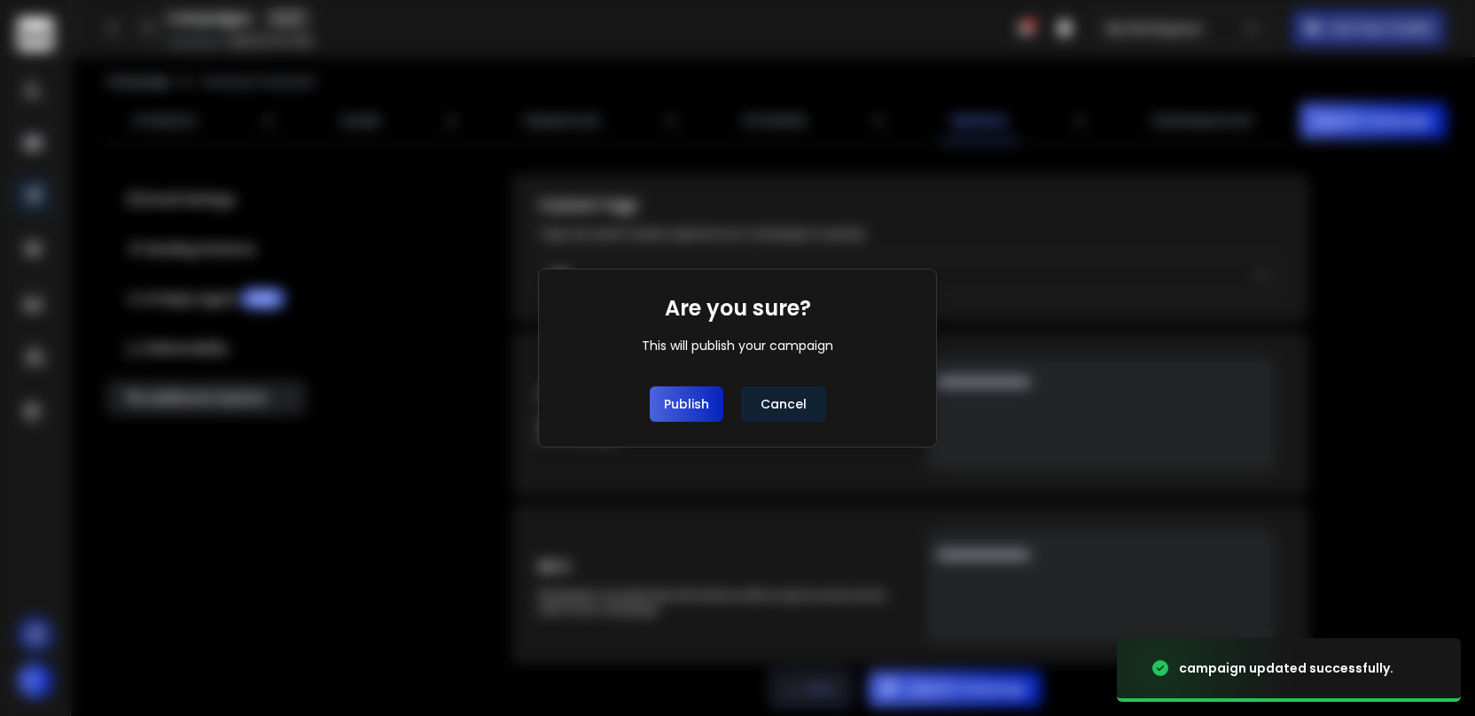
click at [683, 402] on button "Publish" at bounding box center [687, 403] width 74 height 35
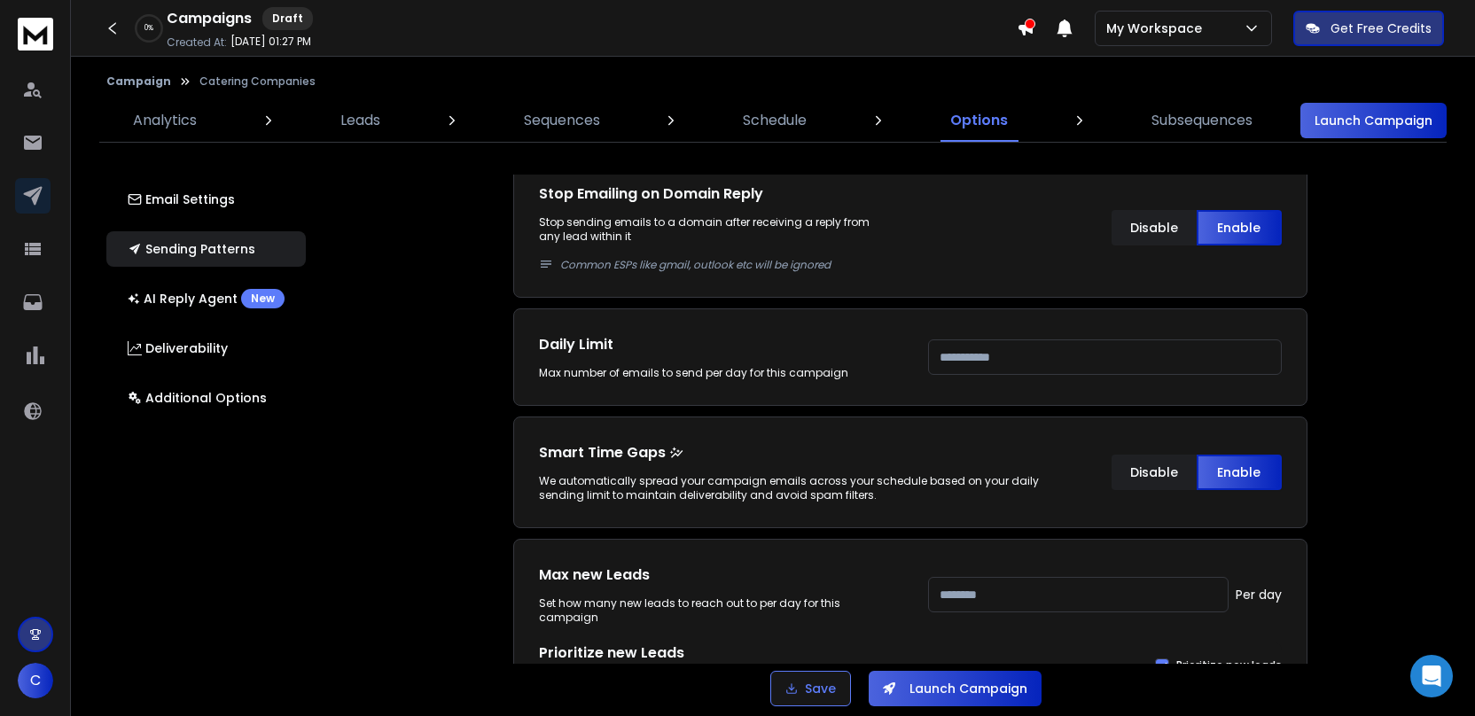
scroll to position [0, 0]
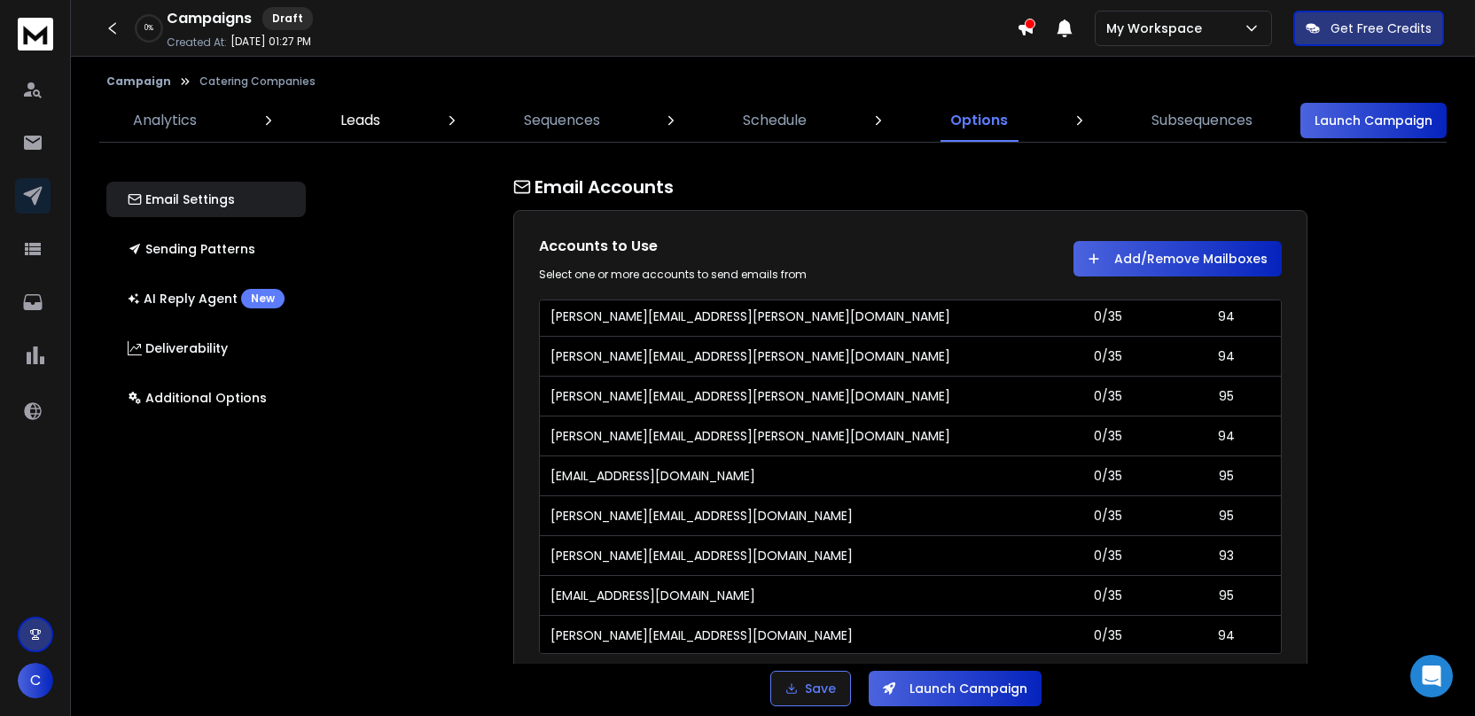
click at [355, 123] on p "Leads" at bounding box center [360, 120] width 40 height 21
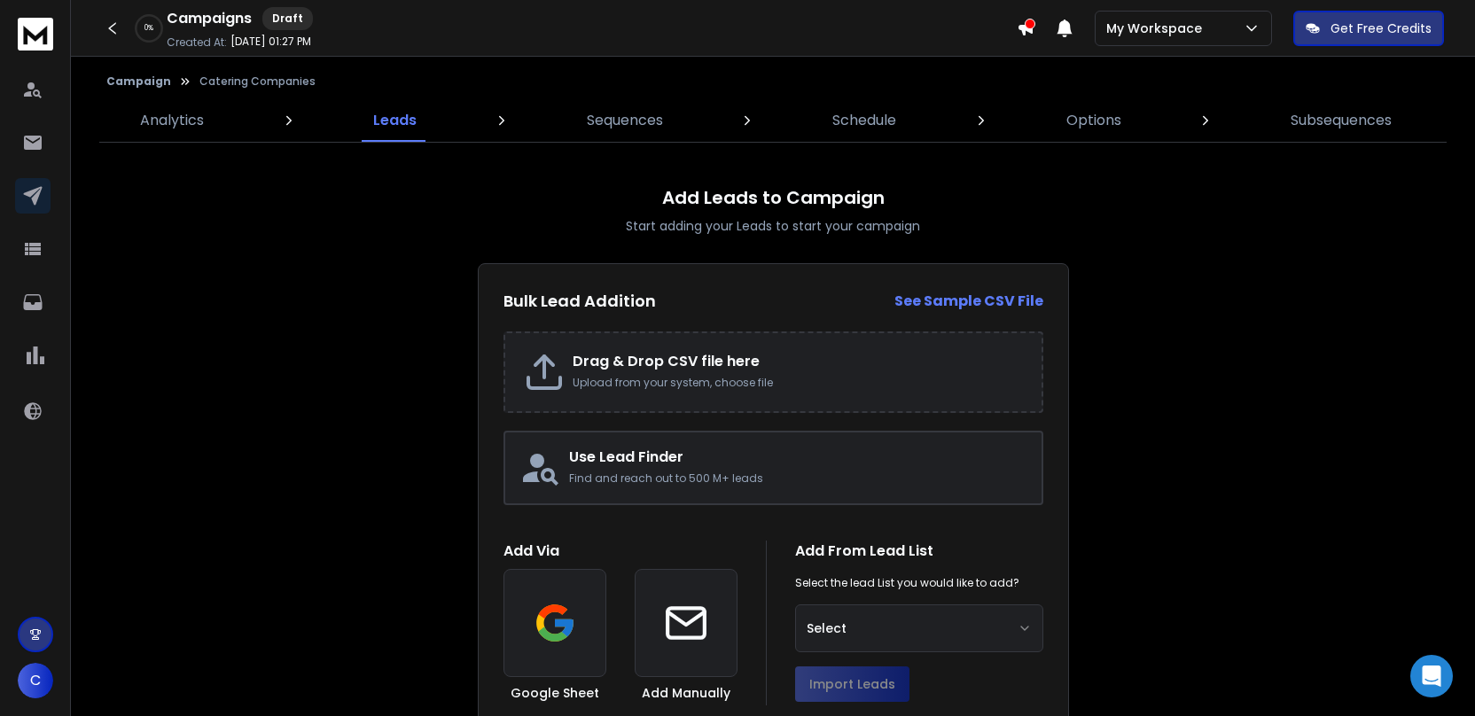
scroll to position [47, 0]
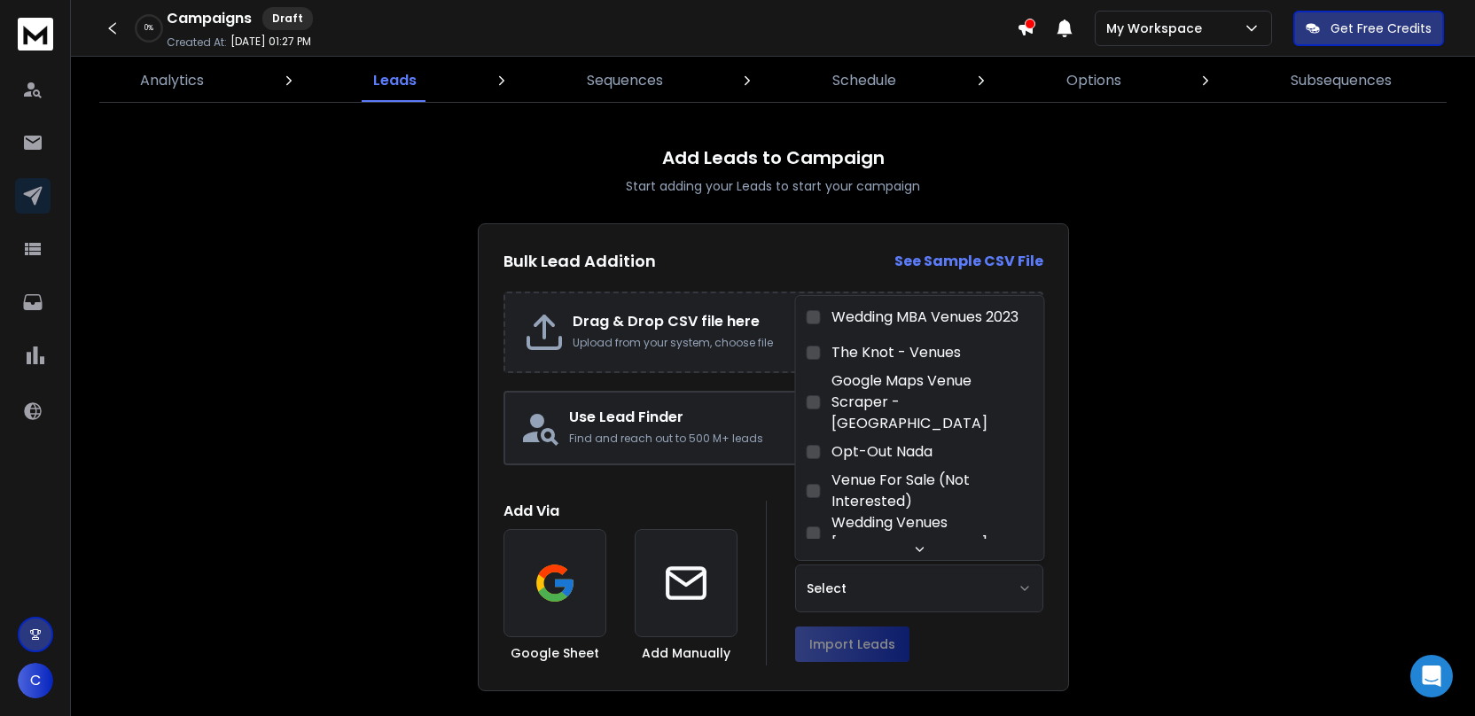
click at [838, 584] on span "Select" at bounding box center [827, 589] width 40 height 18
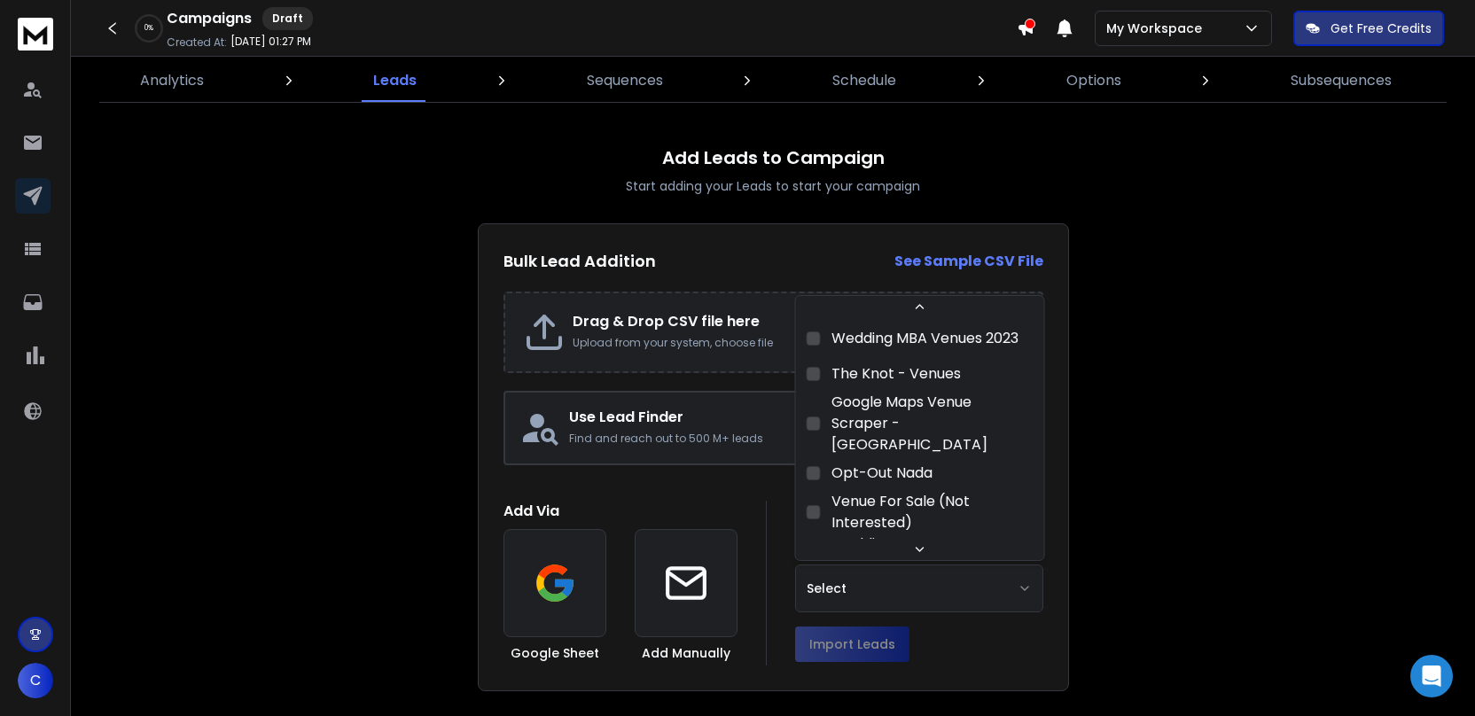
scroll to position [113, 0]
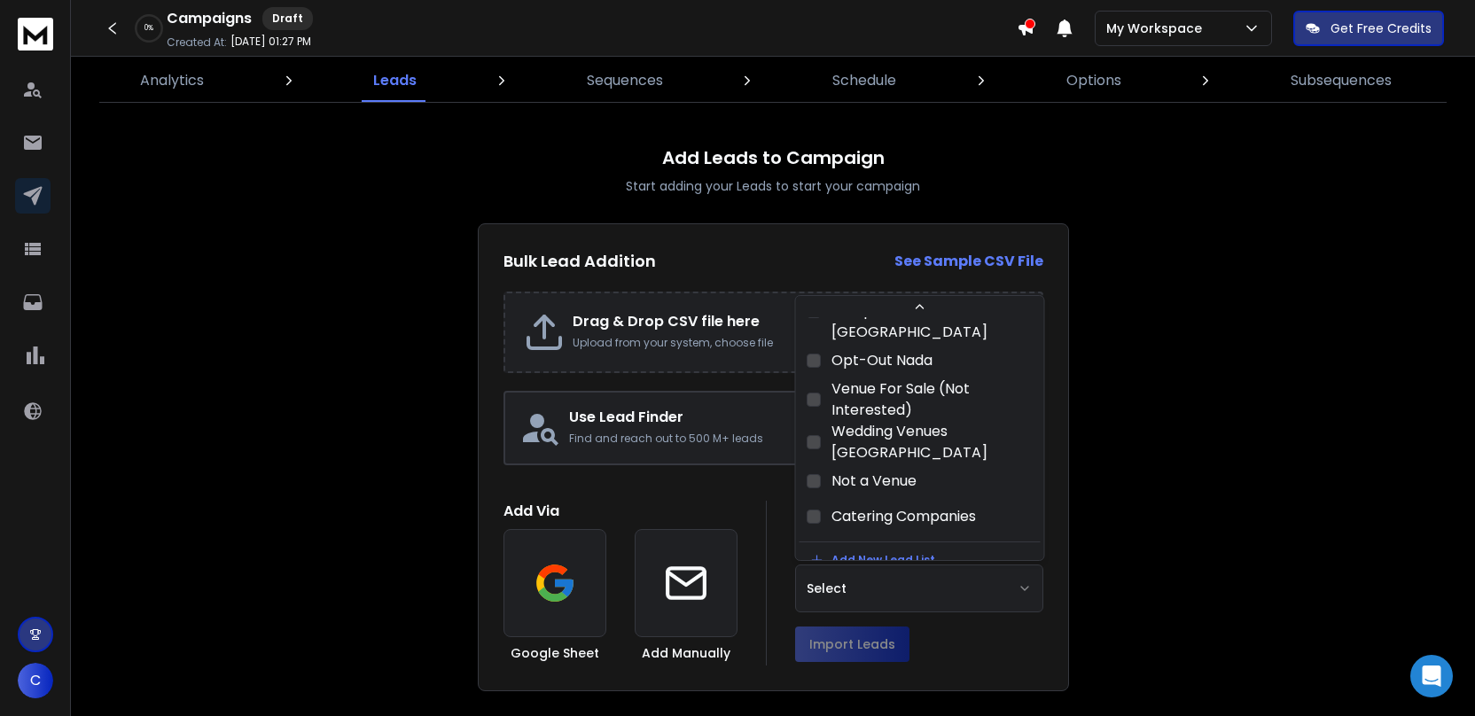
click at [844, 506] on div "Catering Companies" at bounding box center [903, 516] width 144 height 21
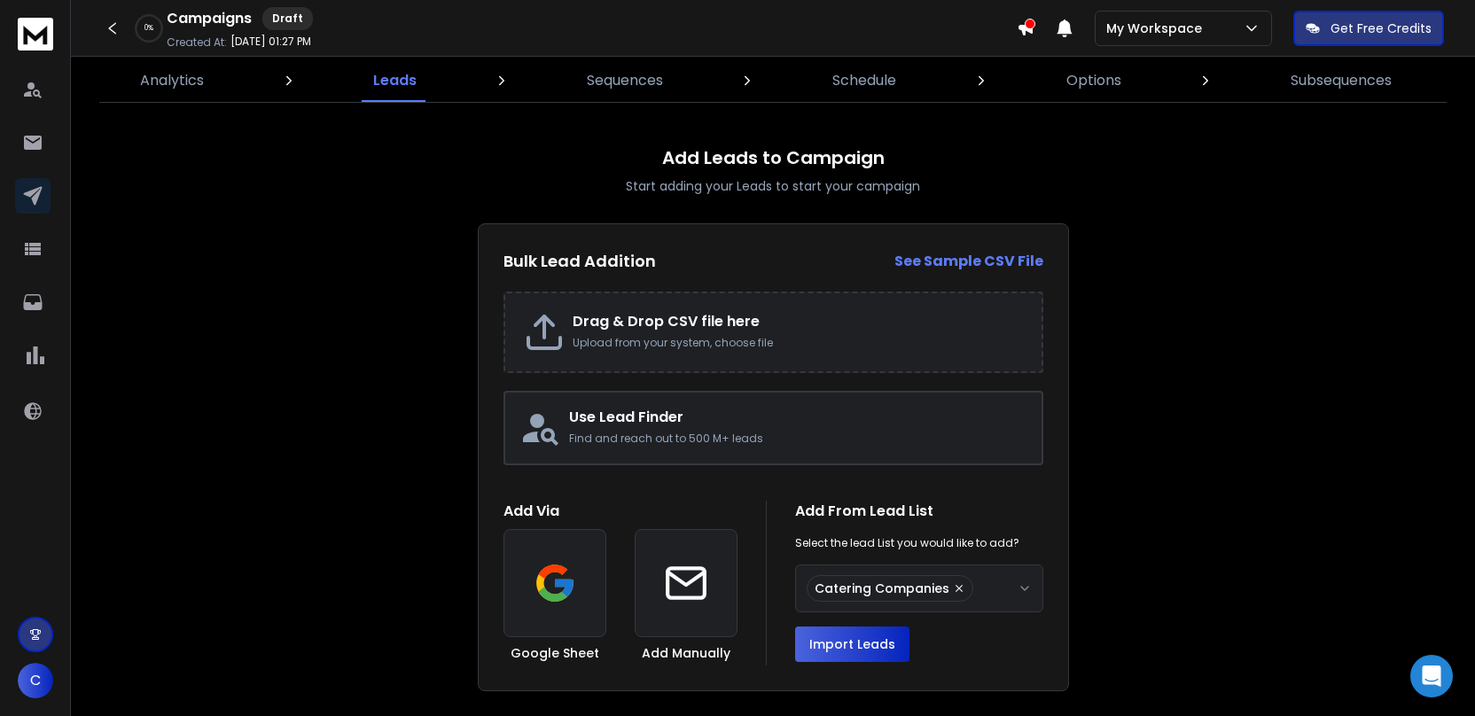
click at [850, 643] on button "Import Leads" at bounding box center [852, 644] width 114 height 35
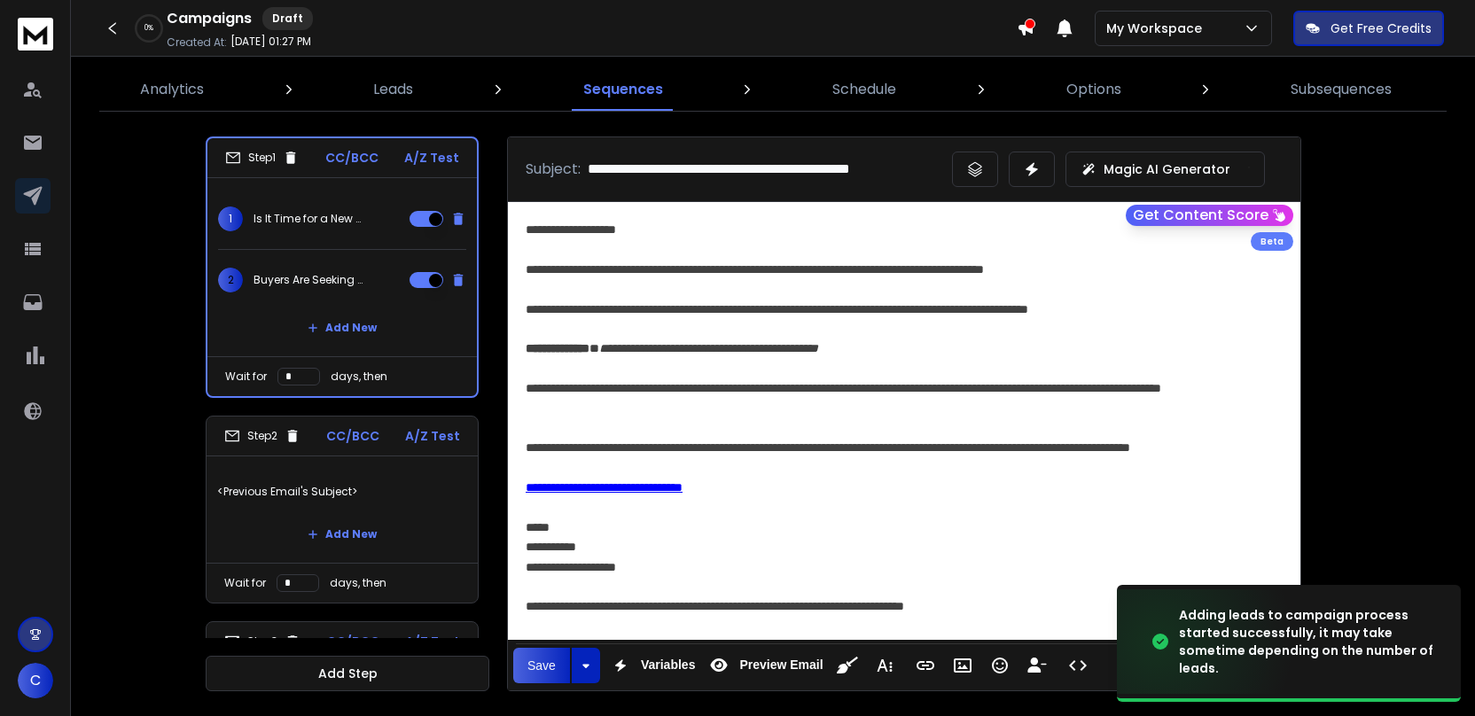
scroll to position [37, 0]
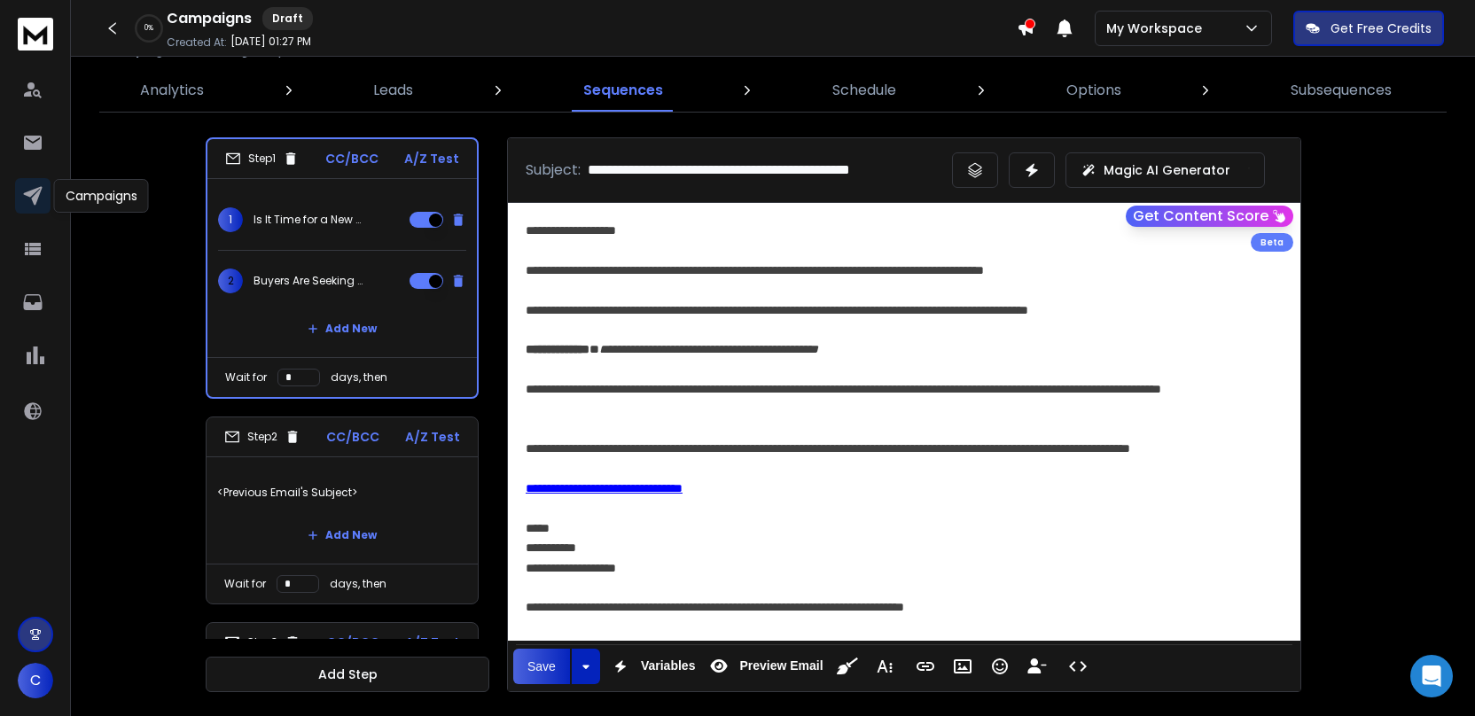
click at [35, 196] on icon at bounding box center [32, 195] width 19 height 19
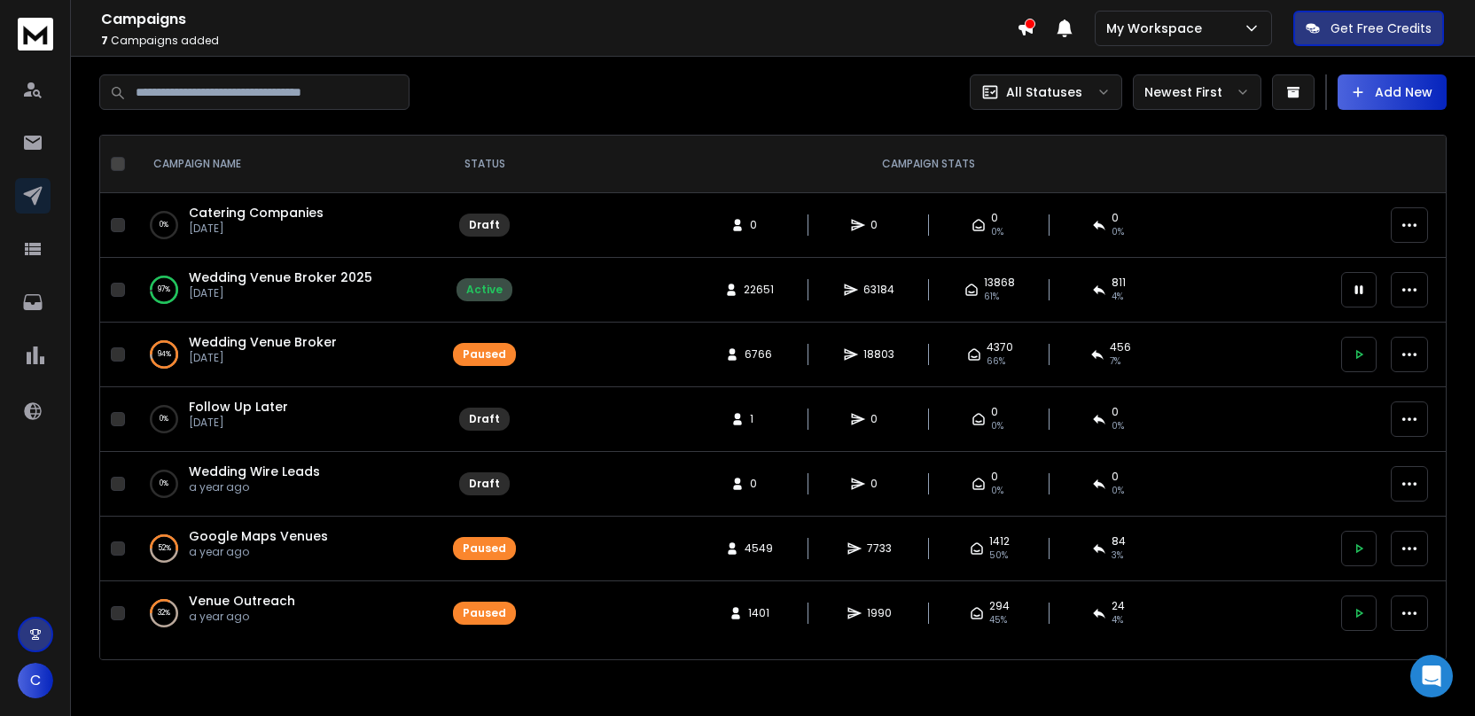
click at [249, 209] on span "Catering Companies" at bounding box center [256, 213] width 135 height 18
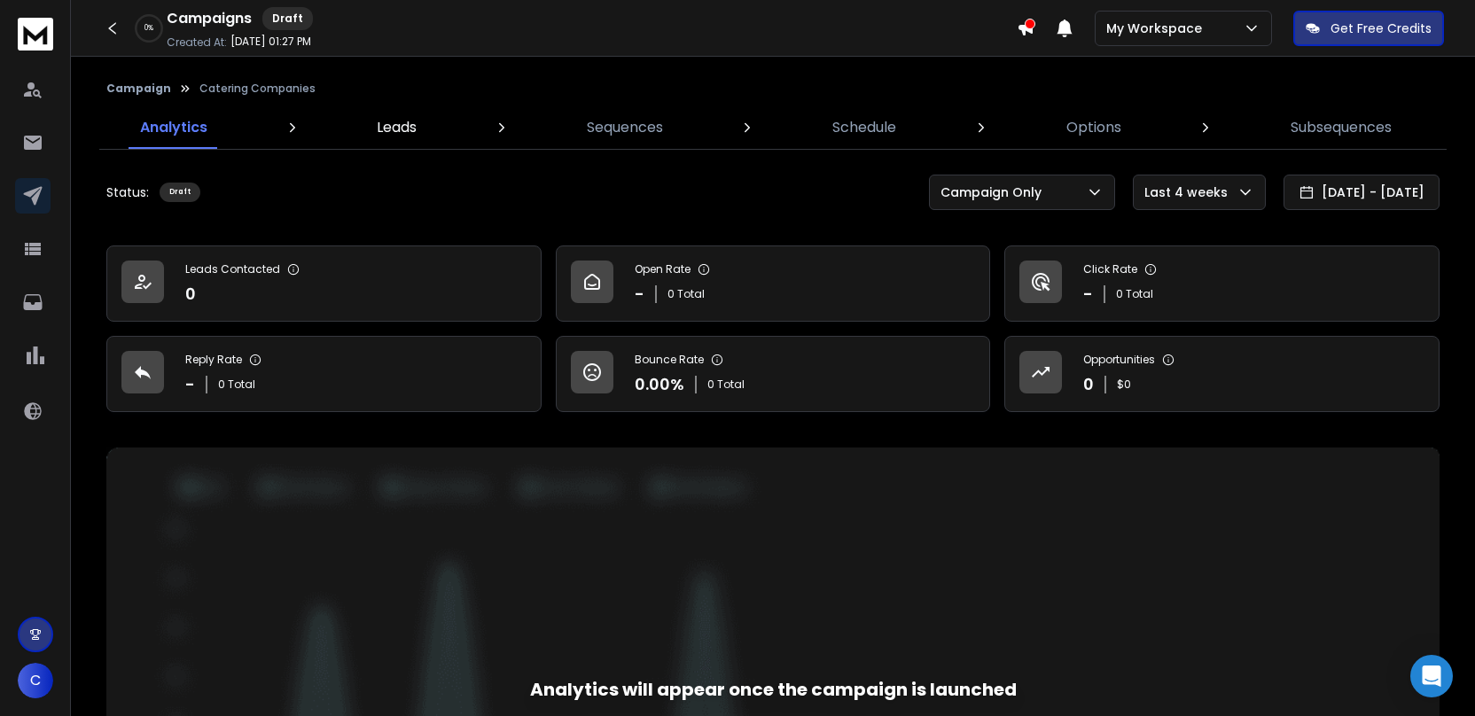
click at [380, 139] on link "Leads" at bounding box center [396, 127] width 61 height 43
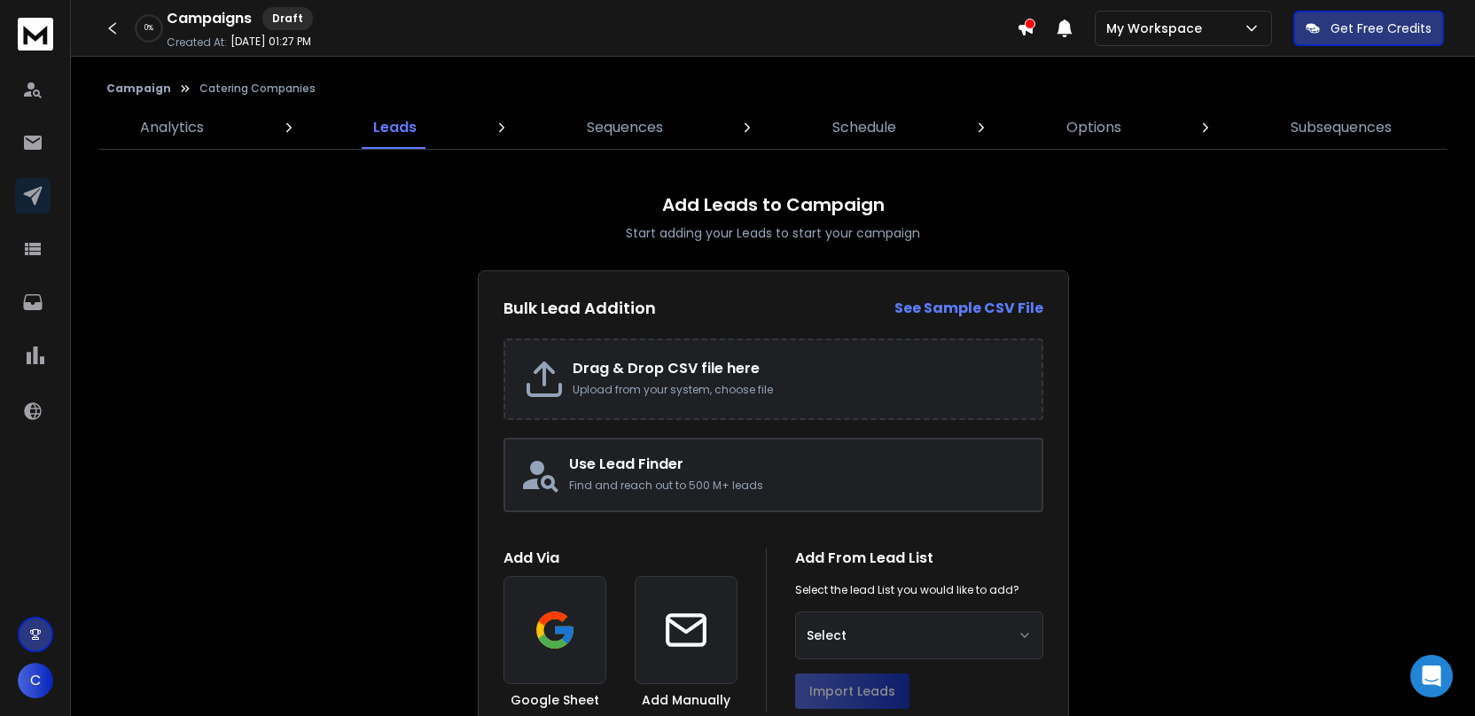
scroll to position [47, 0]
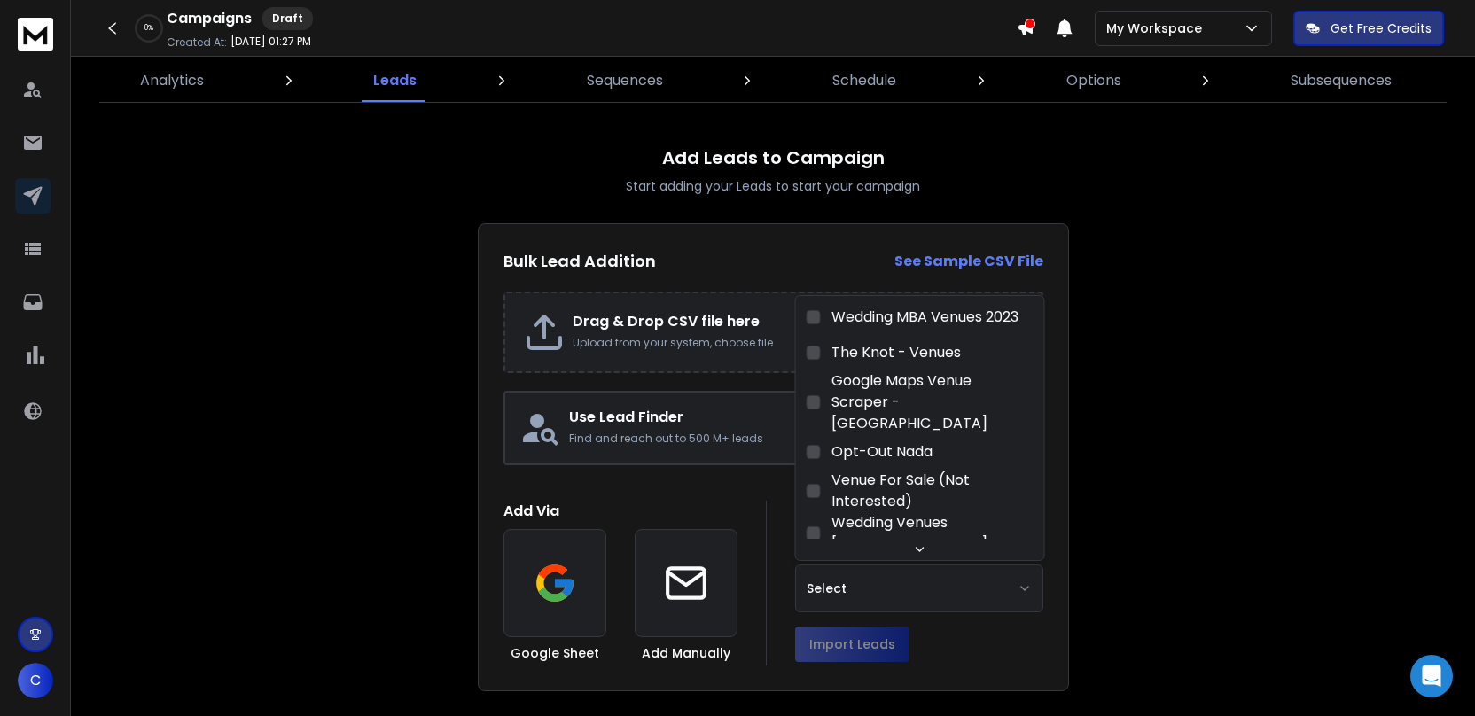
click at [949, 597] on button "Select" at bounding box center [919, 589] width 248 height 48
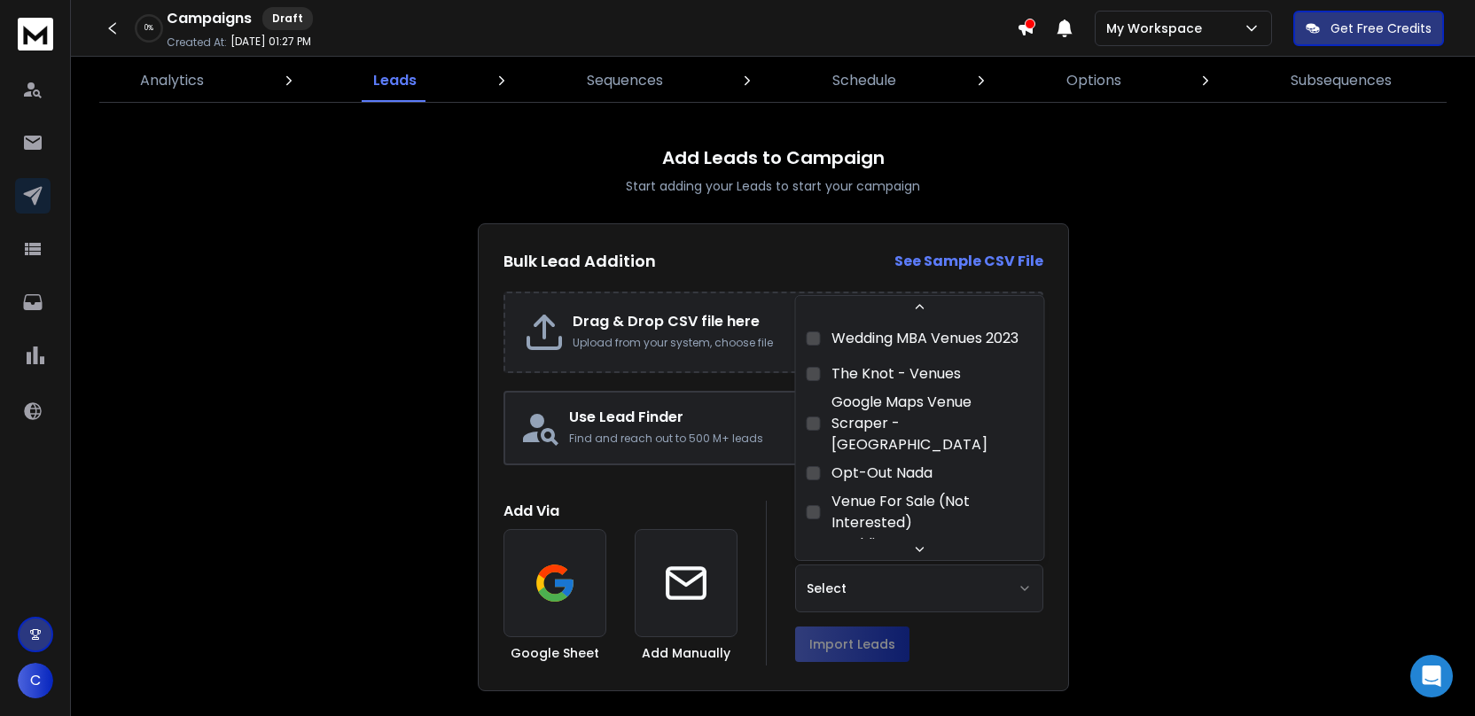
scroll to position [113, 0]
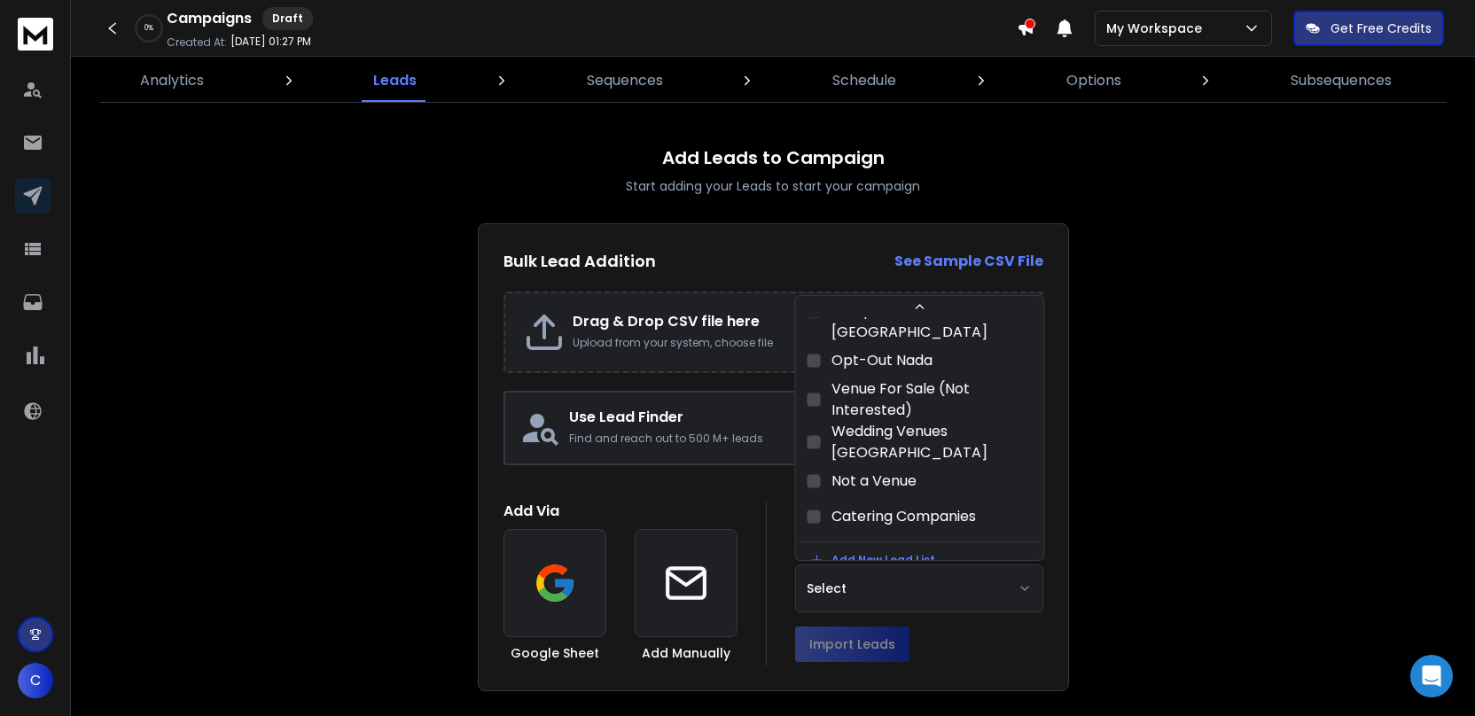
click at [899, 506] on div "Catering Companies" at bounding box center [903, 516] width 144 height 21
click at [966, 646] on div "Select the lead List you would like to add? Catering Companies Import Leads" at bounding box center [919, 599] width 248 height 126
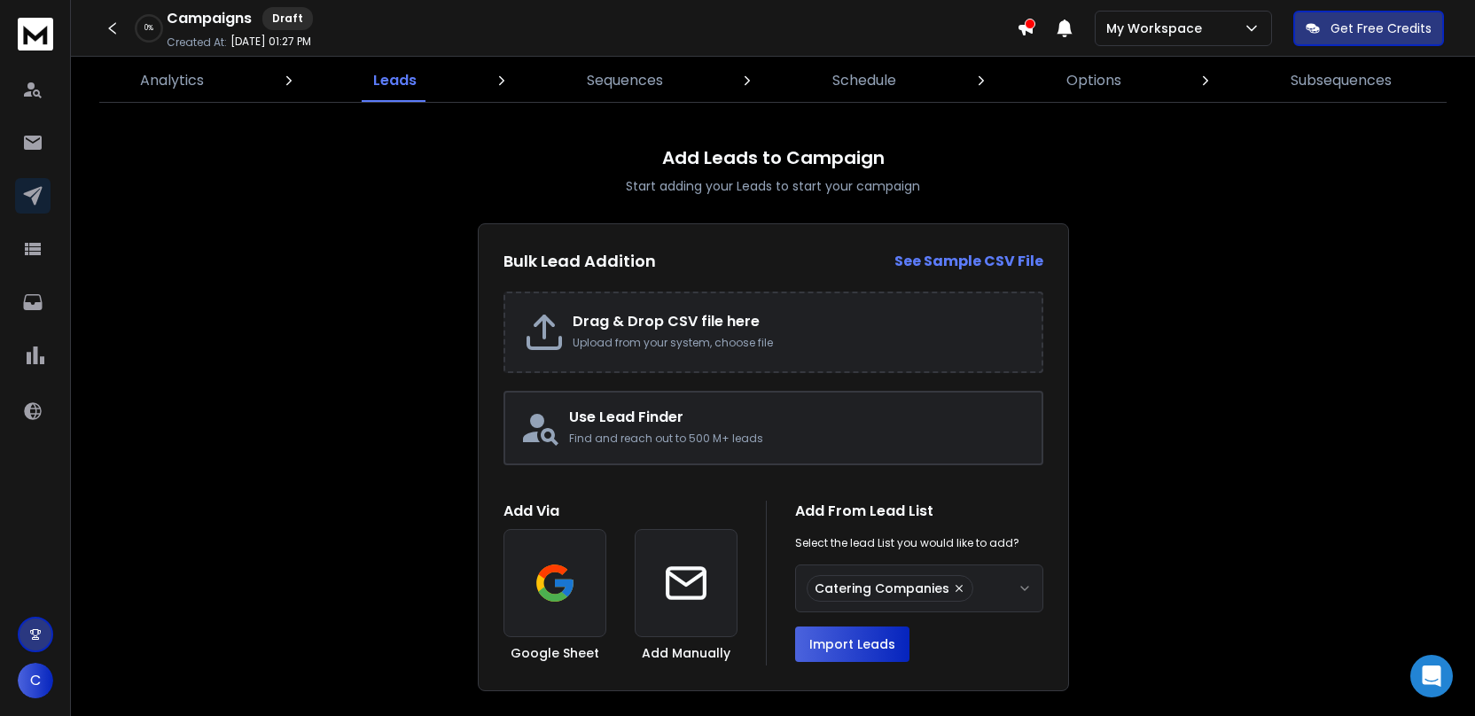
click at [876, 641] on button "Import Leads" at bounding box center [852, 644] width 114 height 35
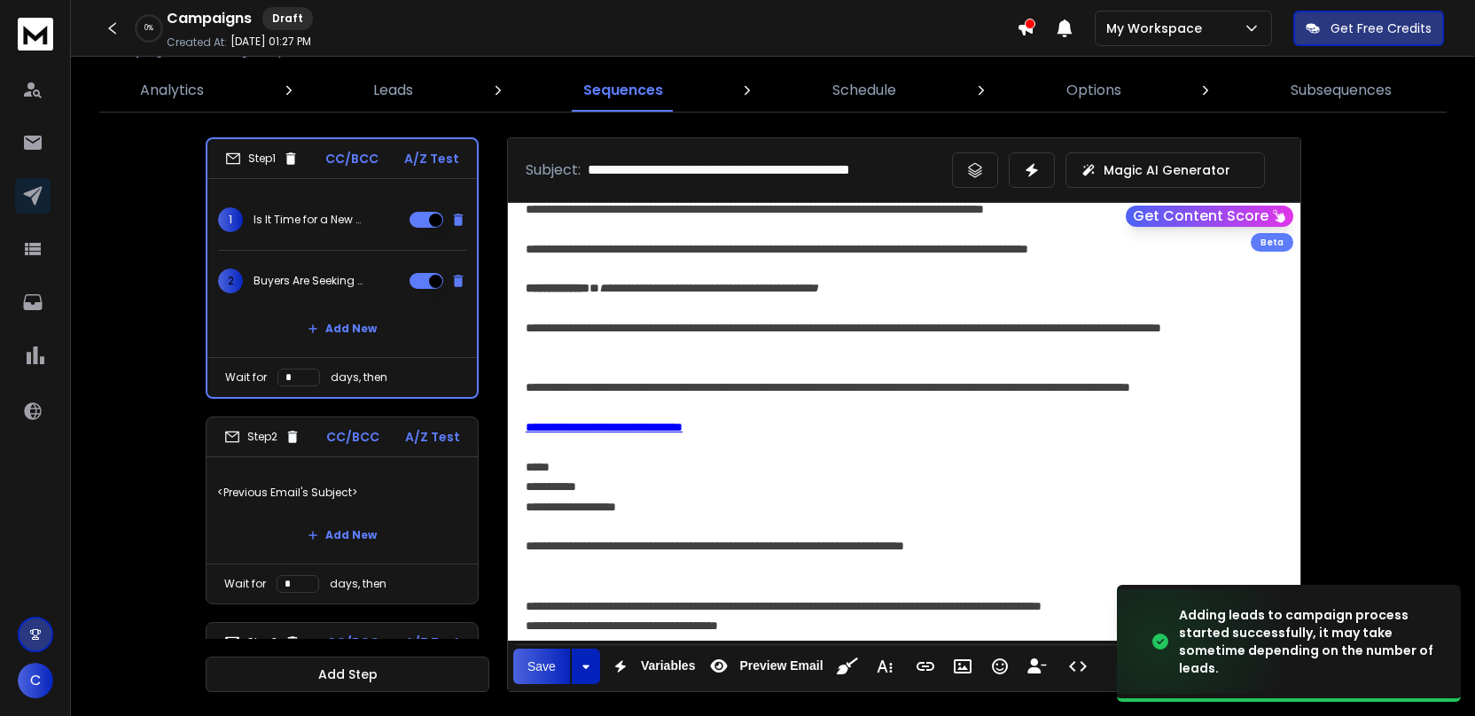
scroll to position [82, 0]
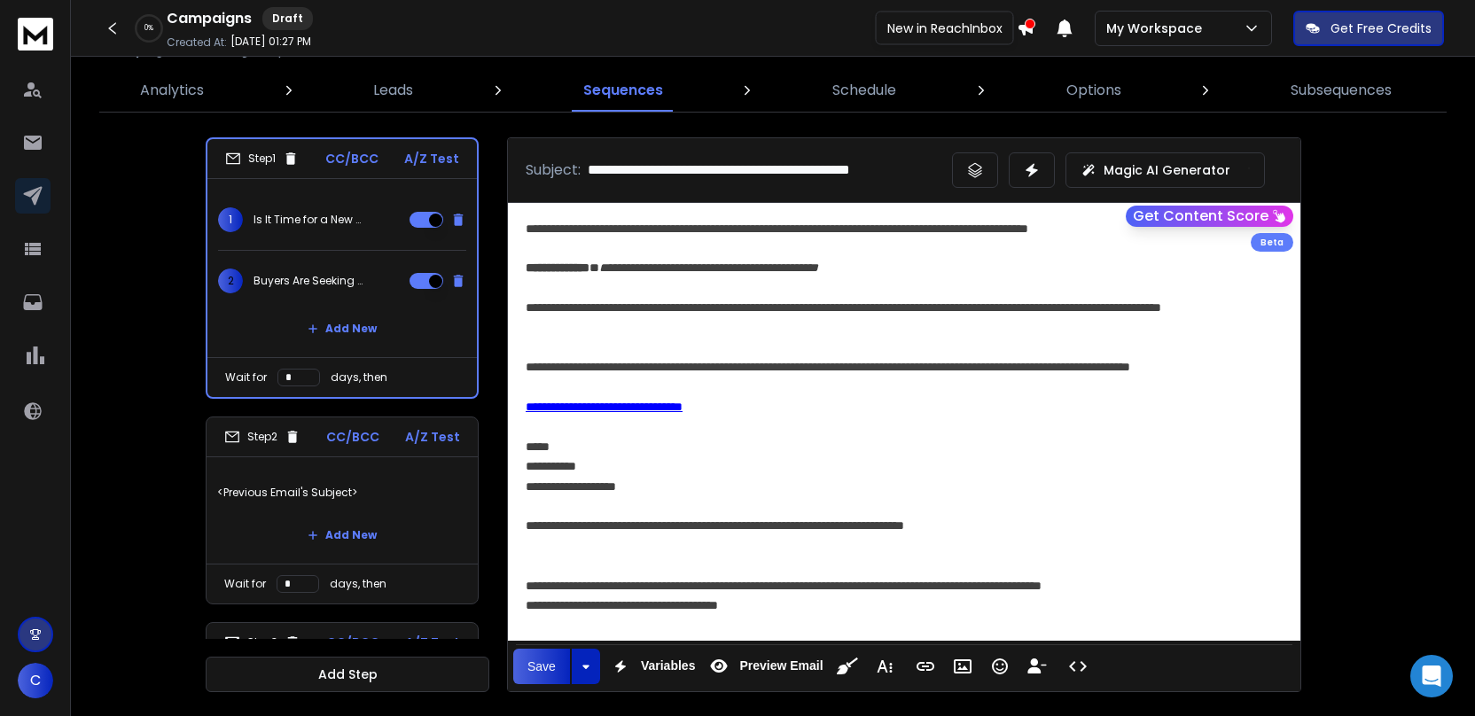
click at [1021, 32] on icon at bounding box center [1026, 28] width 18 height 18
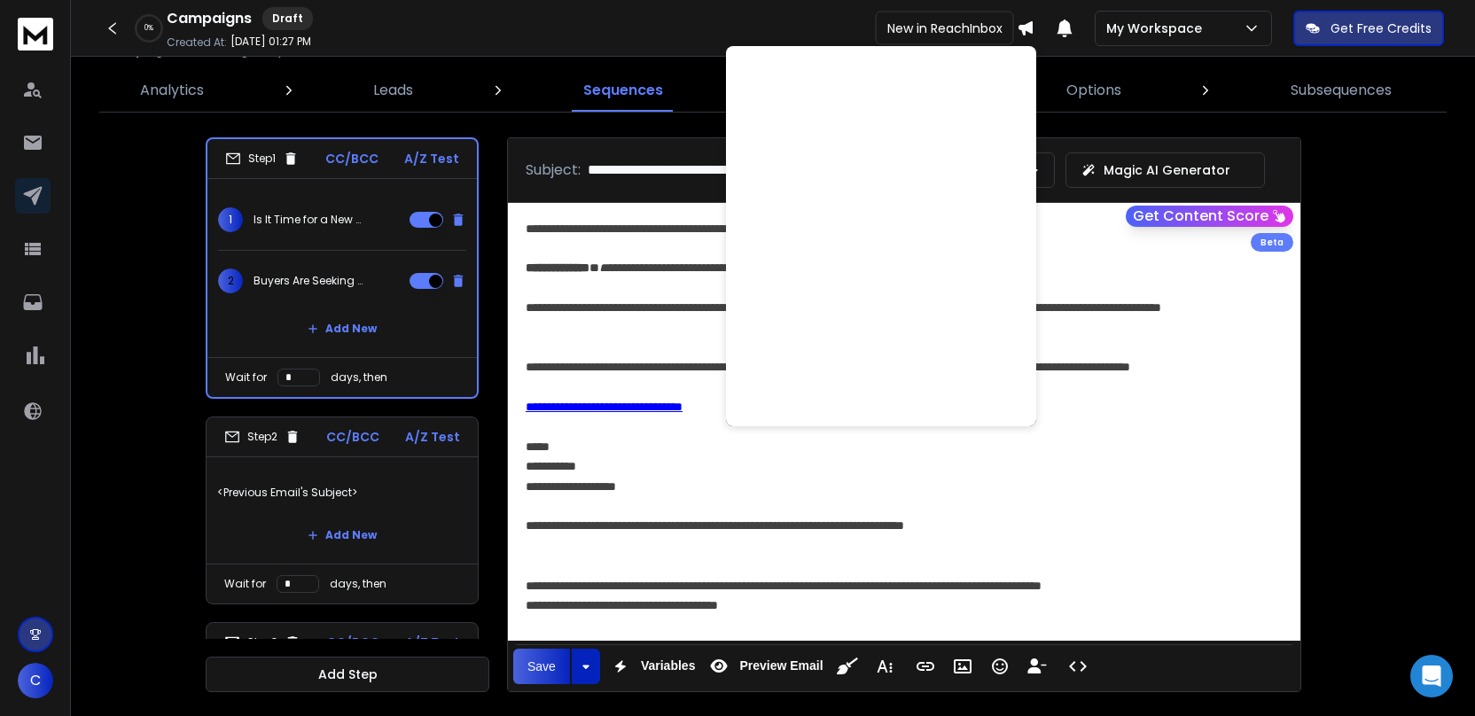
click at [1021, 32] on icon at bounding box center [1026, 28] width 18 height 18
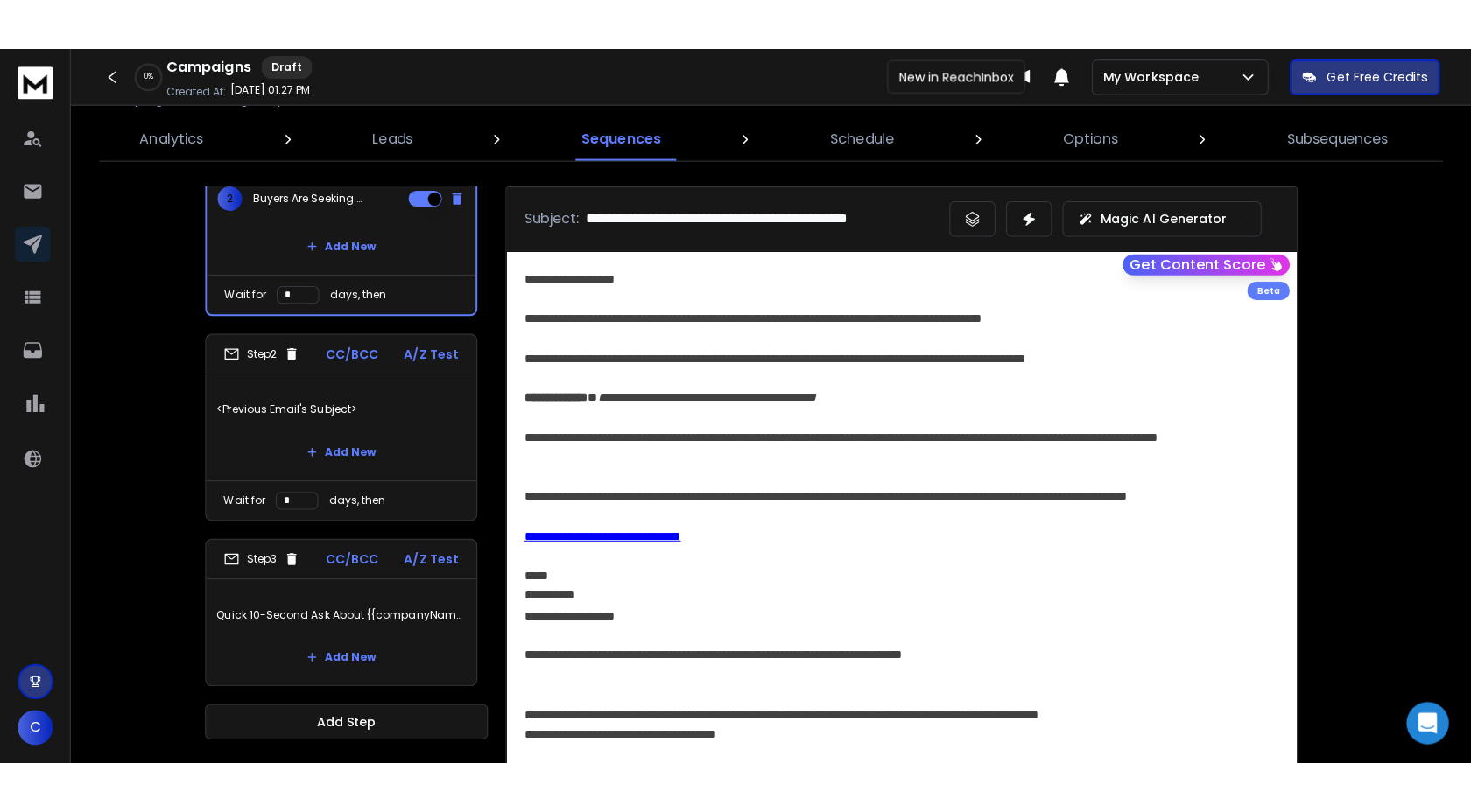
scroll to position [0, 0]
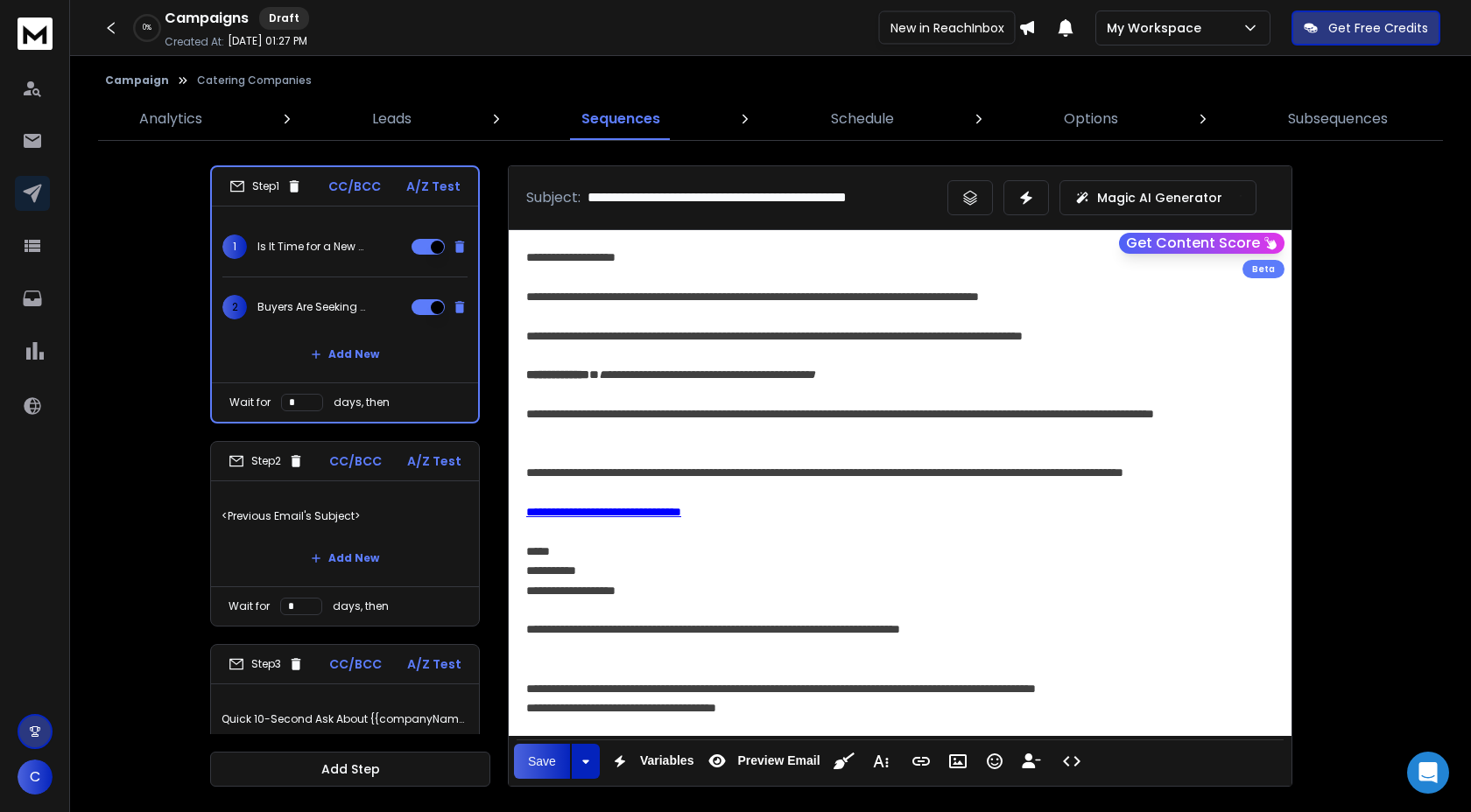
click at [399, 703] on p "Quick 10-Second Ask About {{companyName}}’s Future" at bounding box center [345, 720] width 247 height 49
type input "**********"
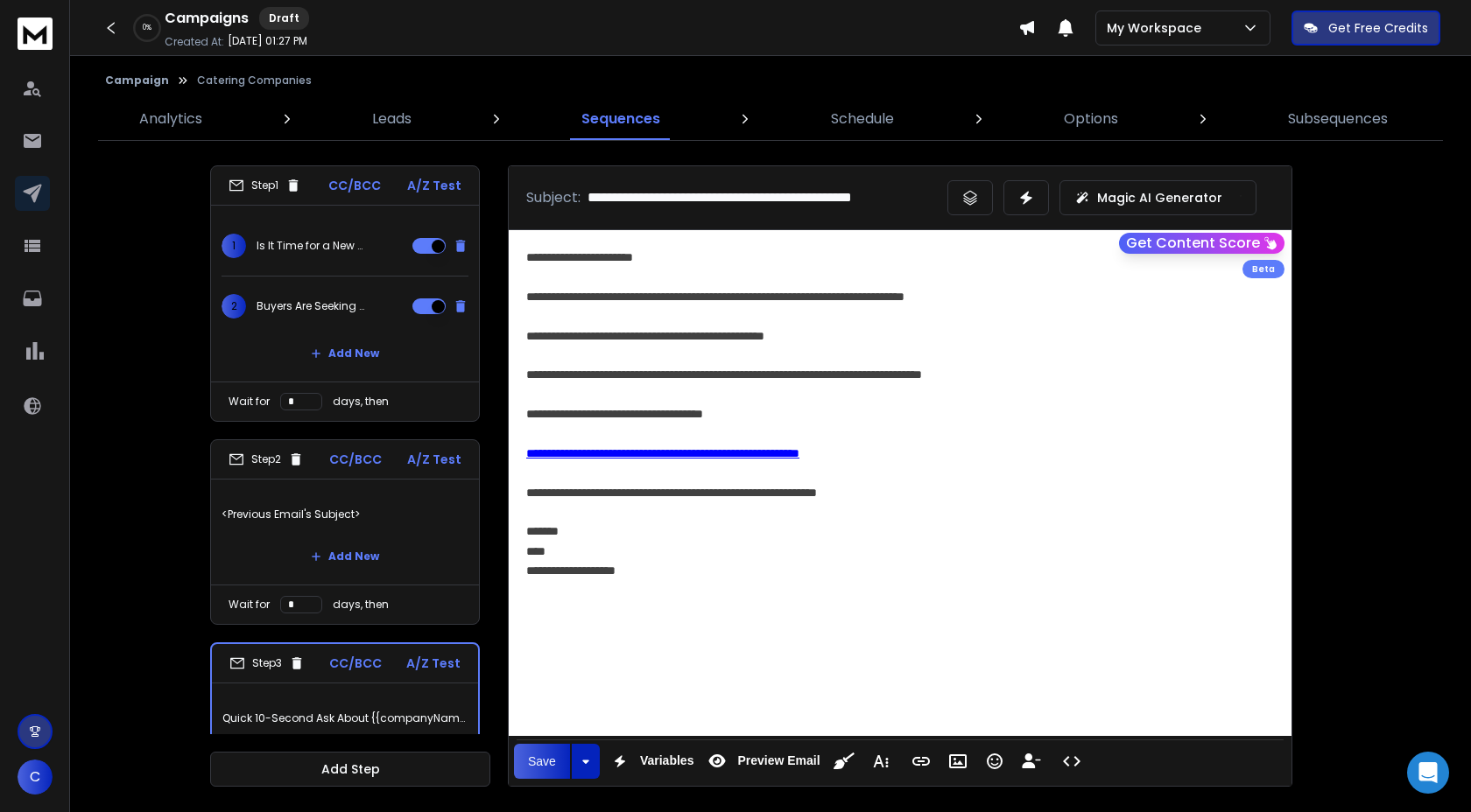
scroll to position [56, 0]
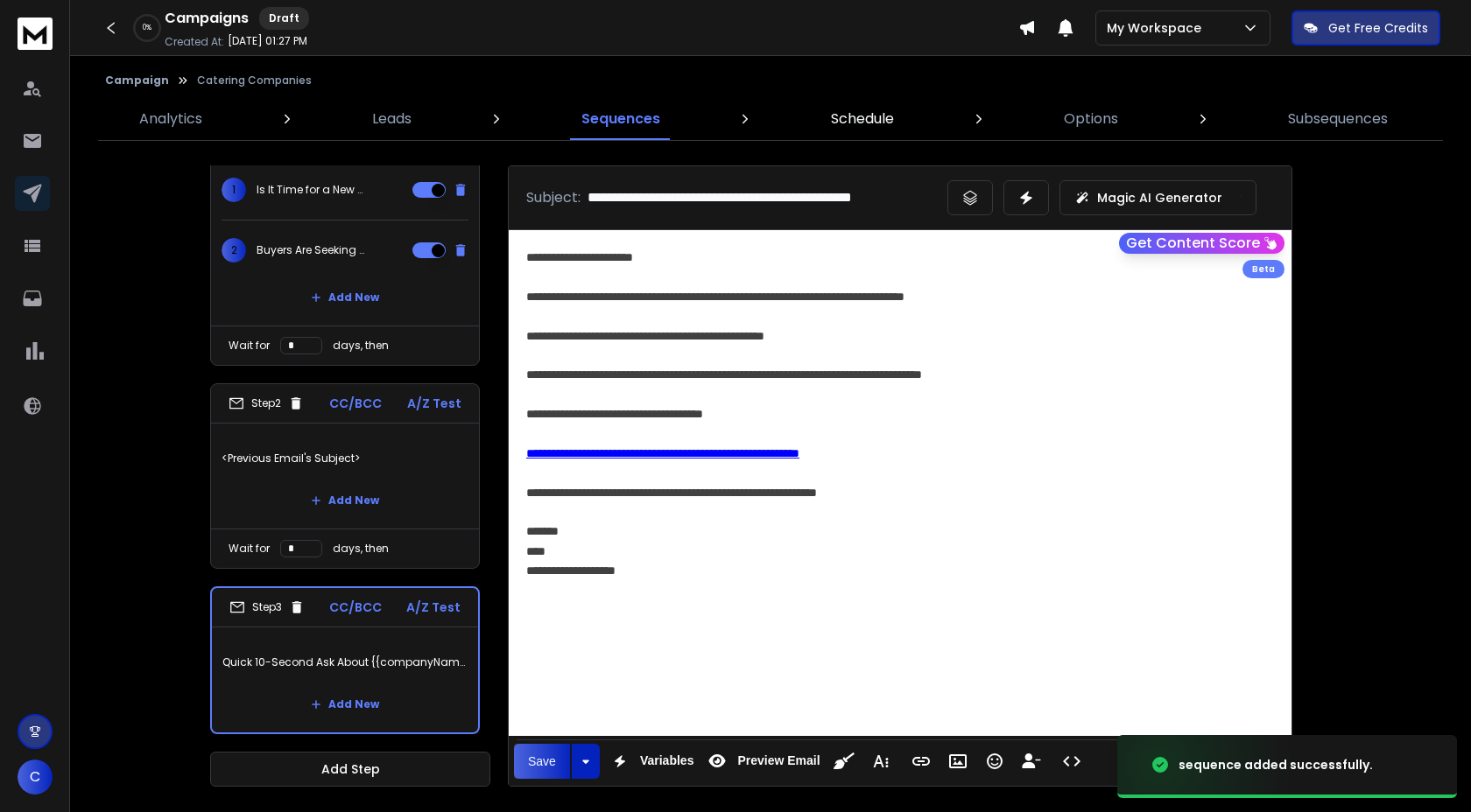
click at [858, 113] on p "Schedule" at bounding box center [862, 119] width 63 height 21
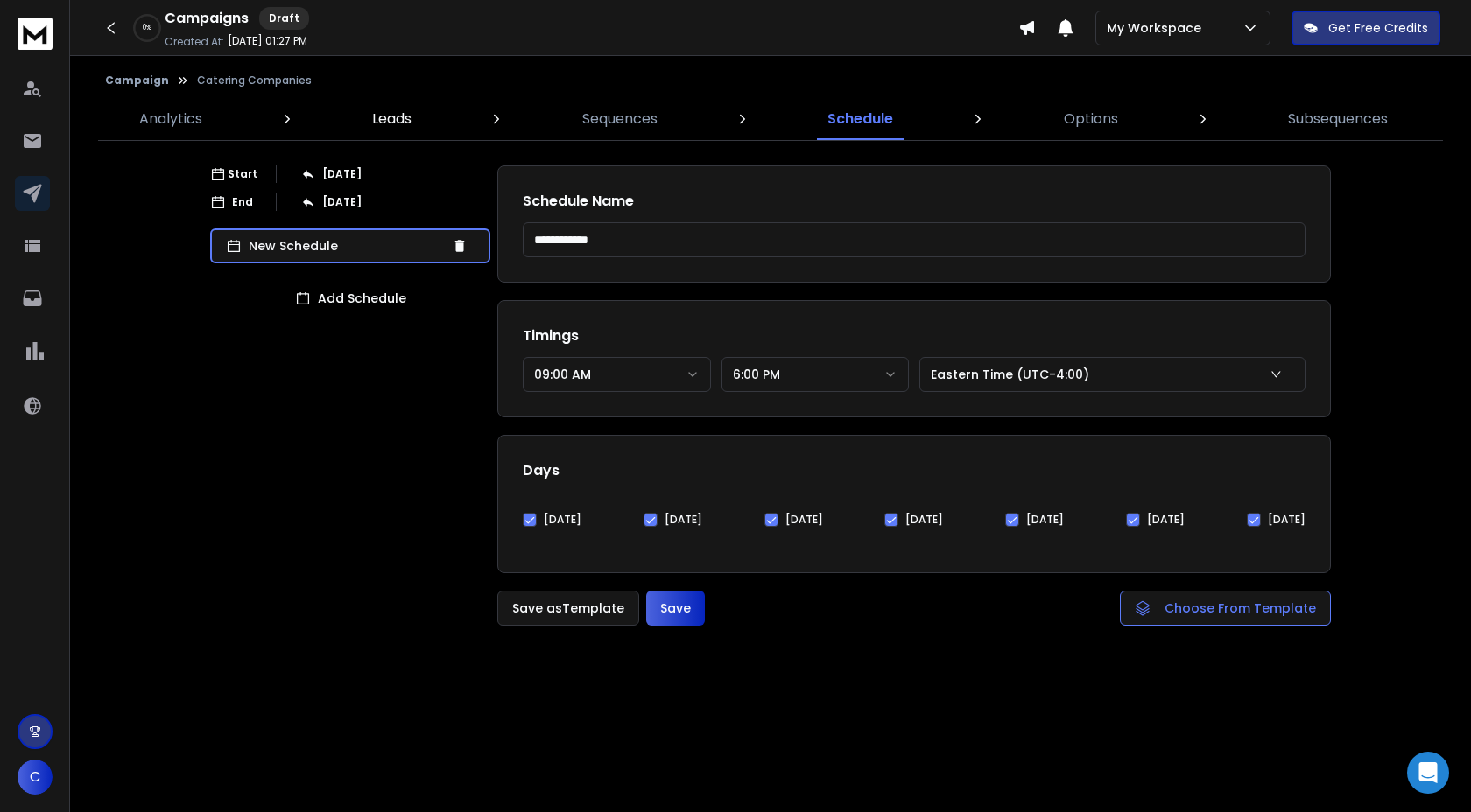
click at [401, 119] on p "Leads" at bounding box center [392, 119] width 40 height 21
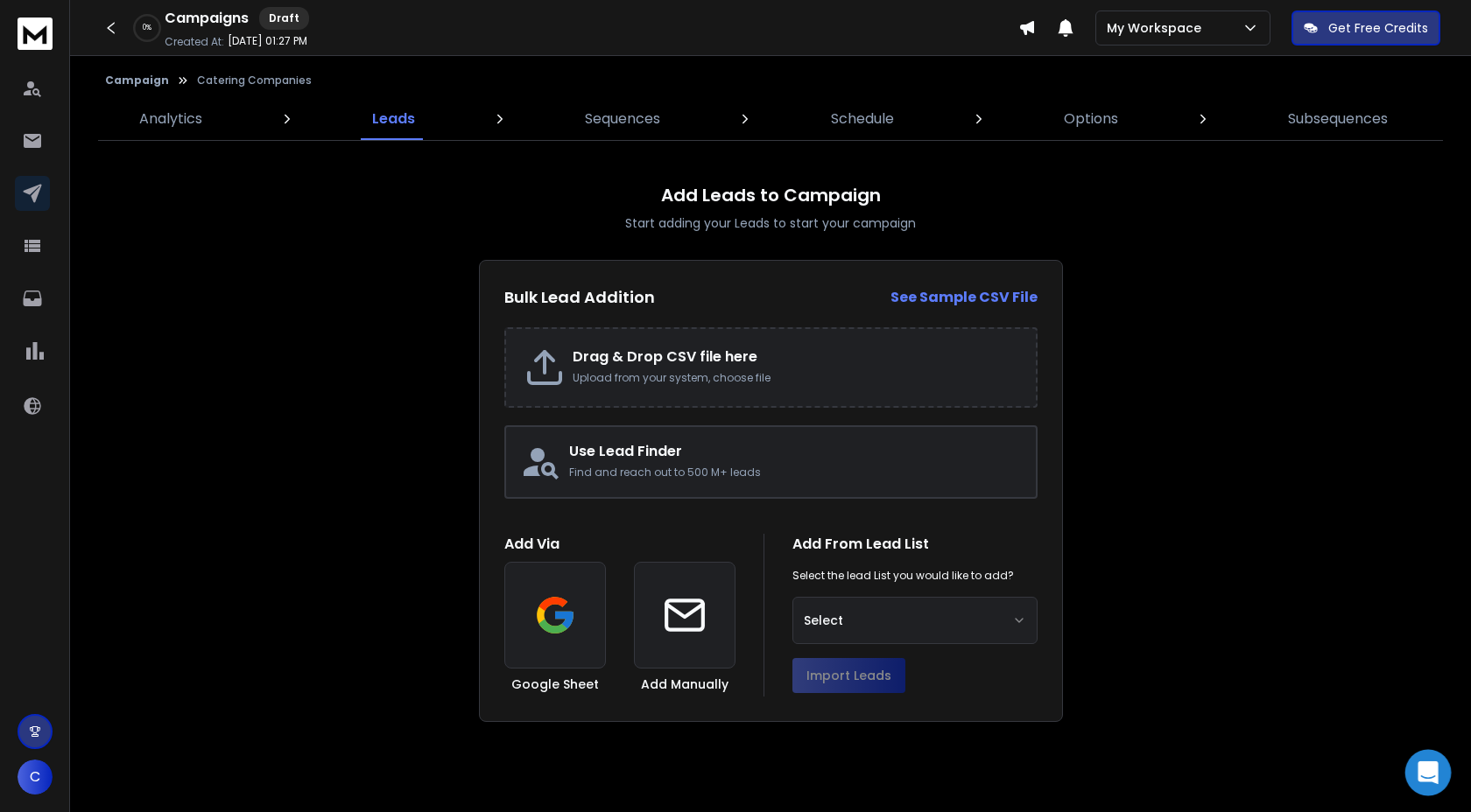
click at [1413, 706] on div "Open Intercom Messenger" at bounding box center [1429, 773] width 46 height 46
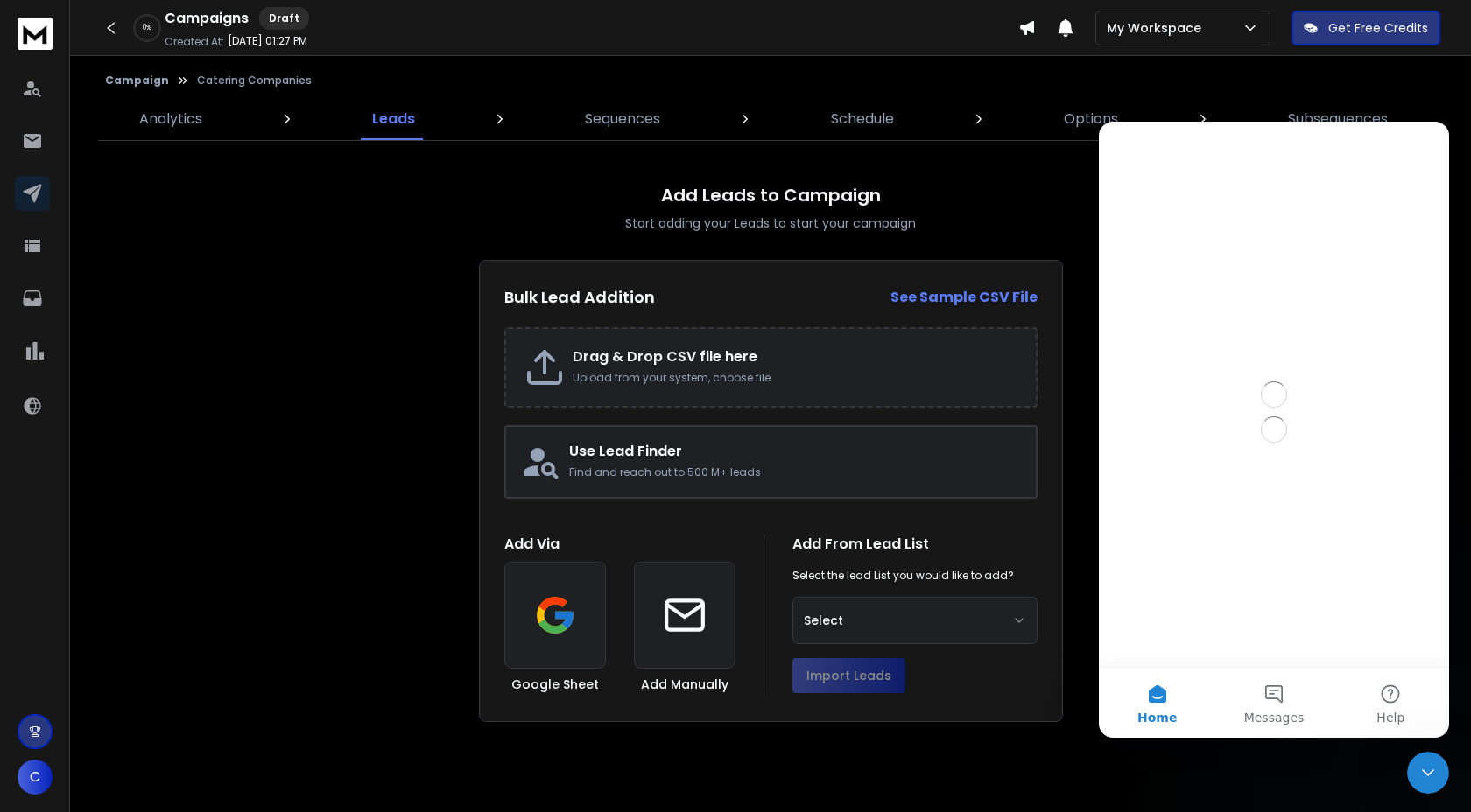
scroll to position [0, 0]
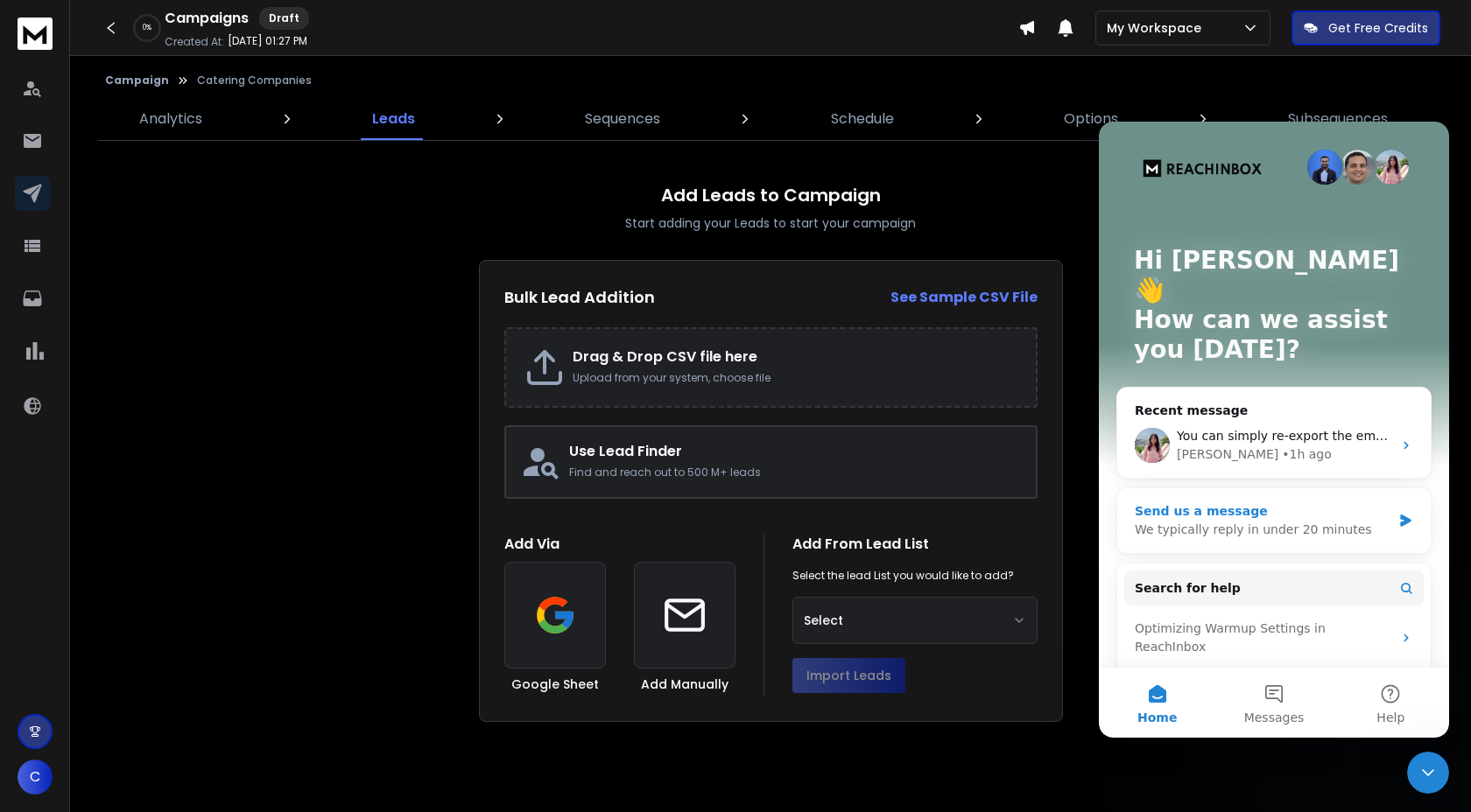
click at [1294, 503] on div "Send us a message" at bounding box center [1264, 512] width 257 height 19
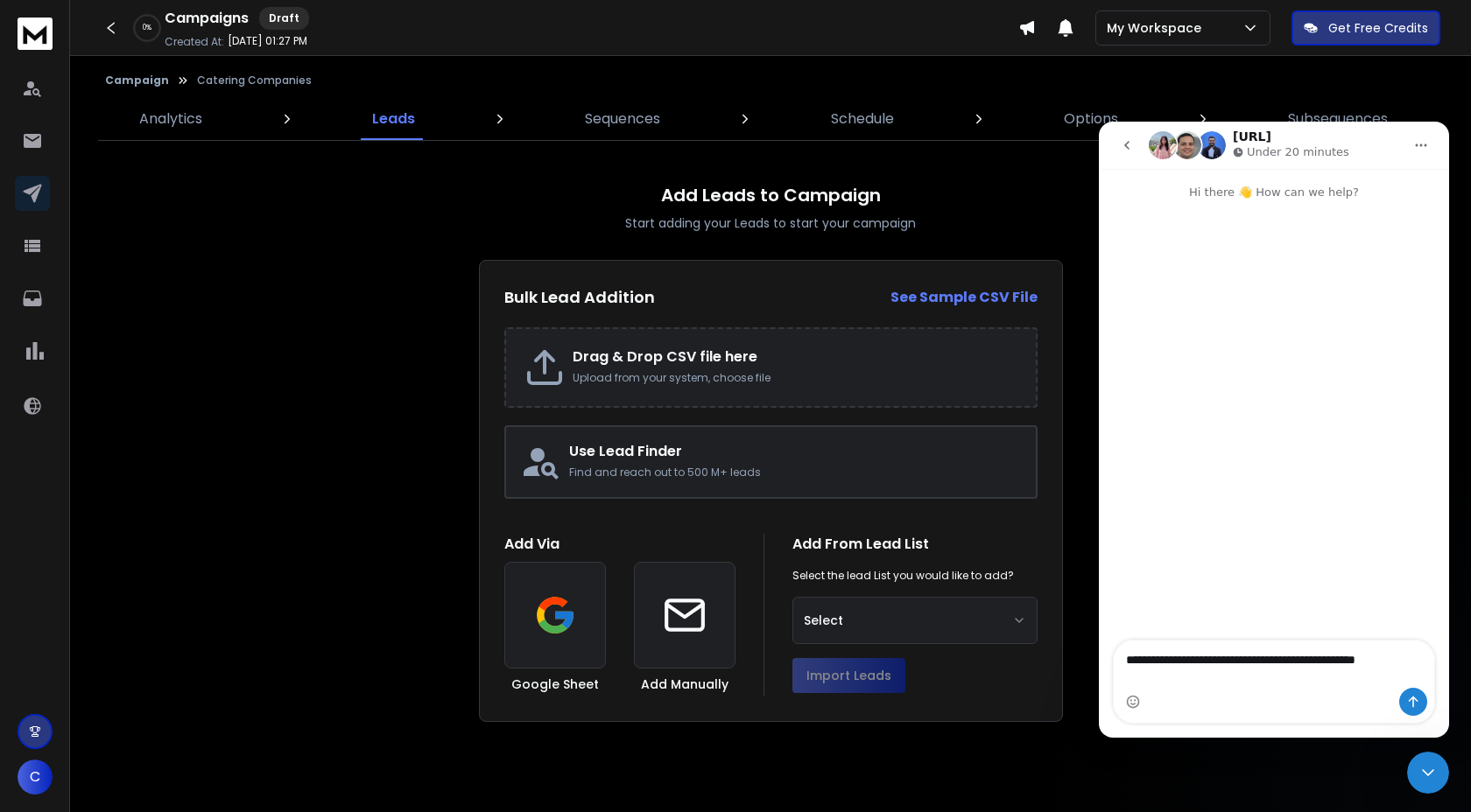
type textarea "**********"
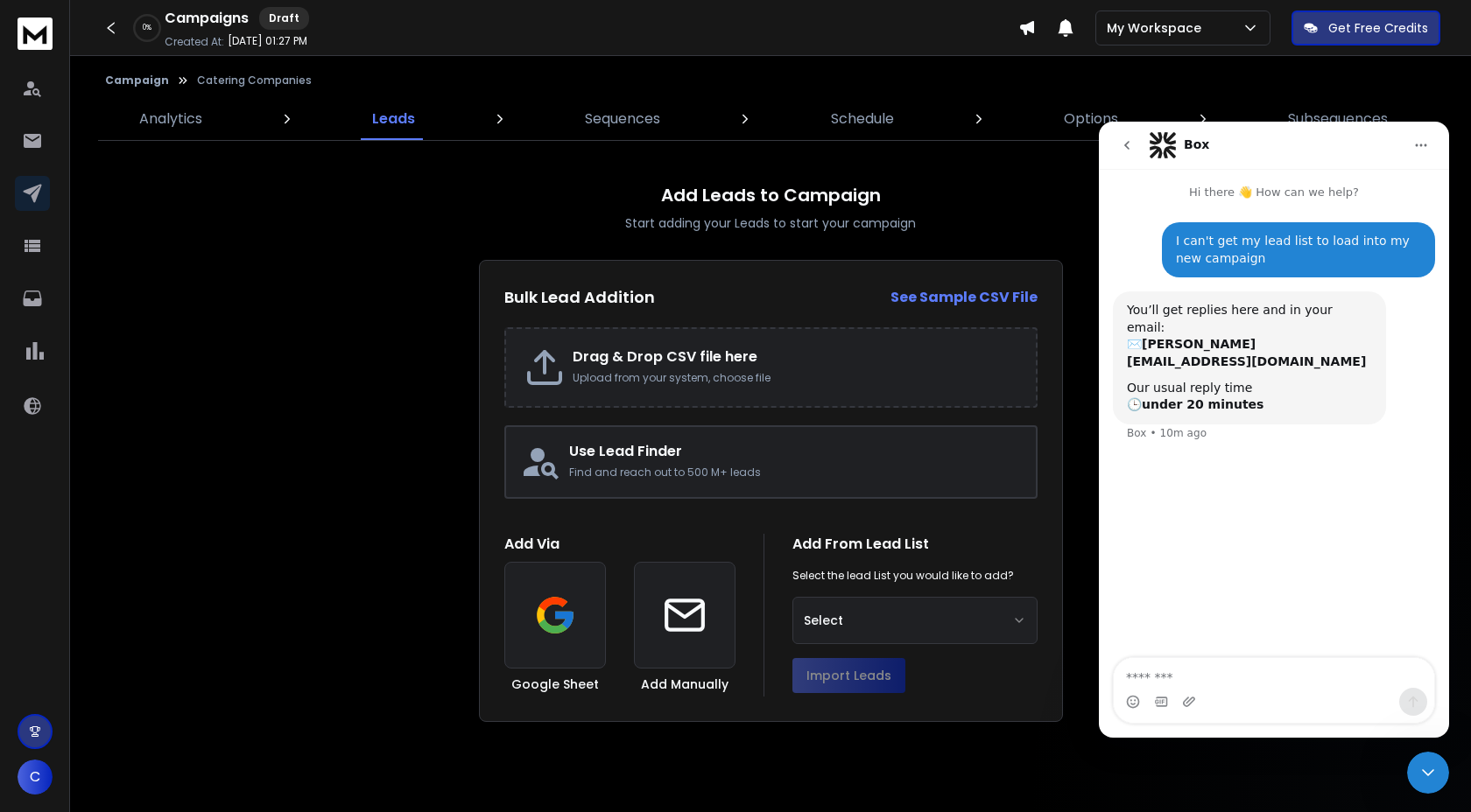
click at [399, 319] on div "Add Leads to Campaign Start adding your Leads to start your campaign Bulk Lead …" at bounding box center [770, 445] width 1331 height 557
click at [31, 197] on icon at bounding box center [32, 193] width 21 height 21
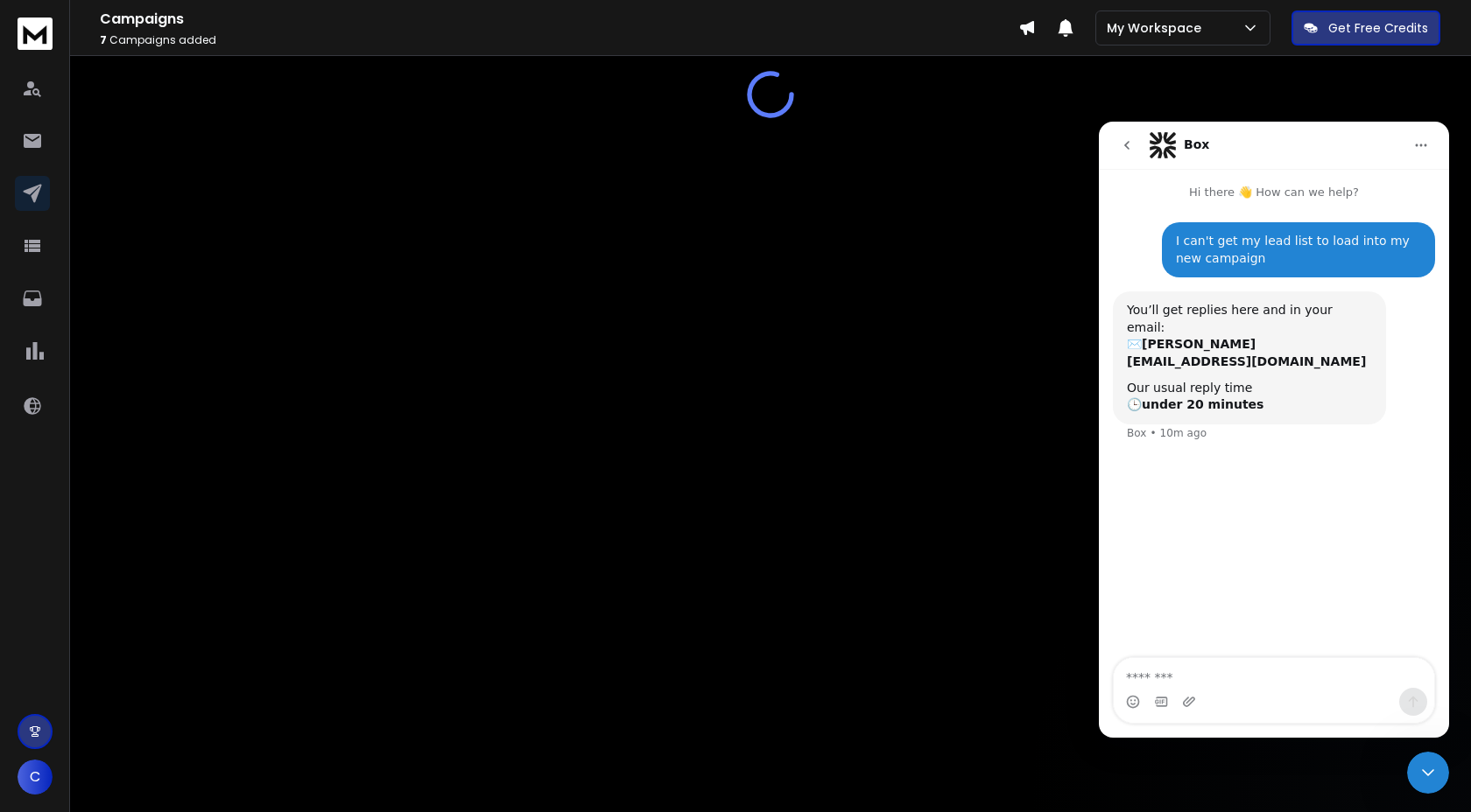
click at [1423, 706] on icon "Close Intercom Messenger" at bounding box center [1428, 772] width 12 height 7
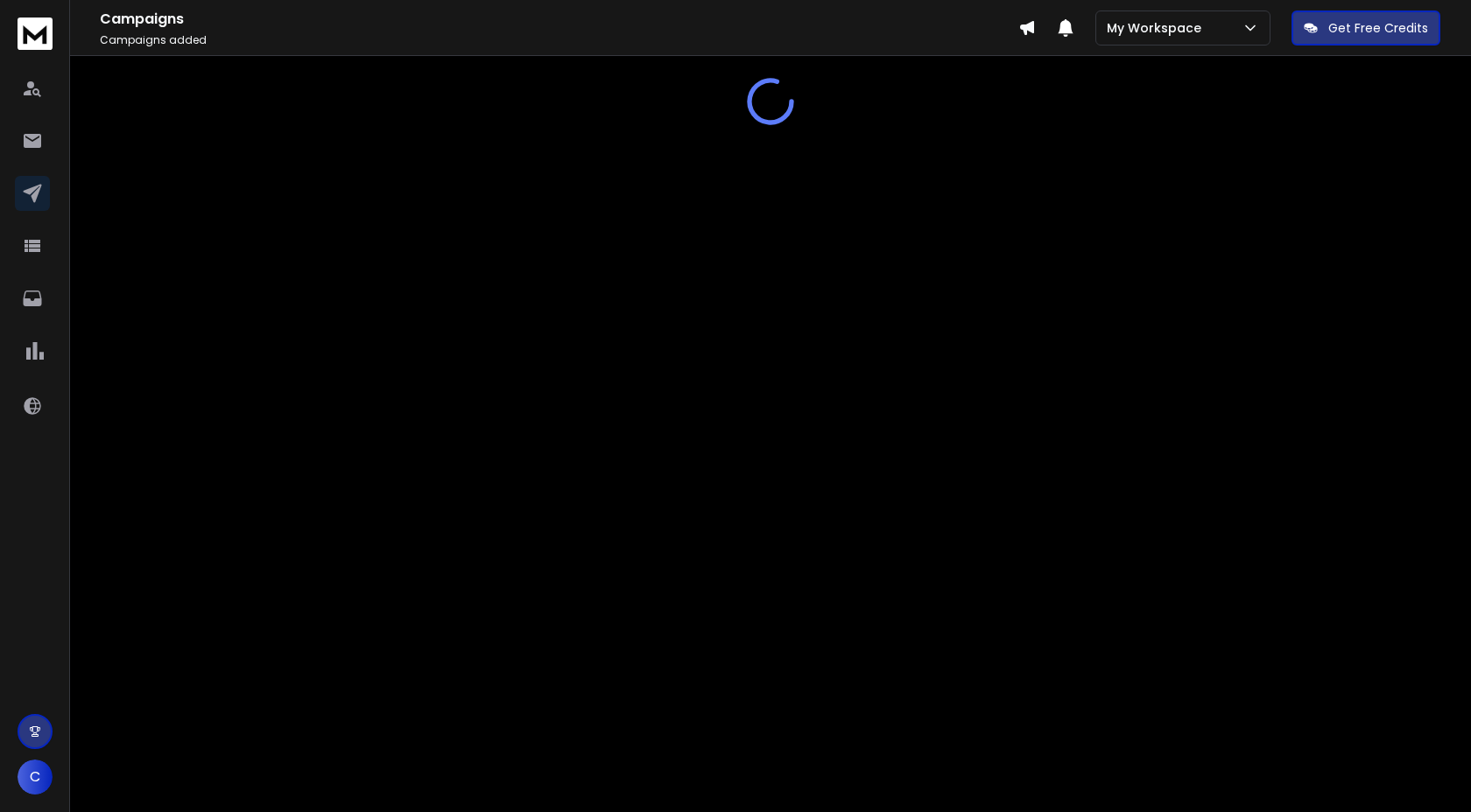
scroll to position [7, 0]
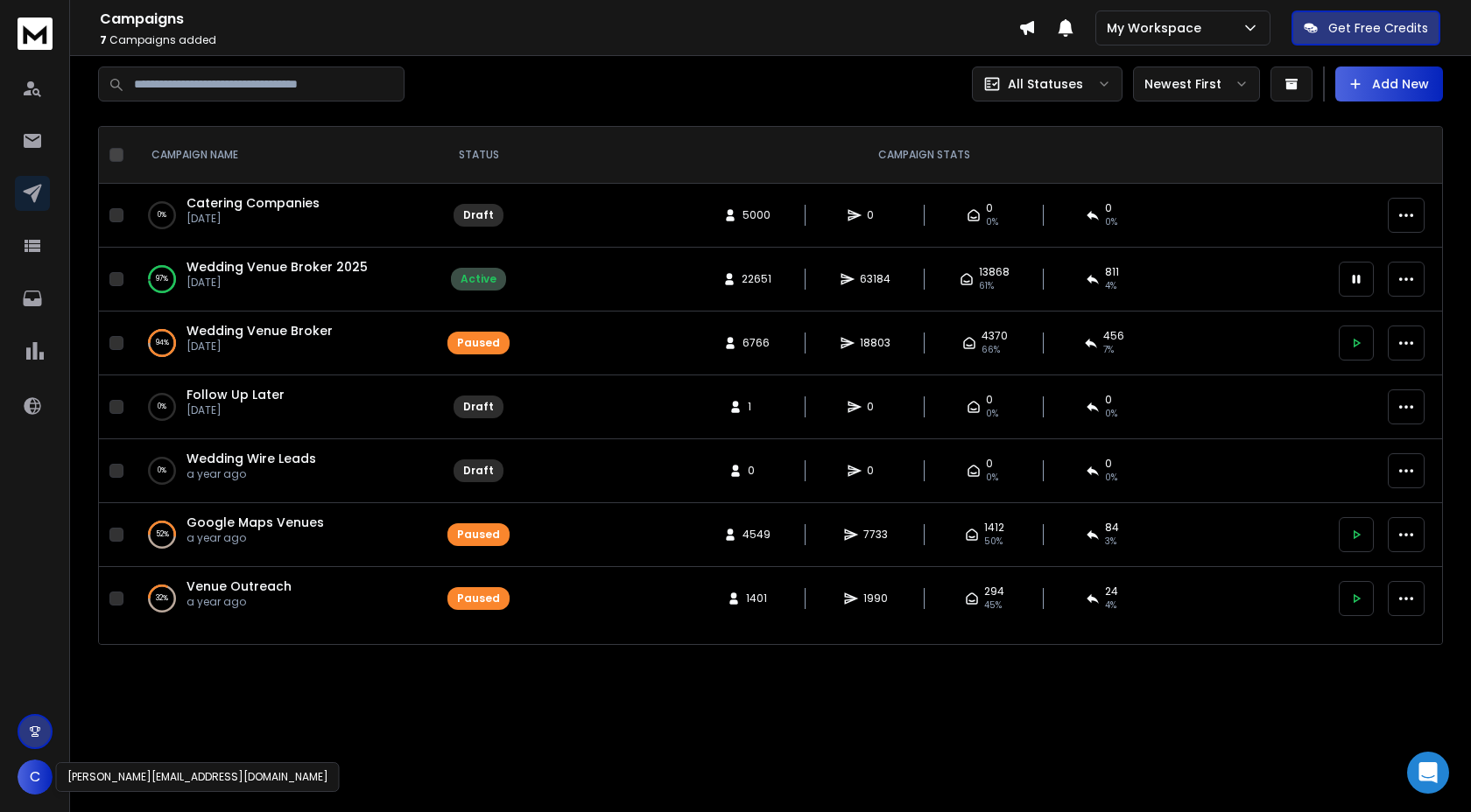
click at [43, 776] on span "C" at bounding box center [35, 776] width 35 height 35
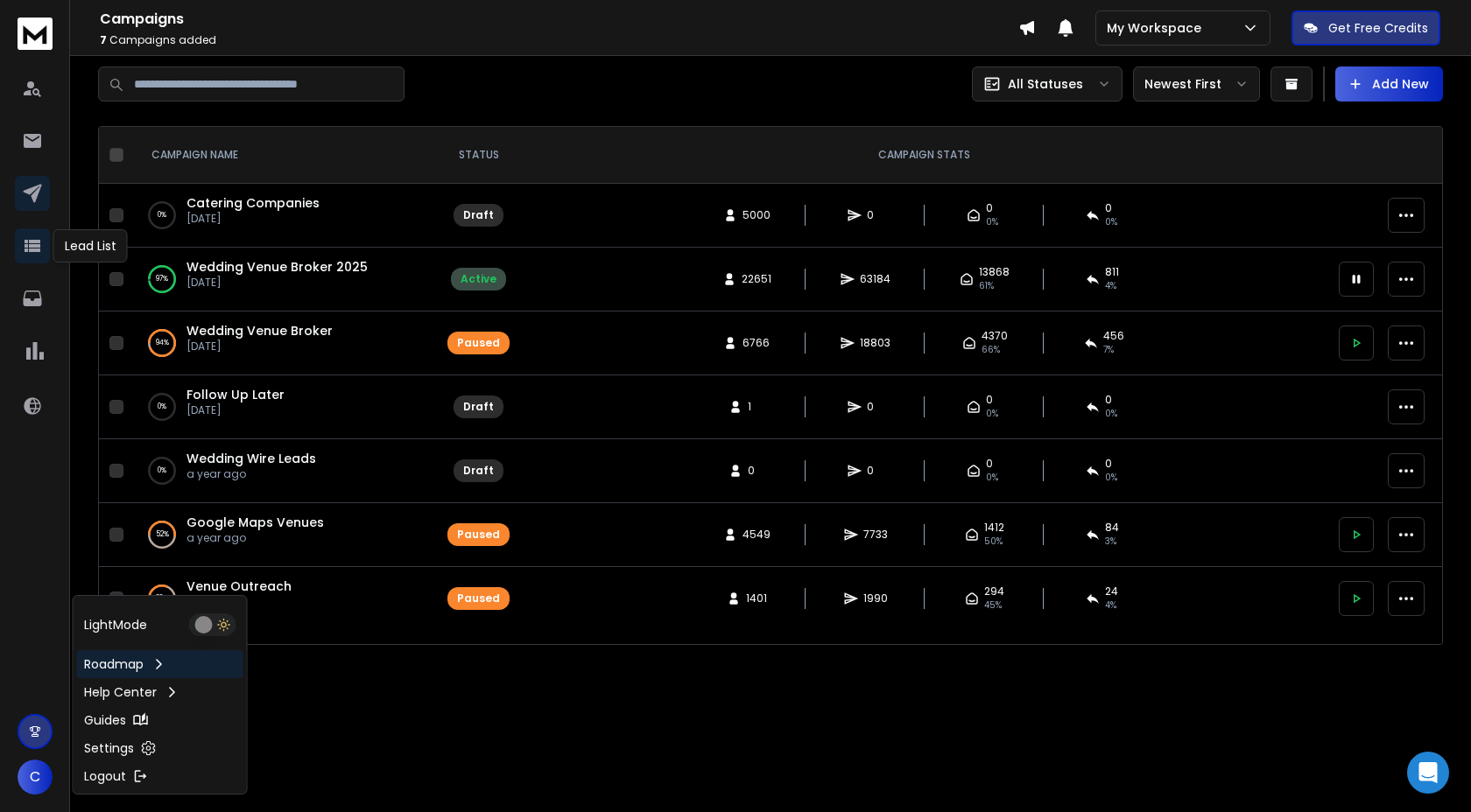
click at [34, 251] on icon at bounding box center [33, 246] width 16 height 12
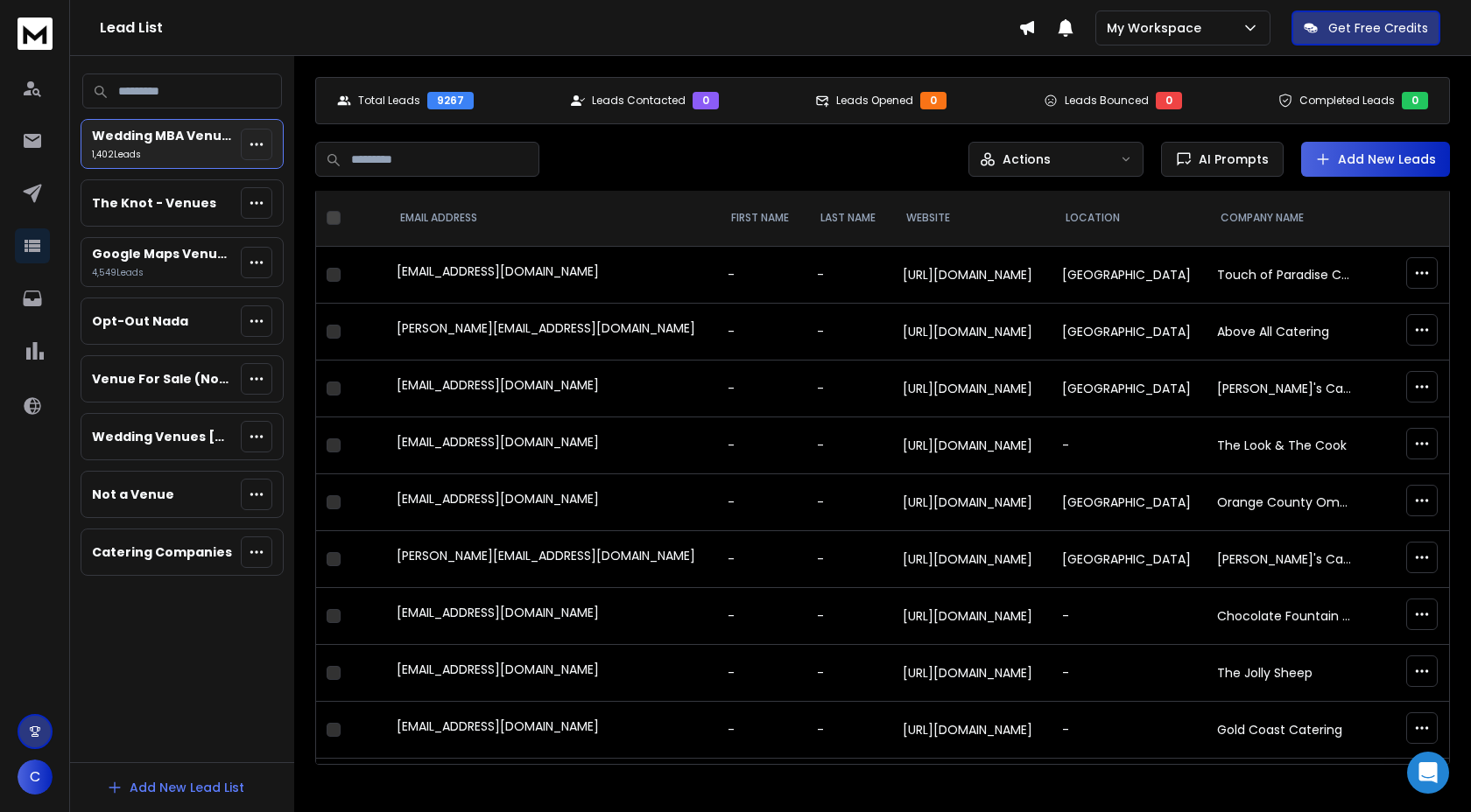
click at [142, 559] on p "Catering Companies" at bounding box center [162, 552] width 140 height 18
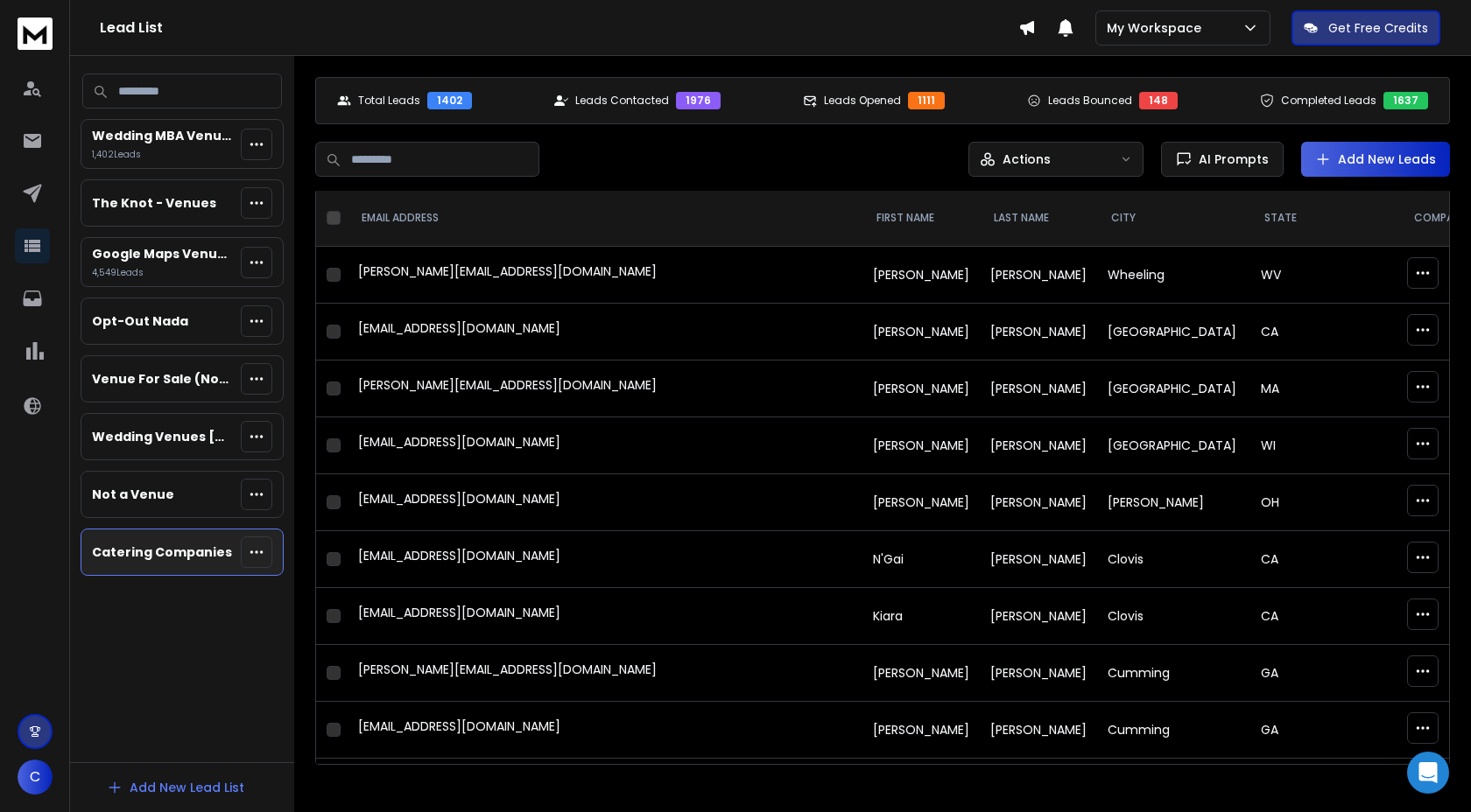
click at [142, 559] on p "Catering Companies" at bounding box center [162, 552] width 140 height 18
click at [143, 494] on p "Not a Venue" at bounding box center [132, 495] width 82 height 18
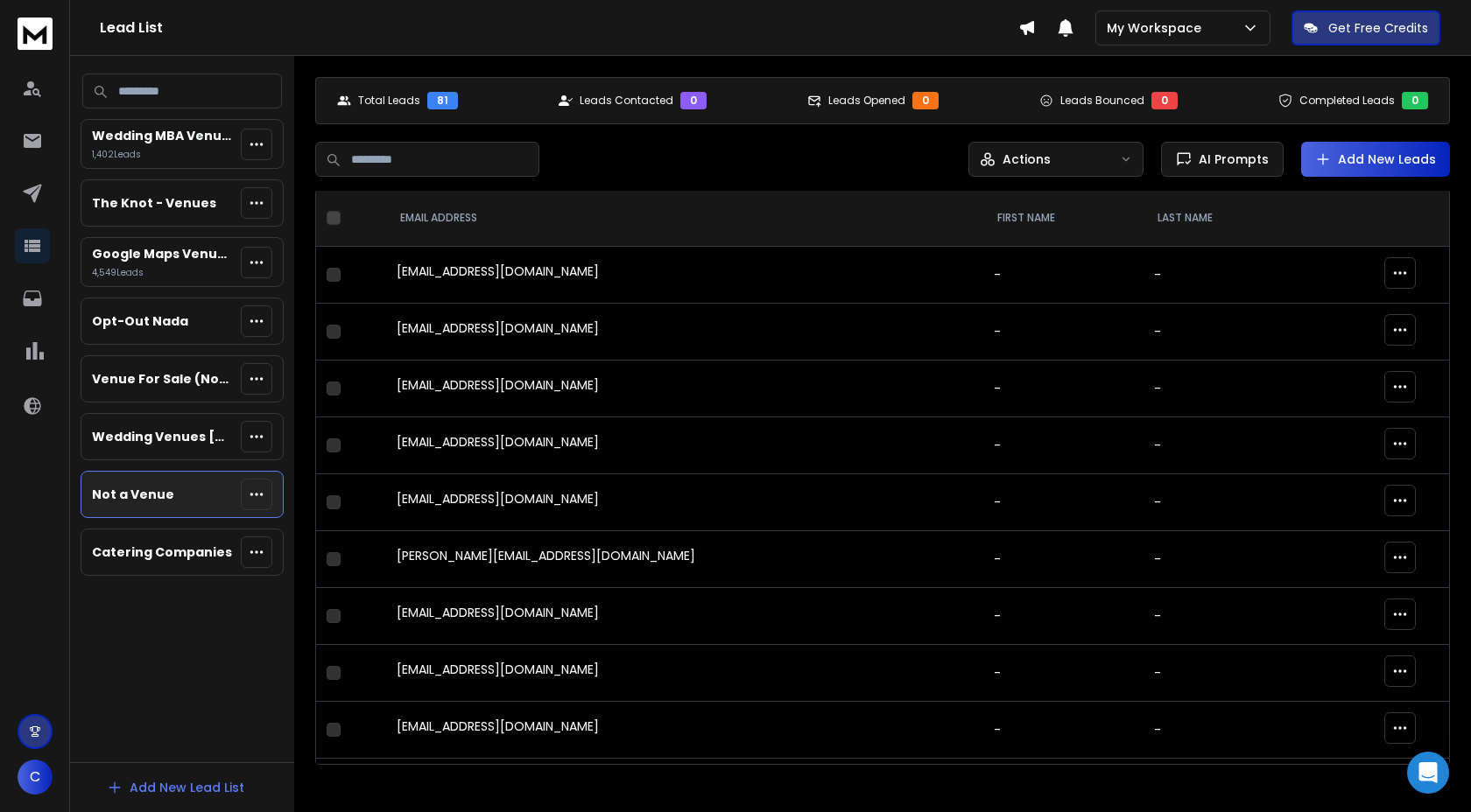
click at [143, 551] on p "Catering Companies" at bounding box center [162, 552] width 140 height 18
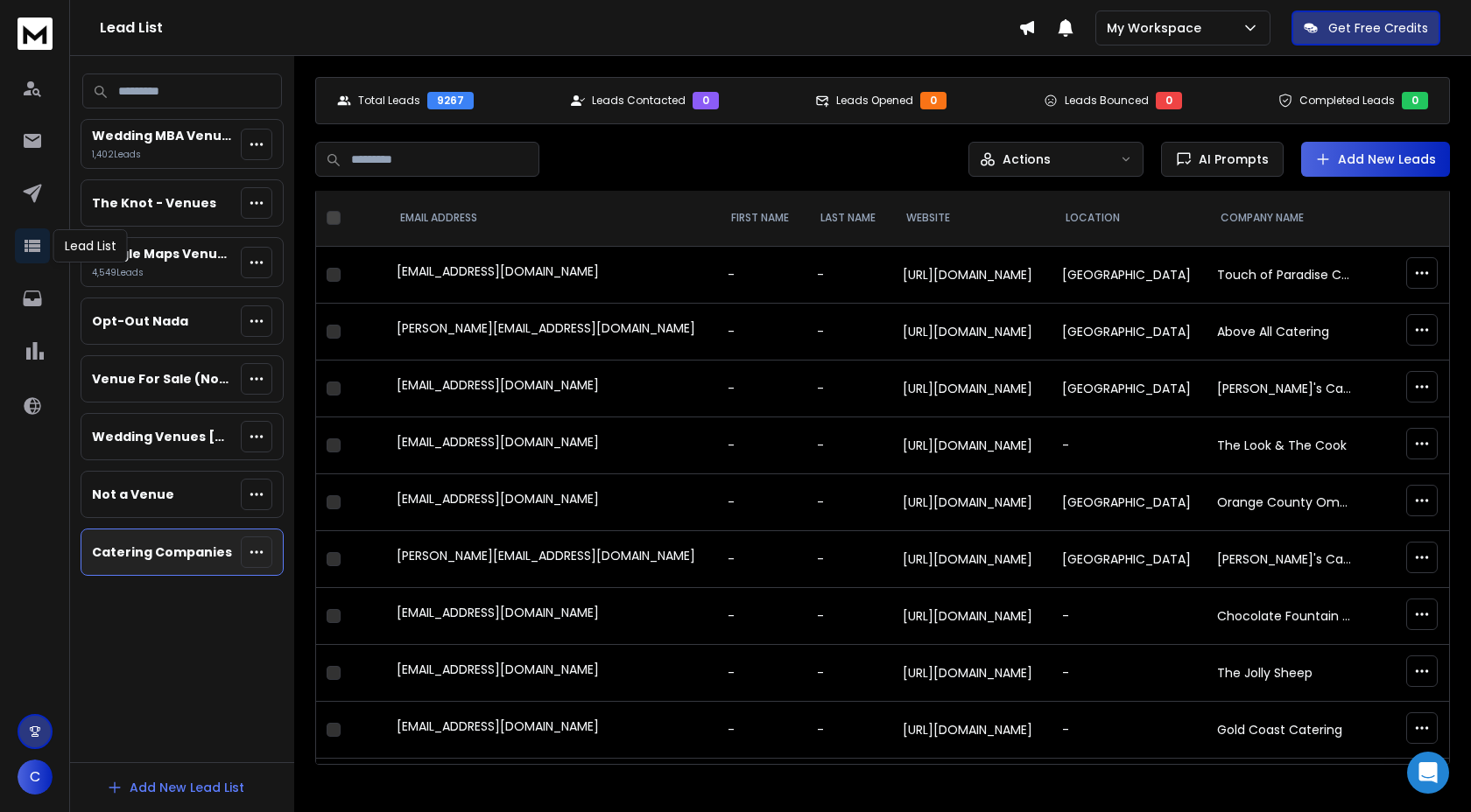
click at [35, 240] on icon at bounding box center [33, 246] width 16 height 12
click at [1426, 767] on icon "Open Intercom Messenger" at bounding box center [1428, 772] width 20 height 23
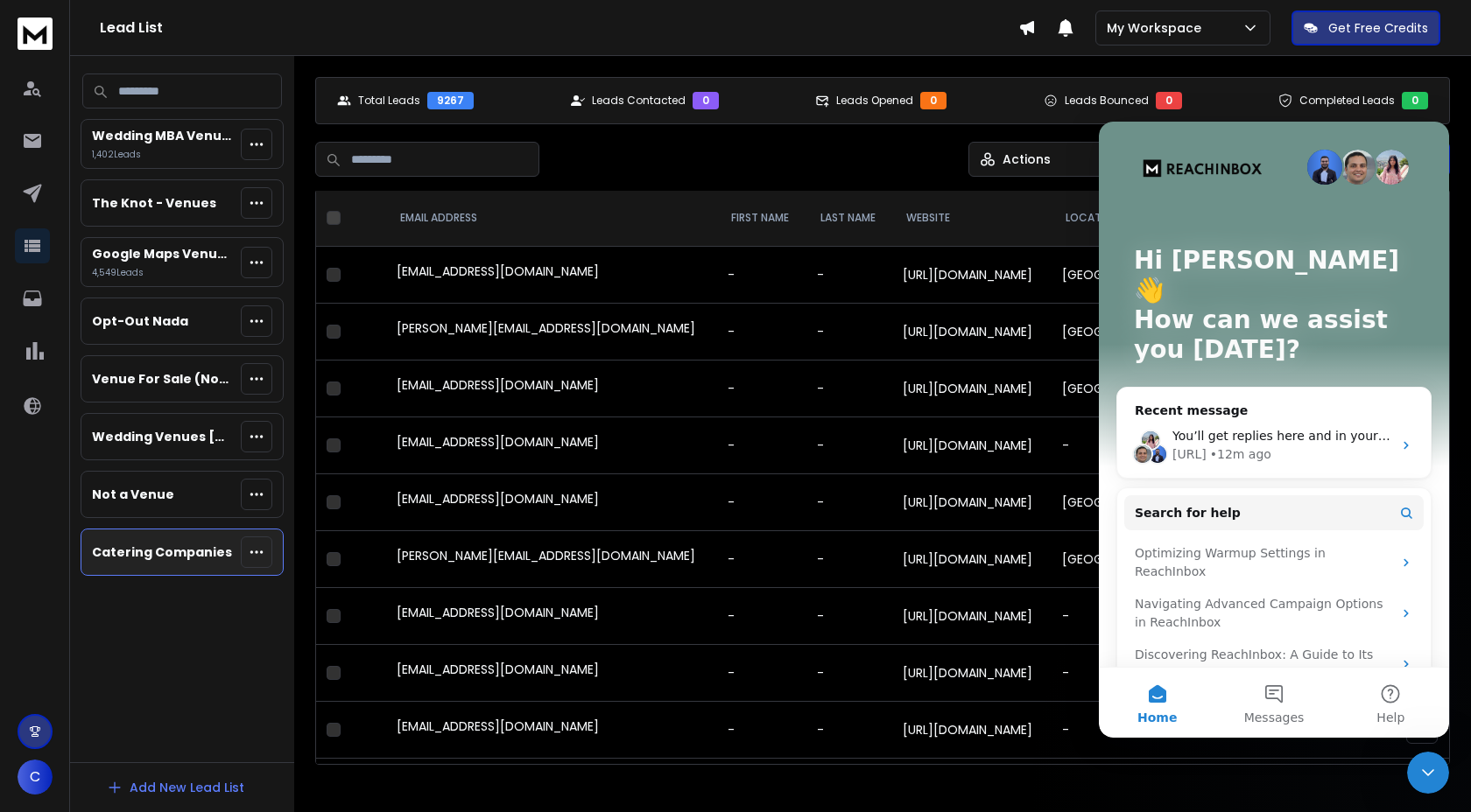
click at [1426, 767] on icon "Close Intercom Messenger" at bounding box center [1428, 772] width 21 height 21
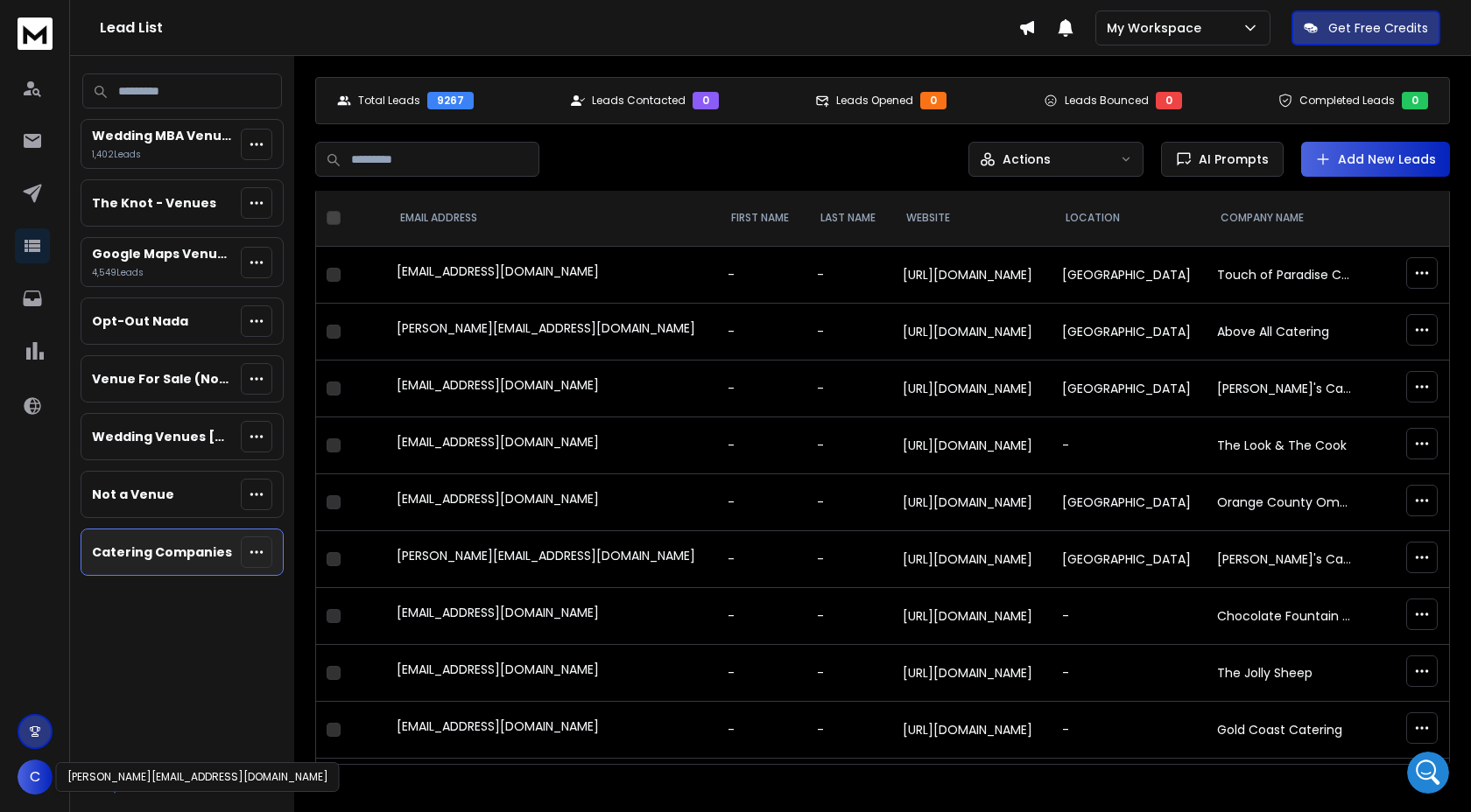
click at [30, 775] on span "C" at bounding box center [35, 776] width 35 height 35
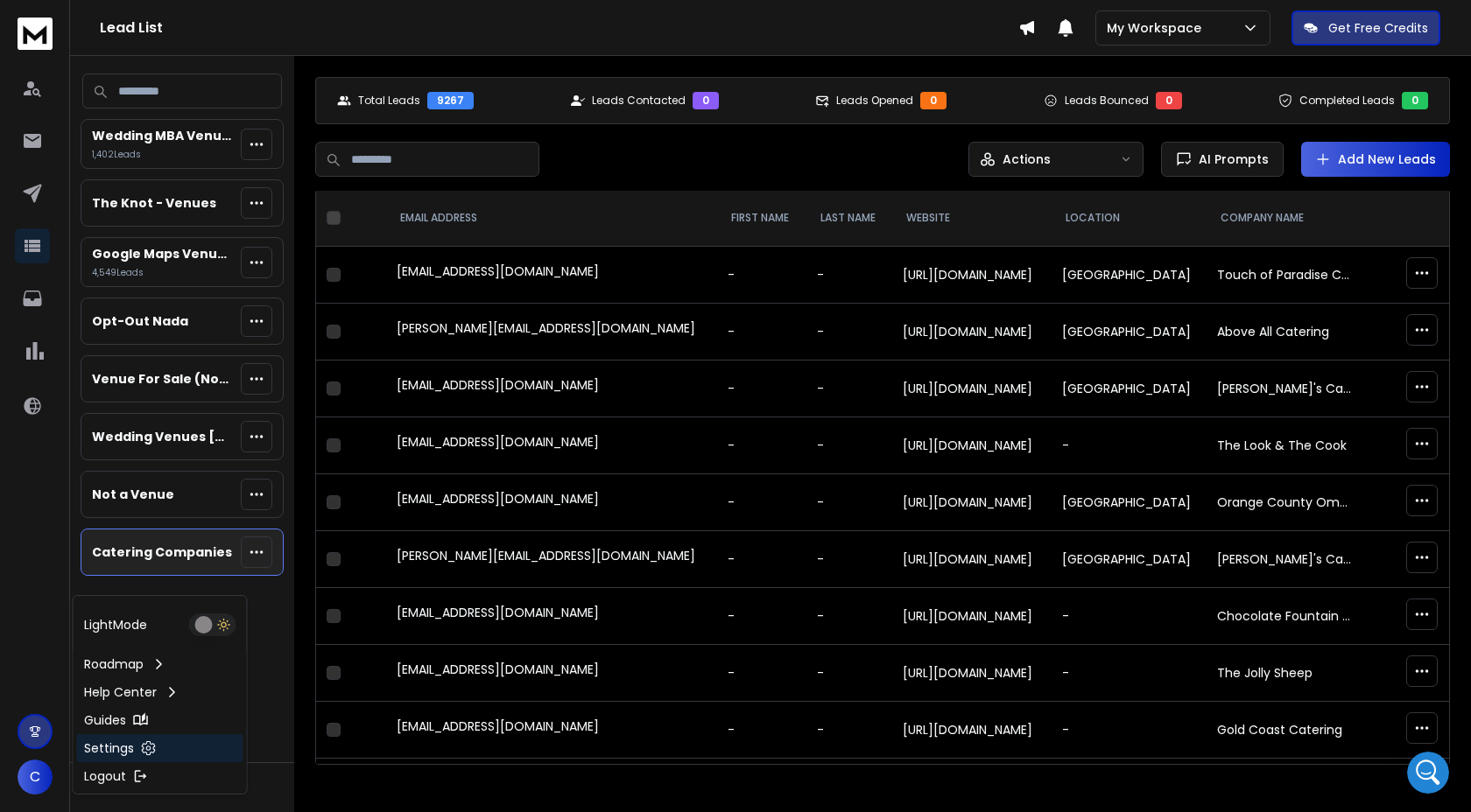
click at [114, 749] on p "Settings" at bounding box center [109, 749] width 50 height 18
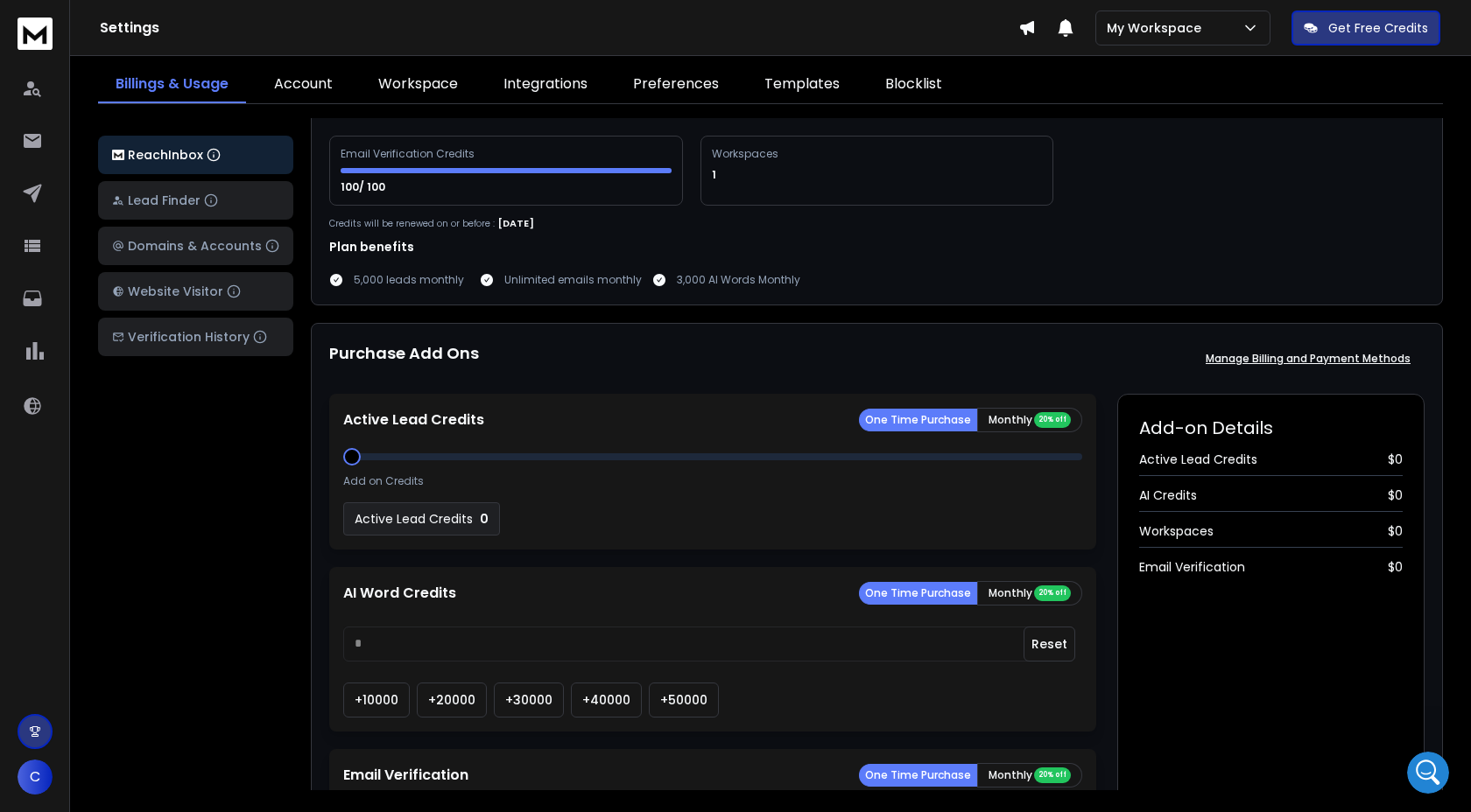
scroll to position [270, 0]
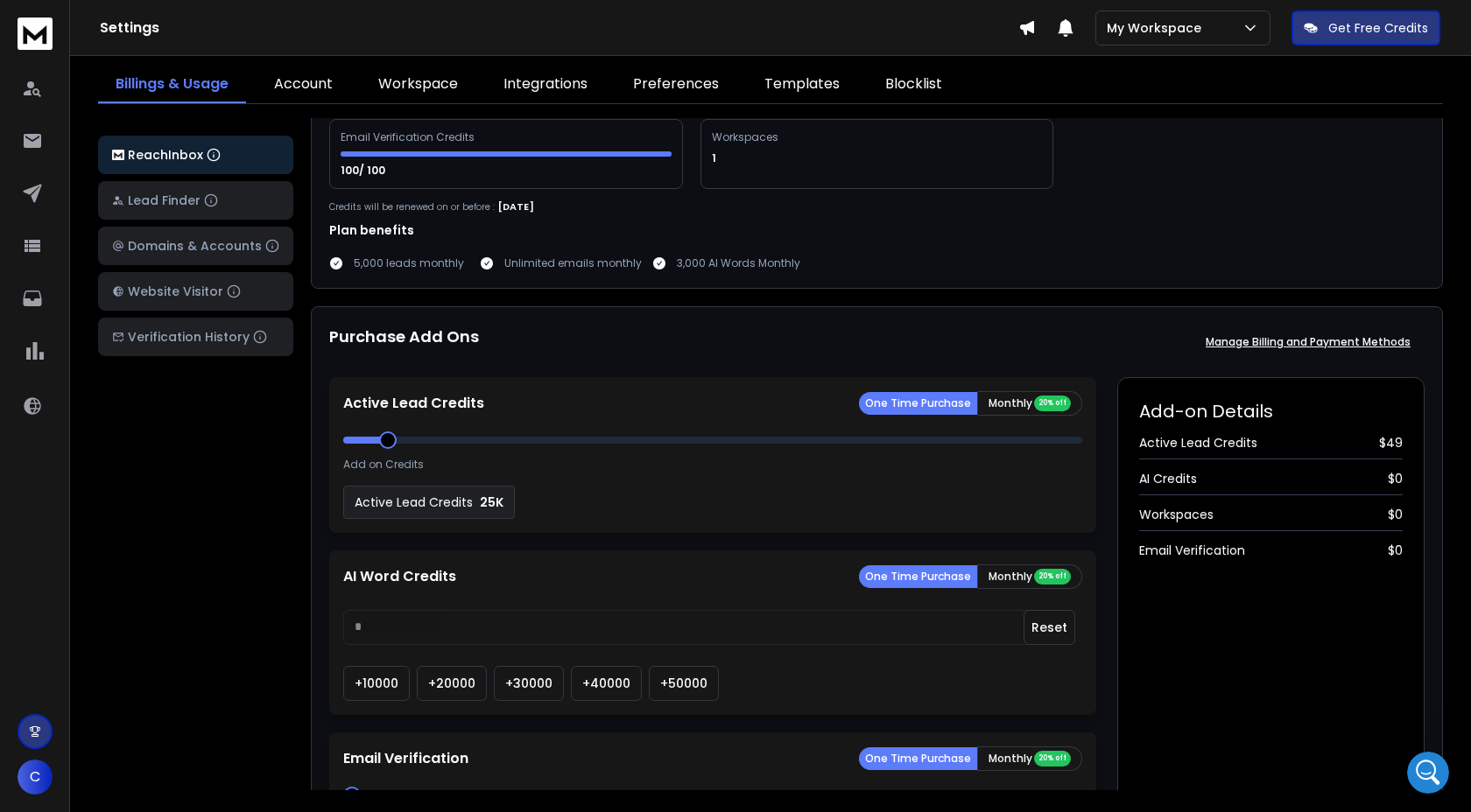
click at [379, 442] on span at bounding box center [712, 440] width 739 height 7
click at [379, 440] on span at bounding box center [388, 441] width 18 height 18
click at [359, 442] on span at bounding box center [361, 440] width 37 height 7
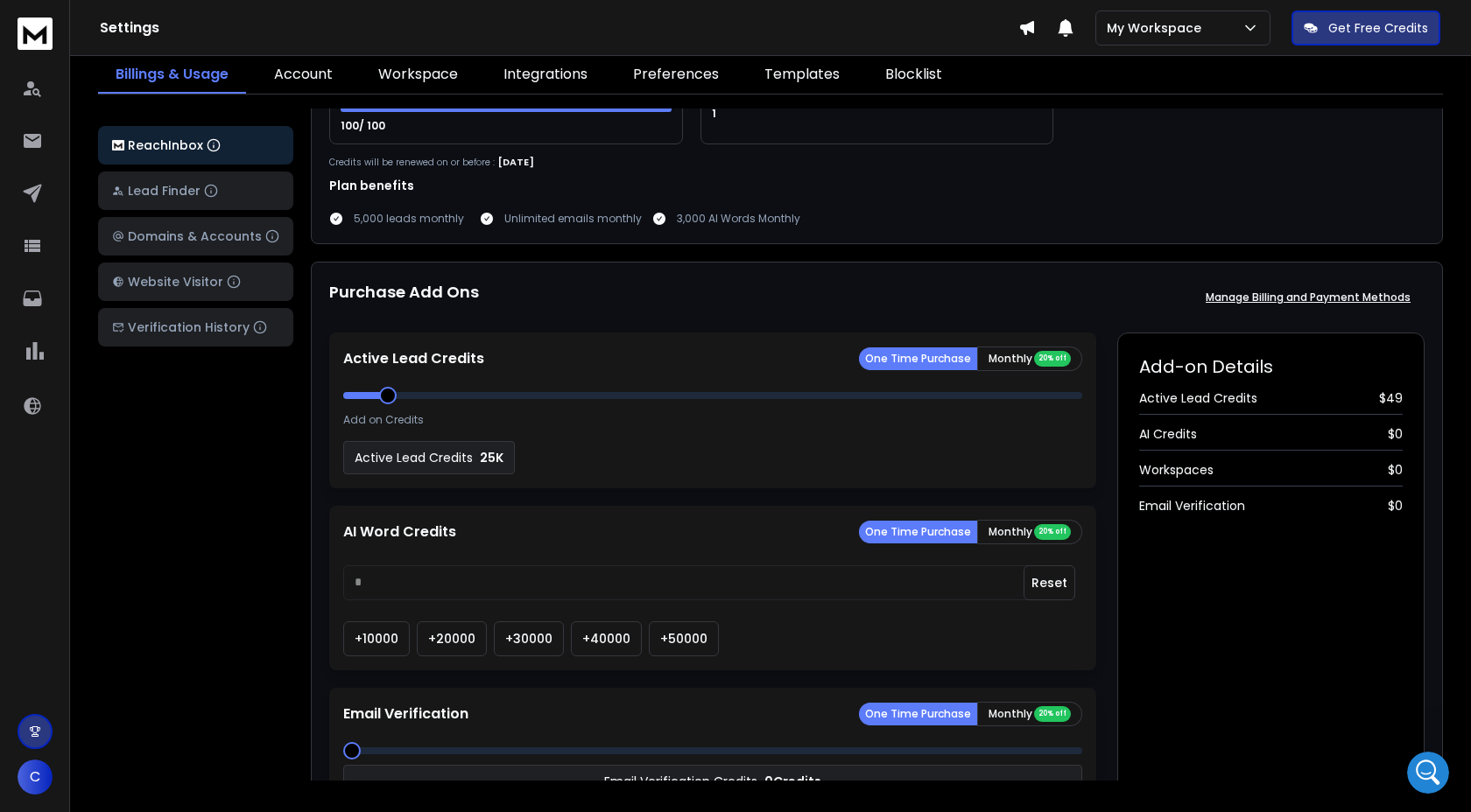
scroll to position [0, 0]
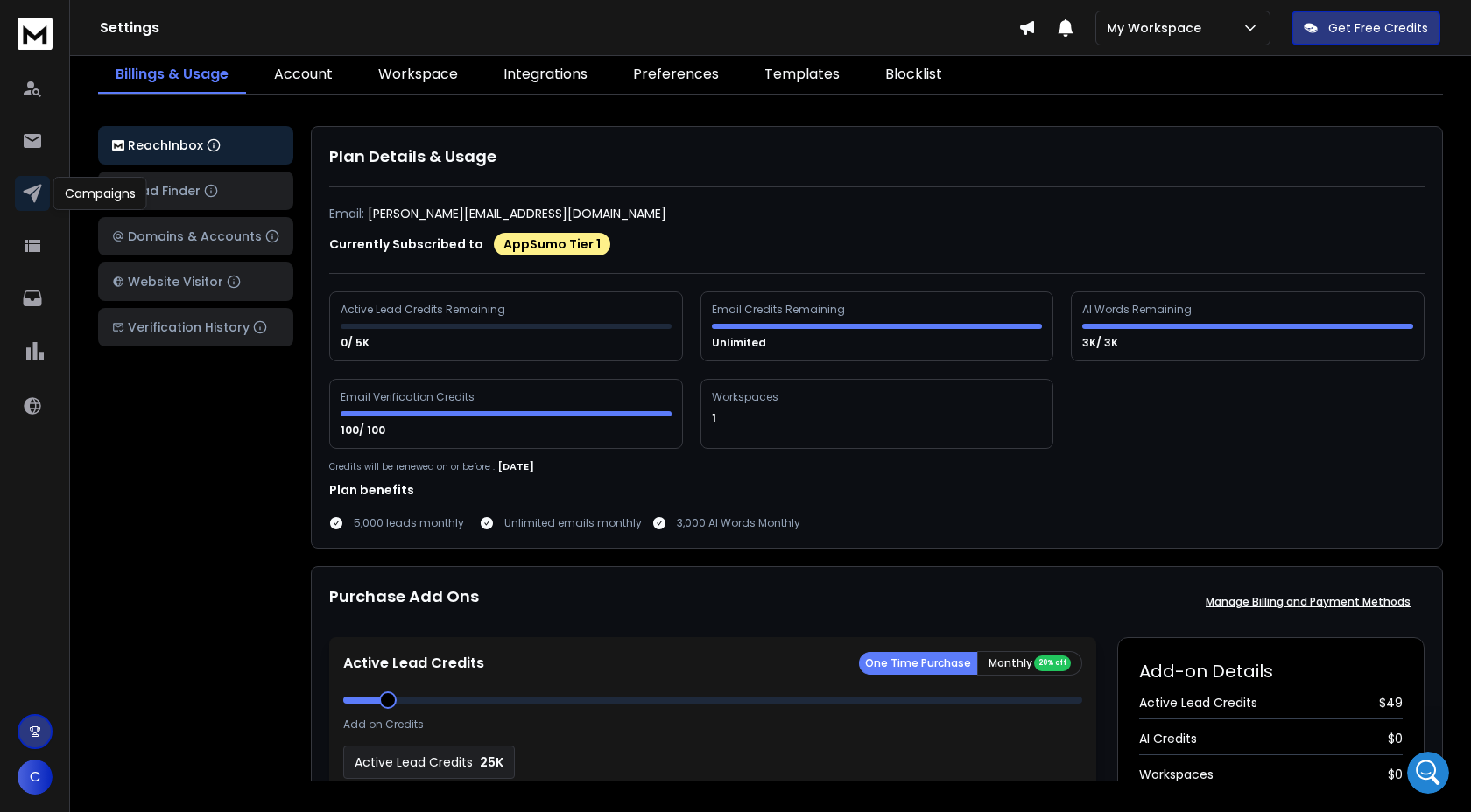
click at [38, 195] on icon at bounding box center [32, 193] width 21 height 21
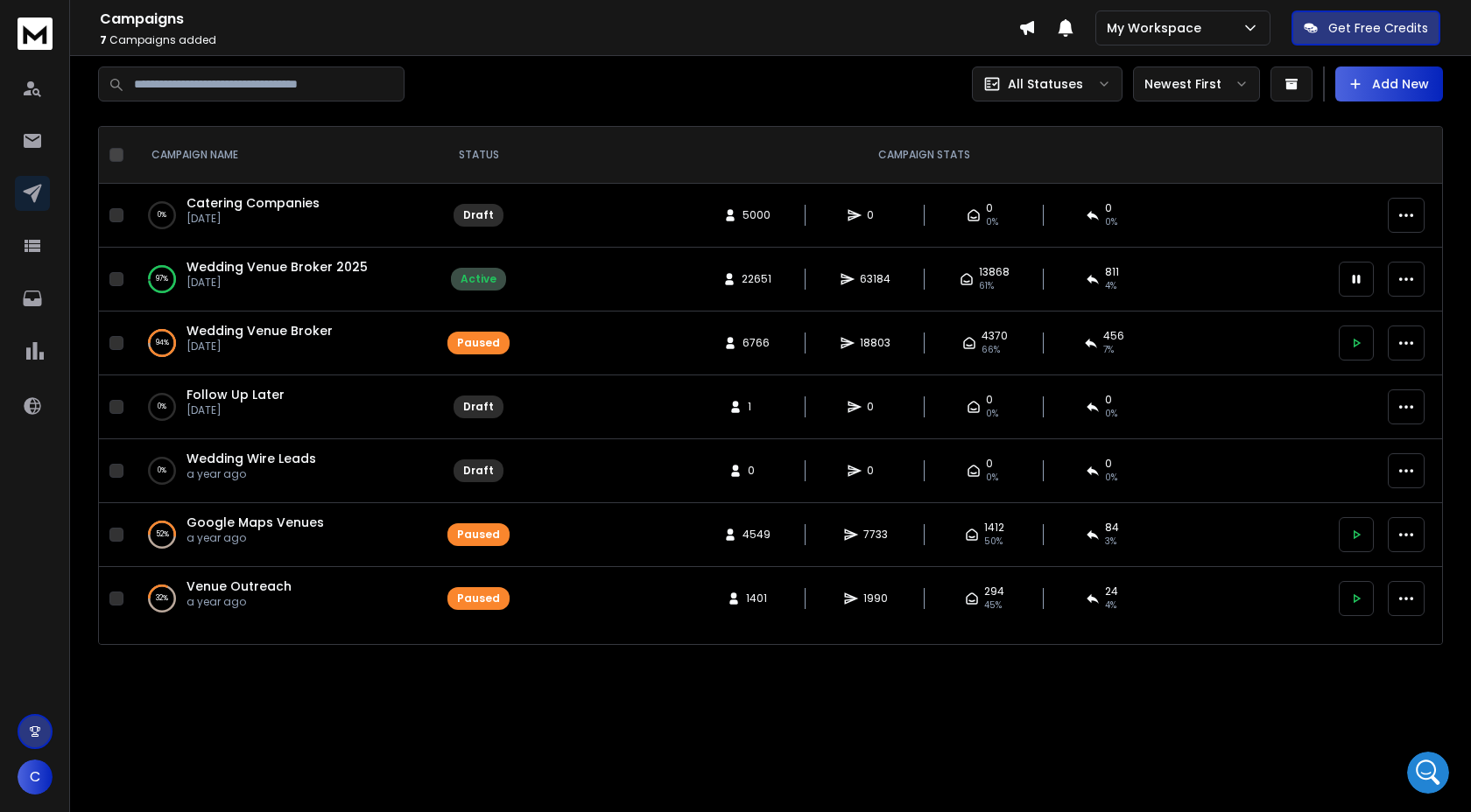
click at [1413, 220] on icon "button" at bounding box center [1407, 215] width 18 height 18
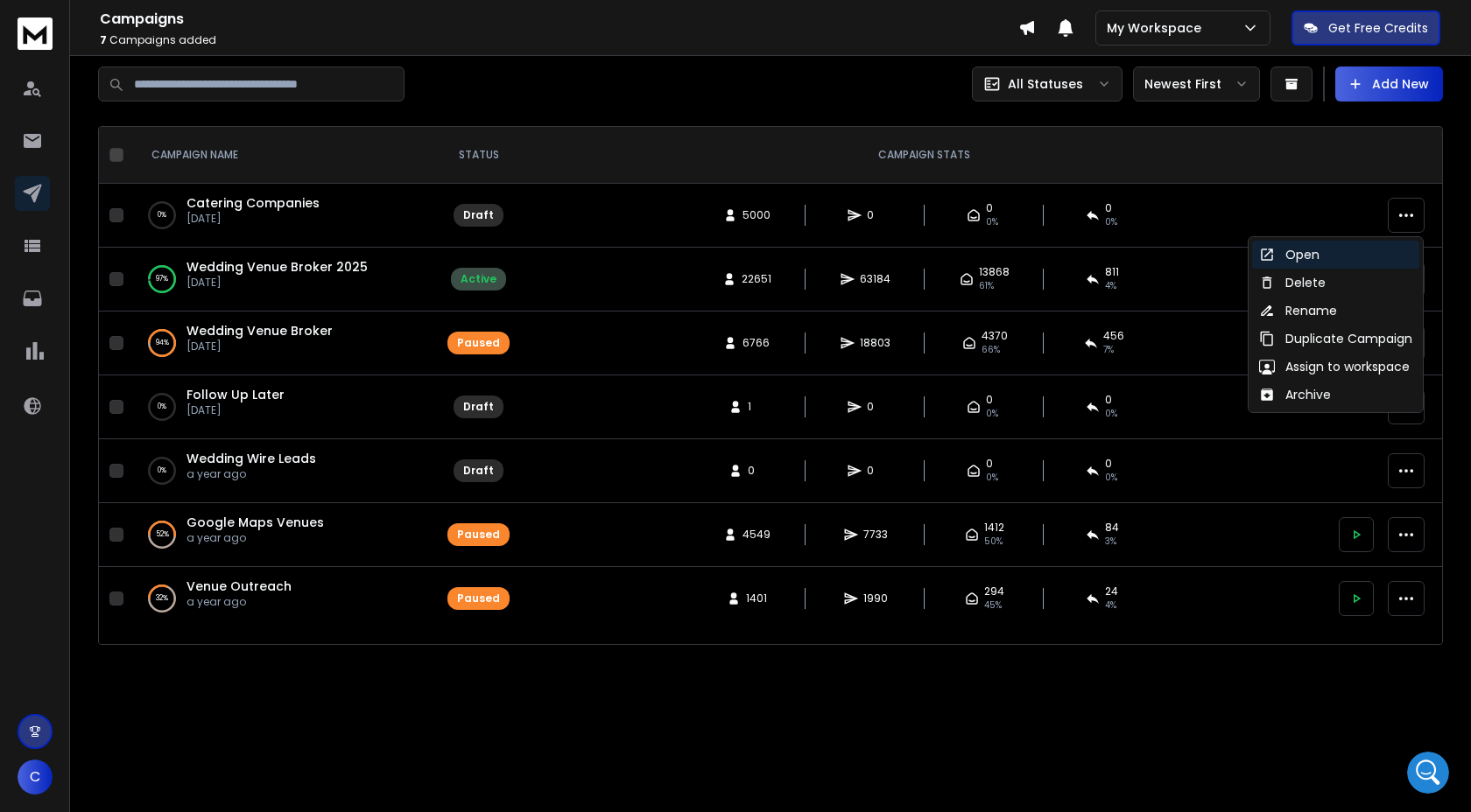
click at [1313, 199] on td "5000 0 0 0% 0 0%" at bounding box center [924, 215] width 808 height 64
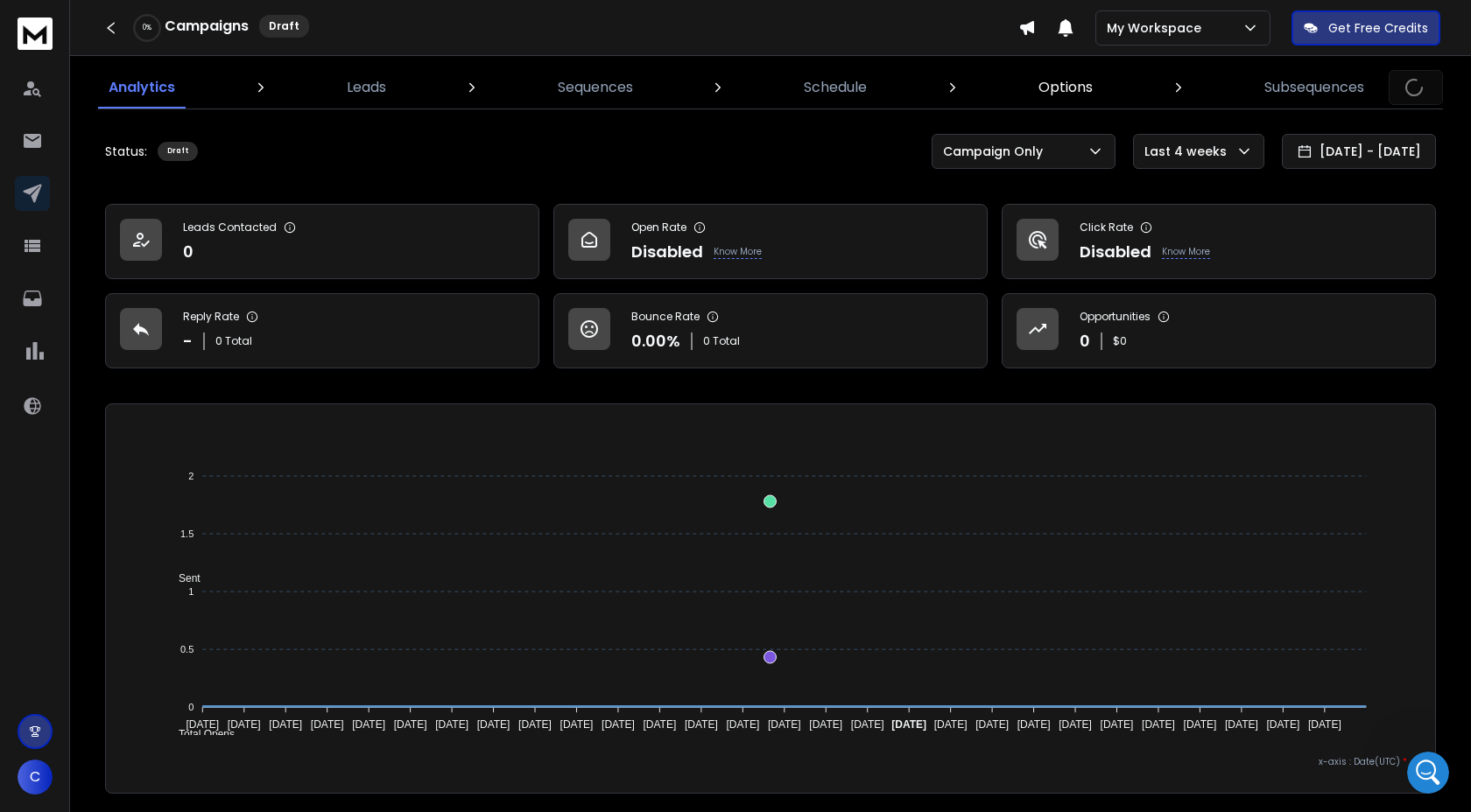
click at [1078, 87] on p "Options" at bounding box center [1065, 87] width 54 height 21
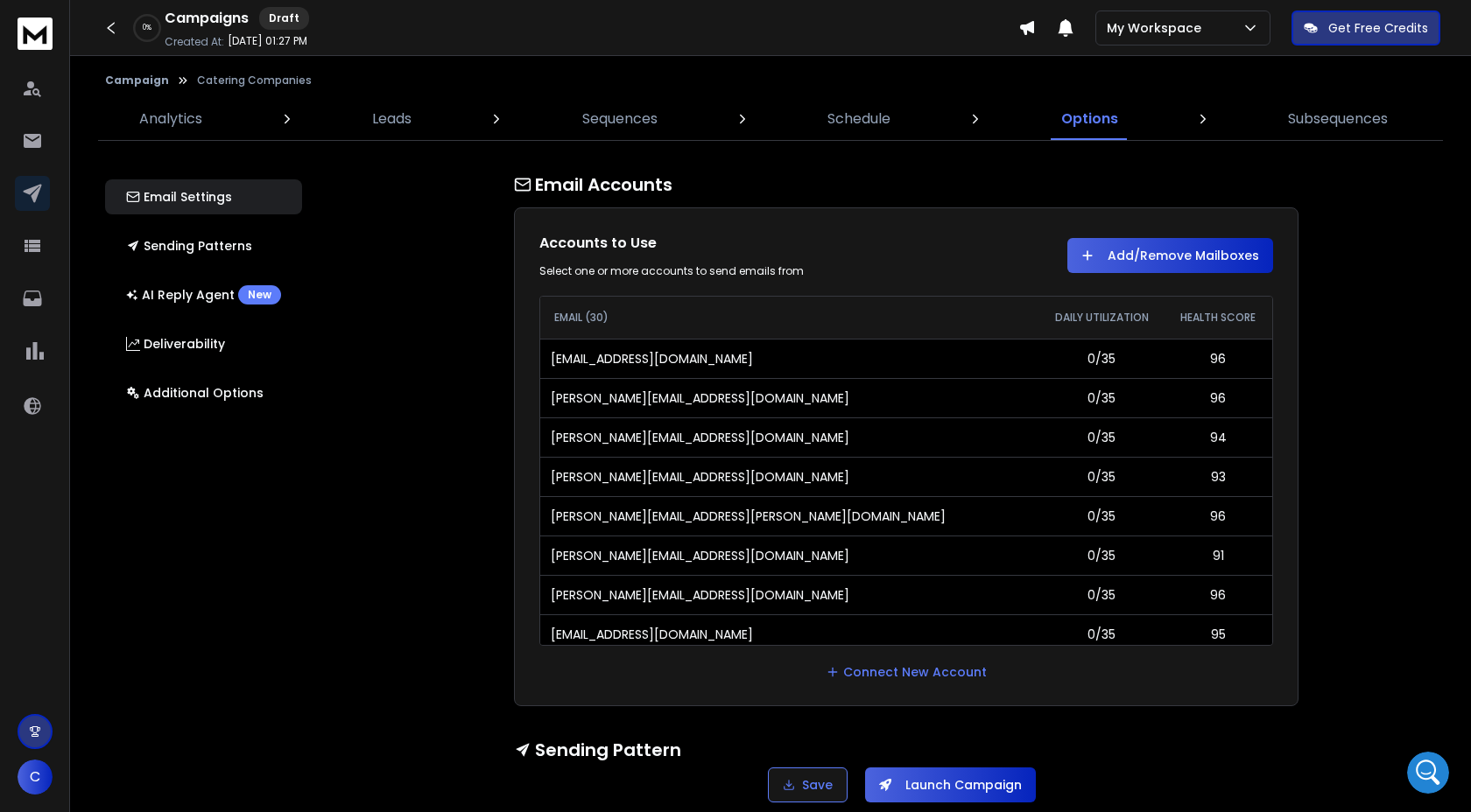
click at [946, 789] on button "Launch Campaign" at bounding box center [950, 784] width 171 height 35
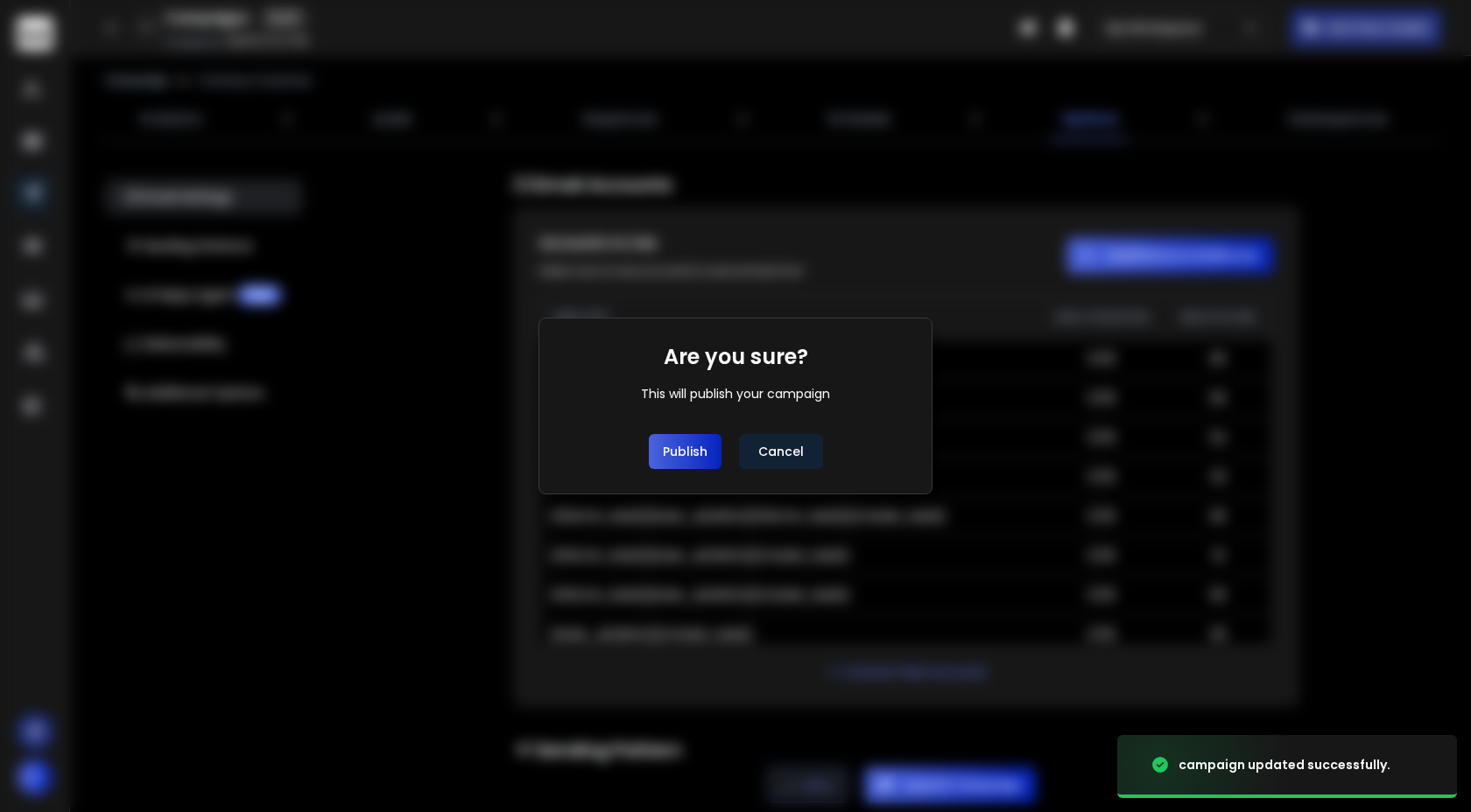
click at [689, 459] on button "Publish" at bounding box center [686, 451] width 73 height 35
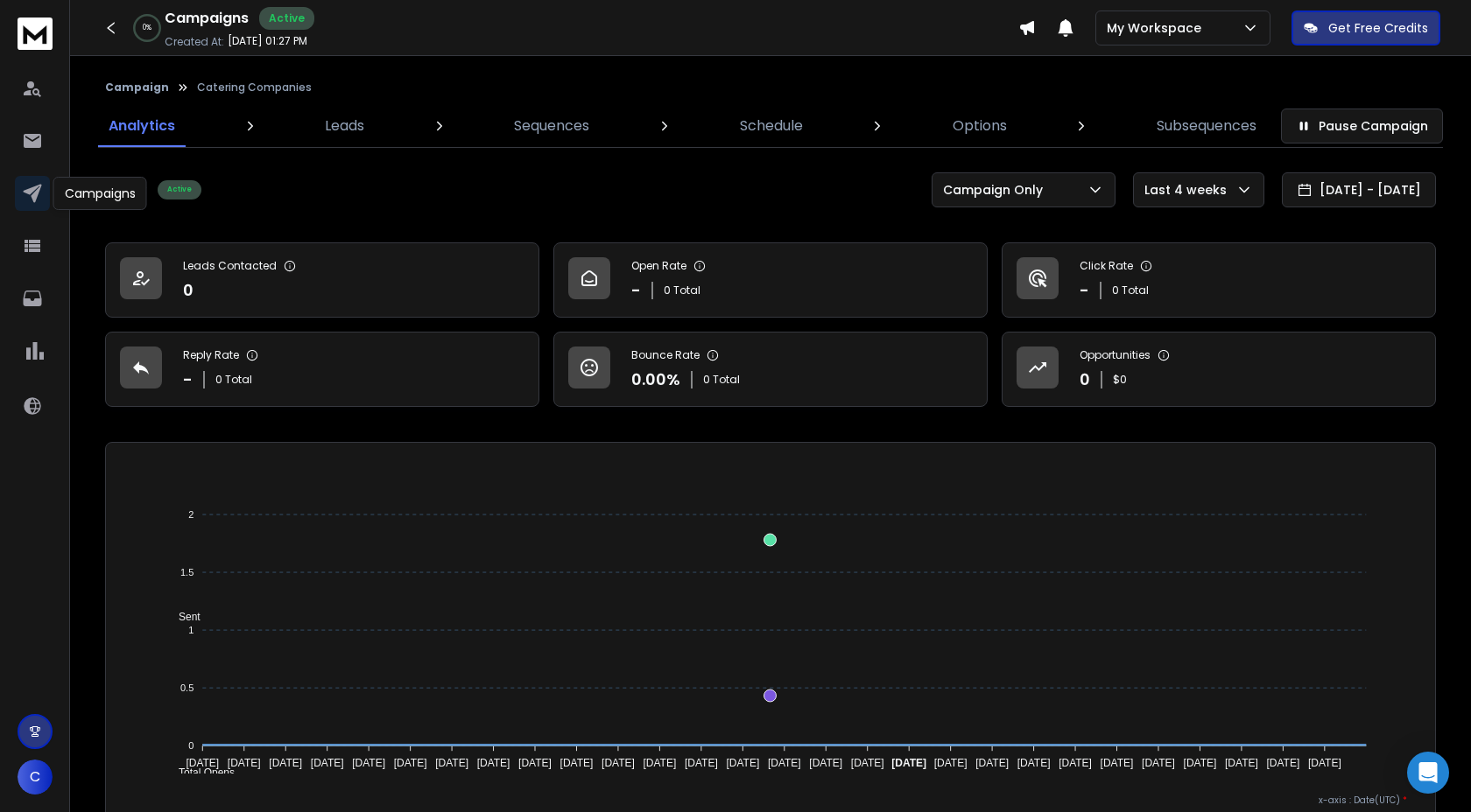
click at [35, 191] on icon at bounding box center [32, 193] width 21 height 21
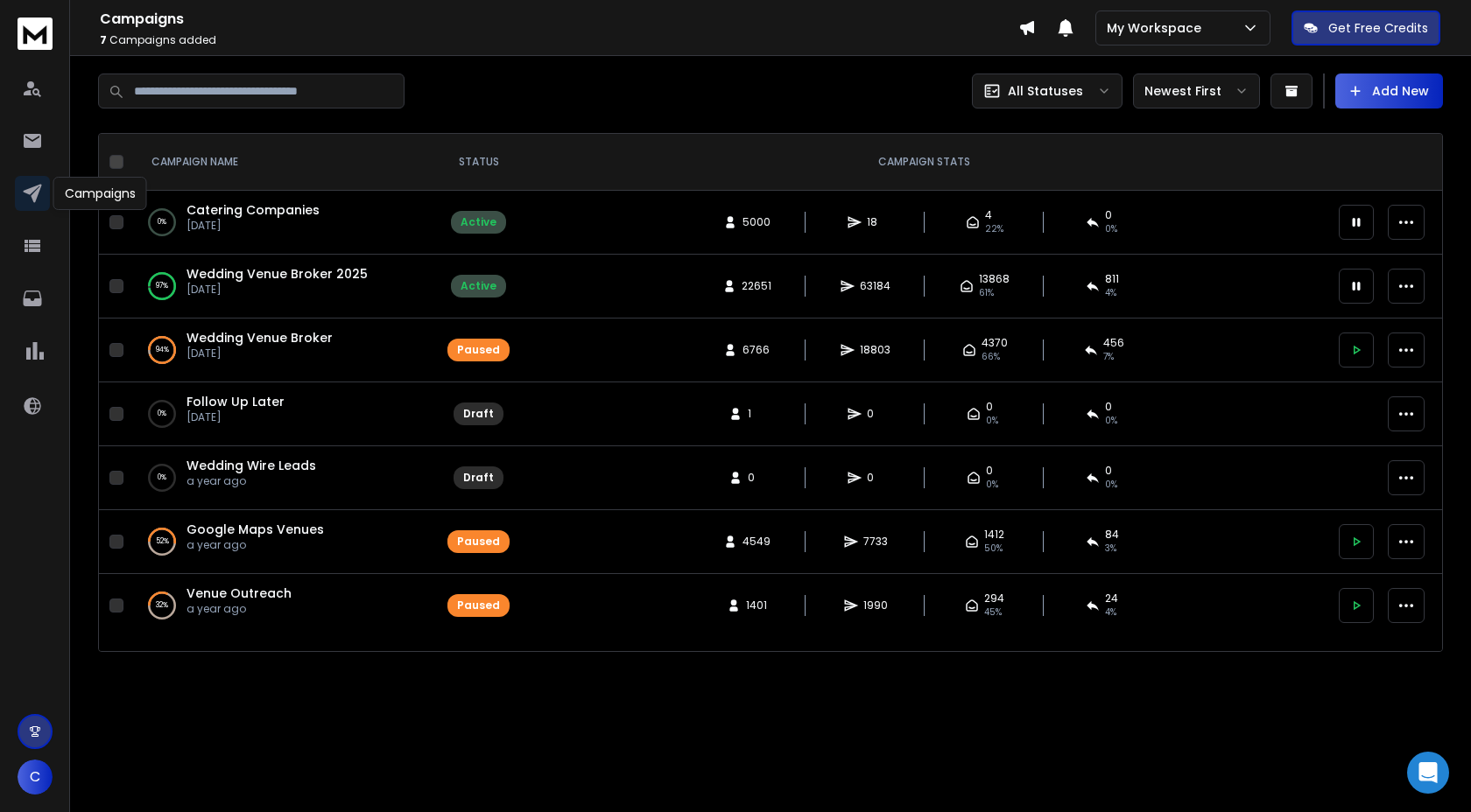
click at [613, 91] on div at bounding box center [434, 90] width 673 height 35
